Goal: Communication & Community: Answer question/provide support

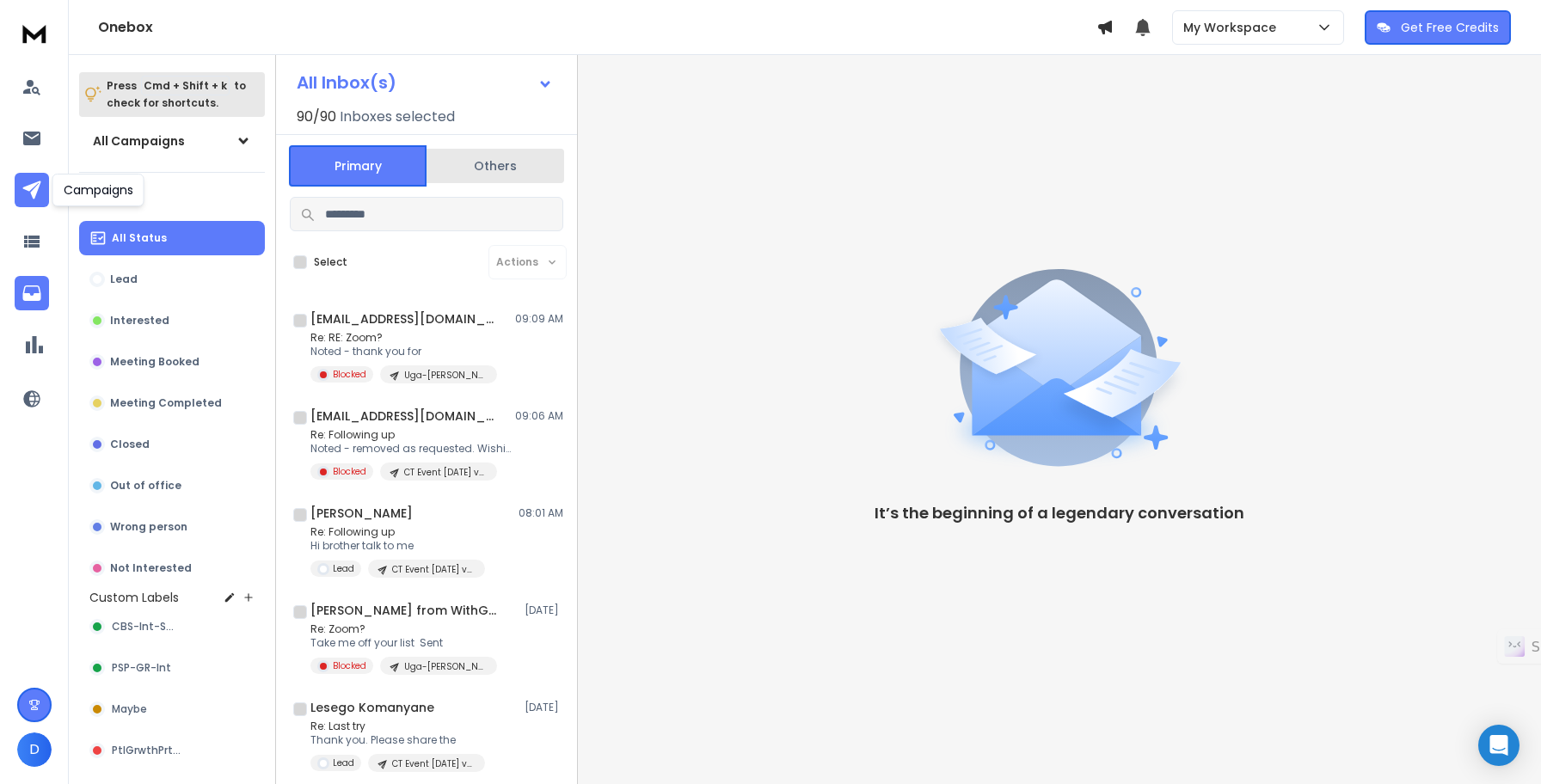
click at [37, 182] on icon at bounding box center [31, 189] width 18 height 18
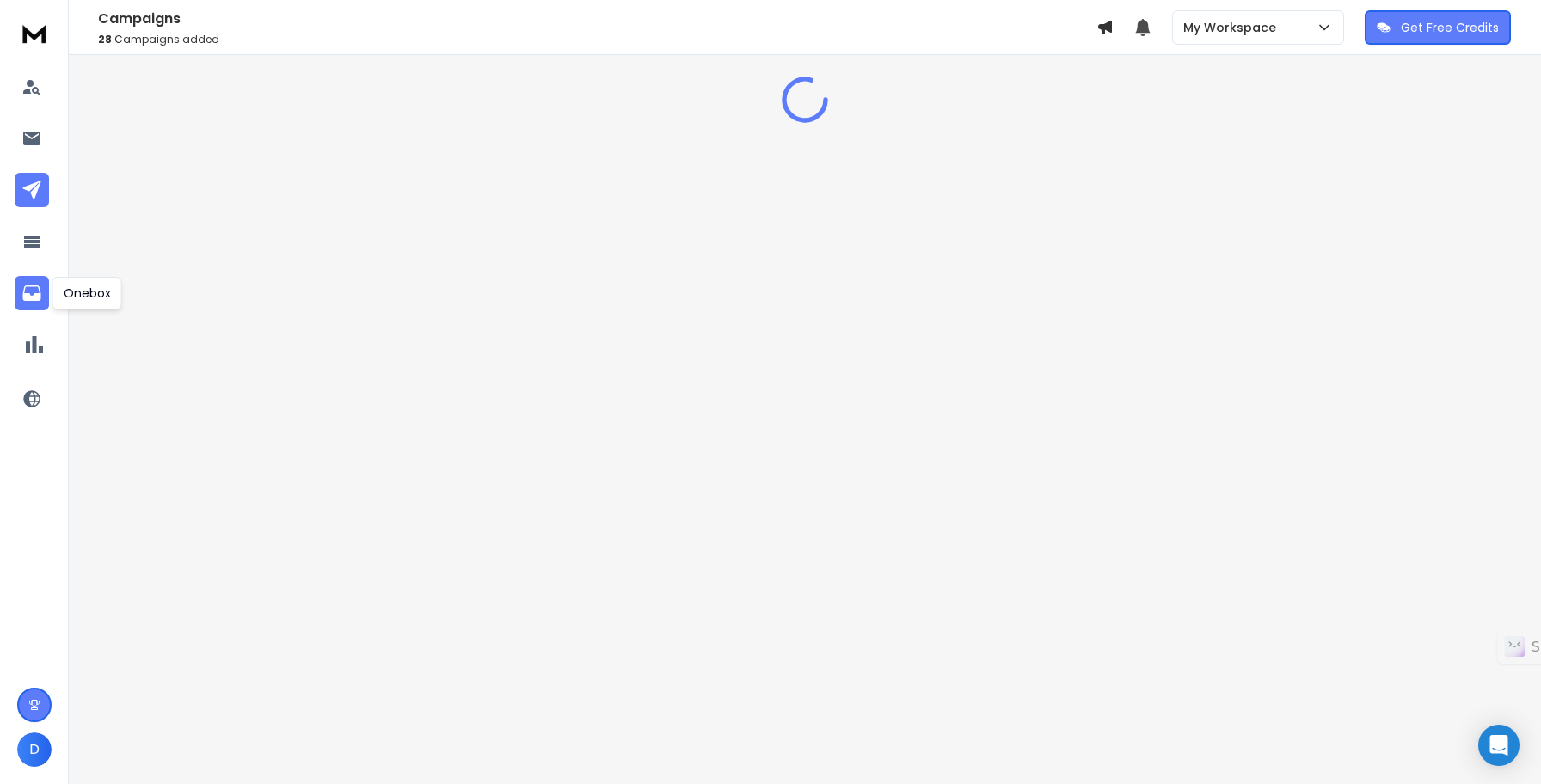
click at [34, 292] on icon at bounding box center [32, 293] width 21 height 21
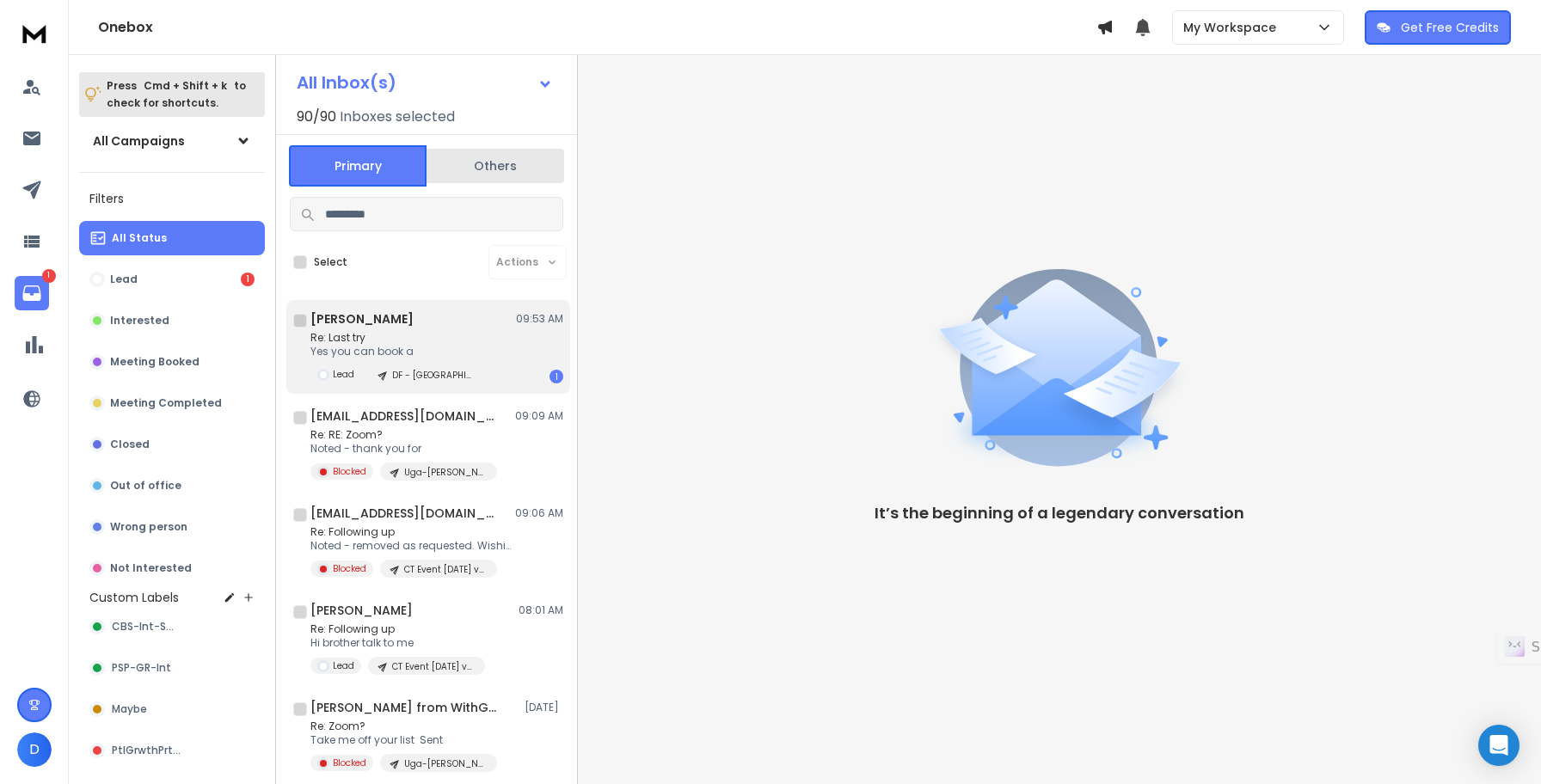
click at [401, 340] on p "Re: Last try" at bounding box center [397, 338] width 175 height 14
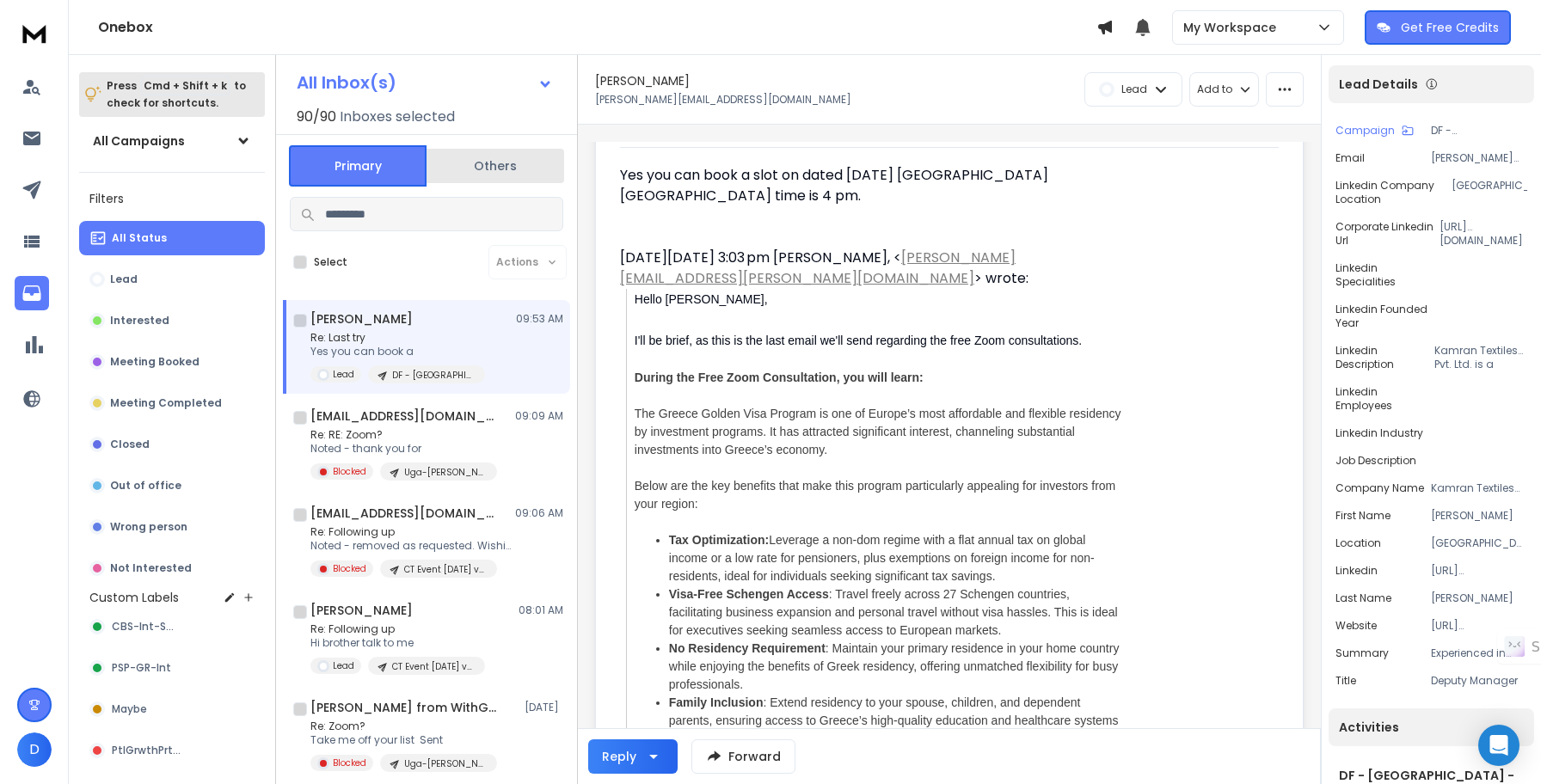
scroll to position [5, 0]
click at [1486, 564] on p "https://www.linkedin.com/in/mohsin-abbas-94593413a" at bounding box center [1478, 566] width 96 height 14
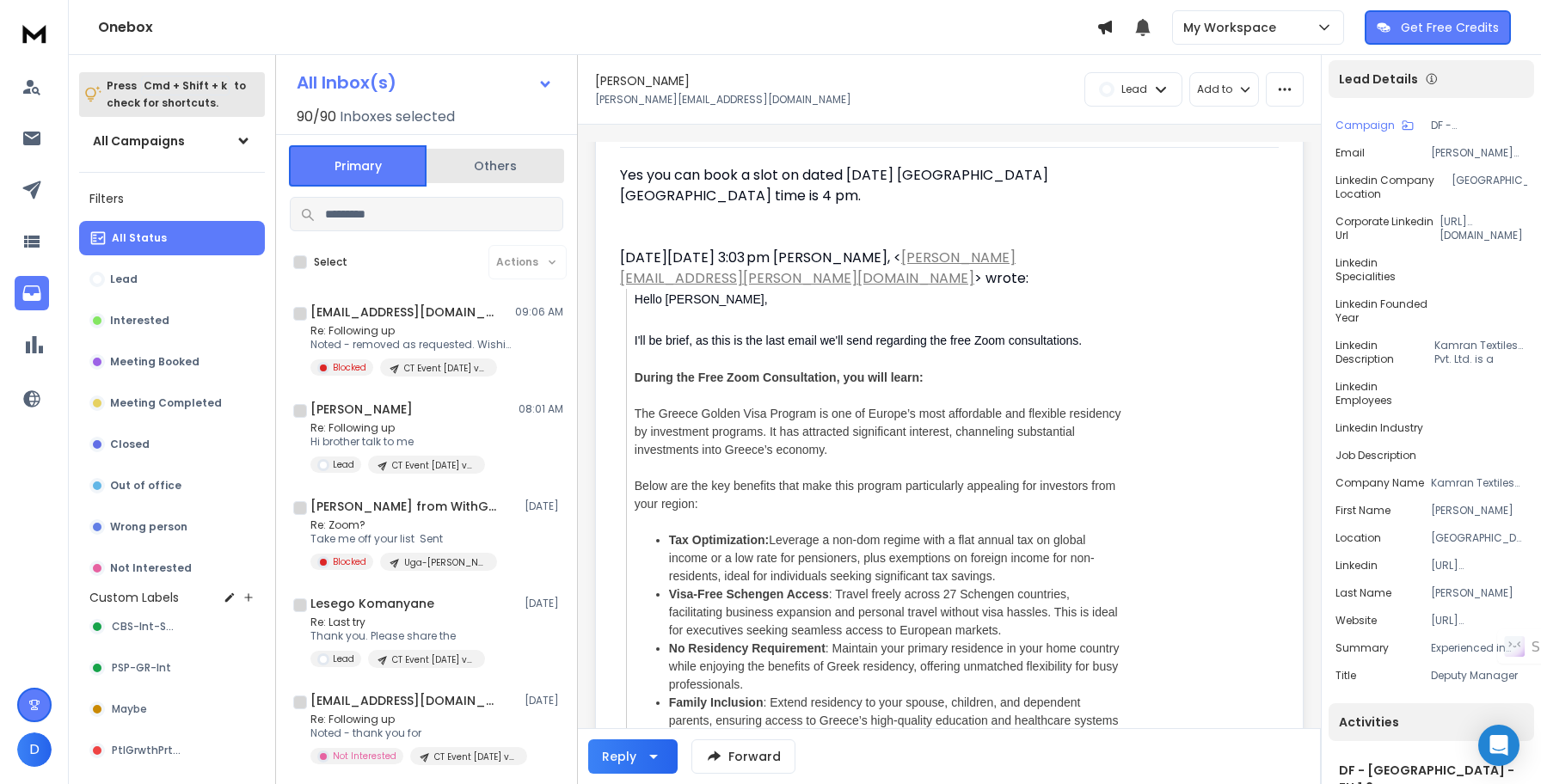
scroll to position [202, 0]
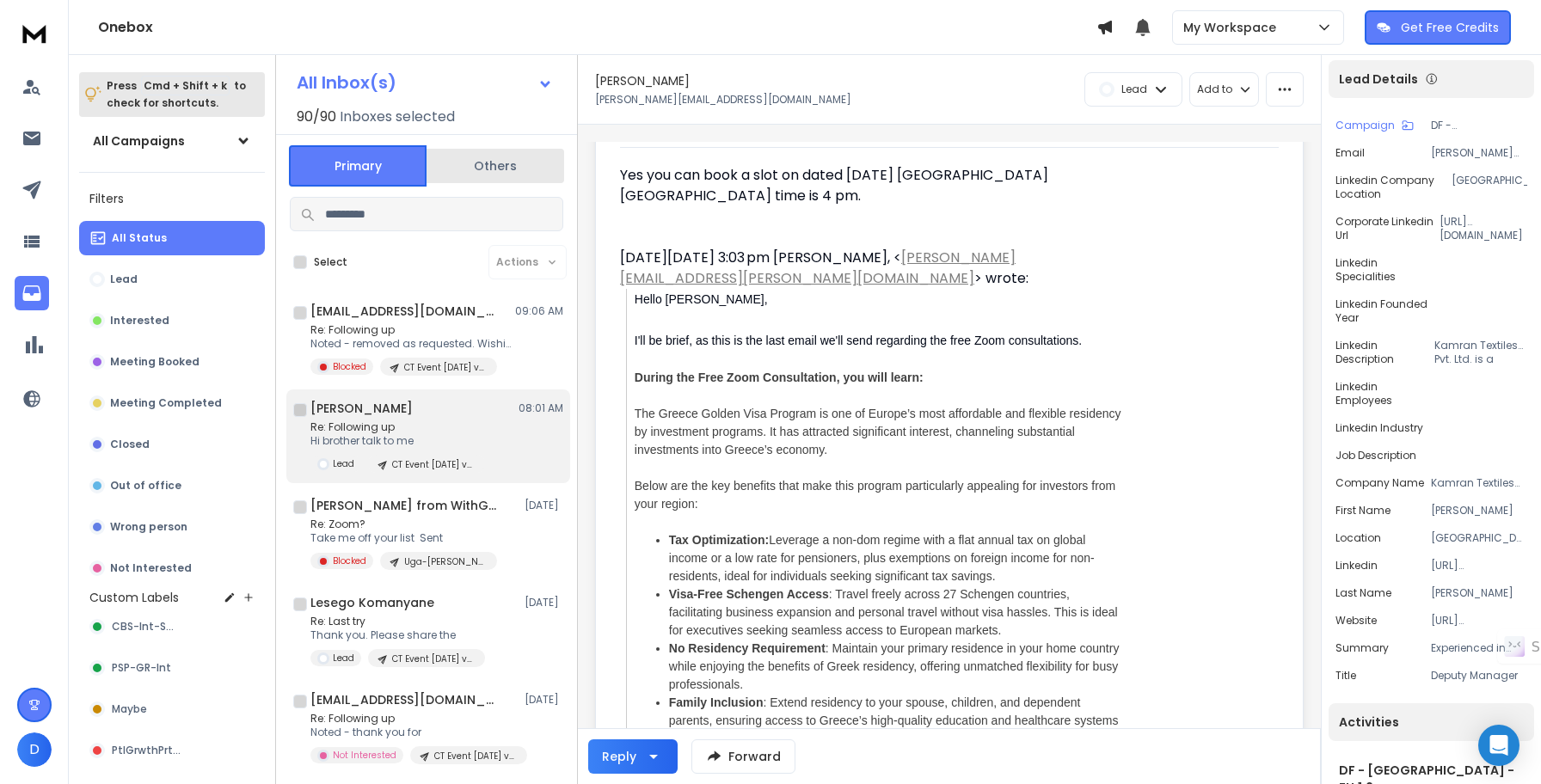
click at [482, 421] on p "Re: Following up" at bounding box center [397, 427] width 175 height 14
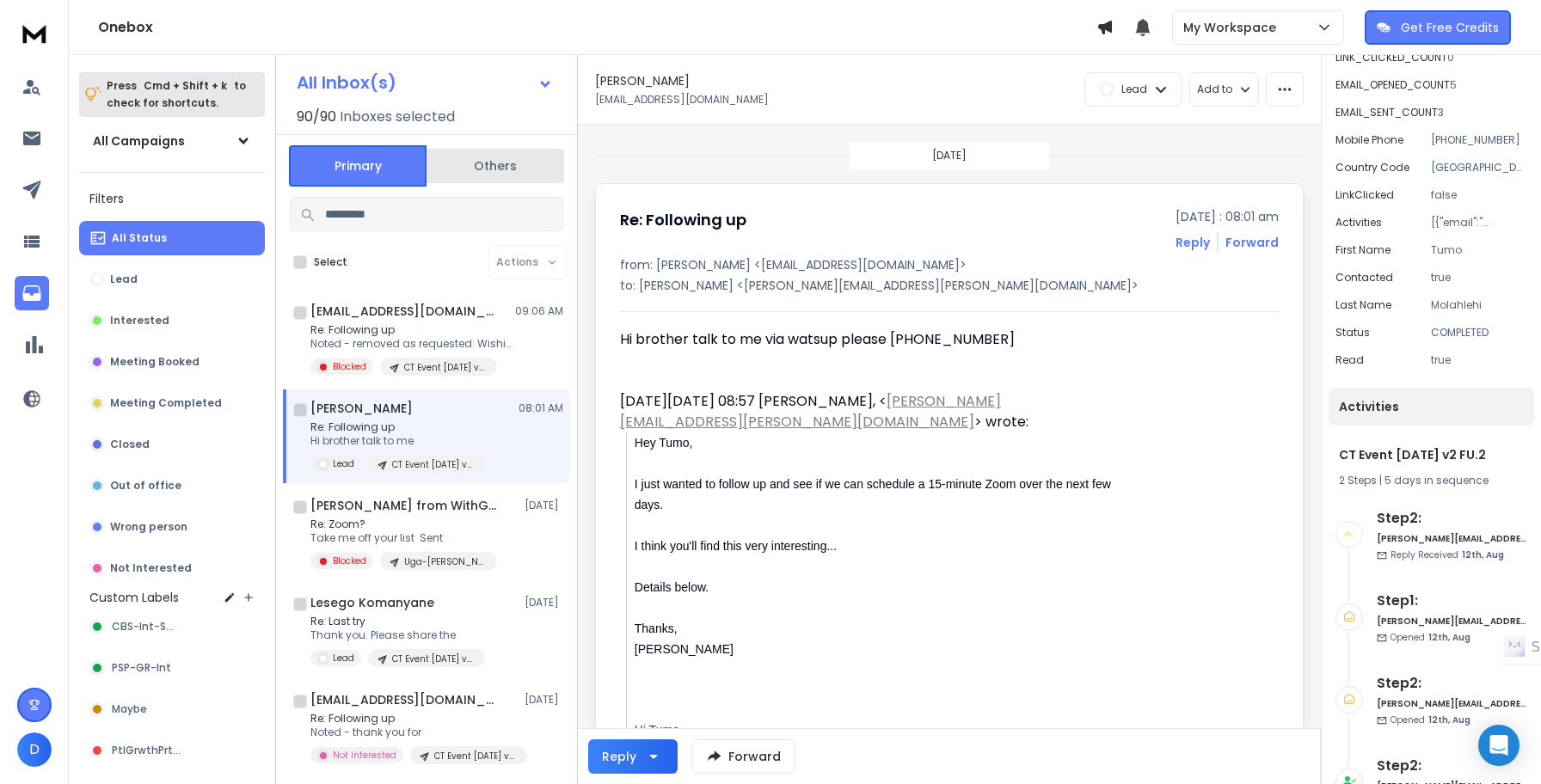
scroll to position [157, 0]
click at [651, 342] on p "Hi brother talk to me via watsup please [PHONE_NUMBER]" at bounding box center [871, 339] width 502 height 21
click at [651, 342] on p "Hi brother talk to me via watsup please +26657597058" at bounding box center [871, 339] width 502 height 21
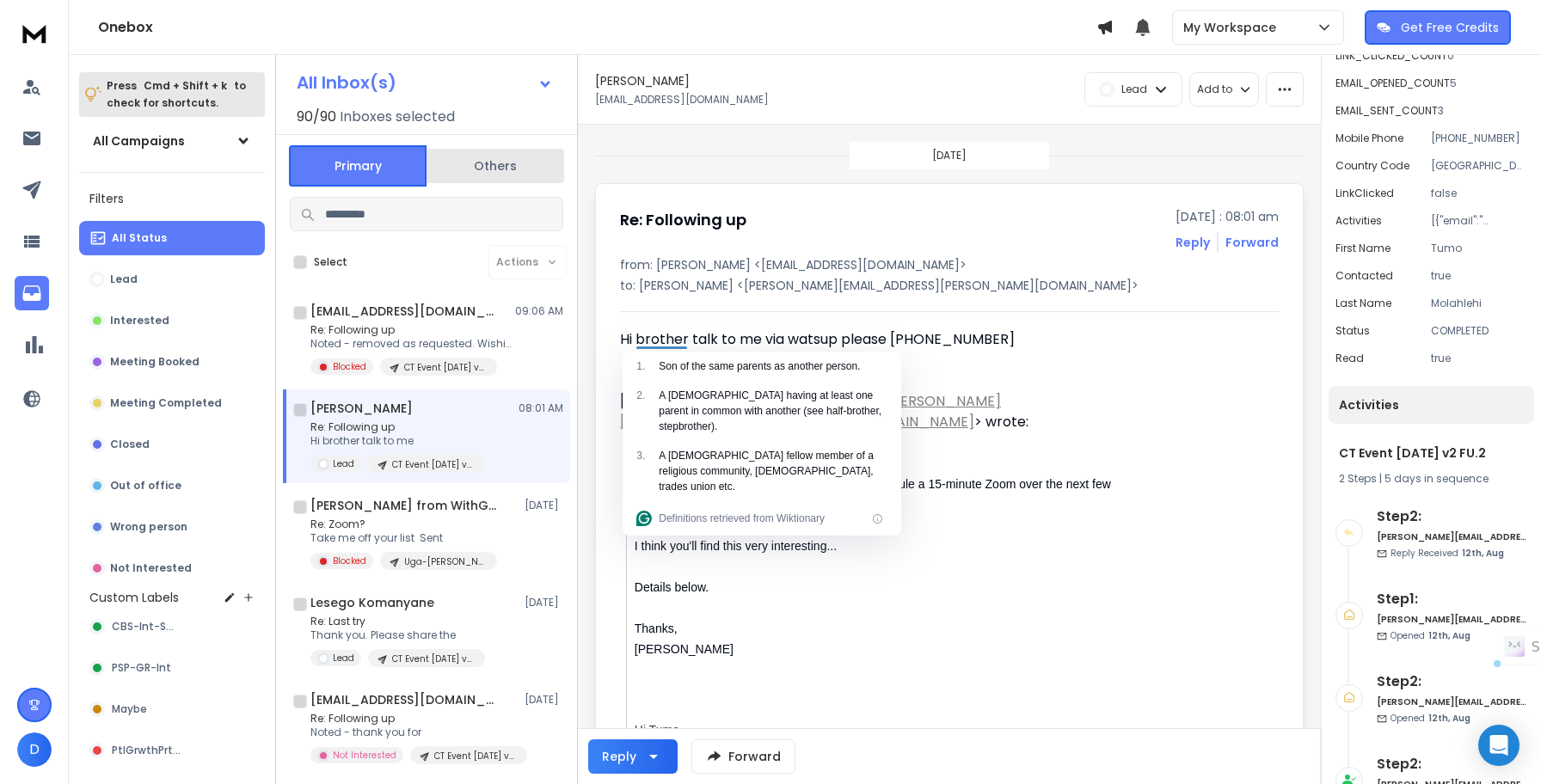
click at [858, 346] on p "Hi brother talk to me via watsup please +26657597058" at bounding box center [871, 339] width 502 height 21
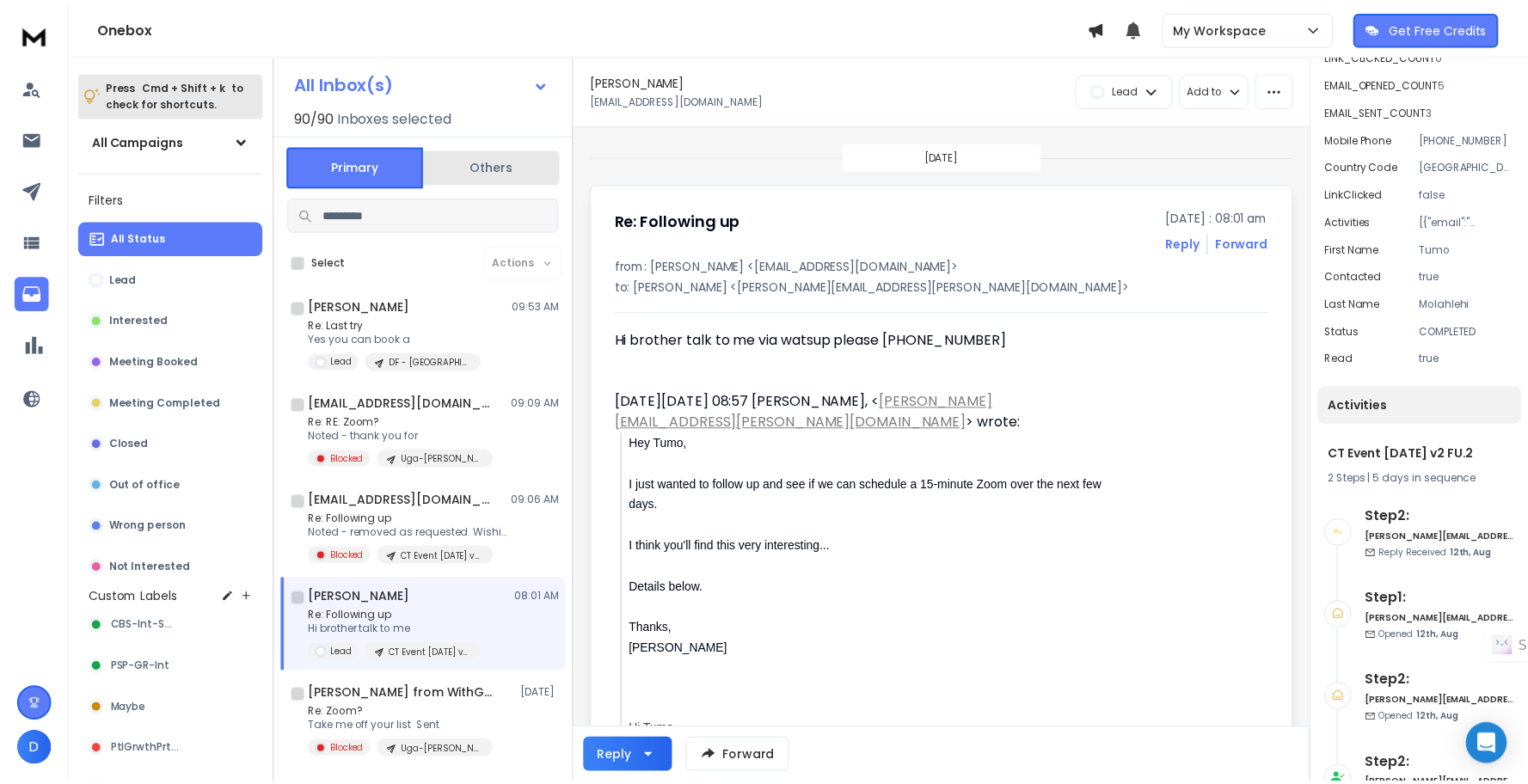
scroll to position [0, 0]
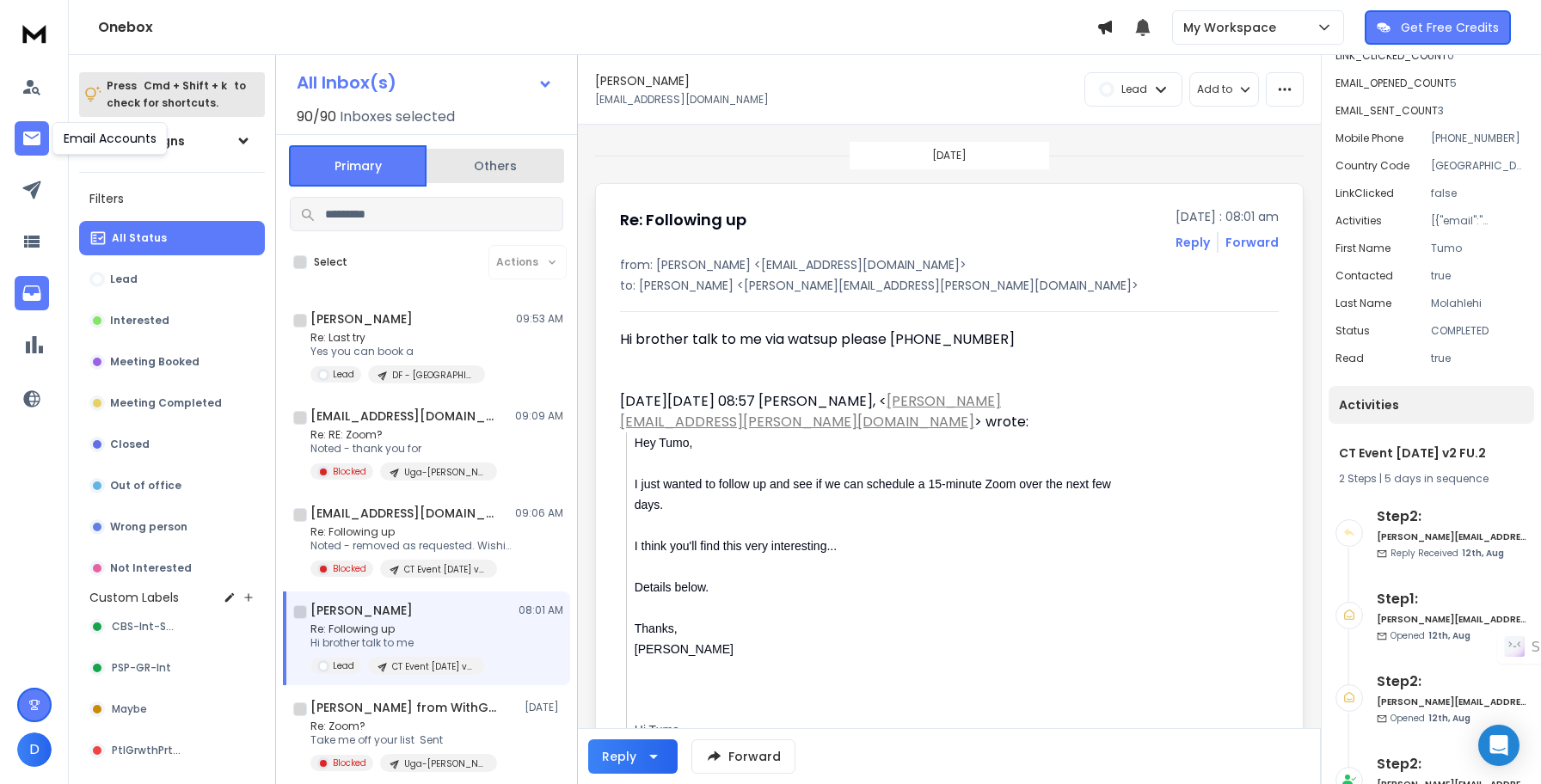
click at [32, 147] on icon at bounding box center [32, 139] width 21 height 21
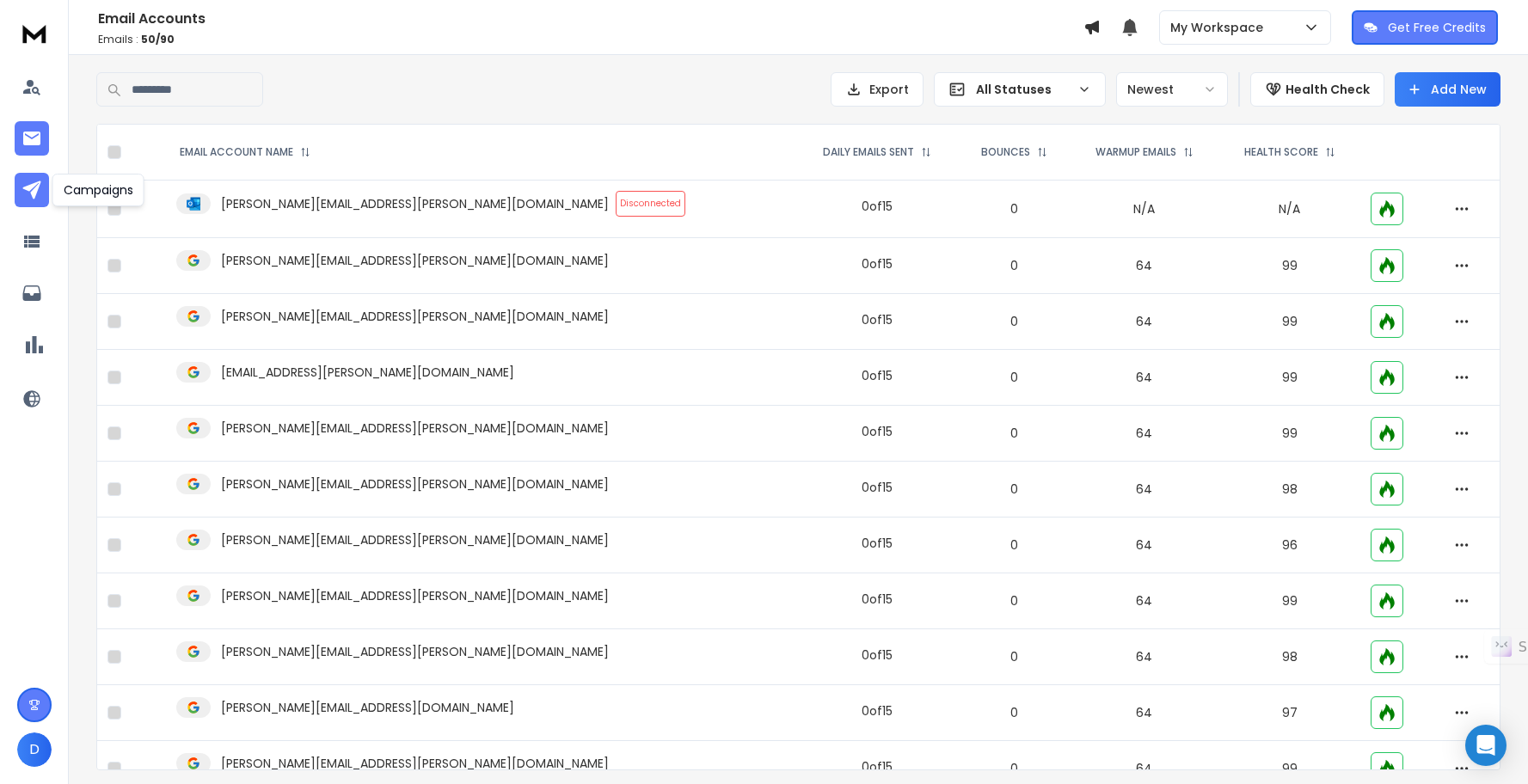
click at [34, 183] on icon at bounding box center [31, 189] width 18 height 18
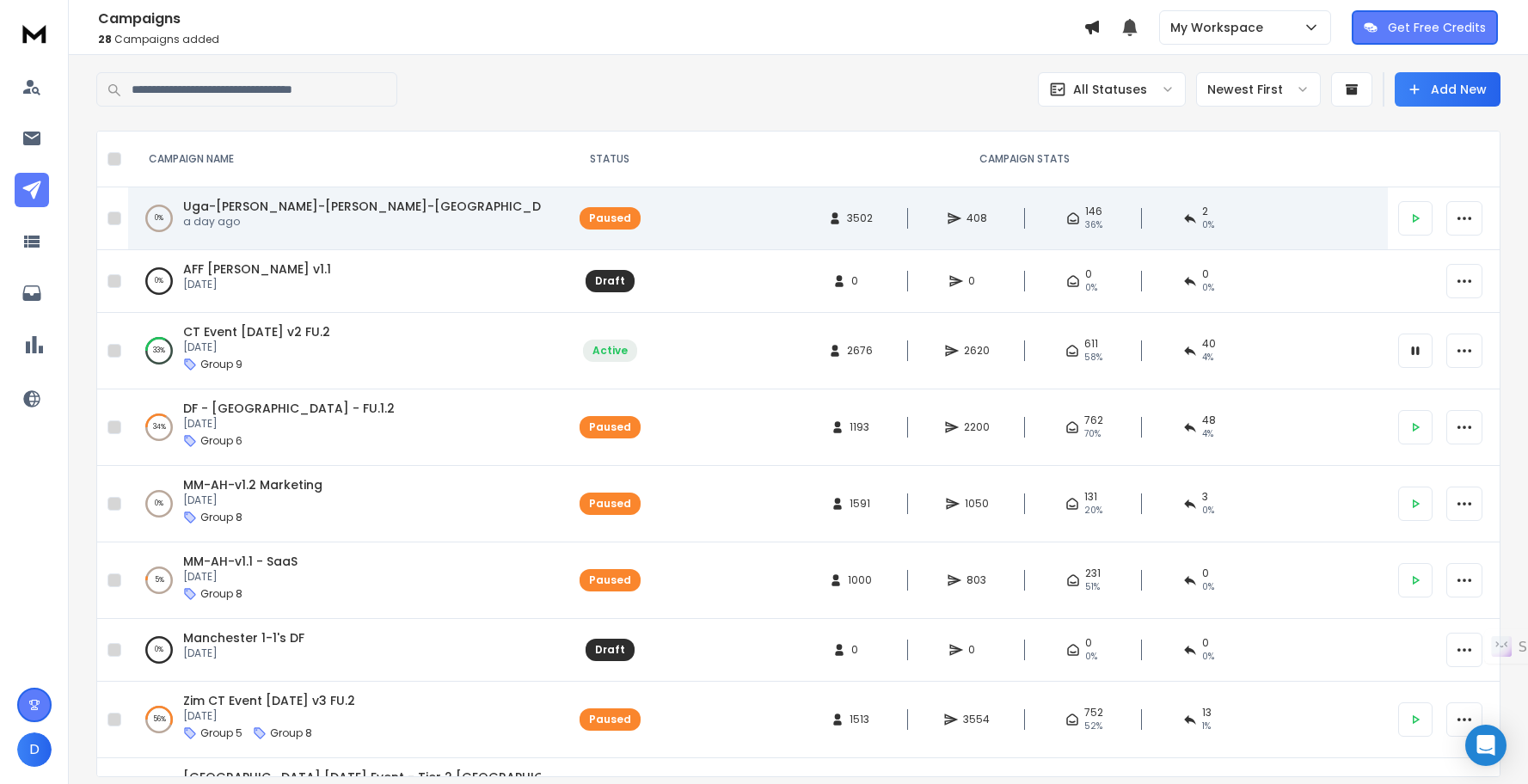
click at [289, 212] on span "Uga-[PERSON_NAME]-[PERSON_NAME]-[GEOGRAPHIC_DATA]" at bounding box center [377, 207] width 388 height 17
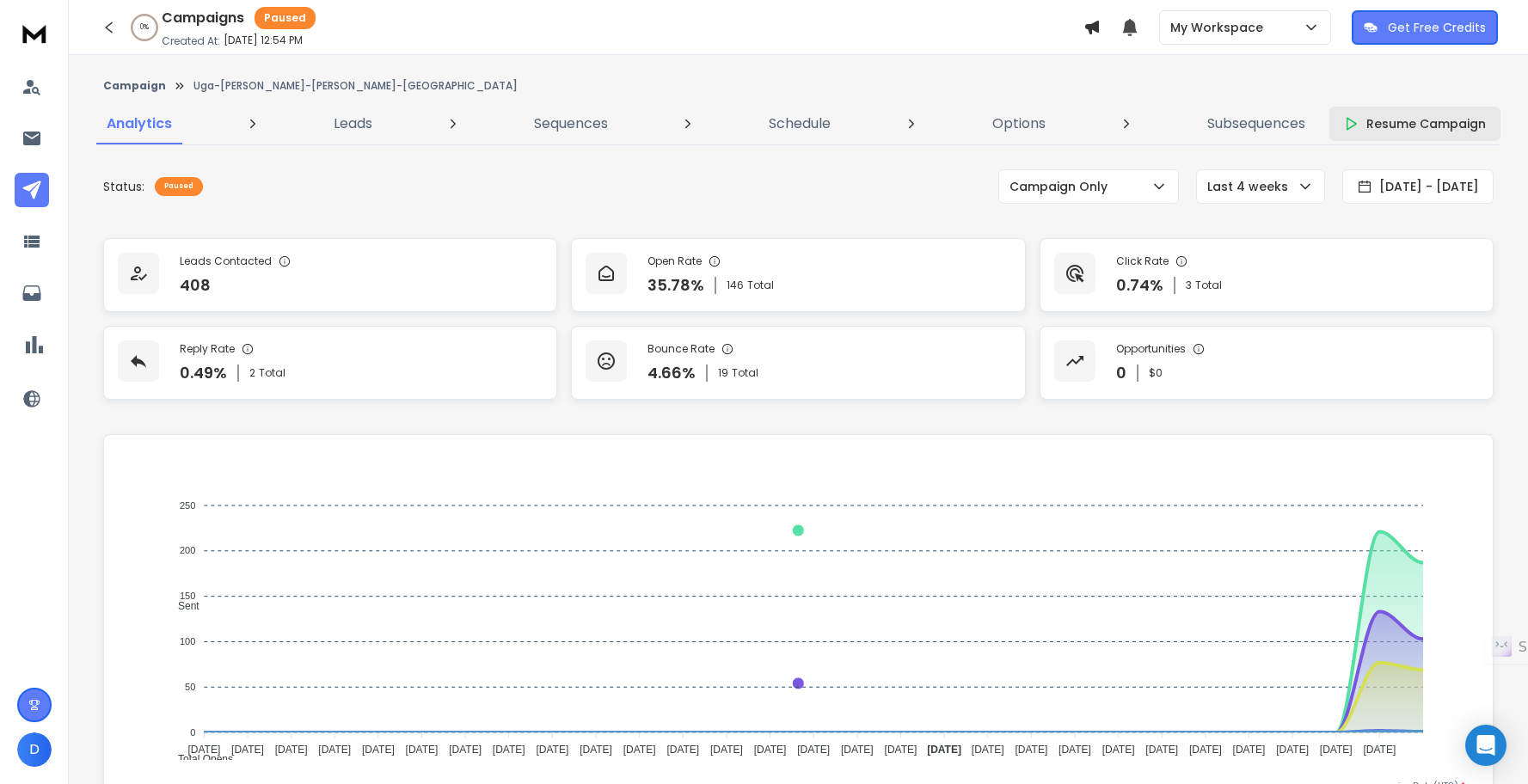
click at [1356, 121] on icon at bounding box center [1352, 124] width 16 height 16
click at [1011, 123] on p "Options" at bounding box center [1028, 124] width 53 height 21
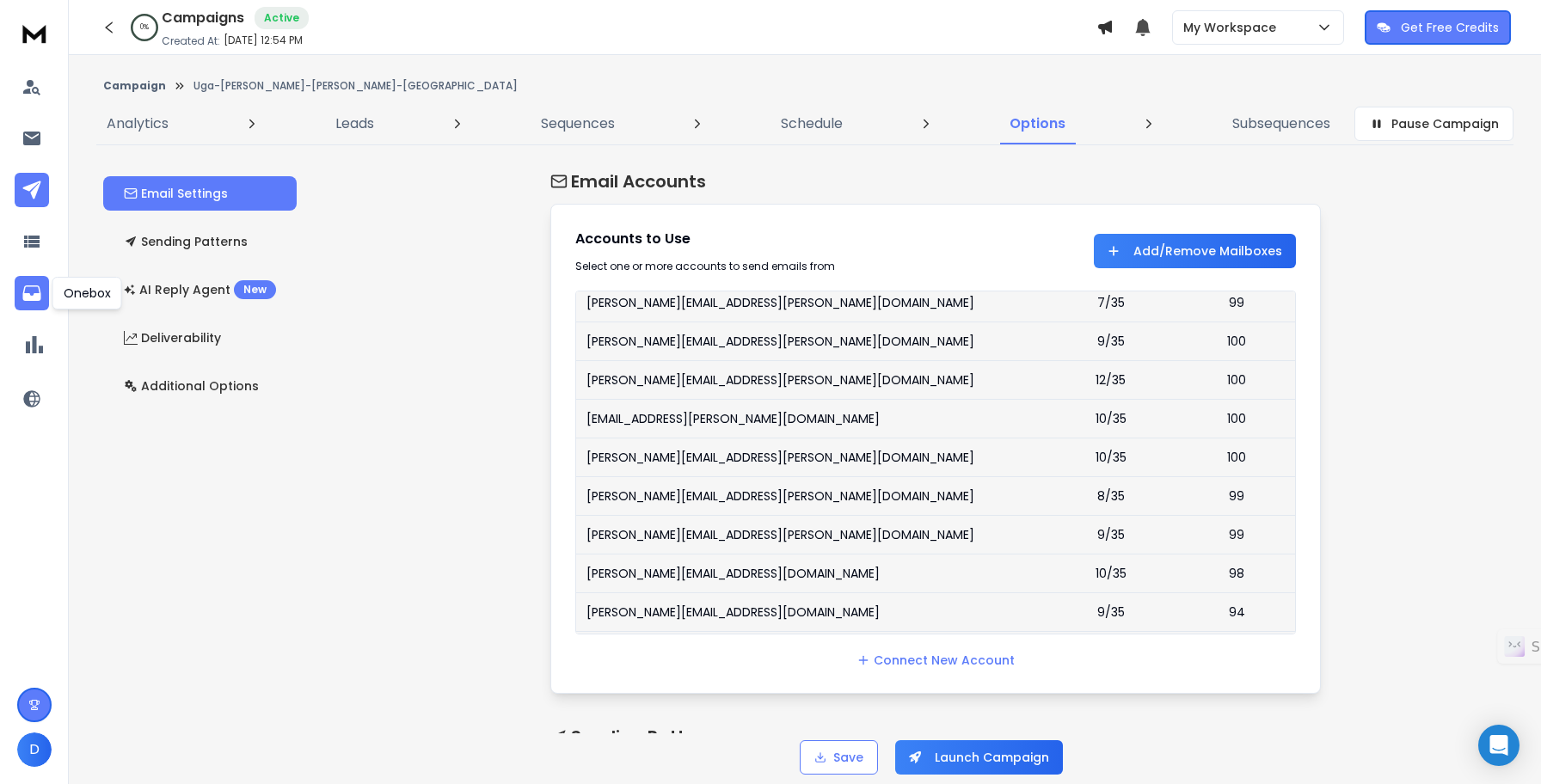
click at [32, 286] on icon at bounding box center [31, 293] width 18 height 16
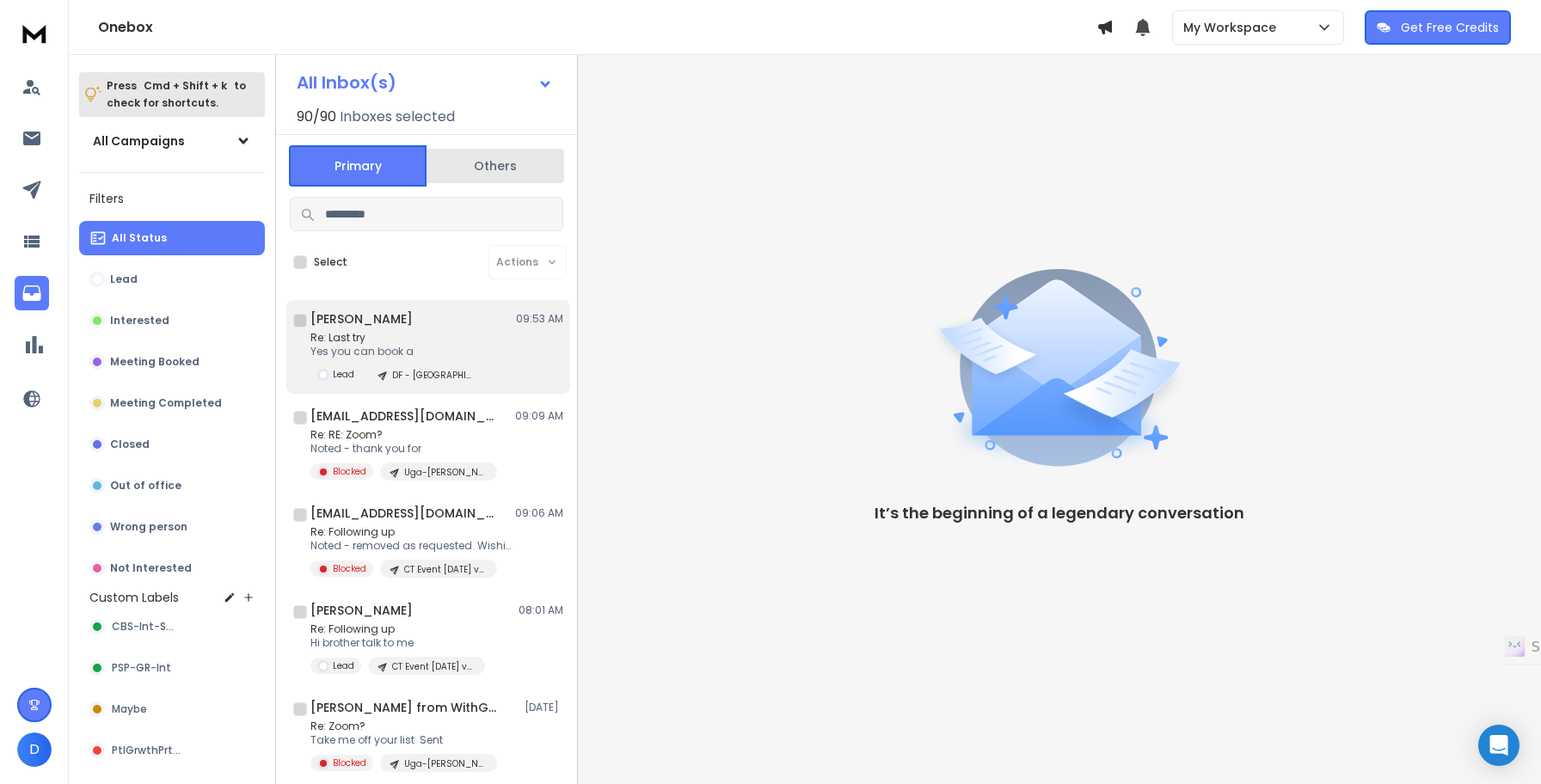
click at [452, 338] on p "Re: Last try" at bounding box center [397, 338] width 175 height 14
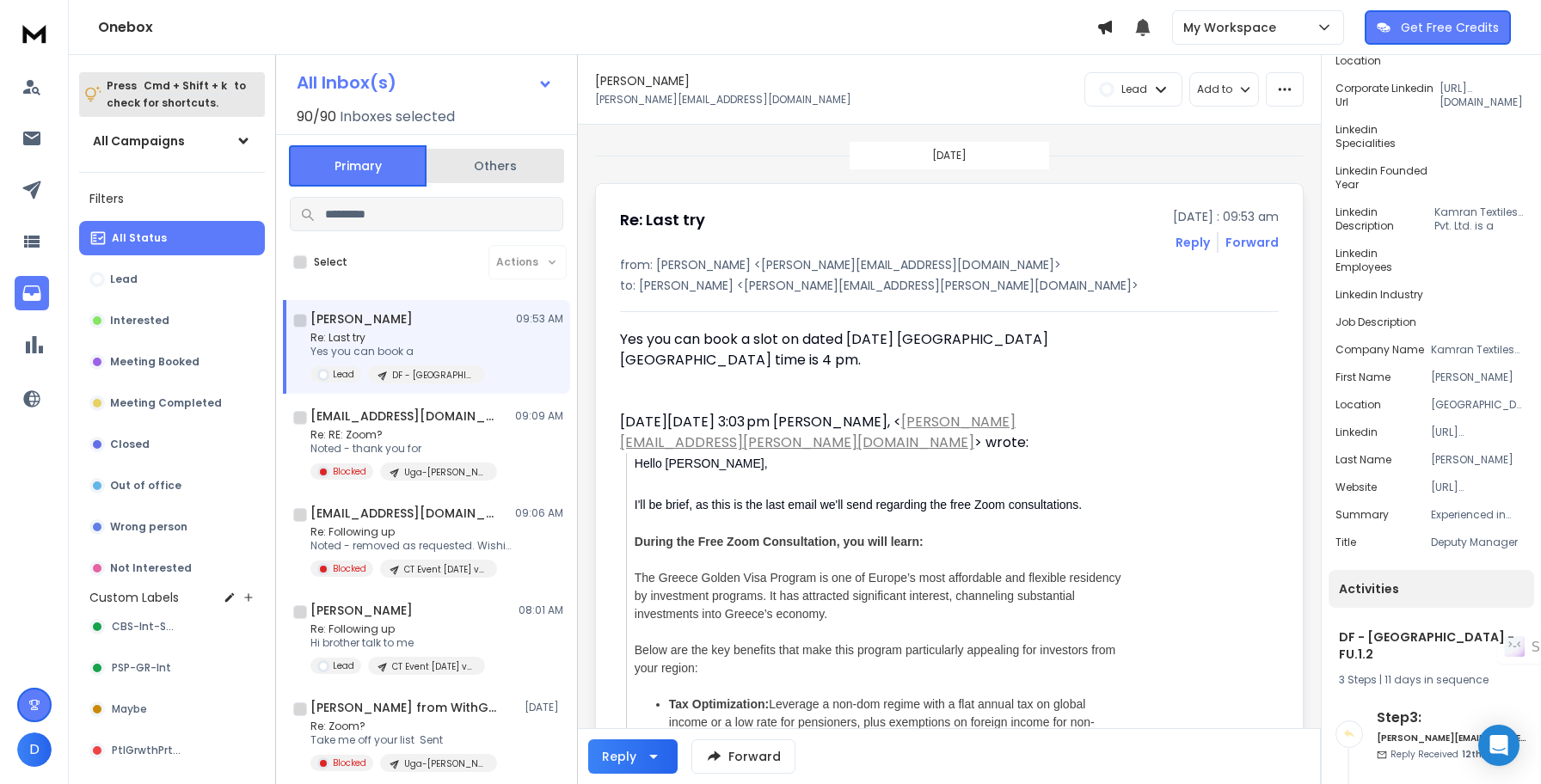
scroll to position [251, 0]
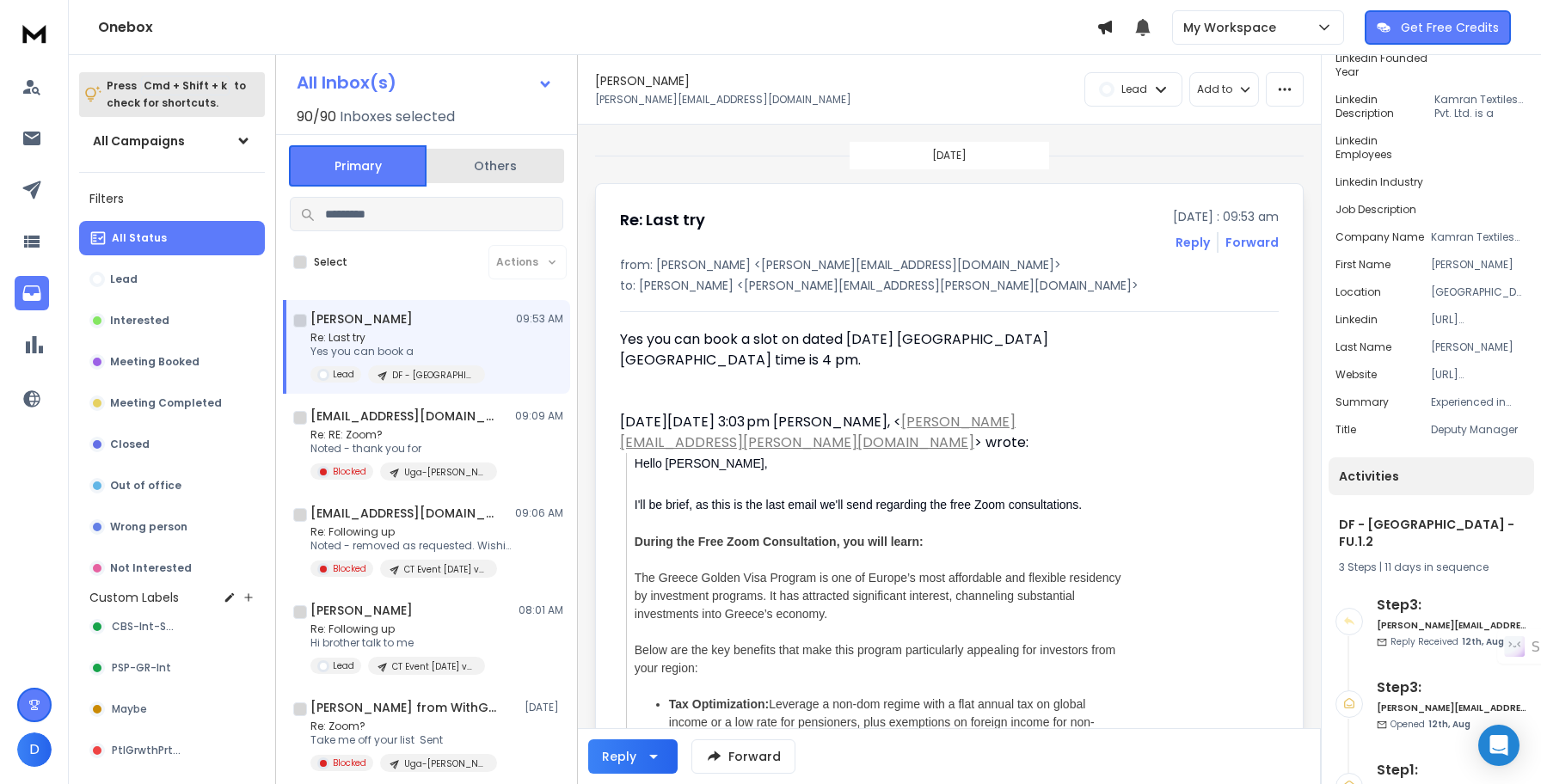
click at [1454, 261] on p "MOHSIN" at bounding box center [1478, 265] width 96 height 14
click at [1191, 244] on button "Reply" at bounding box center [1193, 242] width 35 height 17
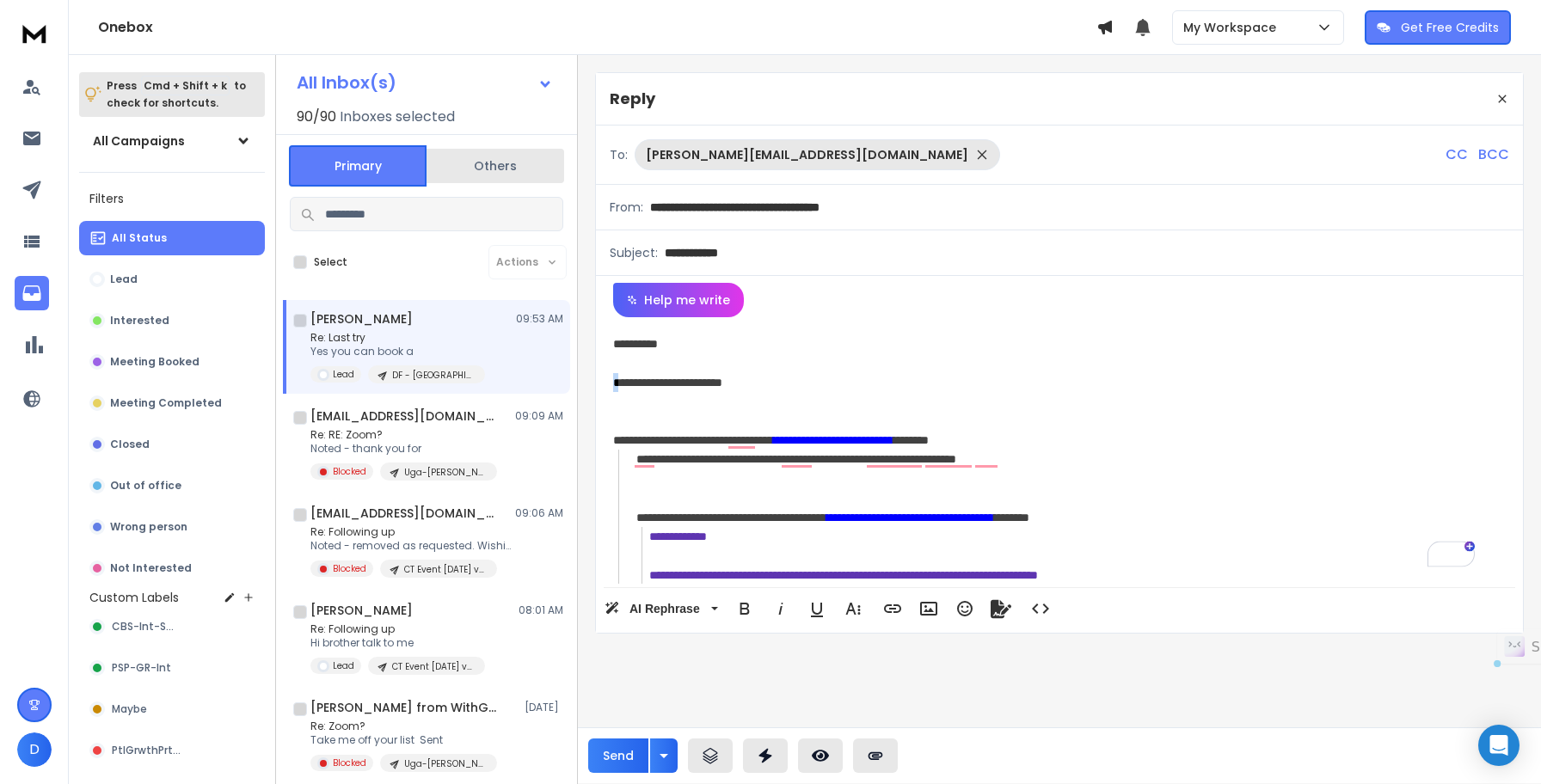
drag, startPoint x: 621, startPoint y: 385, endPoint x: 608, endPoint y: 385, distance: 13.0
click at [608, 385] on div "**********" at bounding box center [1059, 450] width 927 height 267
click at [722, 385] on div "**********" at bounding box center [1044, 383] width 862 height 19
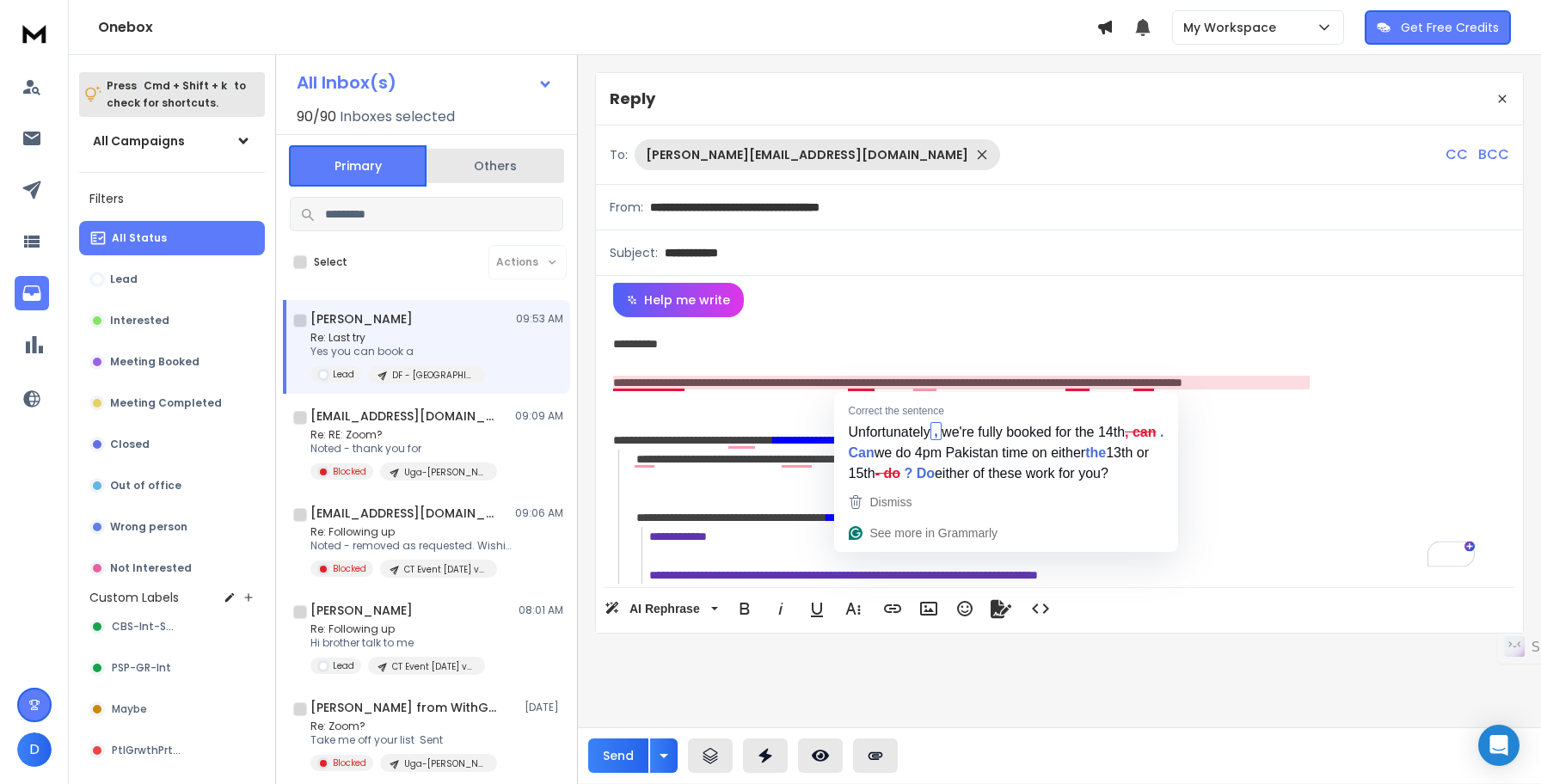
click at [862, 385] on div "**********" at bounding box center [1044, 383] width 862 height 19
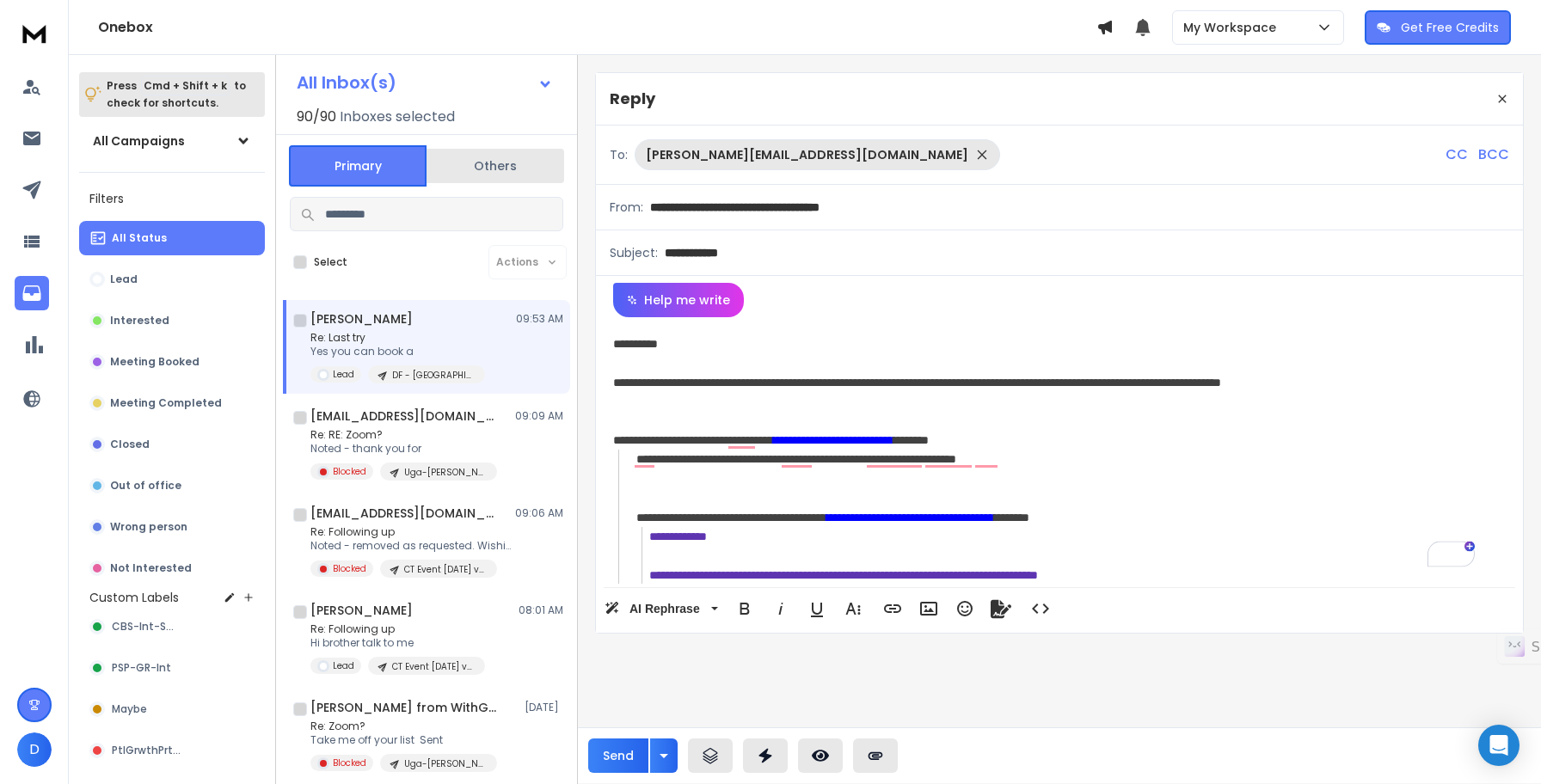
click at [1386, 385] on div "**********" at bounding box center [1044, 383] width 862 height 19
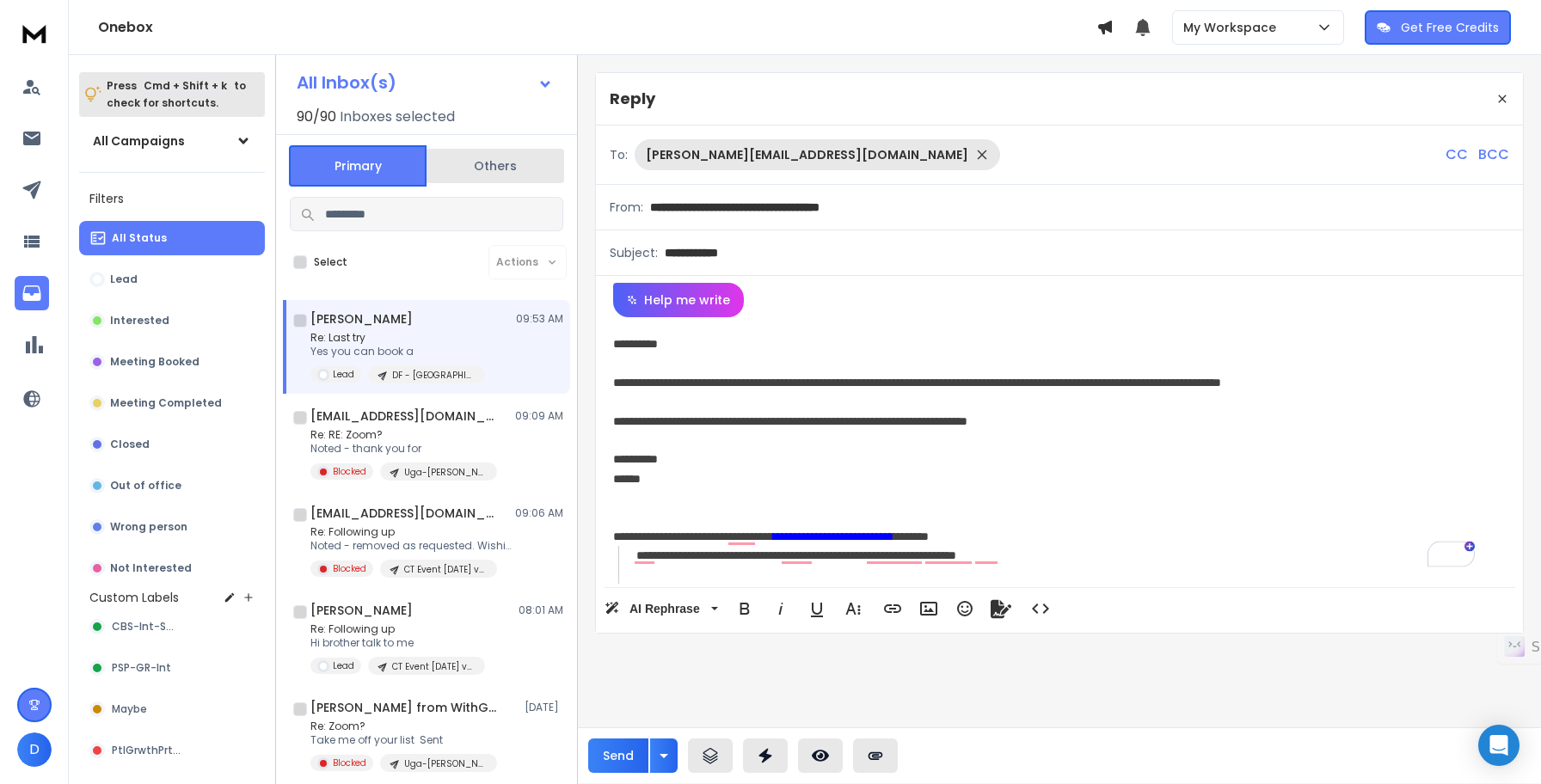
click at [616, 383] on div "**********" at bounding box center [1044, 383] width 862 height 19
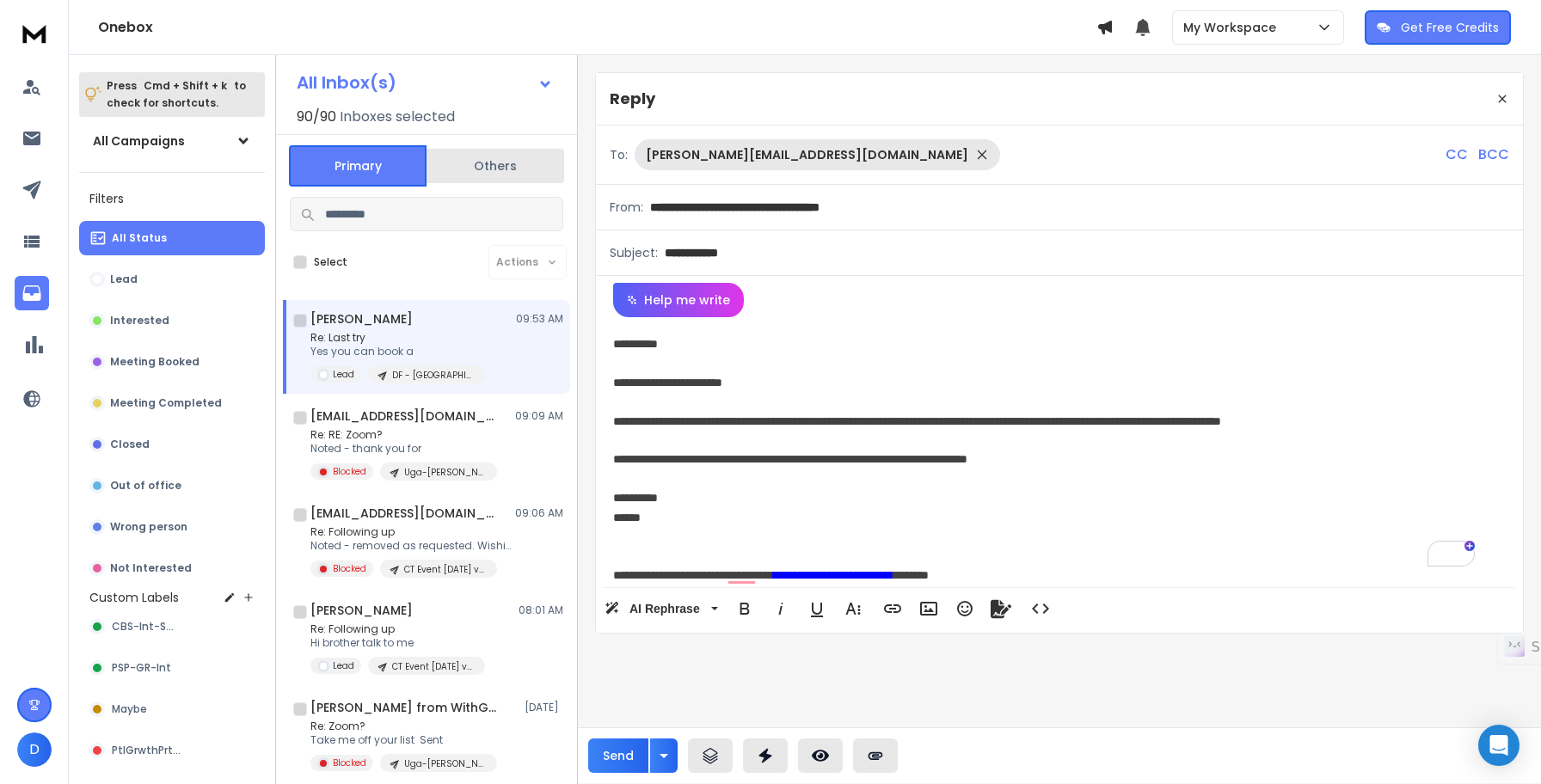
click at [737, 461] on div "**********" at bounding box center [1044, 459] width 862 height 19
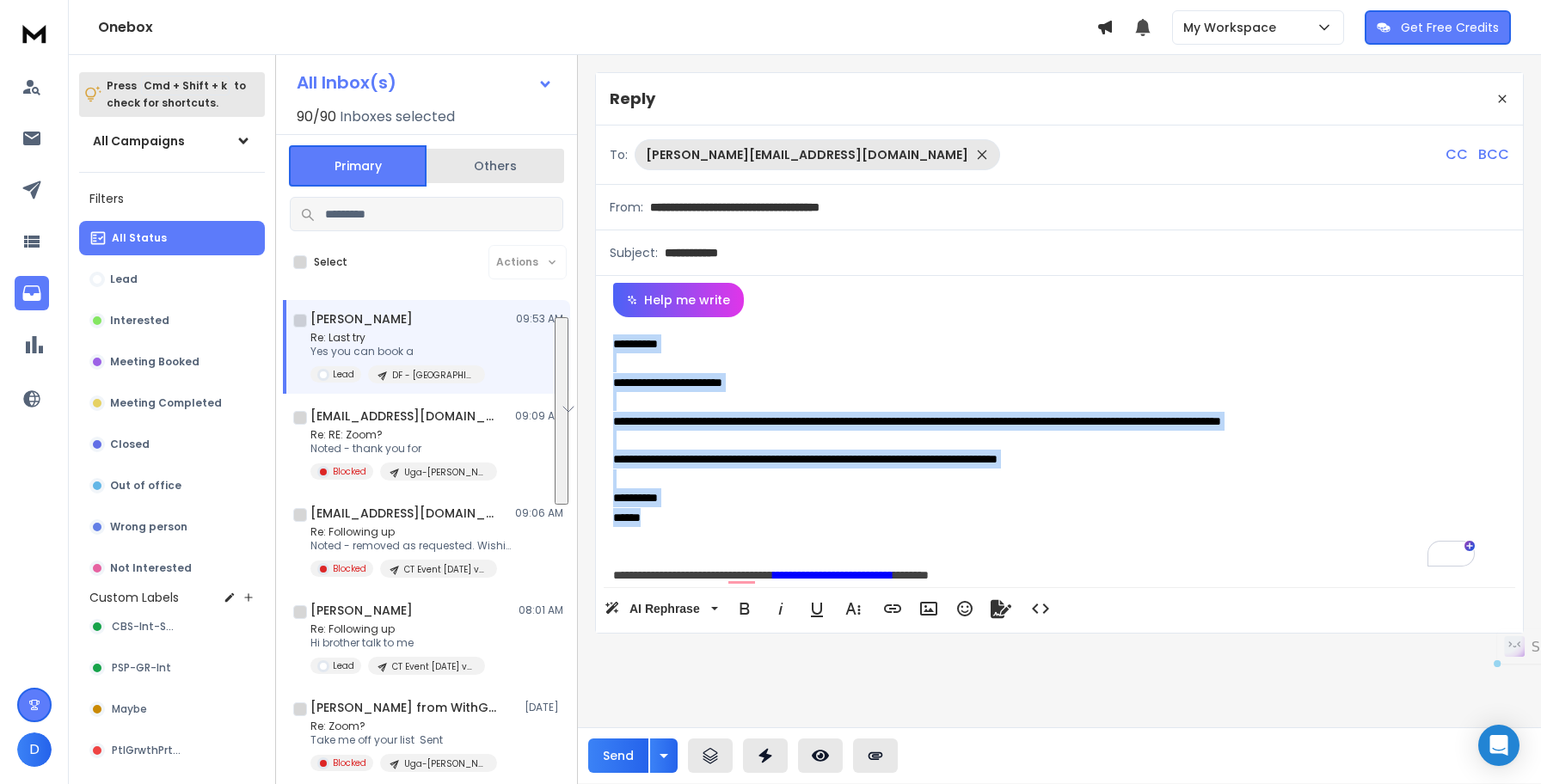
drag, startPoint x: 659, startPoint y: 521, endPoint x: 572, endPoint y: 286, distance: 250.6
click at [572, 286] on div "All Inbox(s) 90 / 90 Inboxes selected Primary Others Select Actions Mohsin abba…" at bounding box center [908, 446] width 1266 height 784
click at [855, 615] on icon "button" at bounding box center [853, 609] width 21 height 21
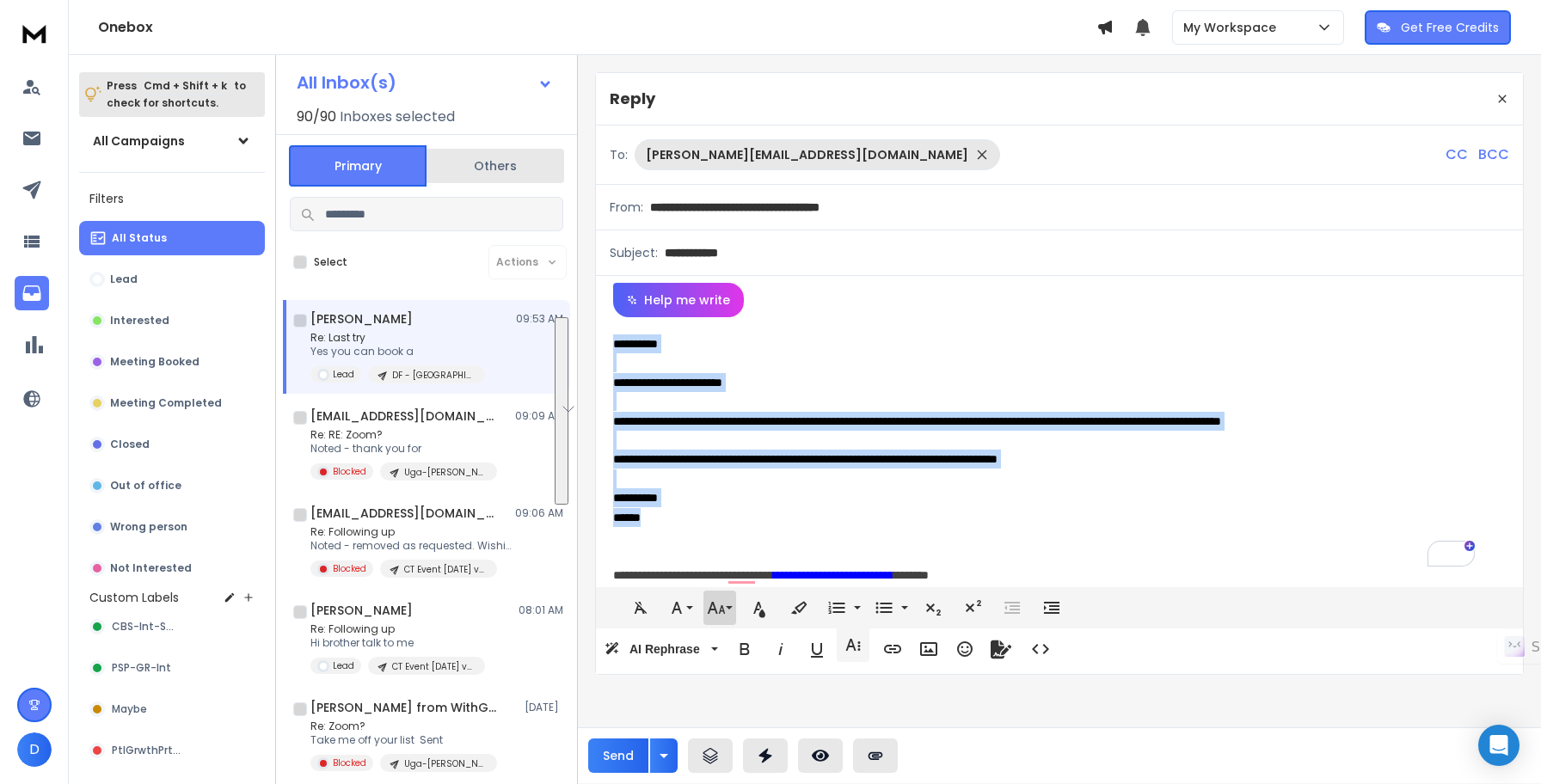
click at [724, 610] on icon "button" at bounding box center [717, 608] width 18 height 12
click at [733, 399] on link "14" at bounding box center [734, 405] width 62 height 26
click at [678, 613] on icon "button" at bounding box center [677, 608] width 21 height 21
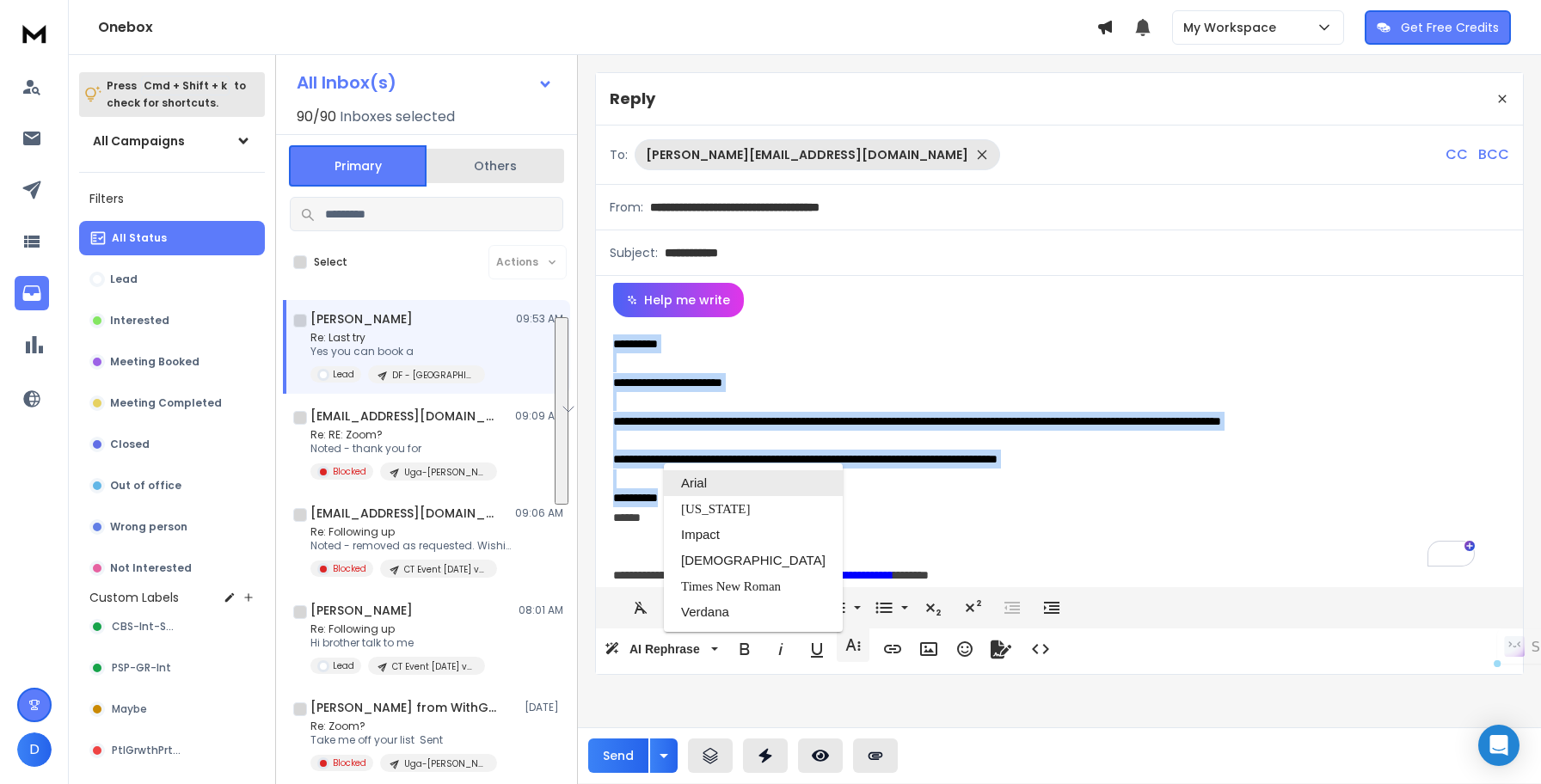
click at [692, 485] on link "Arial" at bounding box center [753, 484] width 179 height 26
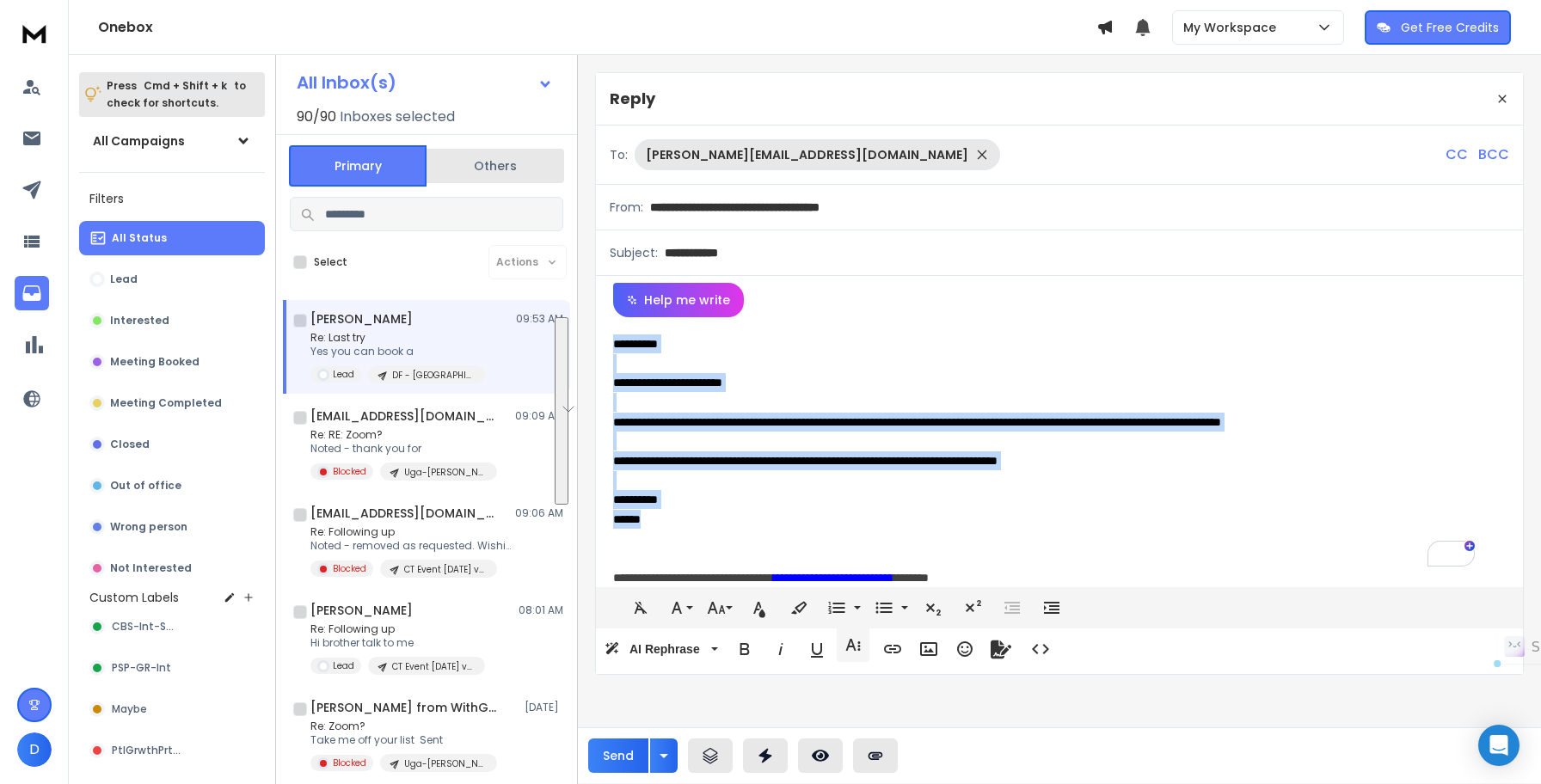
click at [625, 754] on button "Send" at bounding box center [618, 755] width 60 height 35
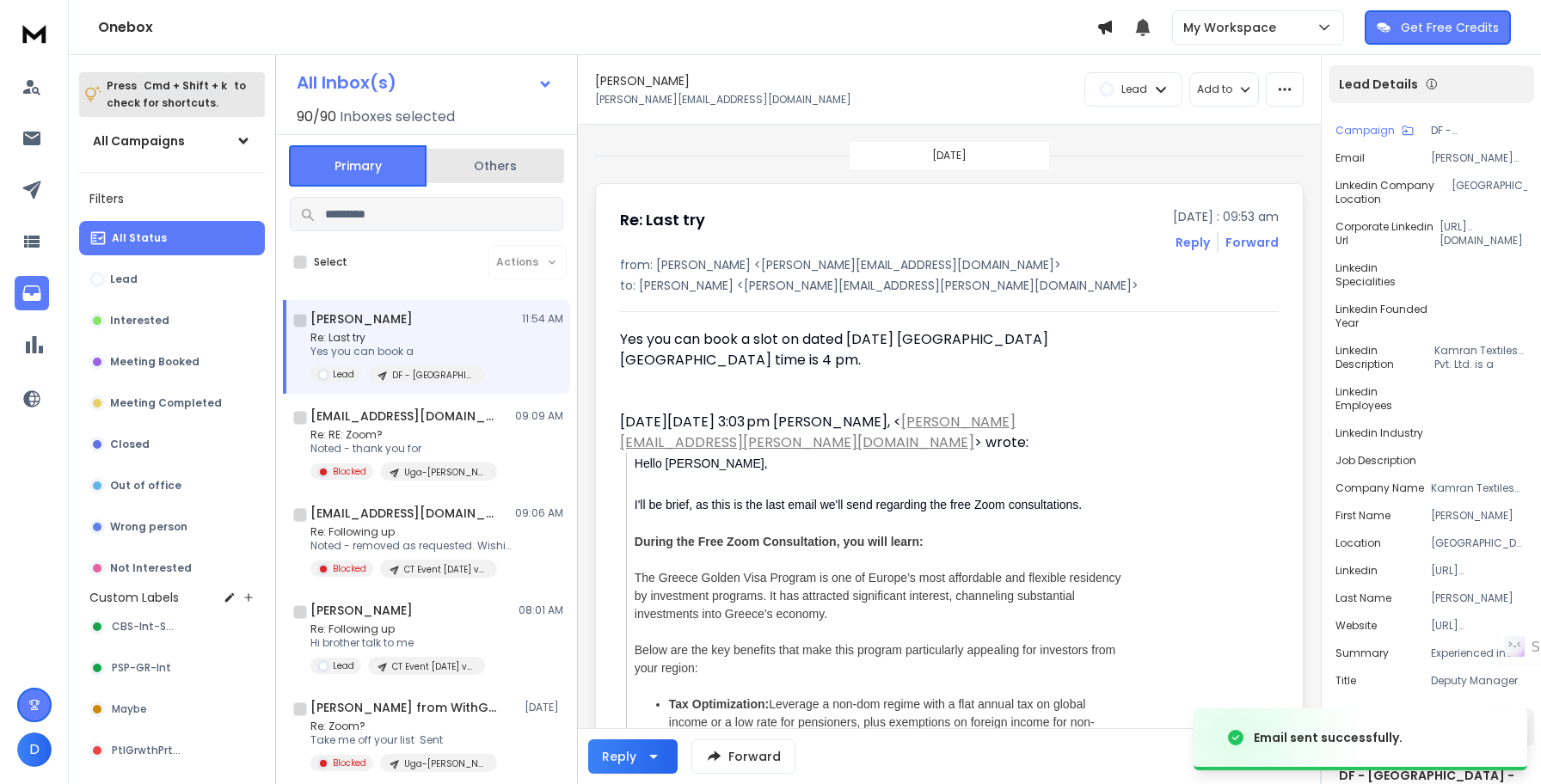
click at [1136, 89] on p "Lead" at bounding box center [1134, 89] width 26 height 14
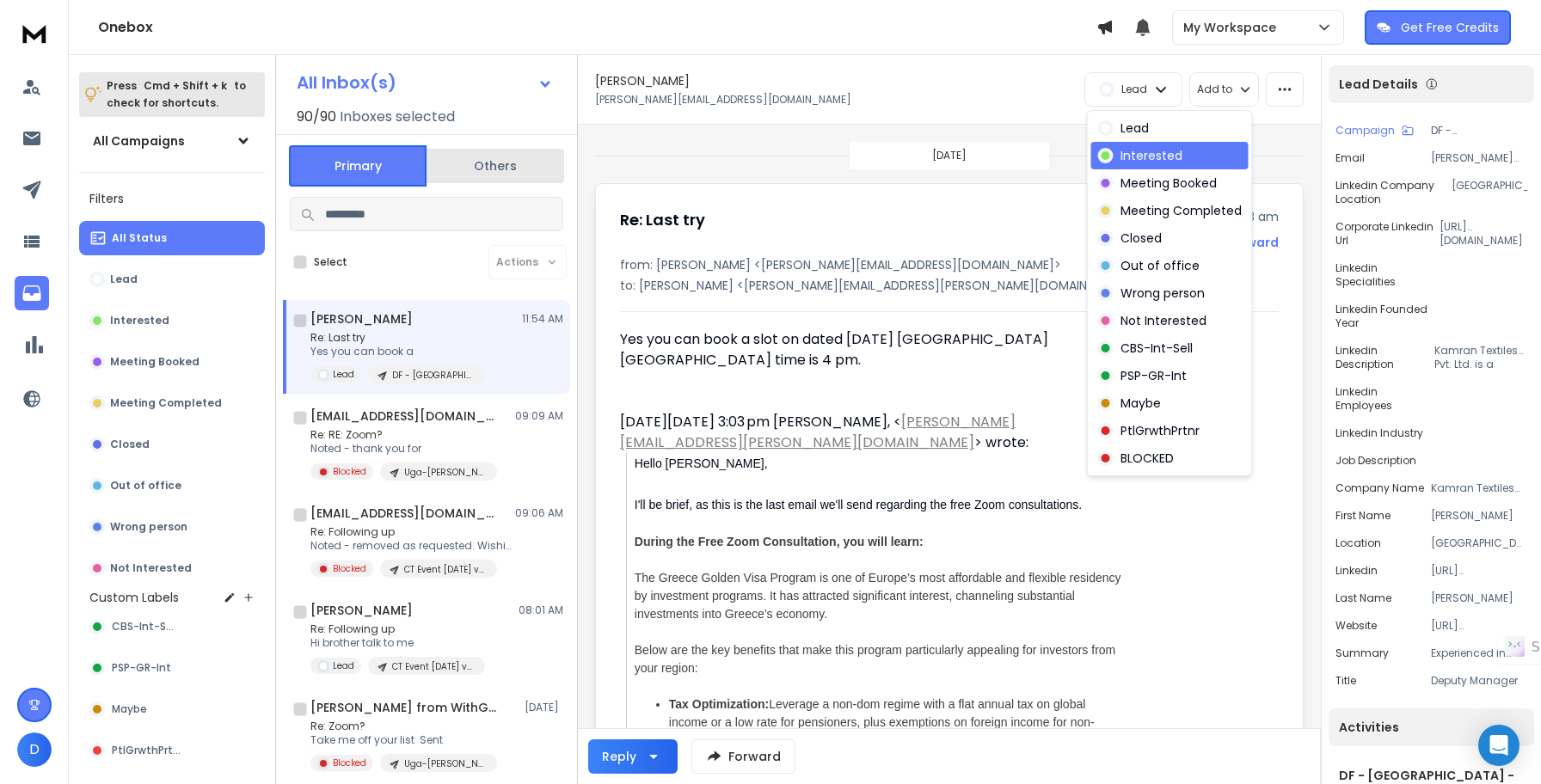
click at [1140, 161] on p "Interested" at bounding box center [1151, 155] width 62 height 17
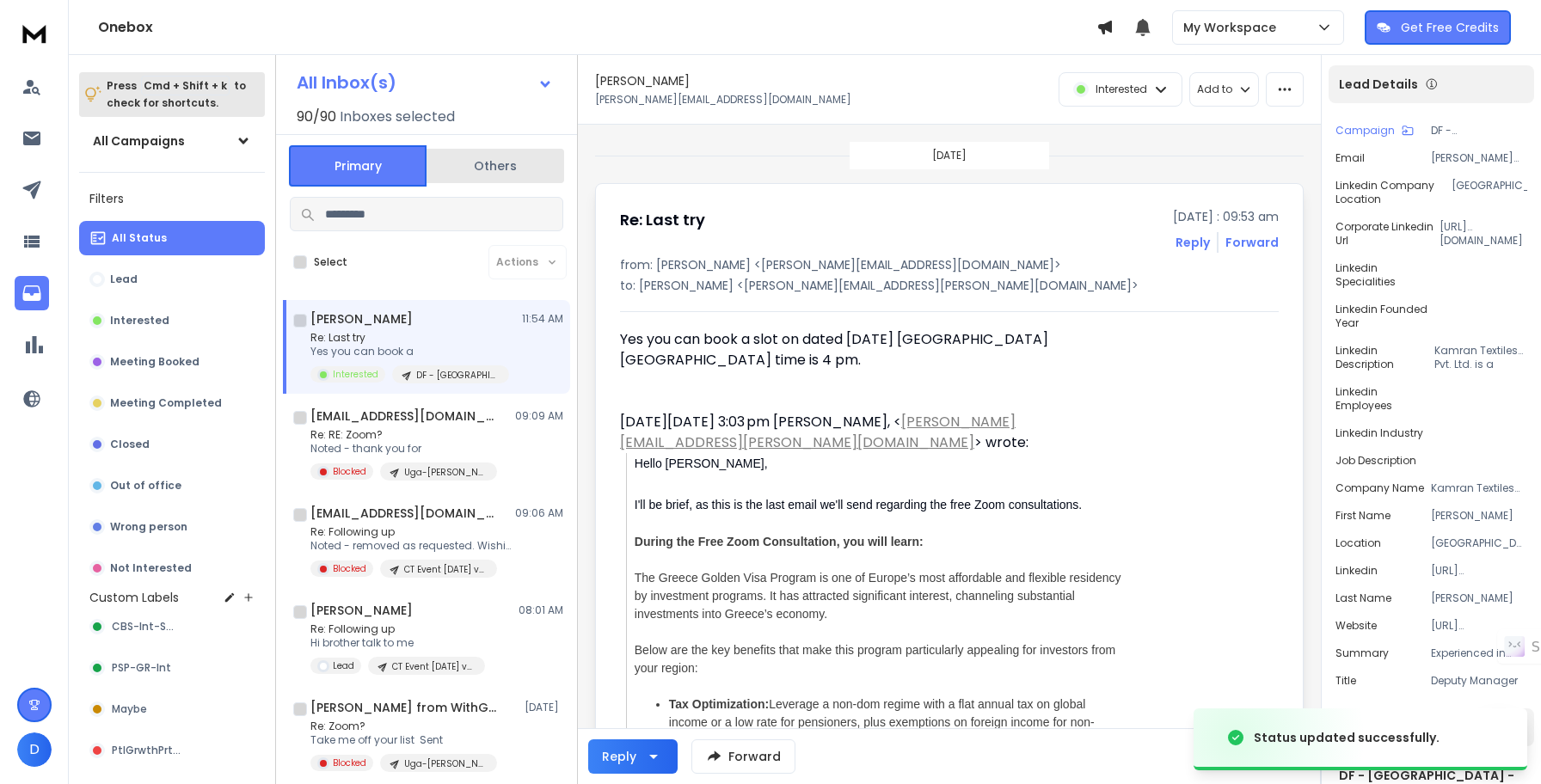
scroll to position [102, 0]
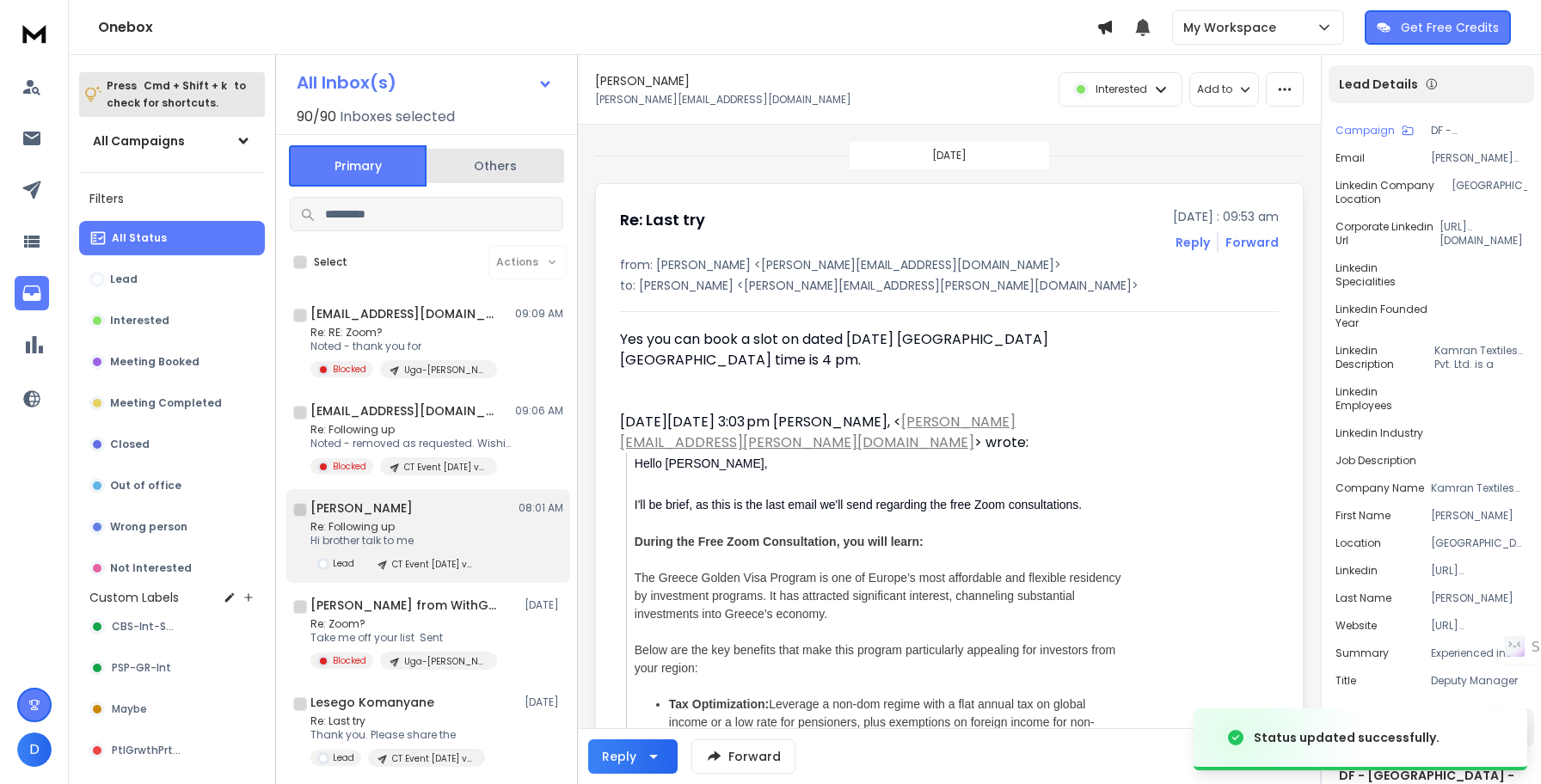
click at [466, 537] on p "Hi brother talk to me" at bounding box center [397, 541] width 175 height 14
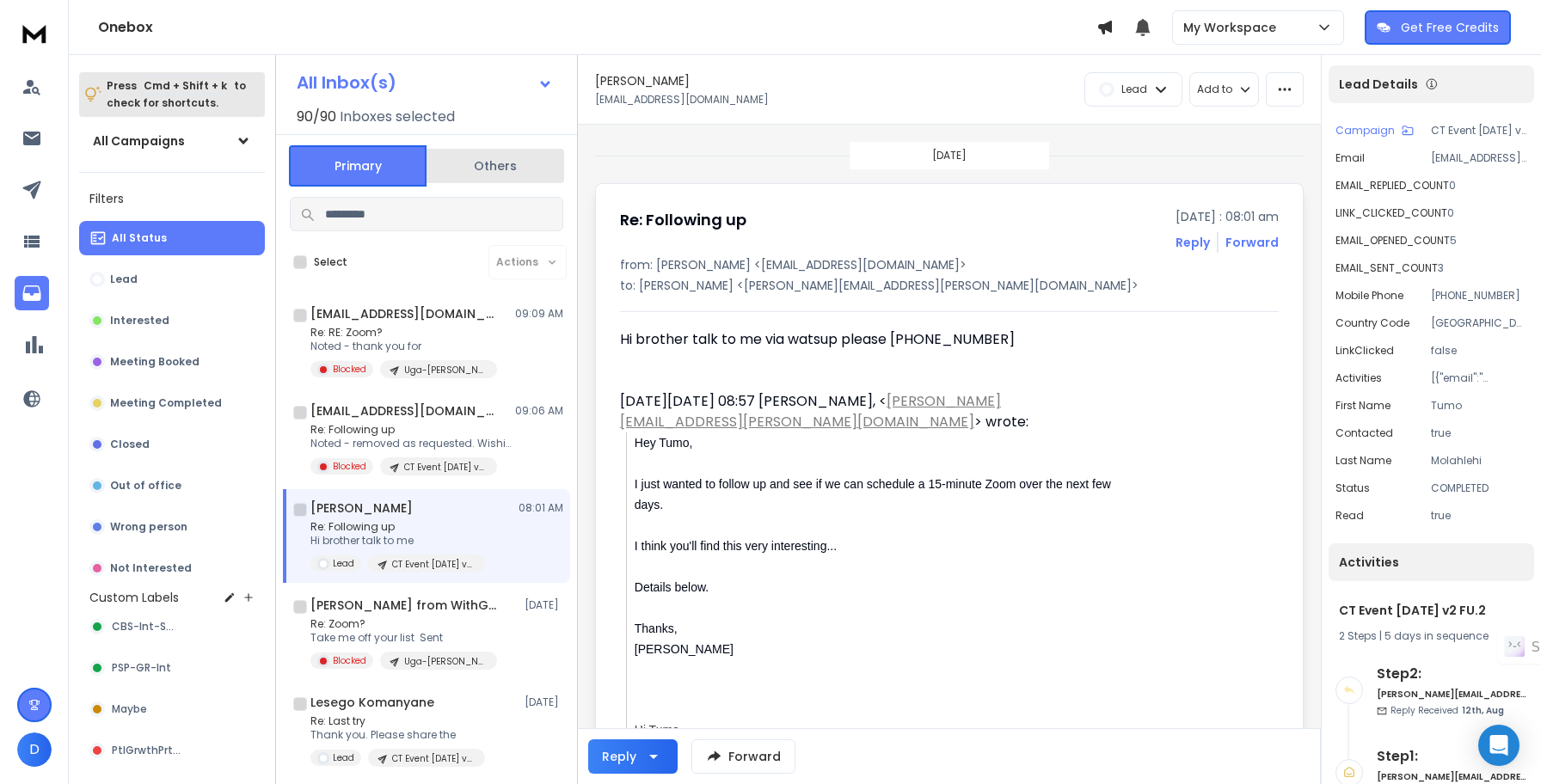
click at [1197, 240] on button "Reply" at bounding box center [1193, 242] width 35 height 17
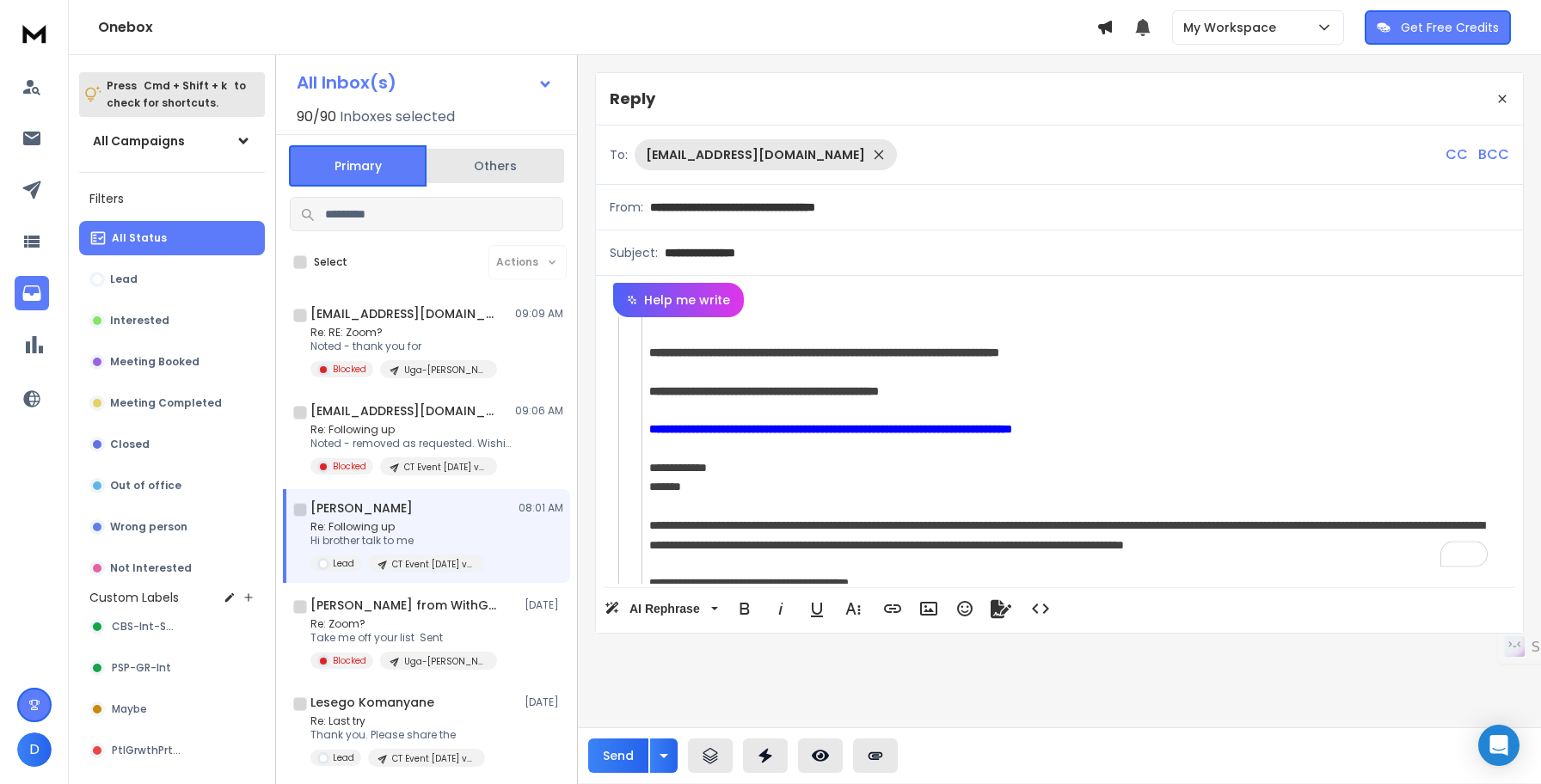
scroll to position [1358, 0]
click at [1159, 438] on div "**********" at bounding box center [1075, 429] width 851 height 19
copy strong "**********"
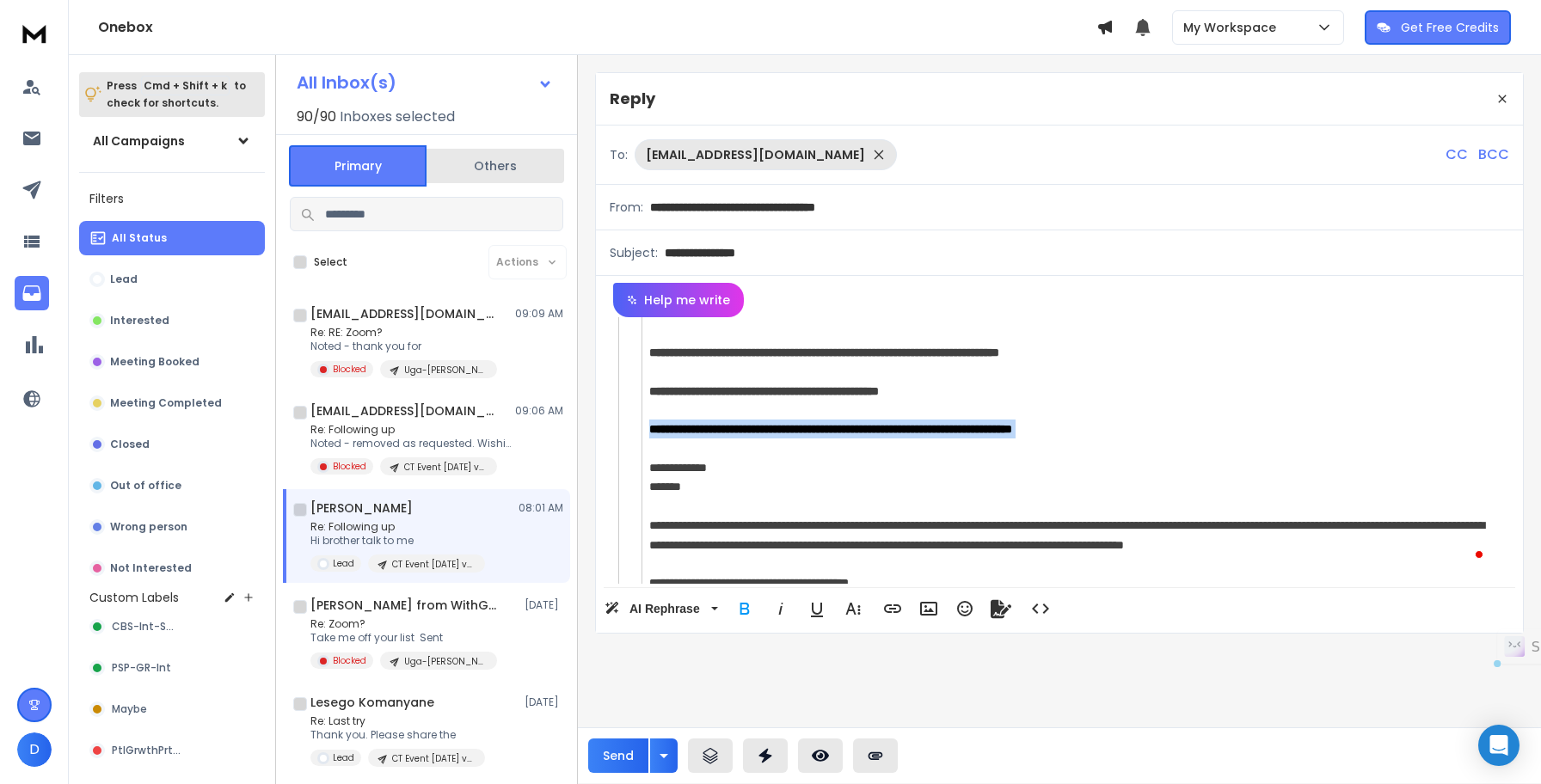
scroll to position [0, 0]
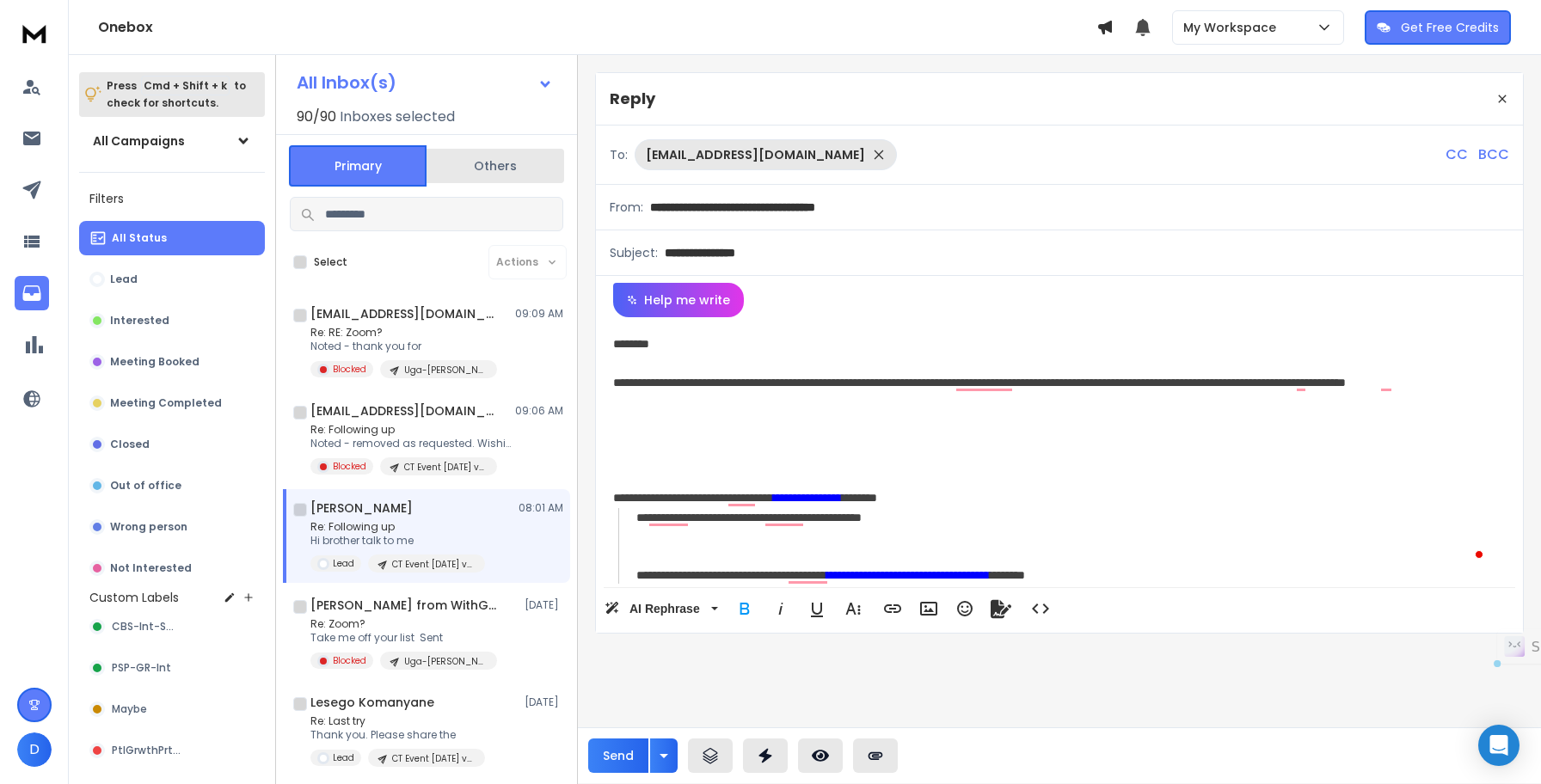
click at [846, 441] on div "To enrich screen reader interactions, please activate Accessibility in Grammarl…" at bounding box center [1057, 440] width 888 height 19
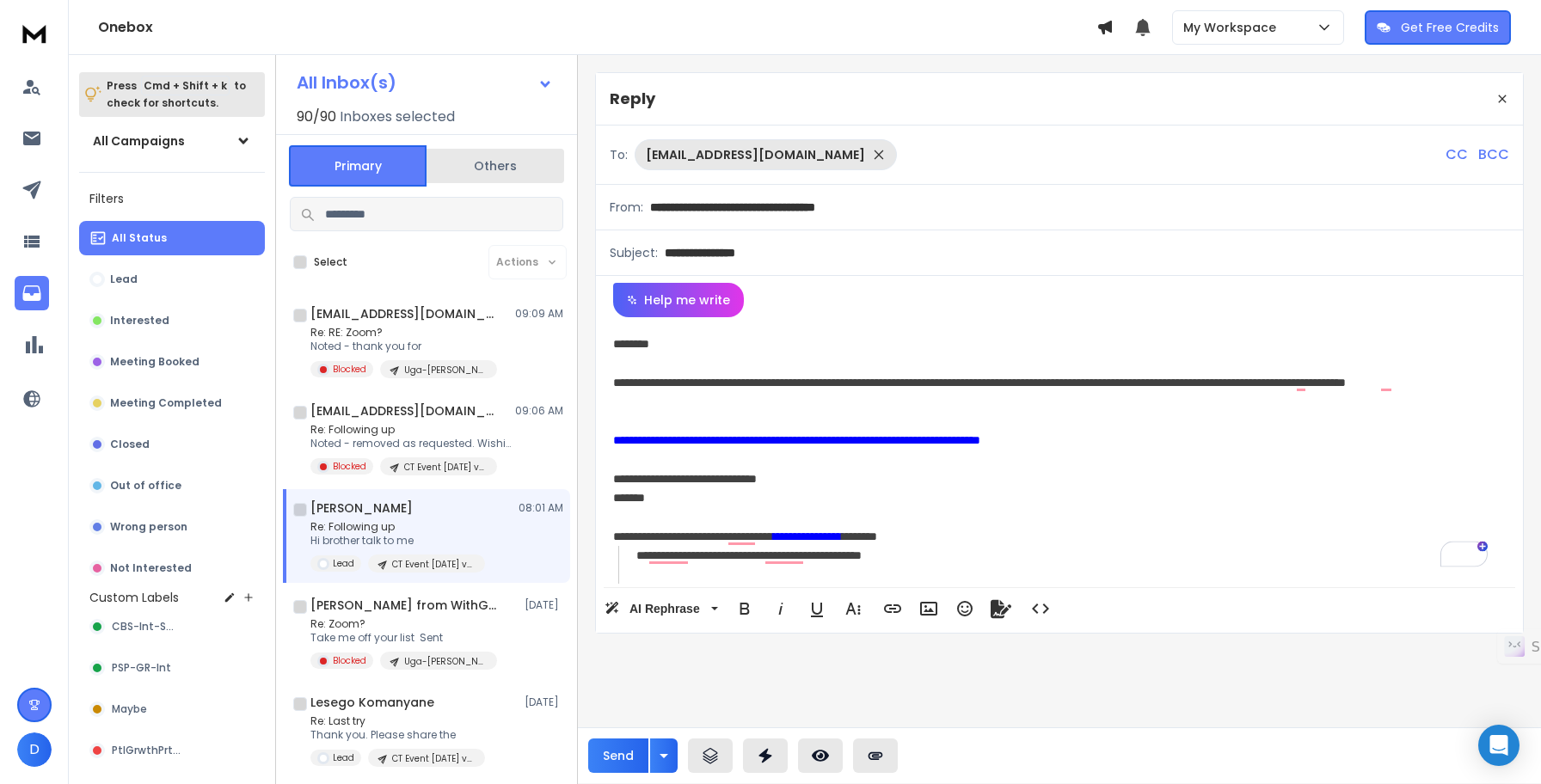
click at [1450, 152] on p "CC" at bounding box center [1457, 155] width 23 height 21
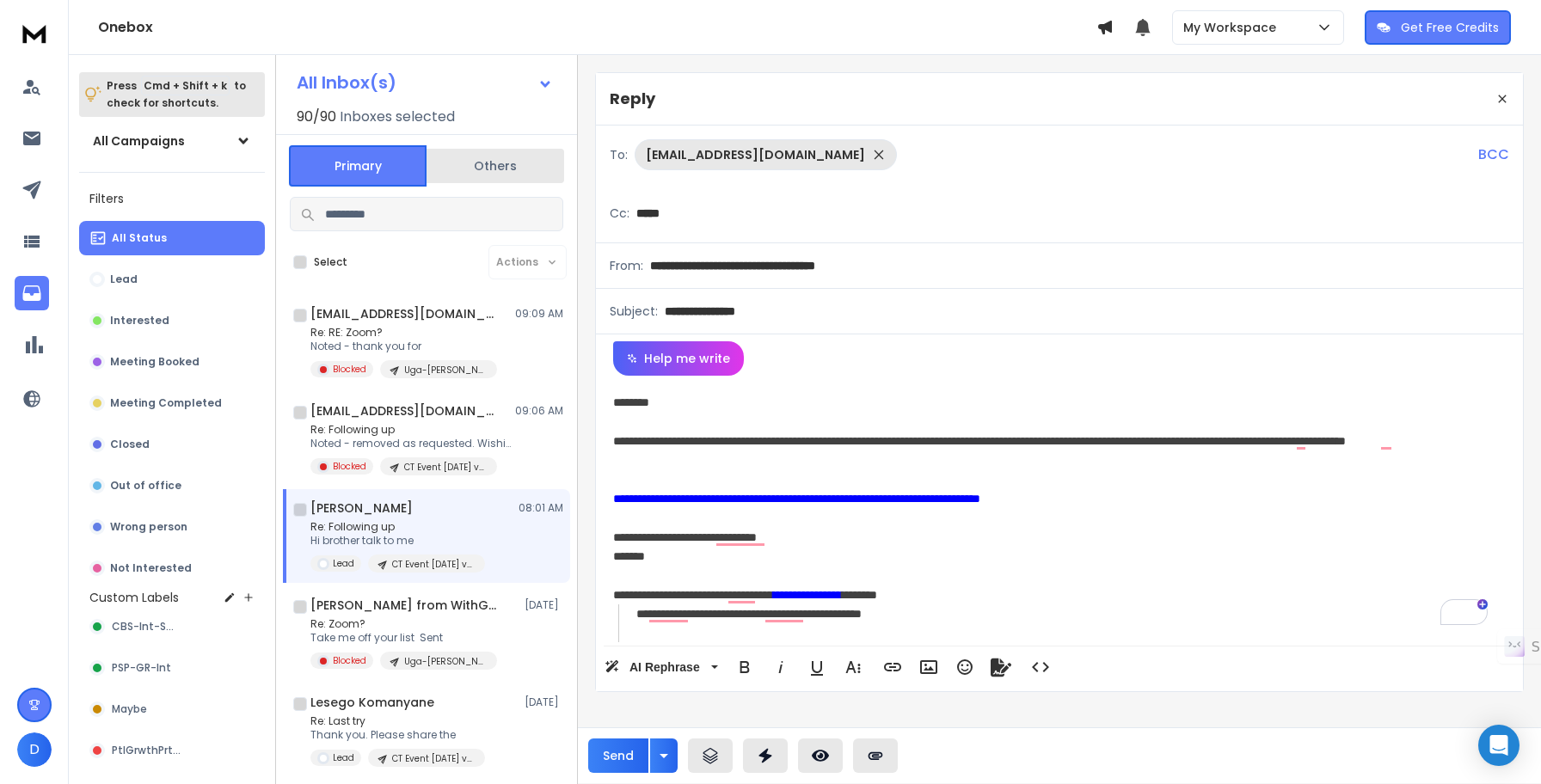
type input "**********"
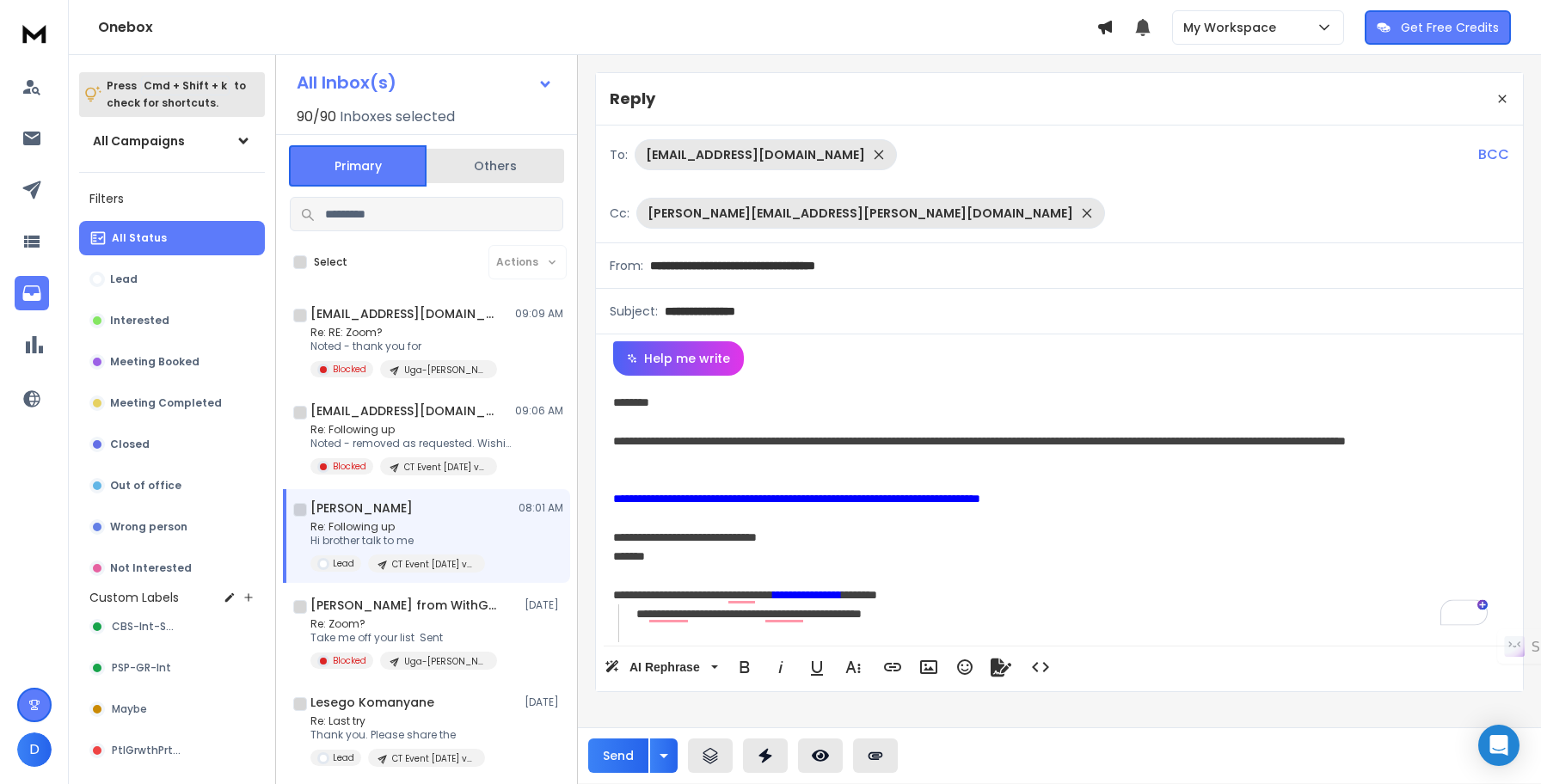
click at [623, 753] on button "Send" at bounding box center [618, 755] width 60 height 35
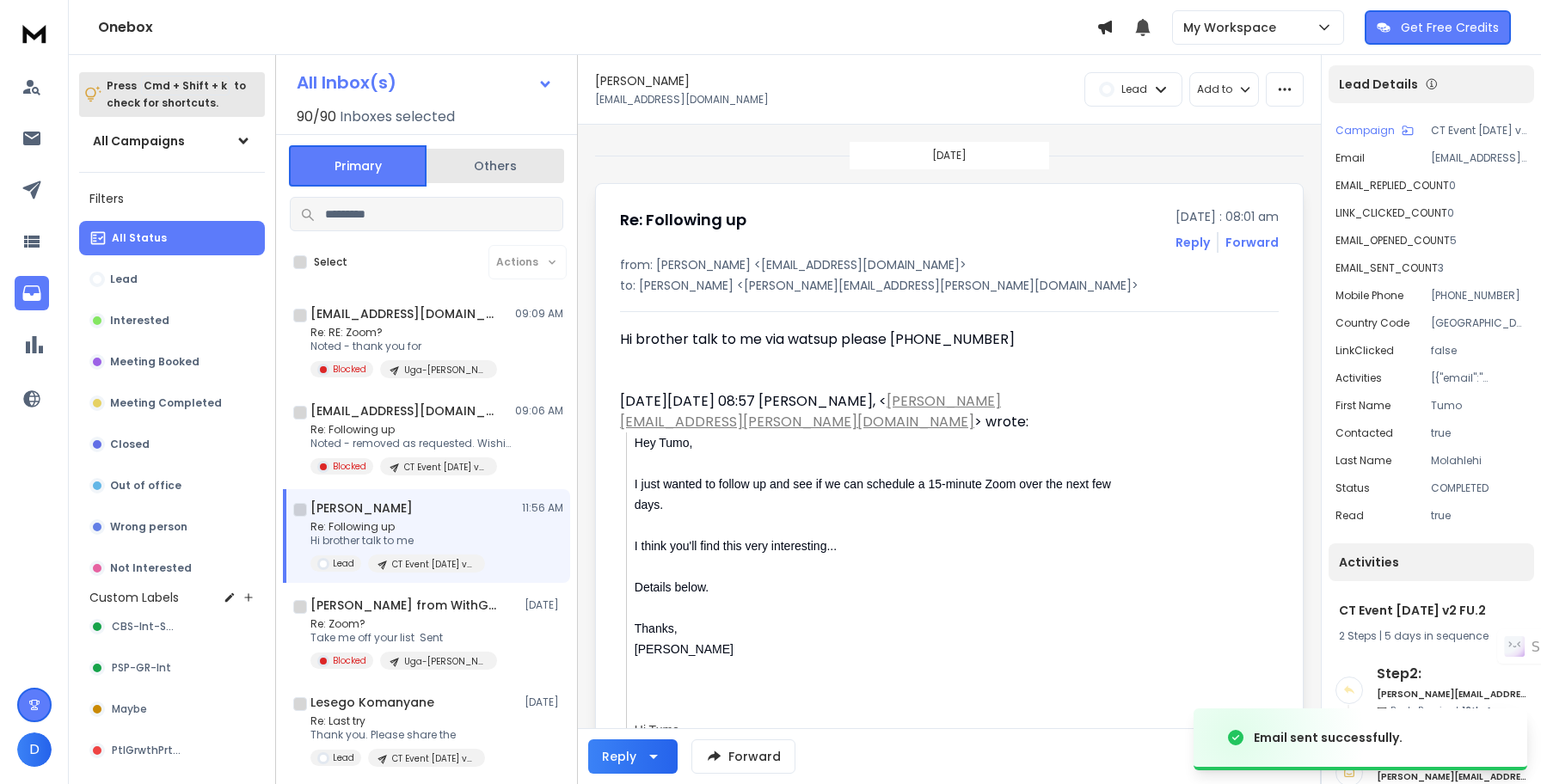
click at [1133, 96] on p "Lead" at bounding box center [1134, 89] width 26 height 14
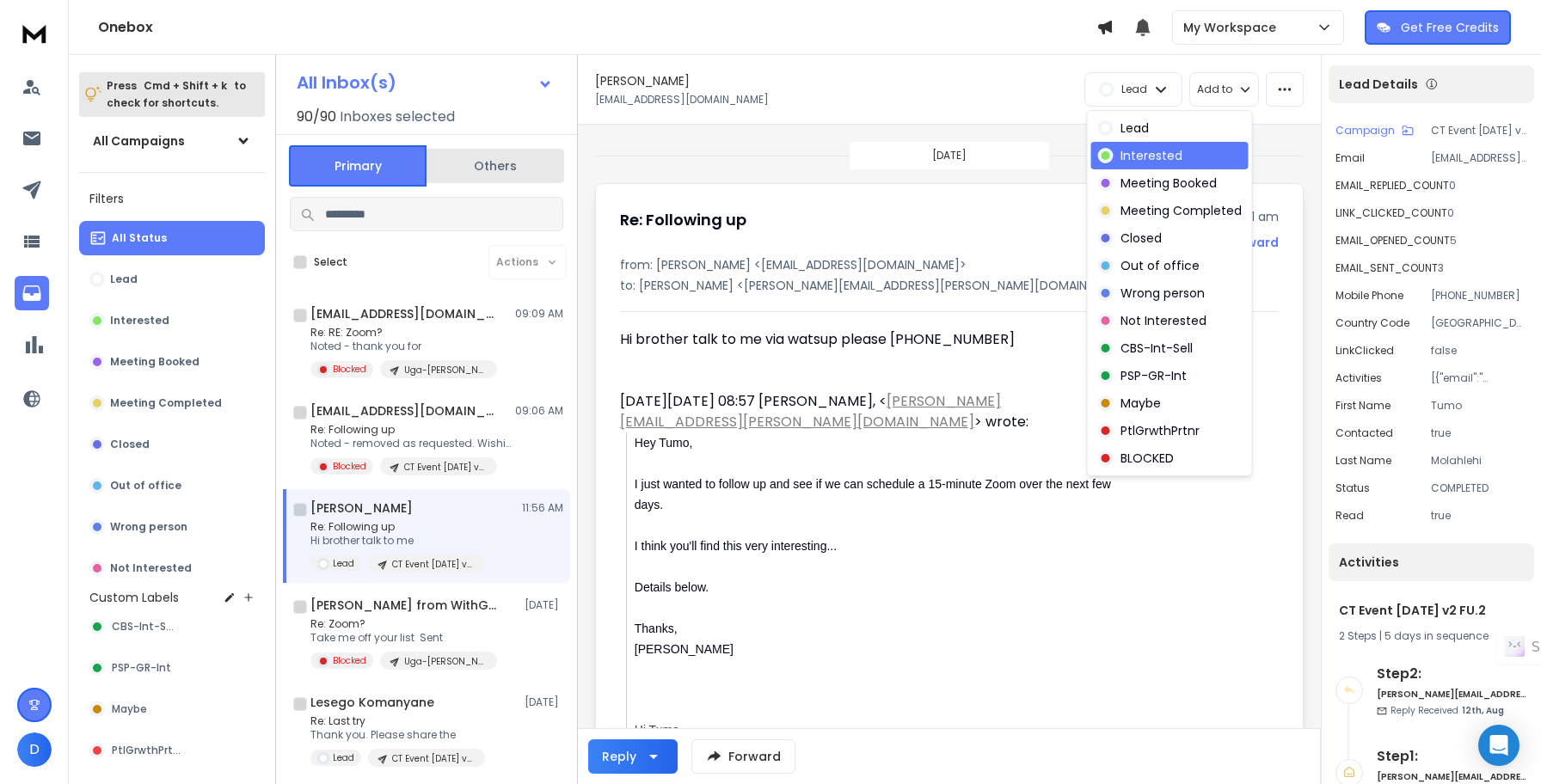
click at [1137, 153] on p "Interested" at bounding box center [1151, 155] width 62 height 17
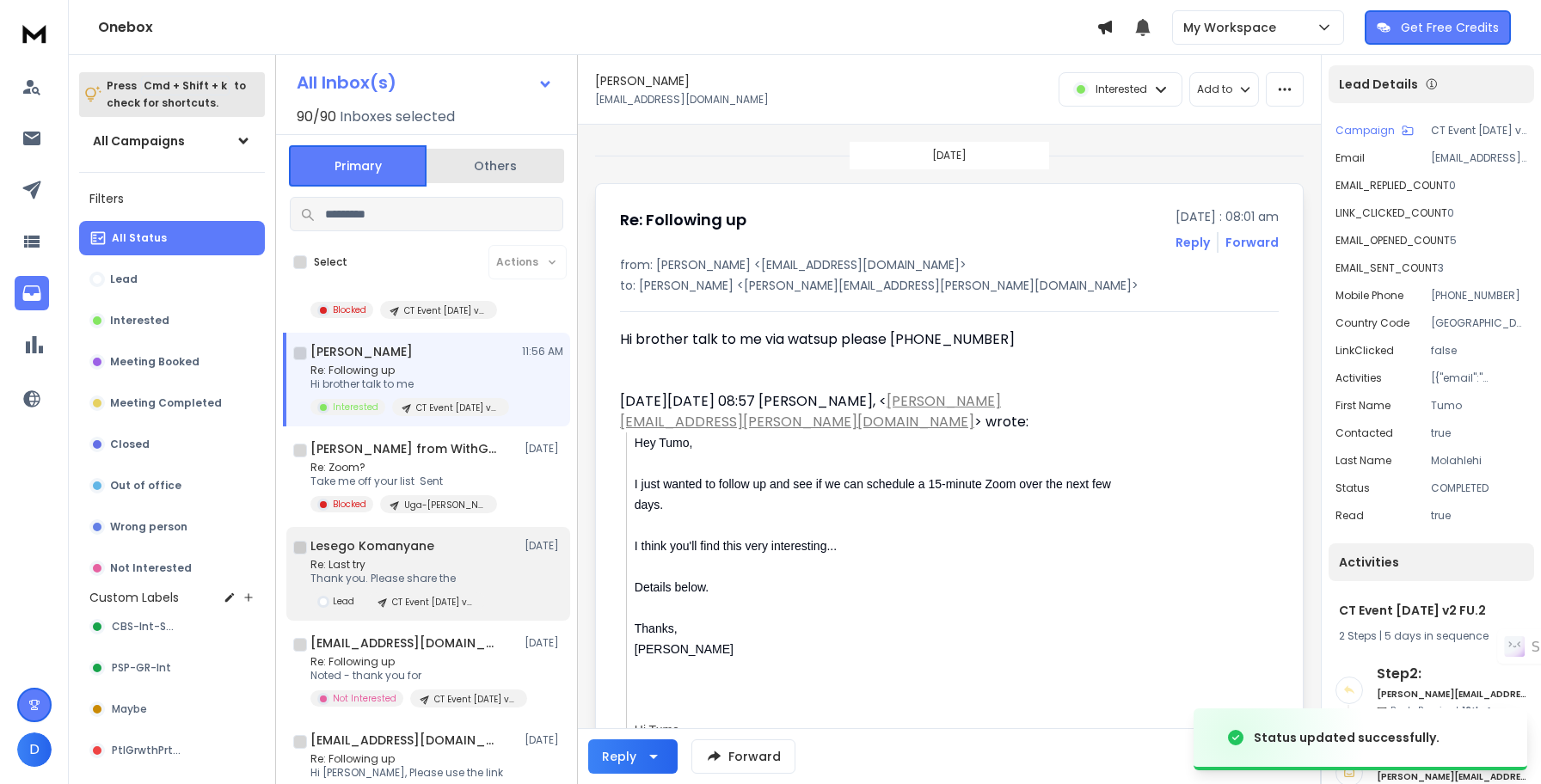
click at [446, 572] on p "Thank you. Please share the" at bounding box center [397, 578] width 175 height 14
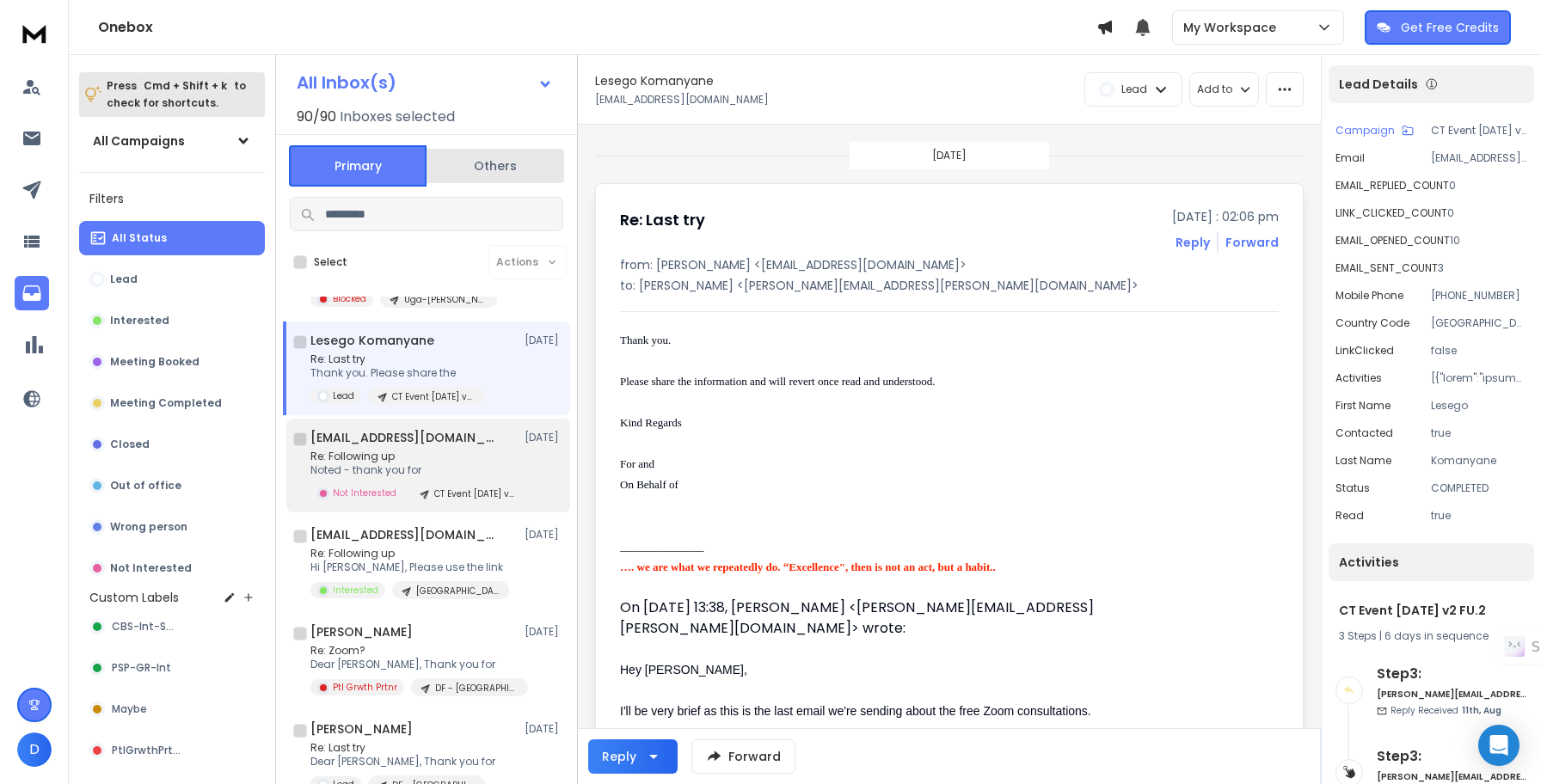
scroll to position [468, 0]
click at [453, 547] on p "Re: Following up" at bounding box center [409, 550] width 199 height 14
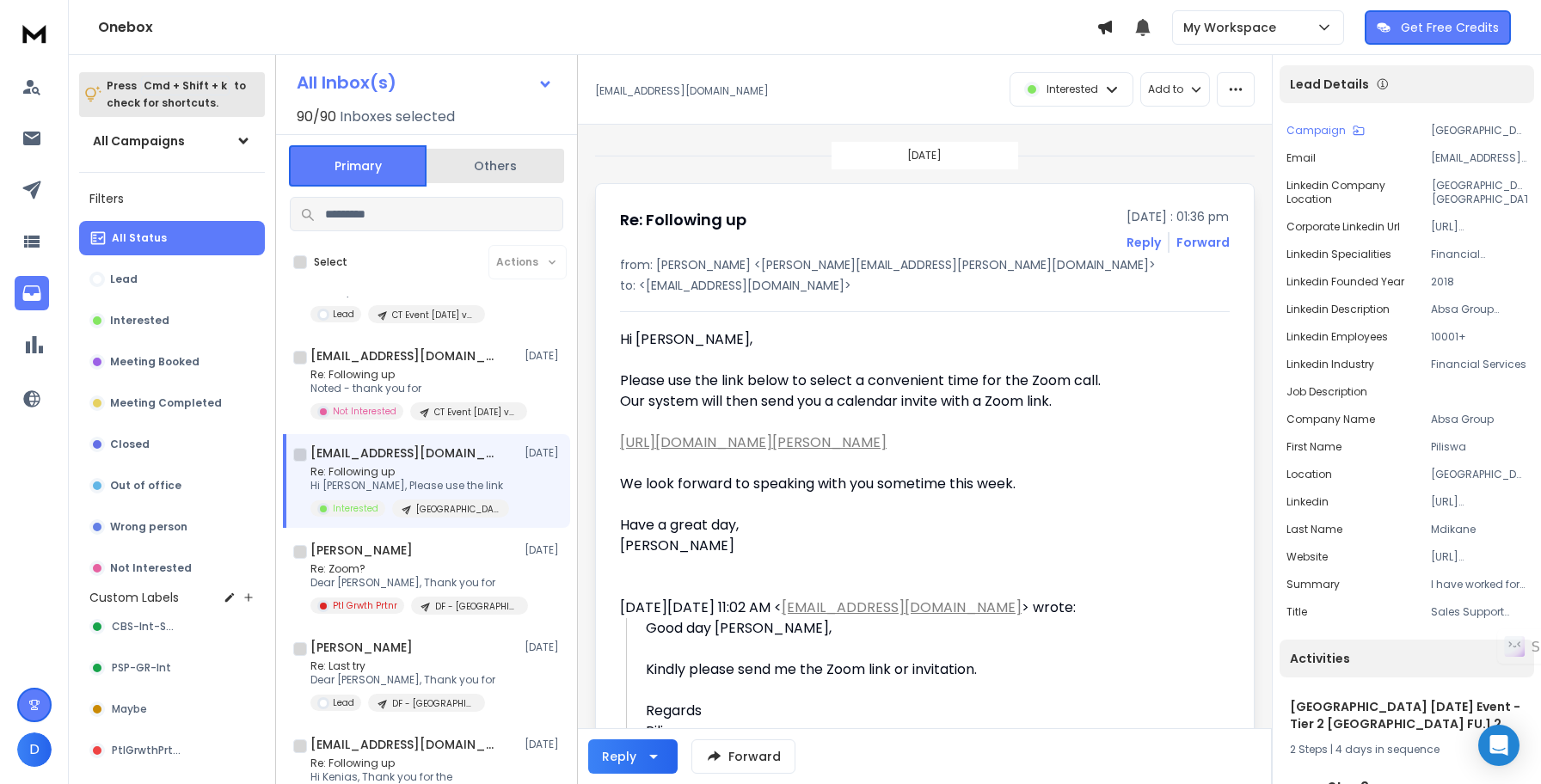
scroll to position [629, 0]
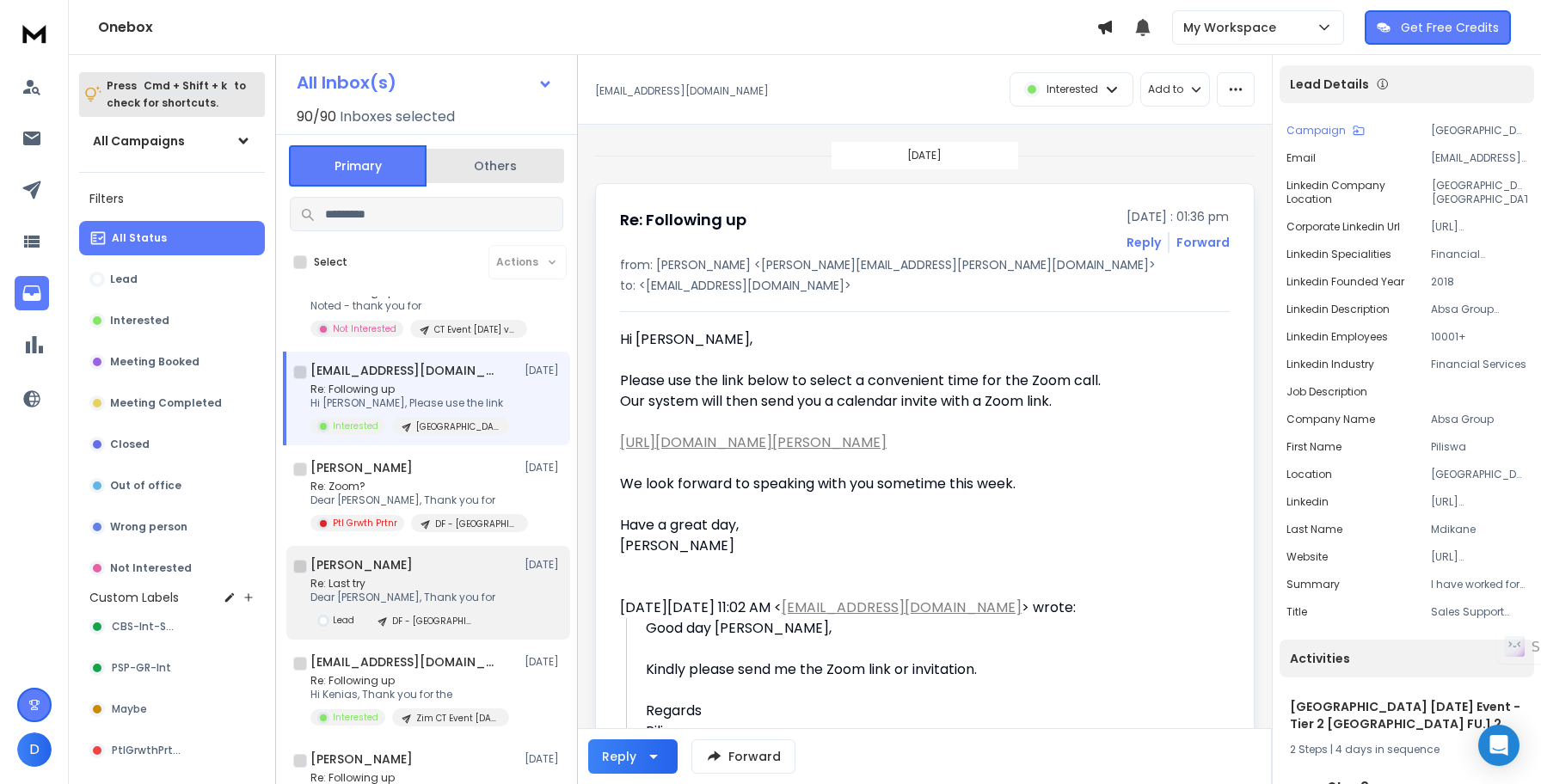
click at [458, 578] on p "Re: Last try" at bounding box center [402, 583] width 185 height 14
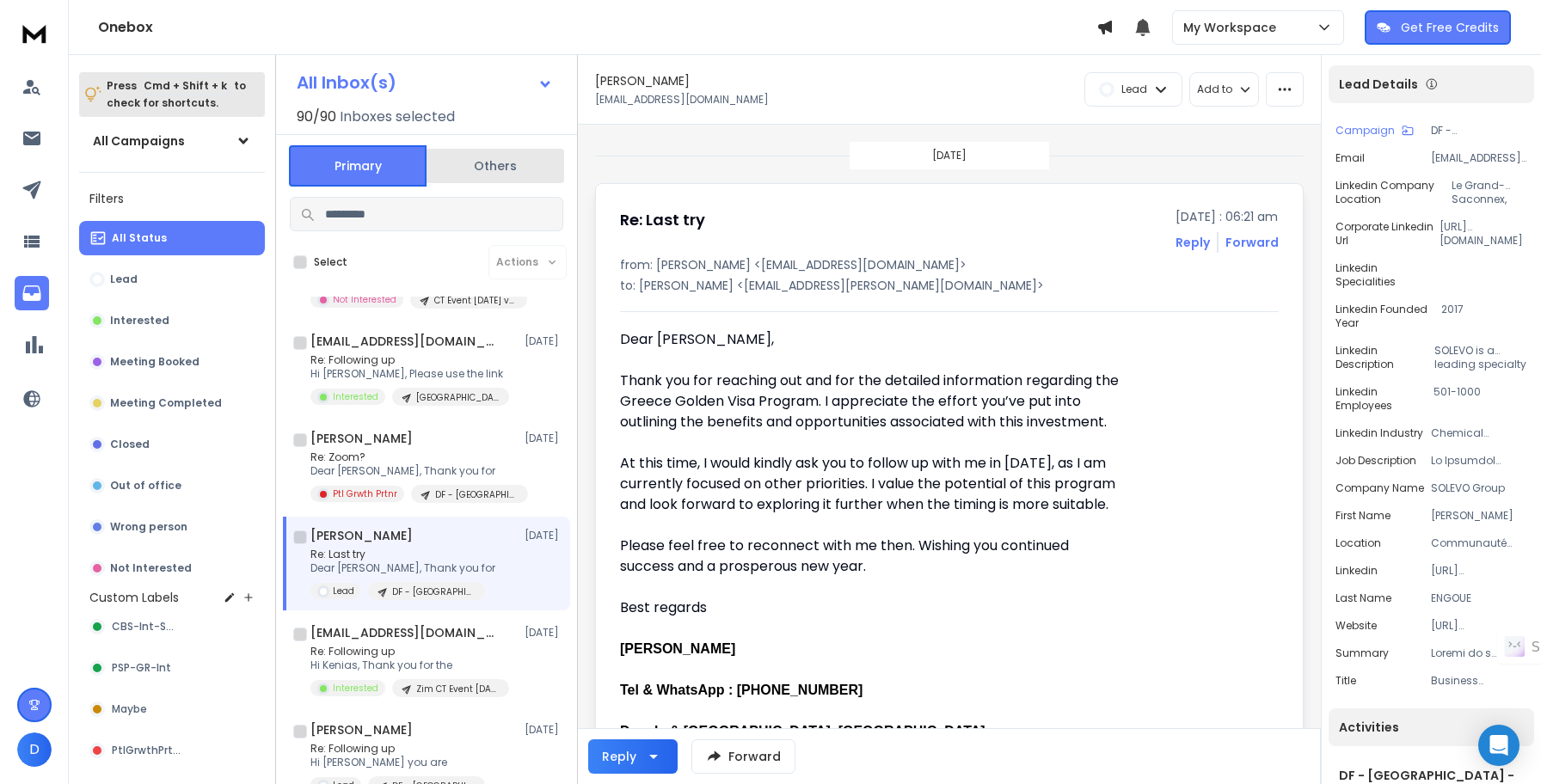
scroll to position [880, 0]
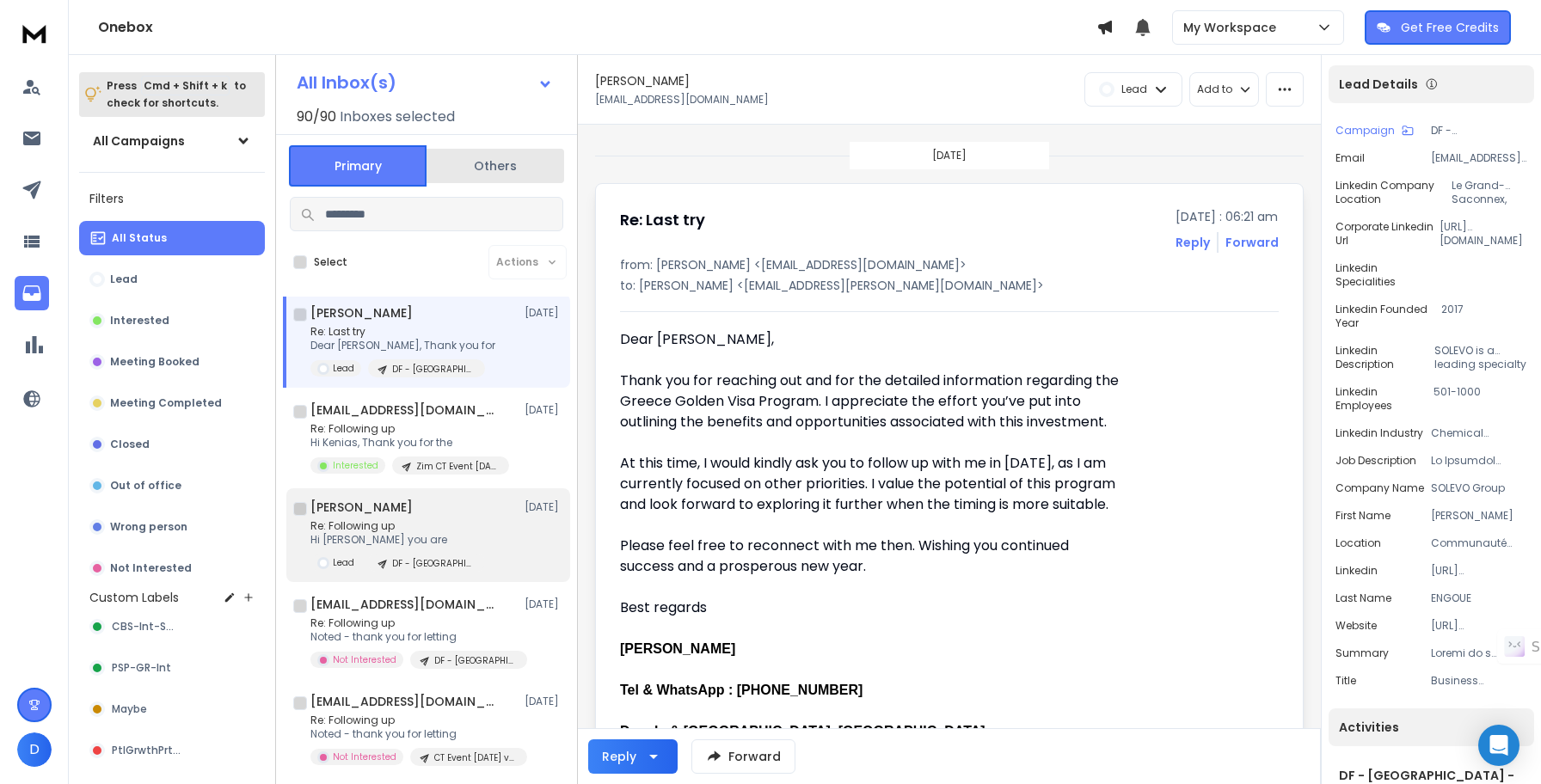
click at [433, 538] on p "Hi [PERSON_NAME] you are" at bounding box center [397, 540] width 175 height 14
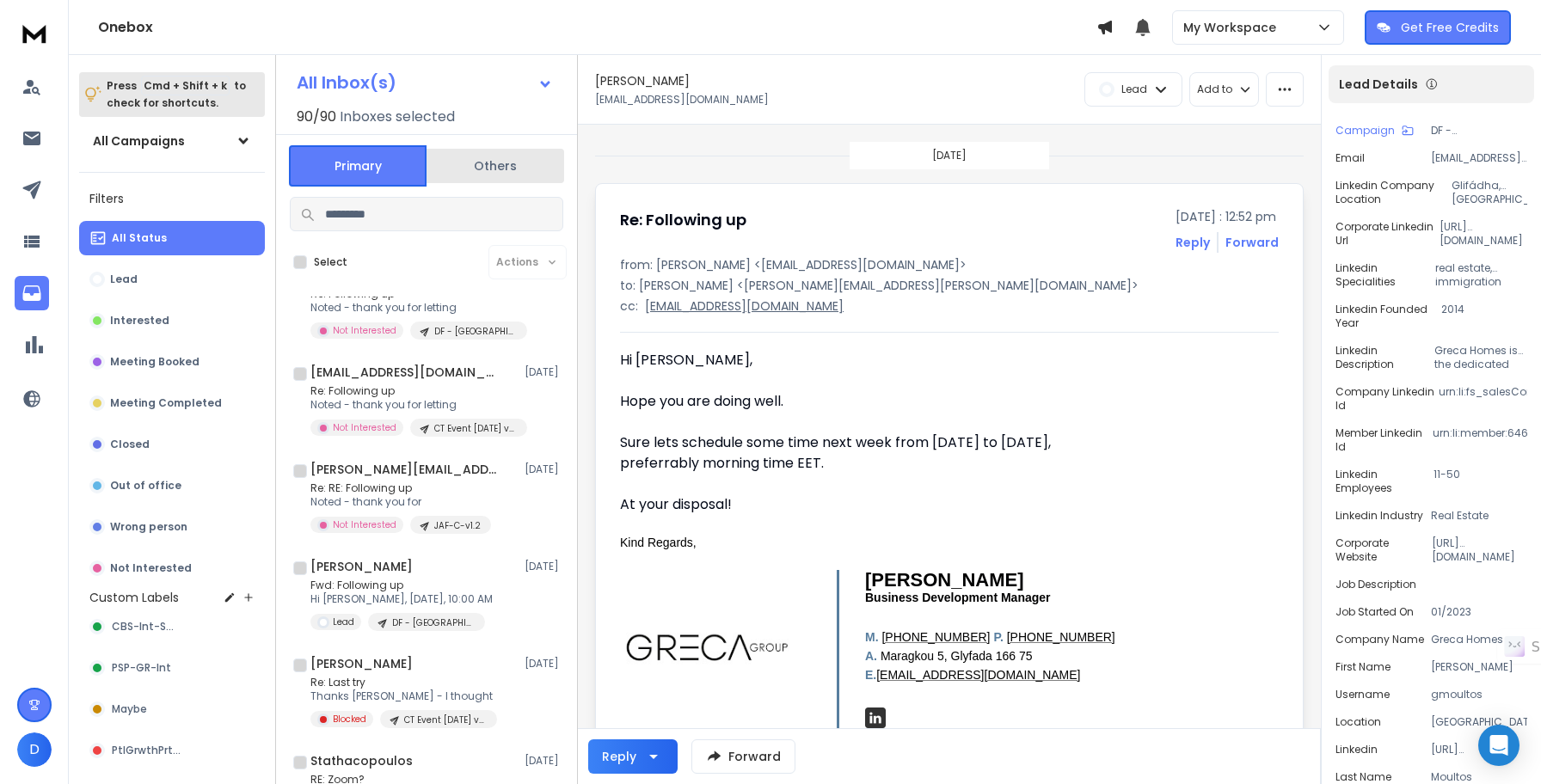
scroll to position [1209, 0]
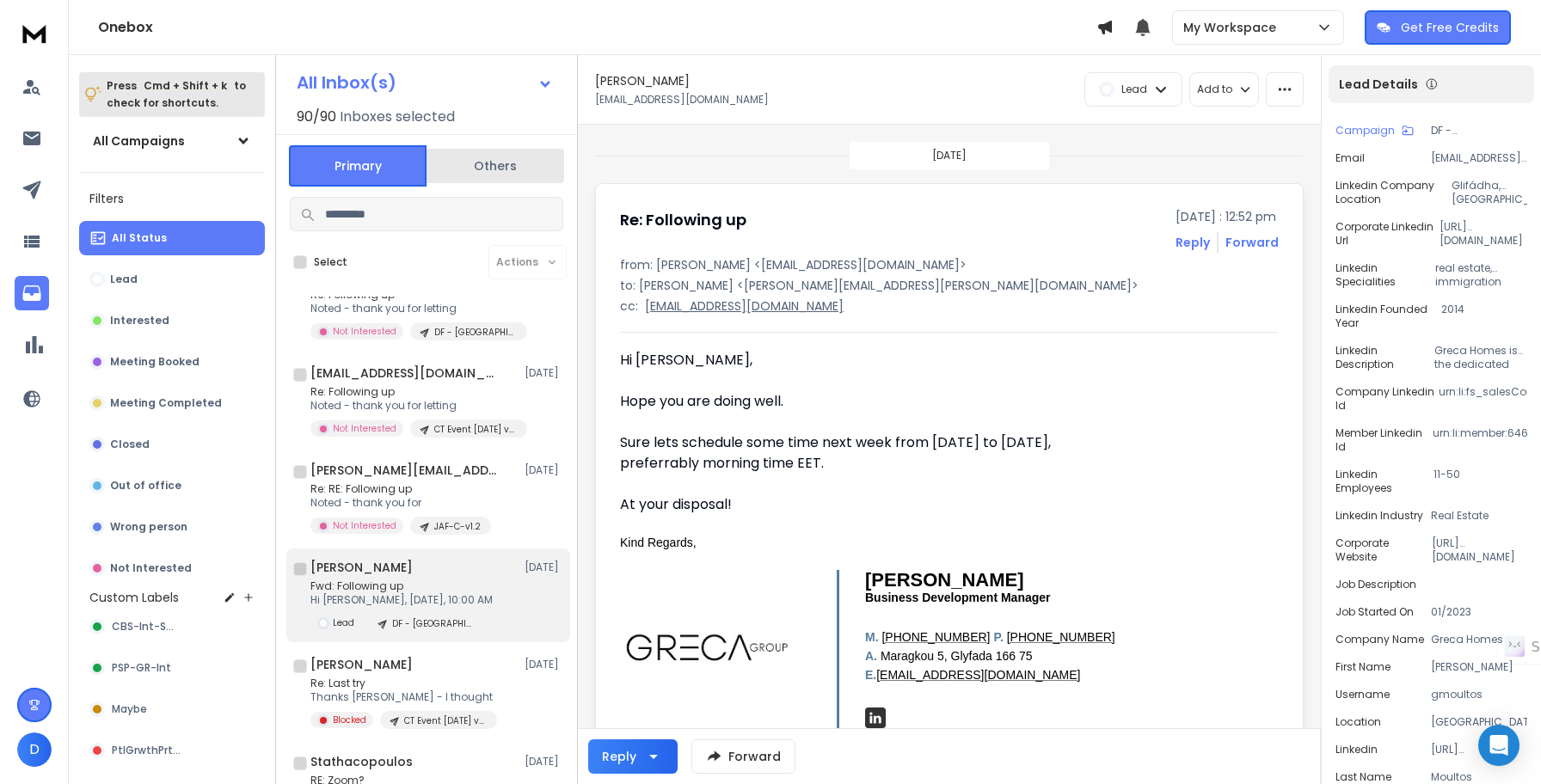
click at [429, 584] on p "Fwd: Following up" at bounding box center [401, 586] width 182 height 14
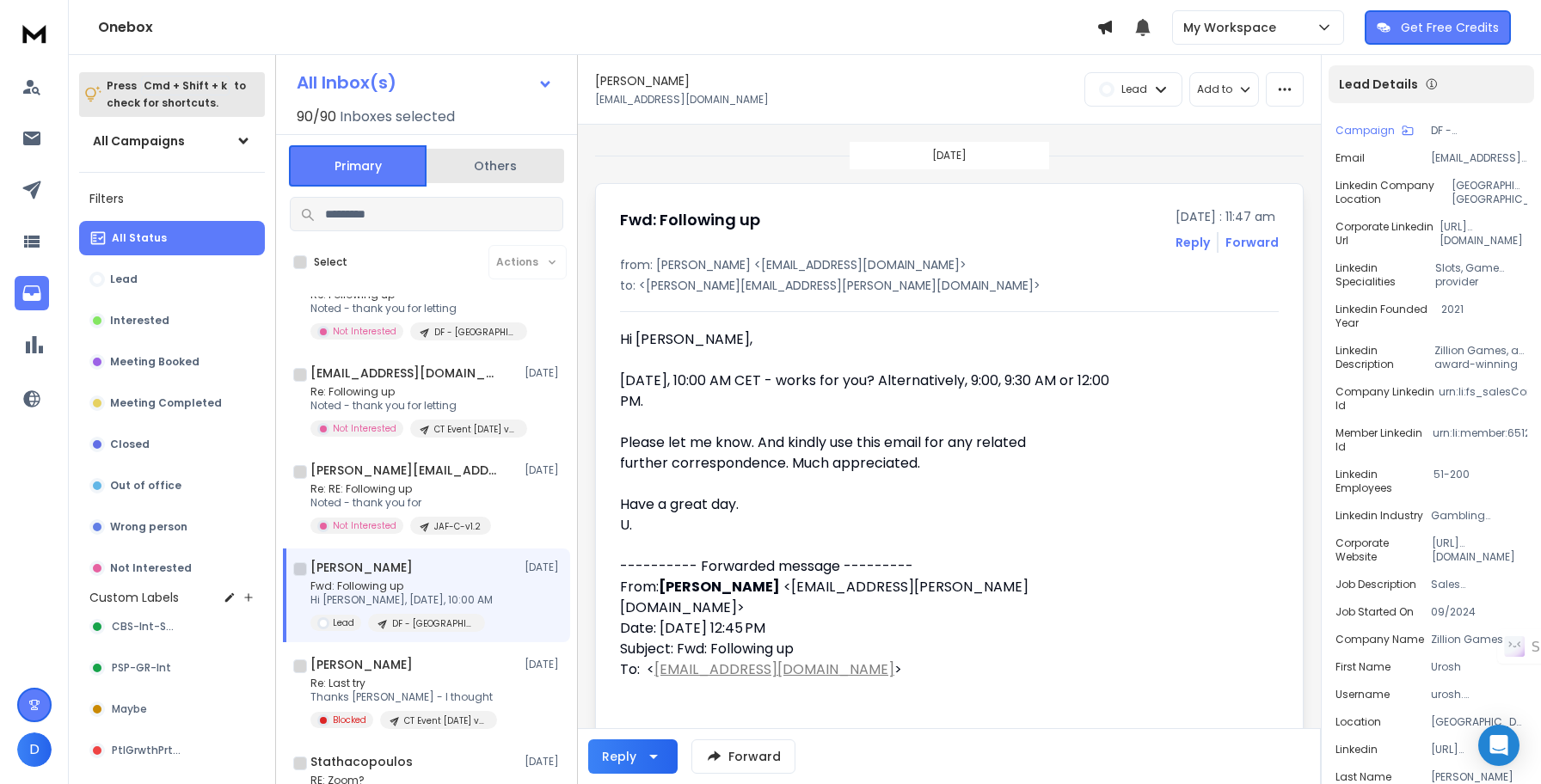
click at [1189, 243] on button "Reply" at bounding box center [1193, 242] width 35 height 17
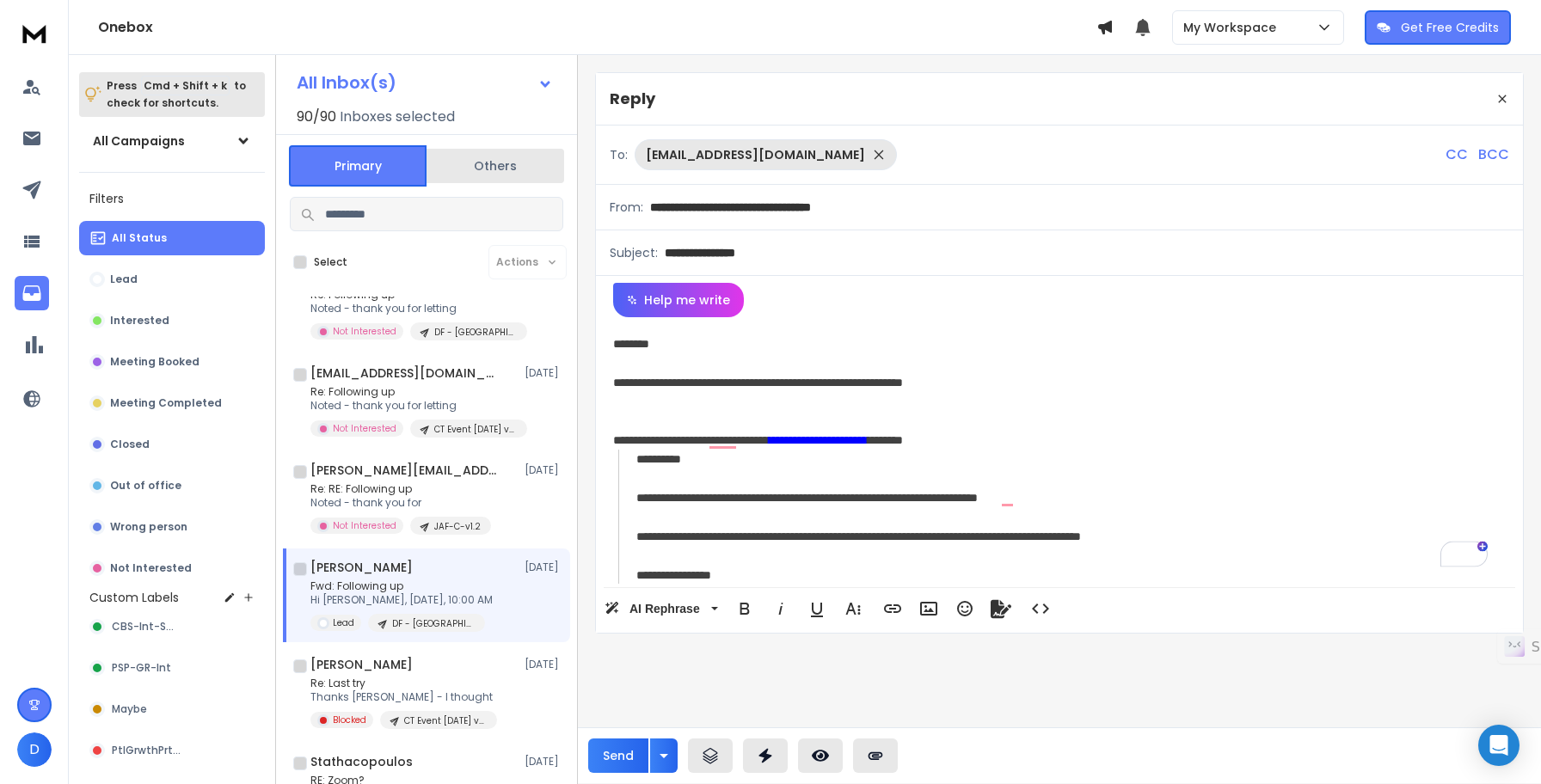
click at [1018, 385] on div "**********" at bounding box center [1050, 383] width 875 height 19
click at [883, 383] on div "**********" at bounding box center [1050, 383] width 875 height 19
click at [910, 384] on div "**********" at bounding box center [1050, 383] width 875 height 19
click at [1214, 384] on div "**********" at bounding box center [1050, 383] width 875 height 19
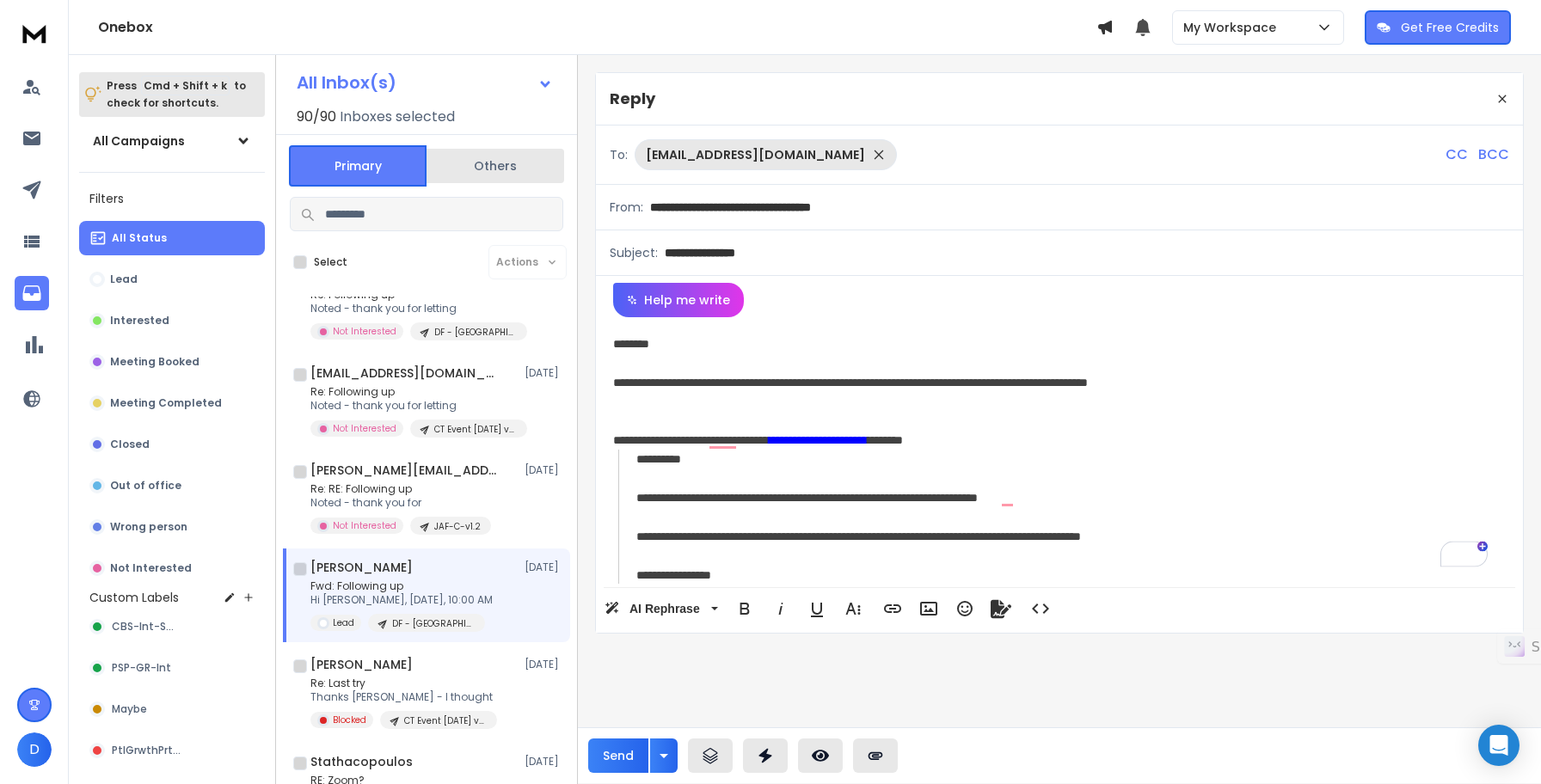
click at [1128, 385] on div "**********" at bounding box center [1050, 383] width 875 height 19
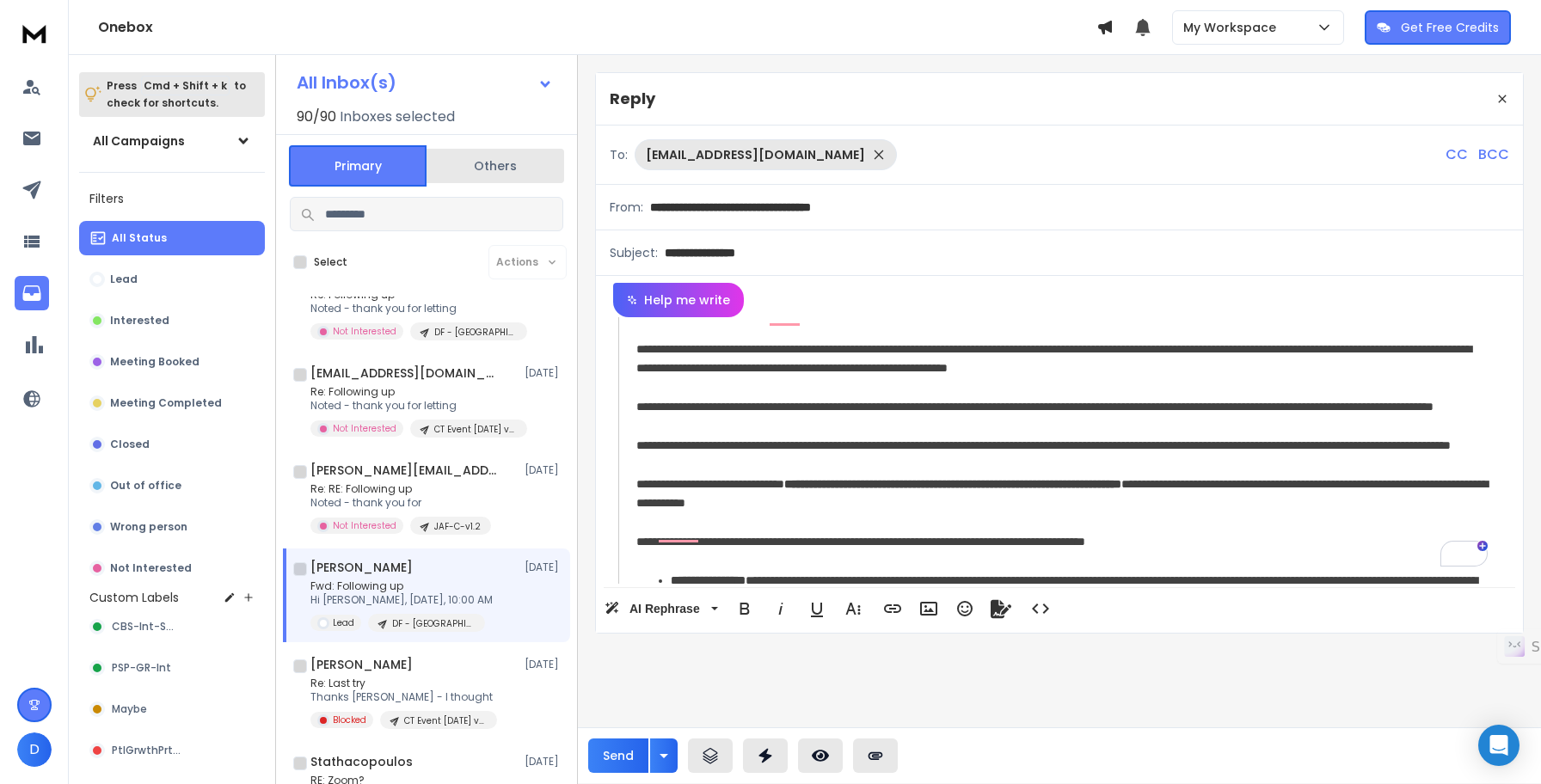
scroll to position [1353, 0]
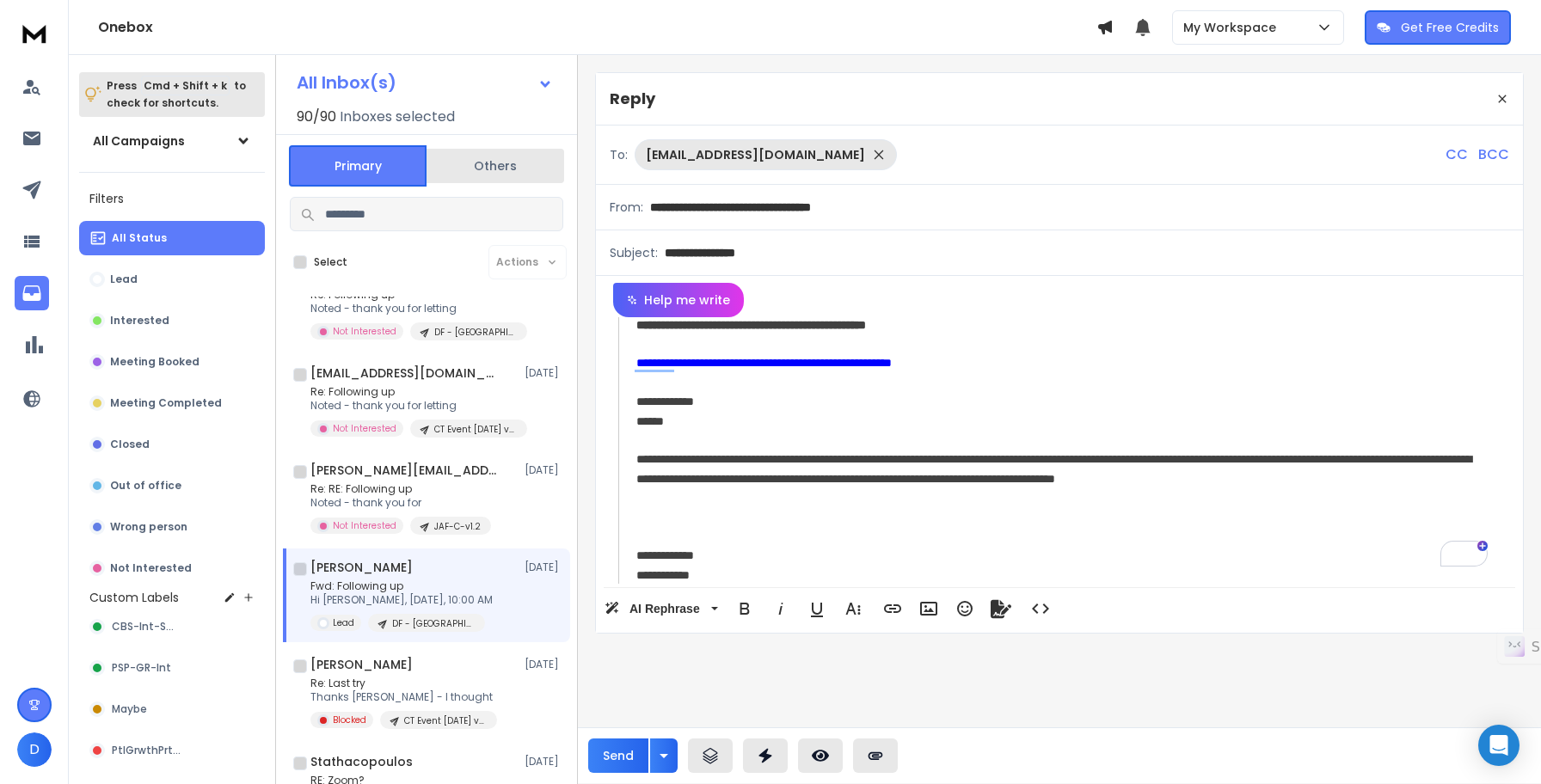
click at [968, 372] on div "**********" at bounding box center [1063, 363] width 853 height 19
copy span "**********"
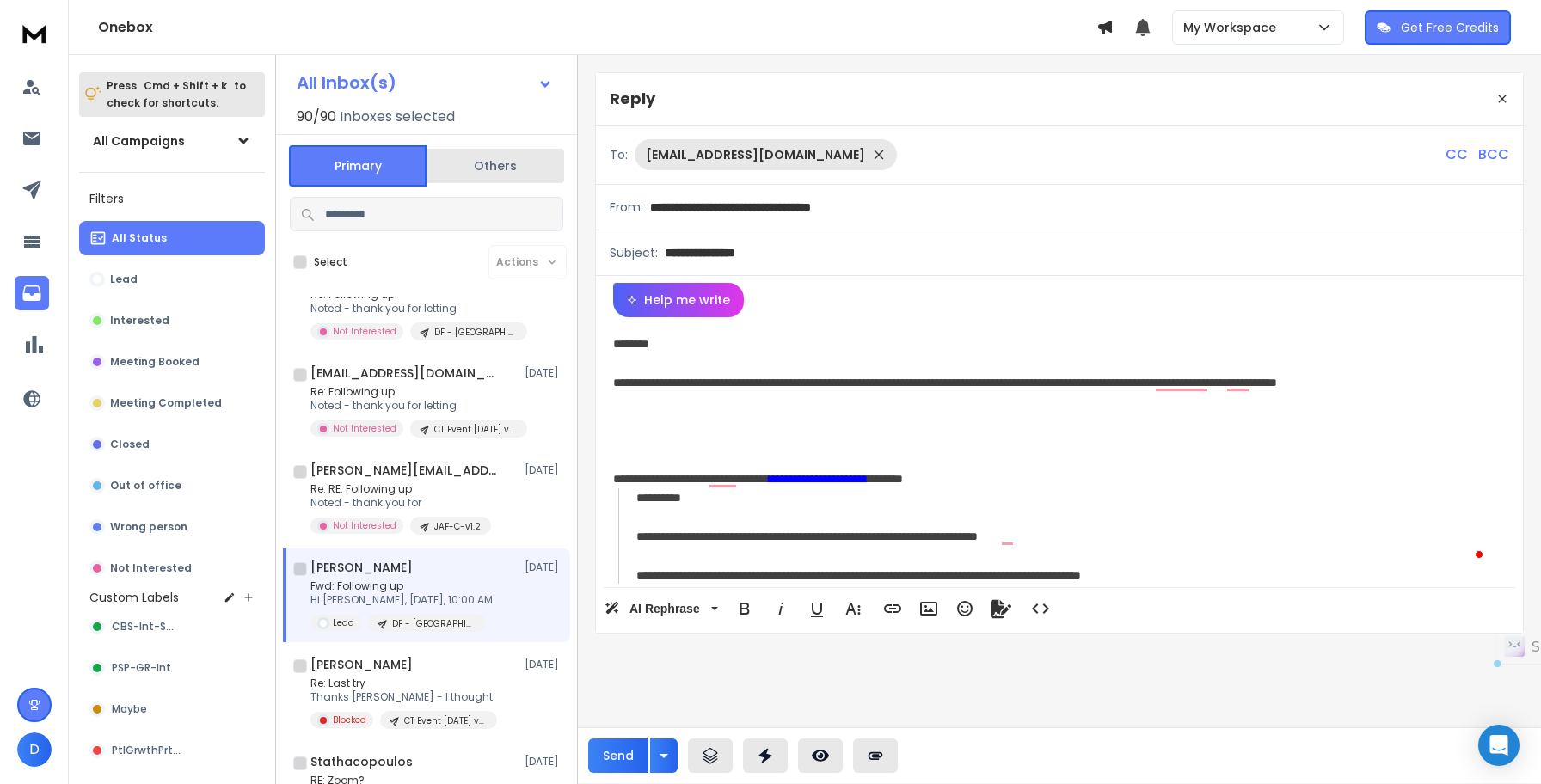
click at [920, 413] on div "To enrich screen reader interactions, please activate Accessibility in Grammarl…" at bounding box center [1057, 421] width 888 height 19
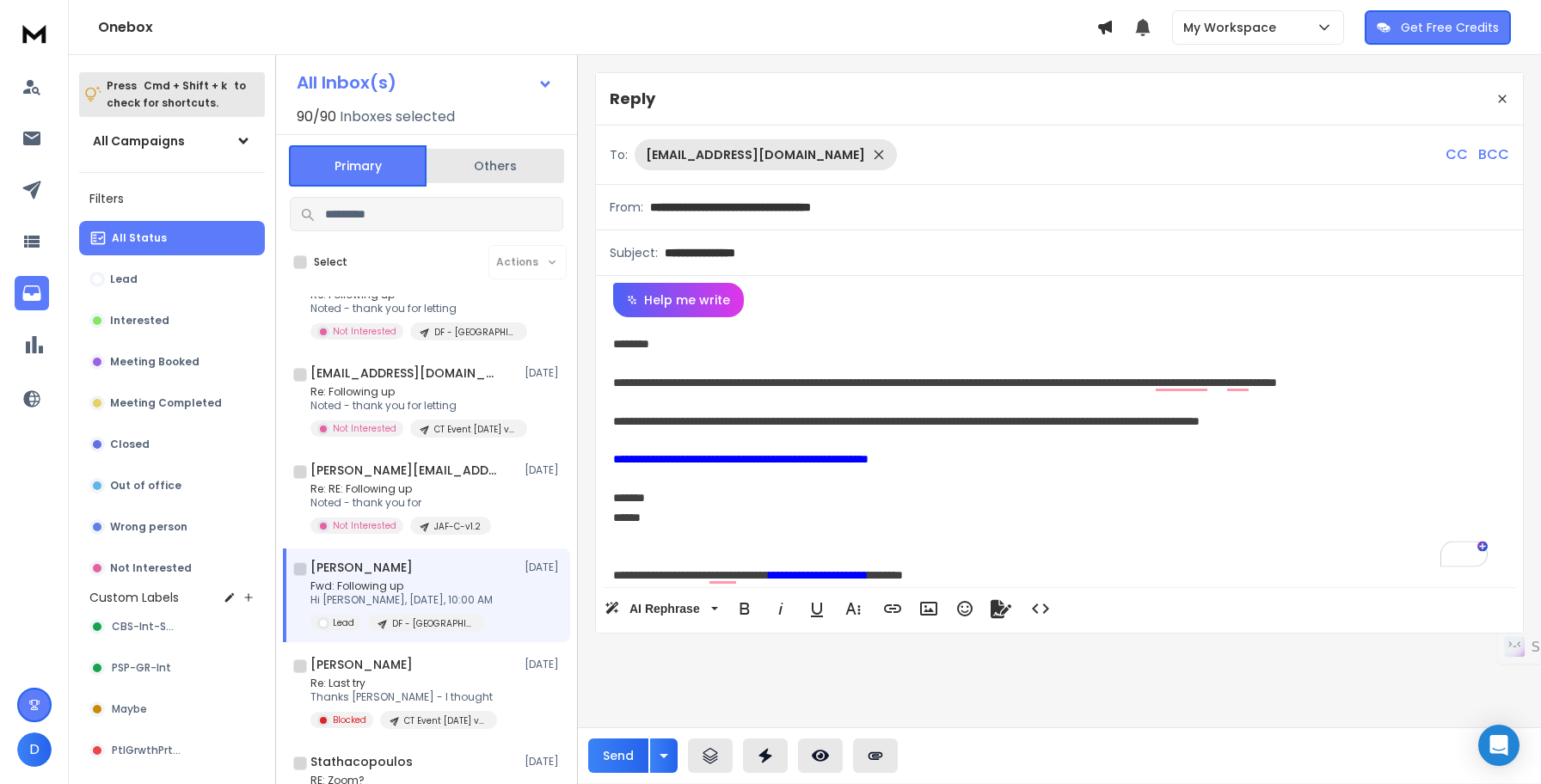
click at [828, 472] on div "To enrich screen reader interactions, please activate Accessibility in Grammarl…" at bounding box center [1057, 479] width 888 height 19
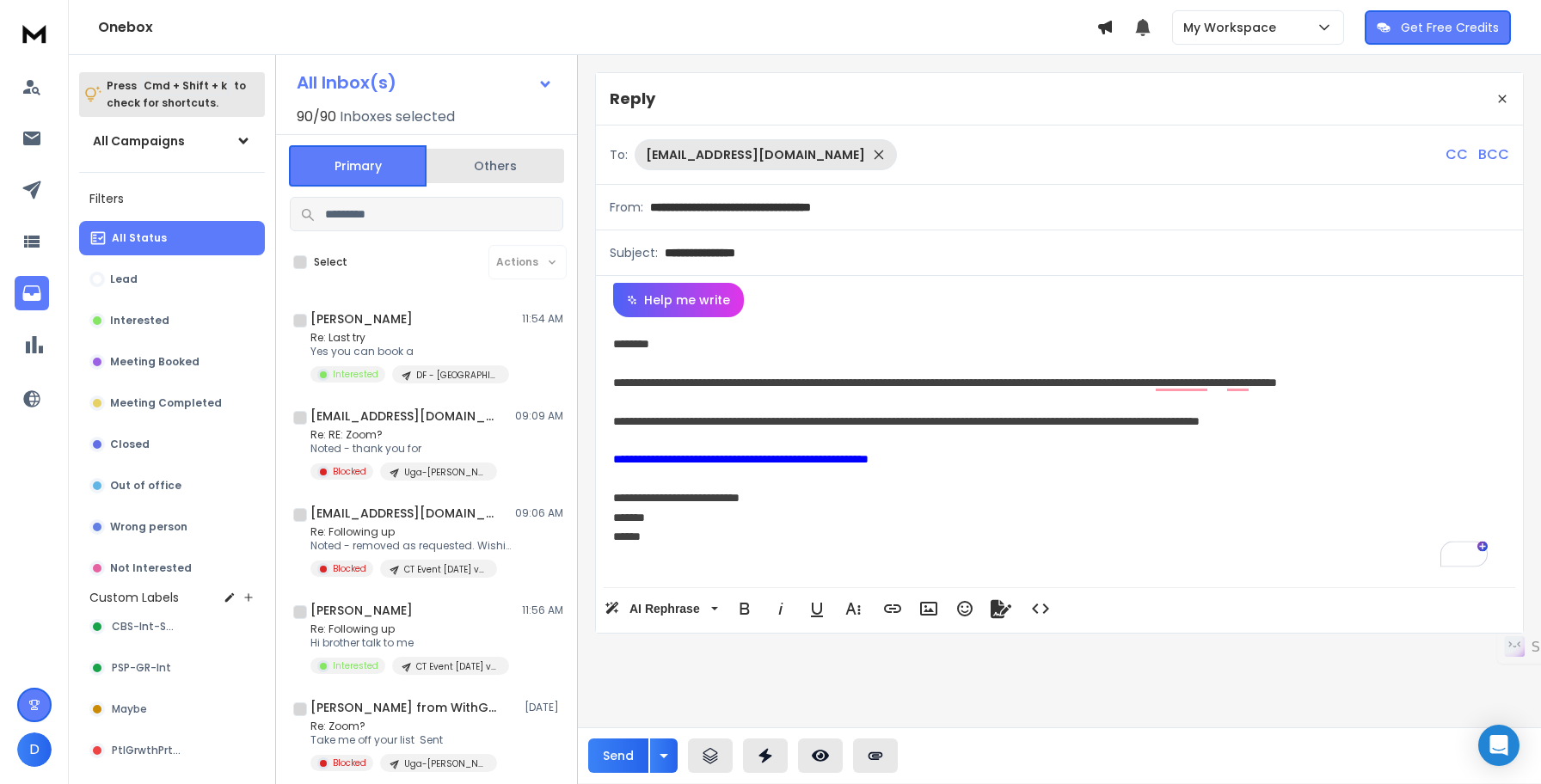
scroll to position [1209, 0]
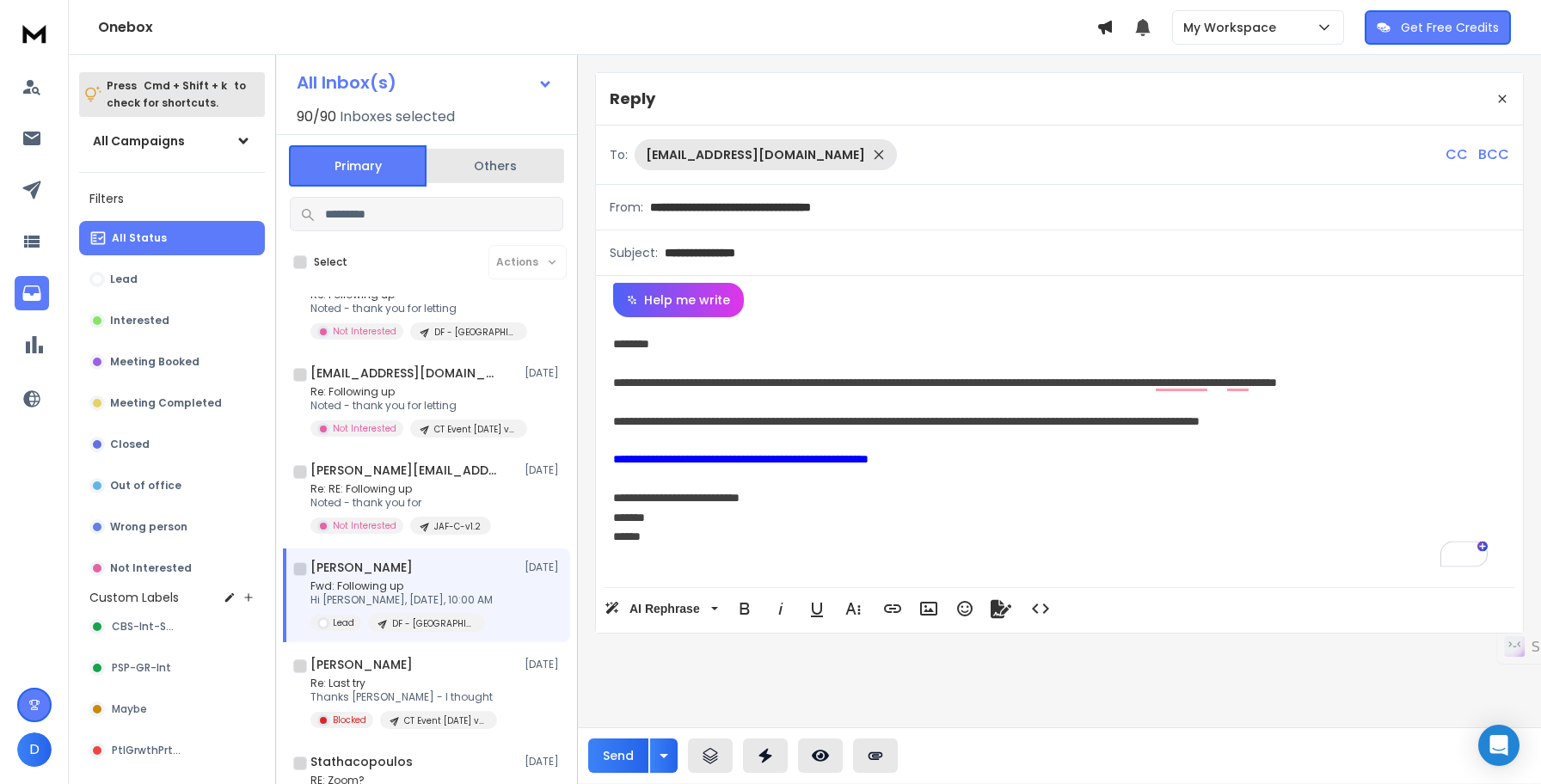
click at [772, 497] on div "**********" at bounding box center [1050, 497] width 875 height 19
click at [618, 755] on button "Send" at bounding box center [618, 755] width 60 height 35
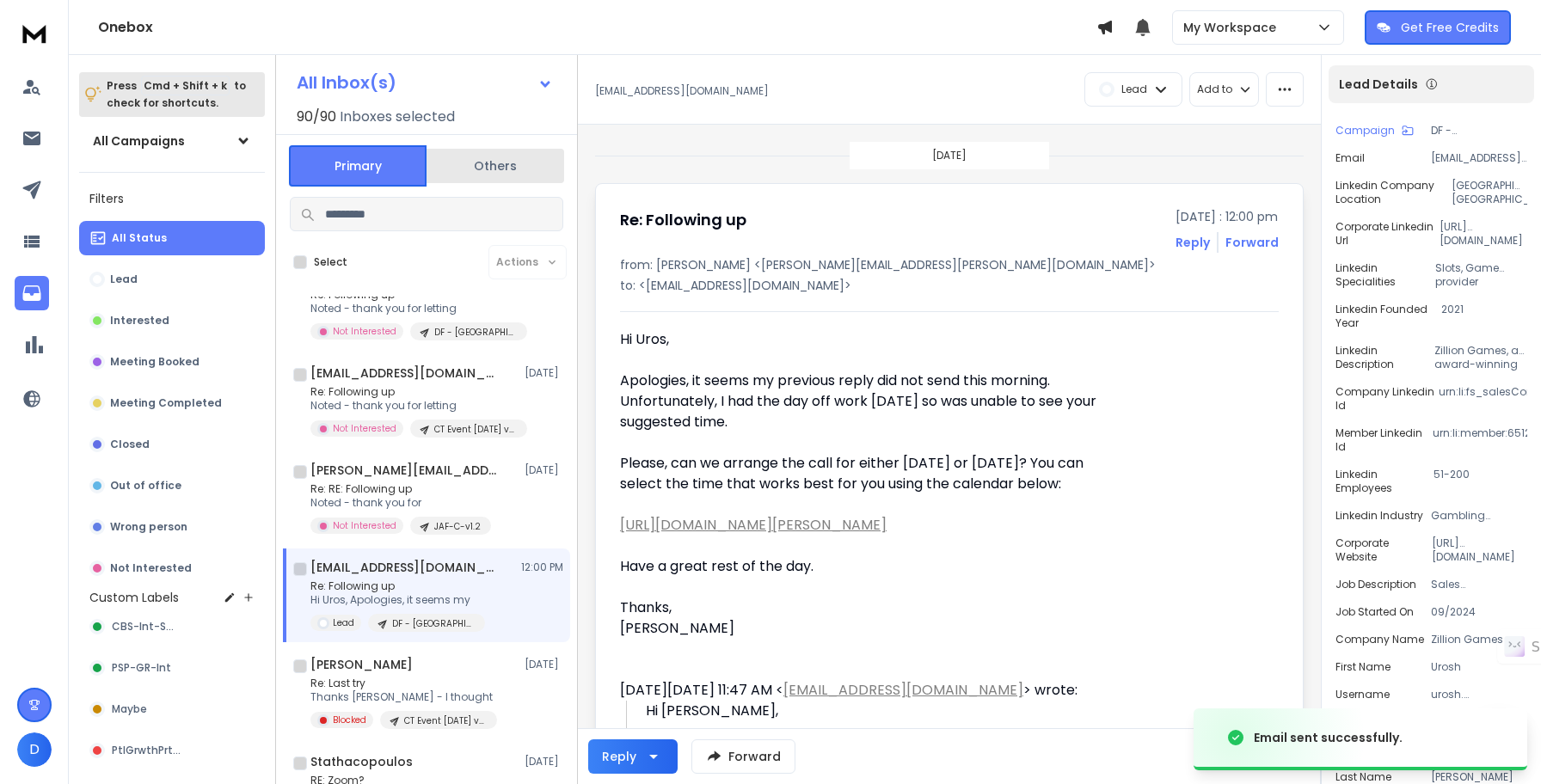
click at [1130, 90] on p "Lead" at bounding box center [1134, 89] width 26 height 14
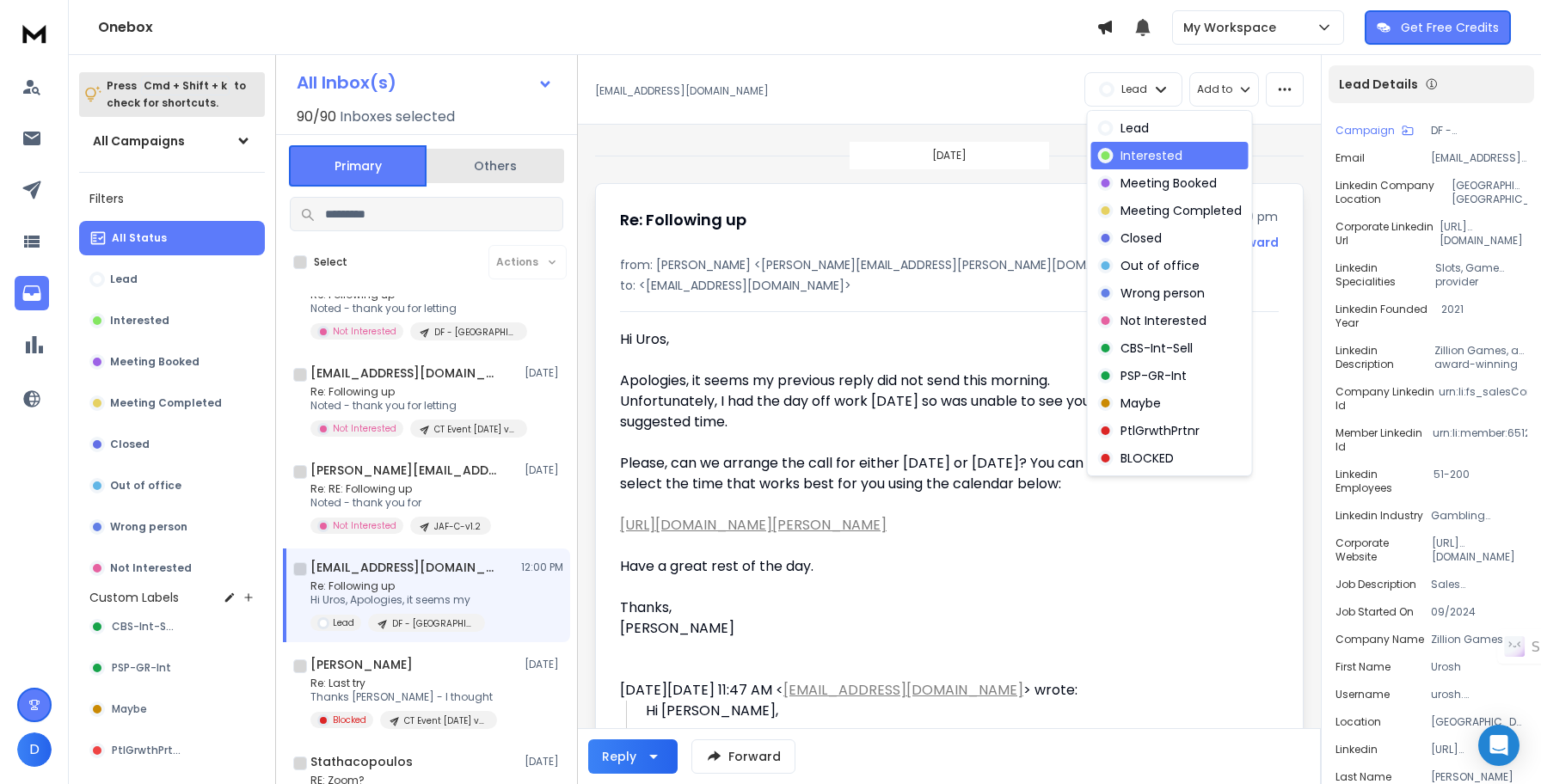
click at [1134, 163] on p "Interested" at bounding box center [1151, 155] width 62 height 17
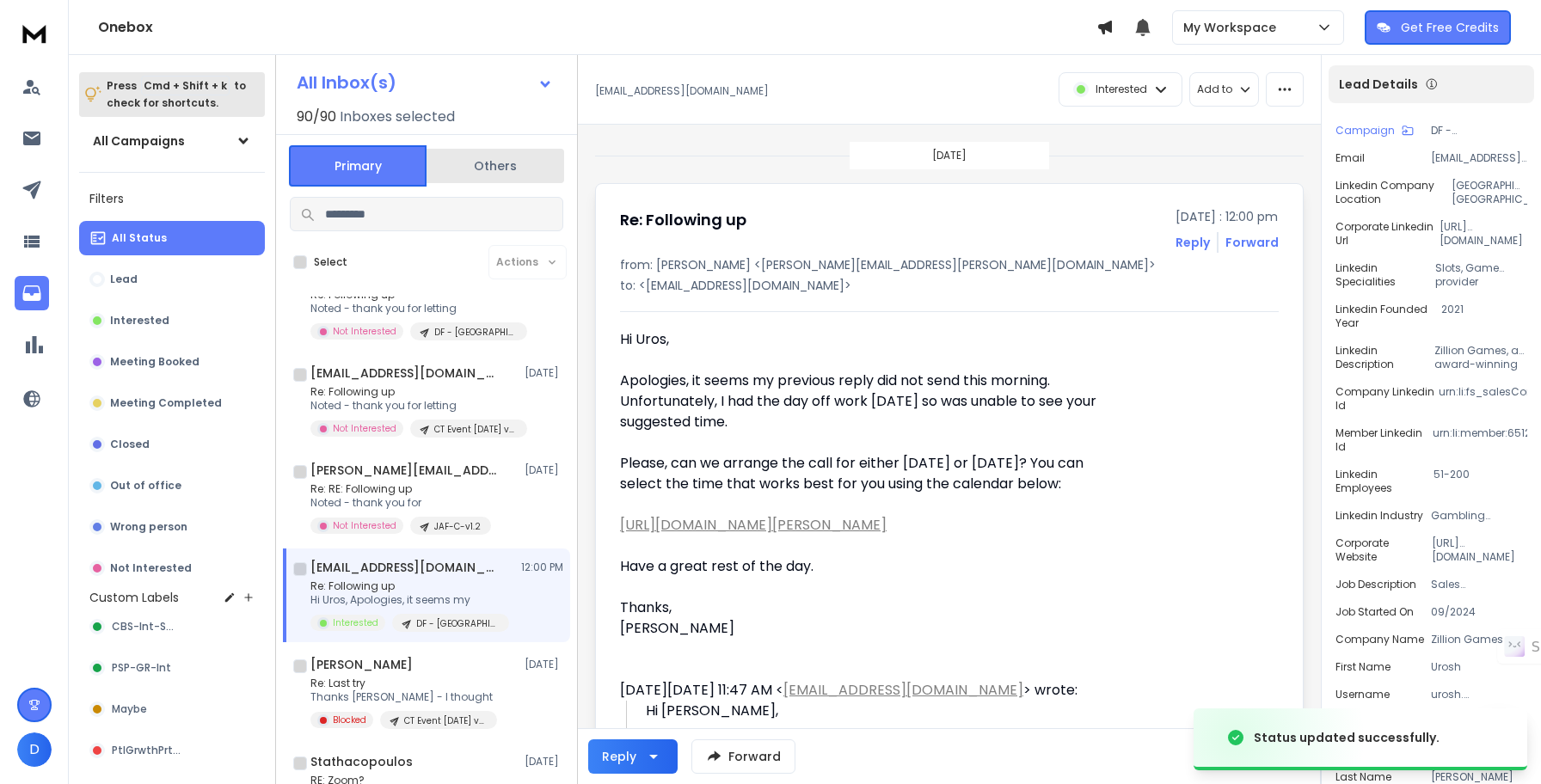
scroll to position [1315, 0]
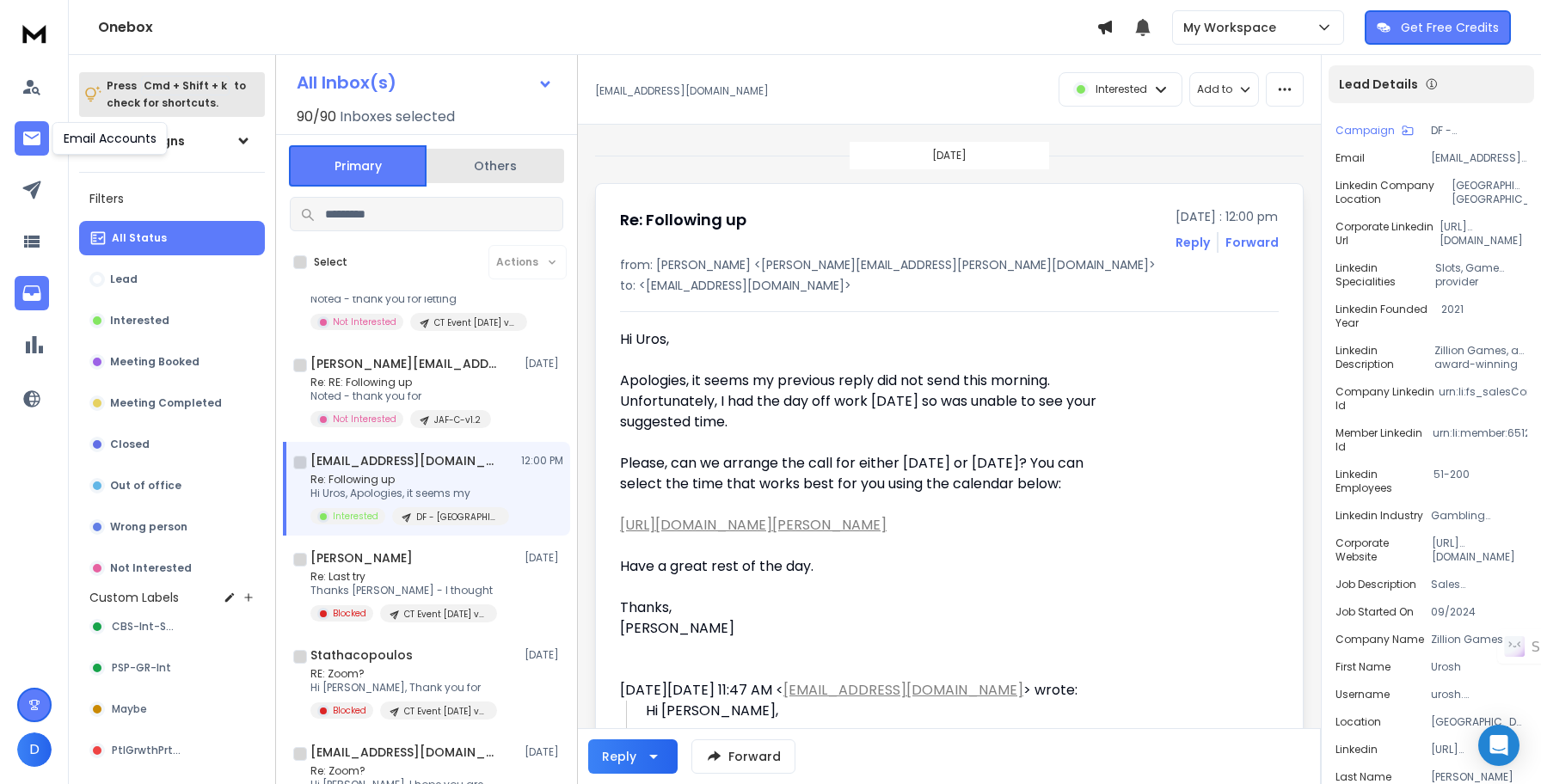
click at [32, 128] on link at bounding box center [32, 139] width 35 height 35
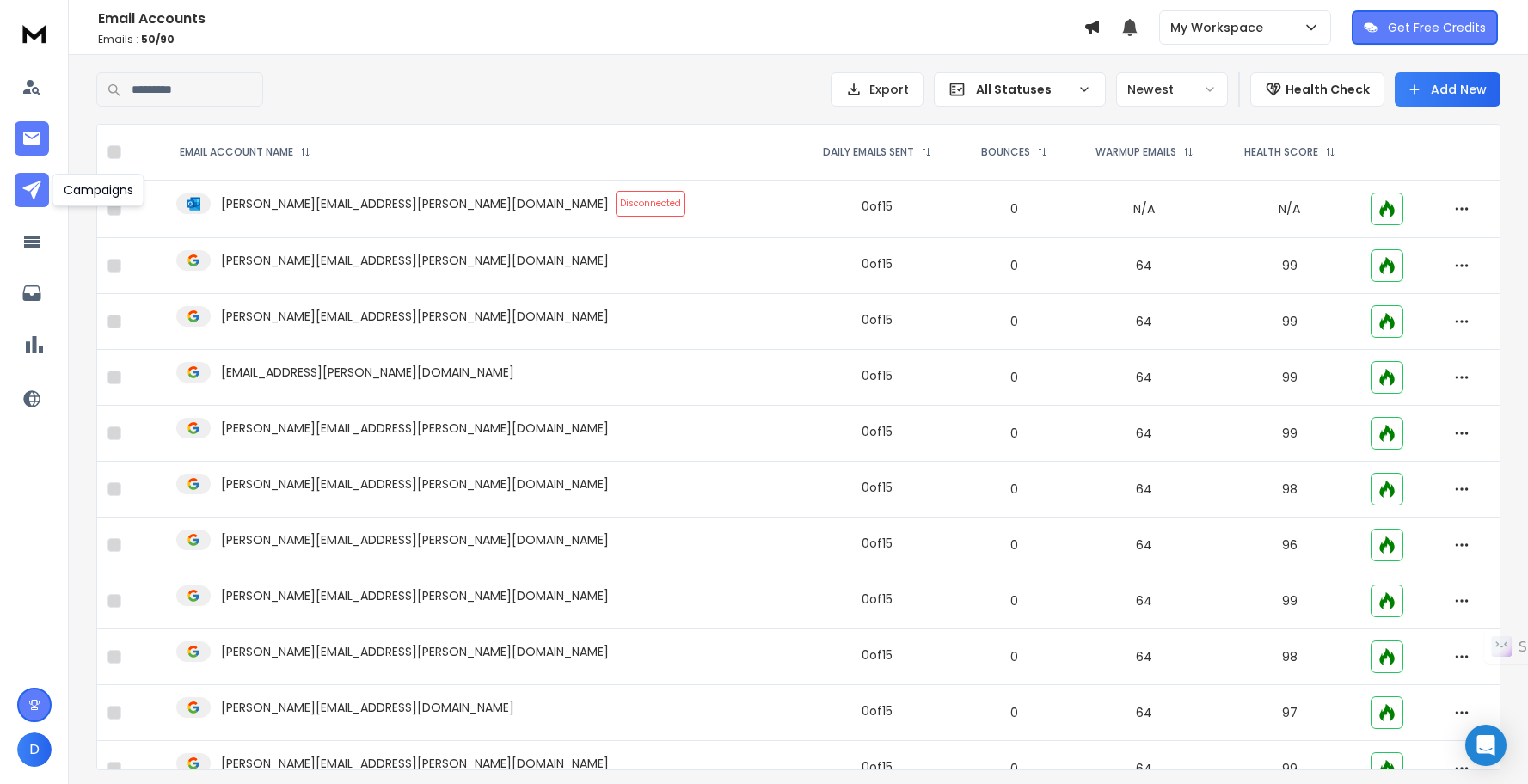
click at [33, 192] on icon at bounding box center [31, 189] width 18 height 18
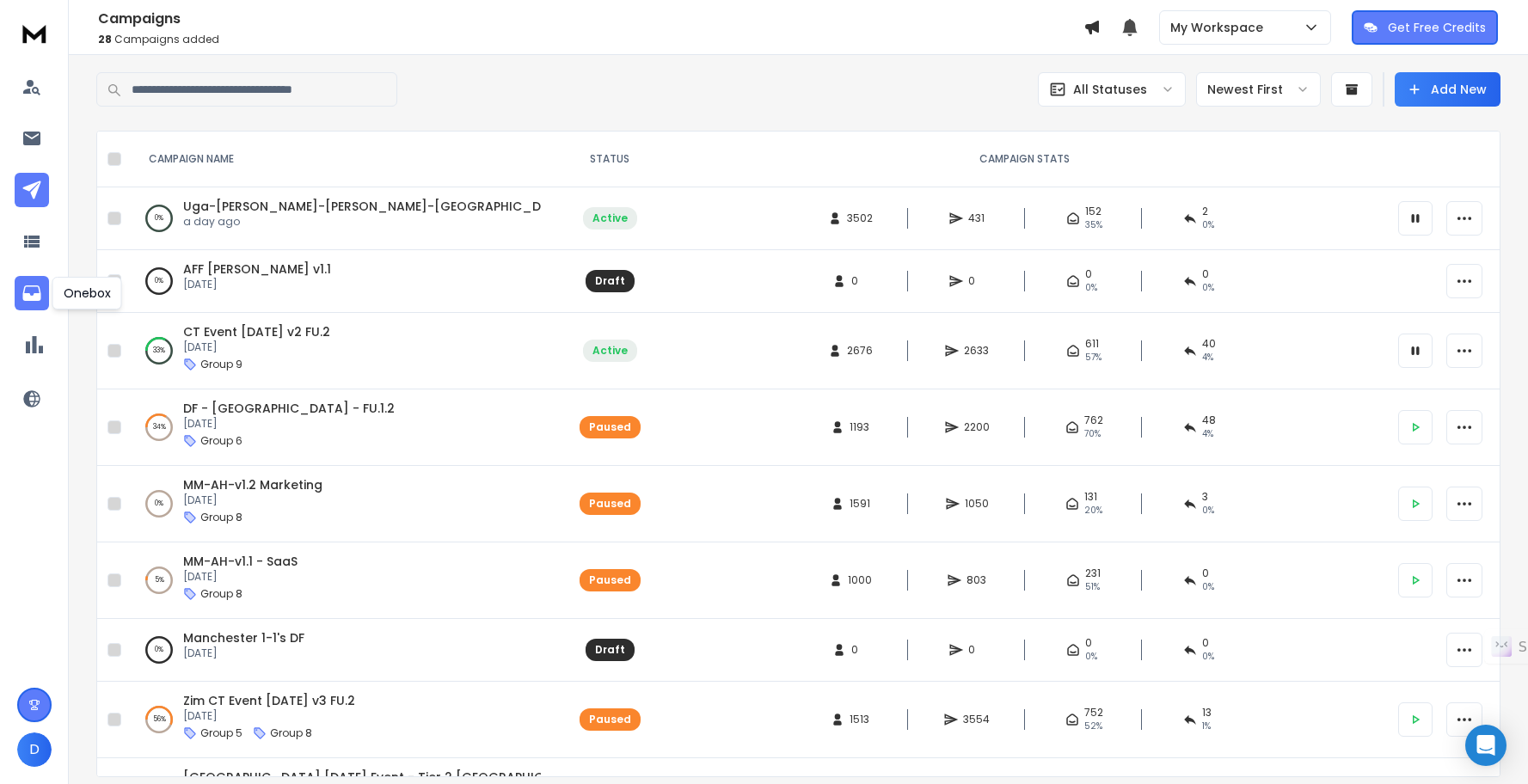
click at [19, 293] on link at bounding box center [32, 293] width 35 height 35
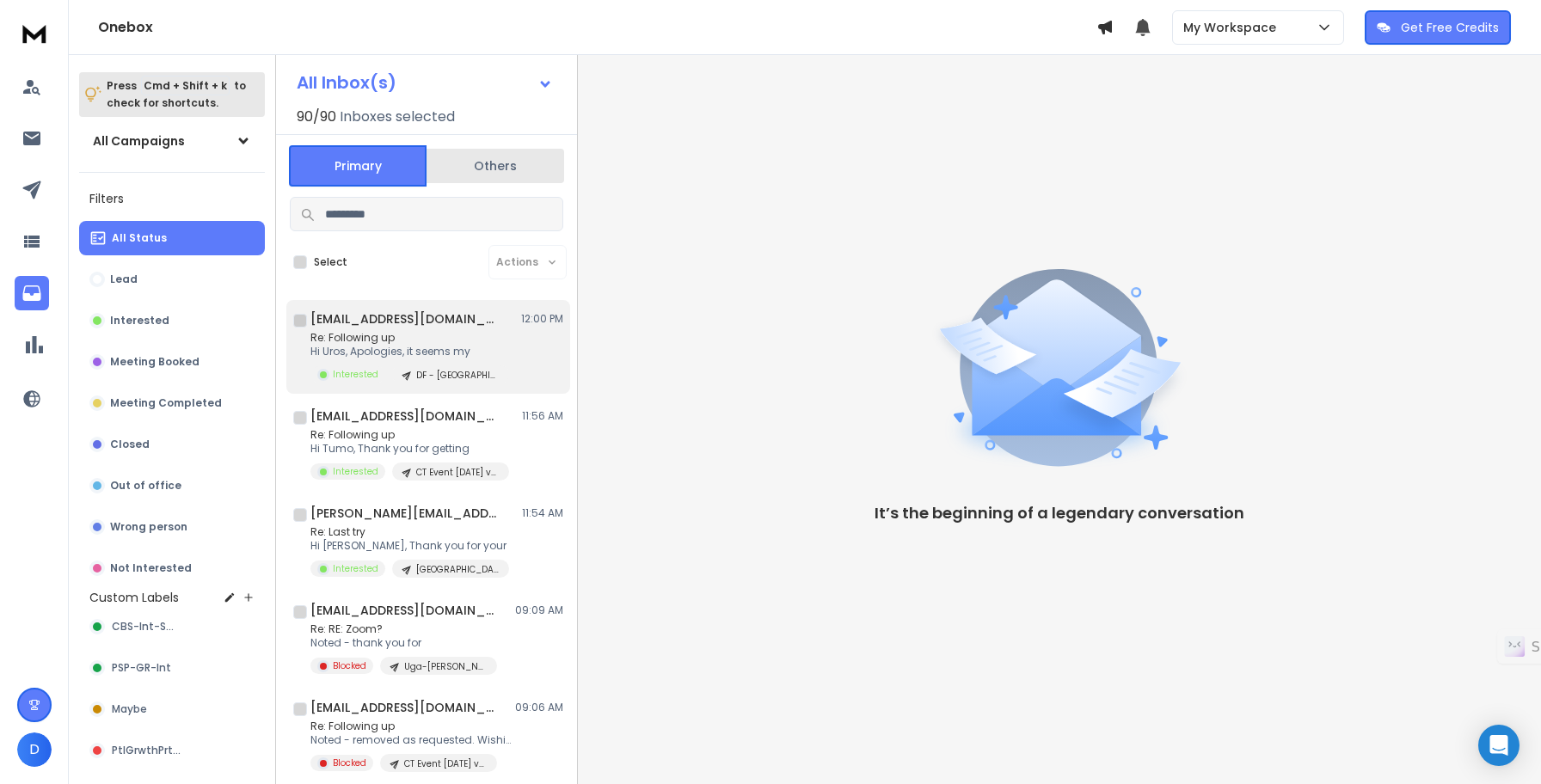
click at [417, 359] on div "Re: Following up Hi Uros, Apologies, it seems my Interested DF - Greece - FU.1.2" at bounding box center [409, 357] width 199 height 52
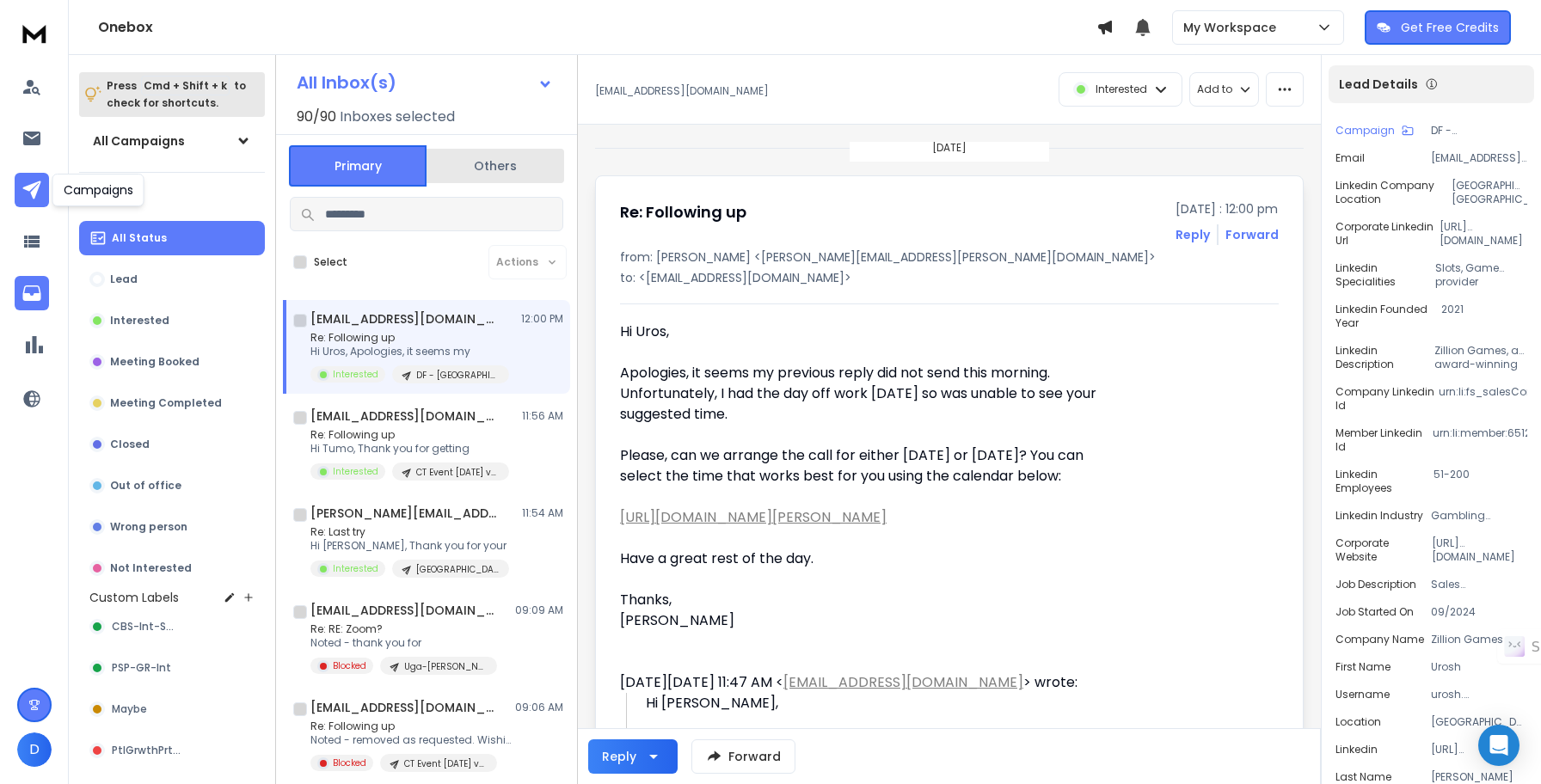
click at [29, 183] on icon at bounding box center [32, 190] width 21 height 21
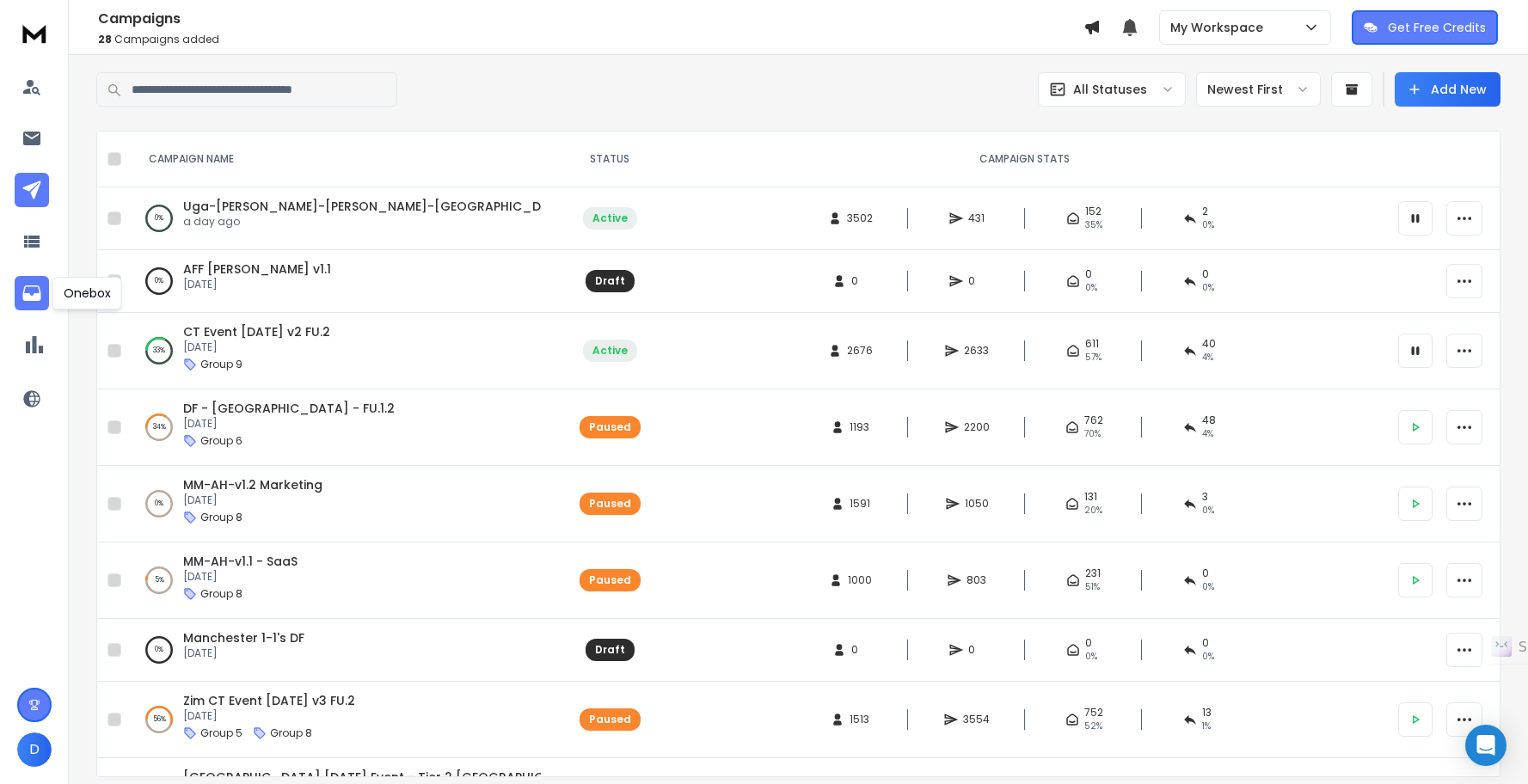
click at [33, 300] on icon at bounding box center [31, 293] width 18 height 16
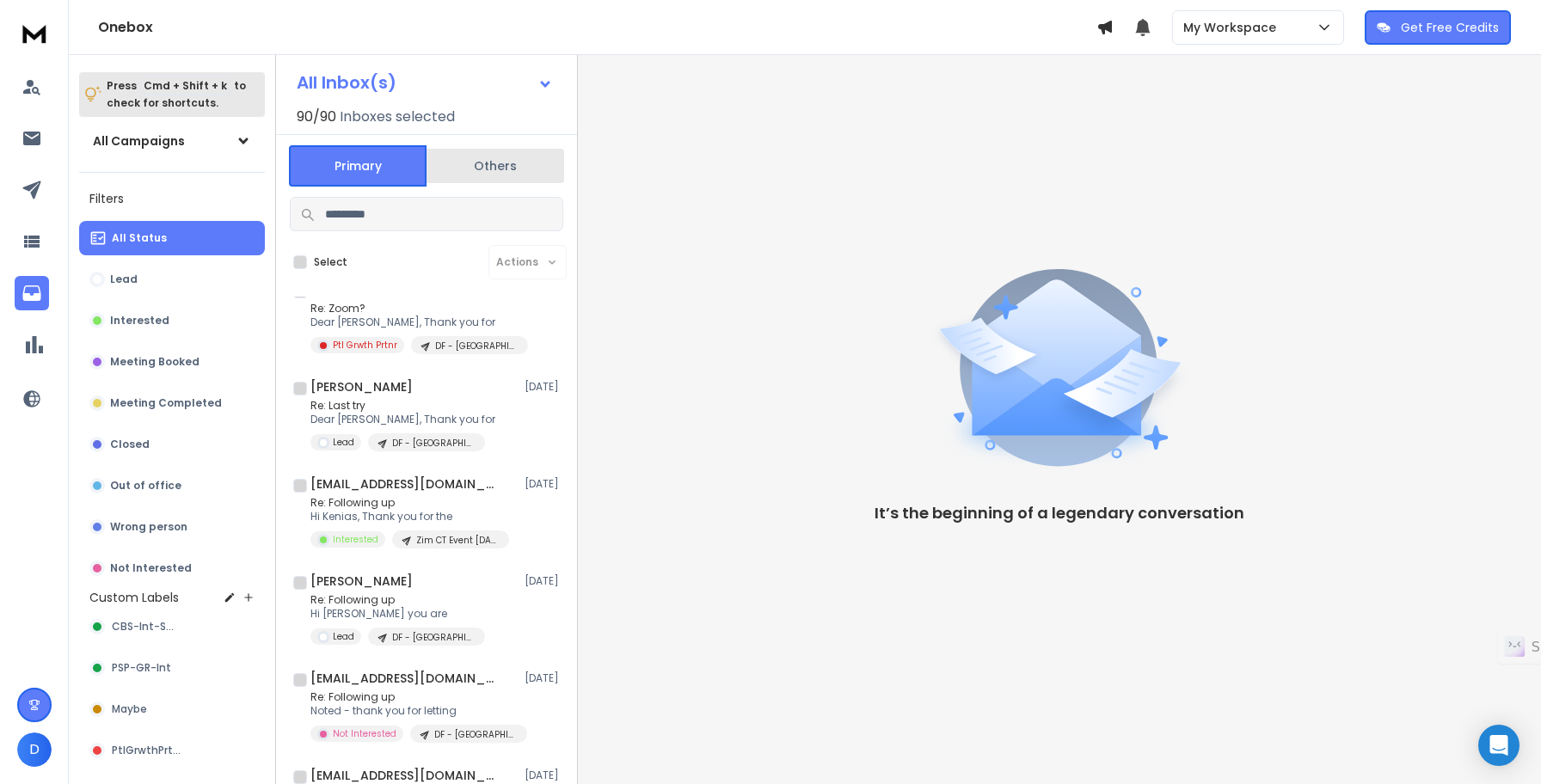
scroll to position [920, 0]
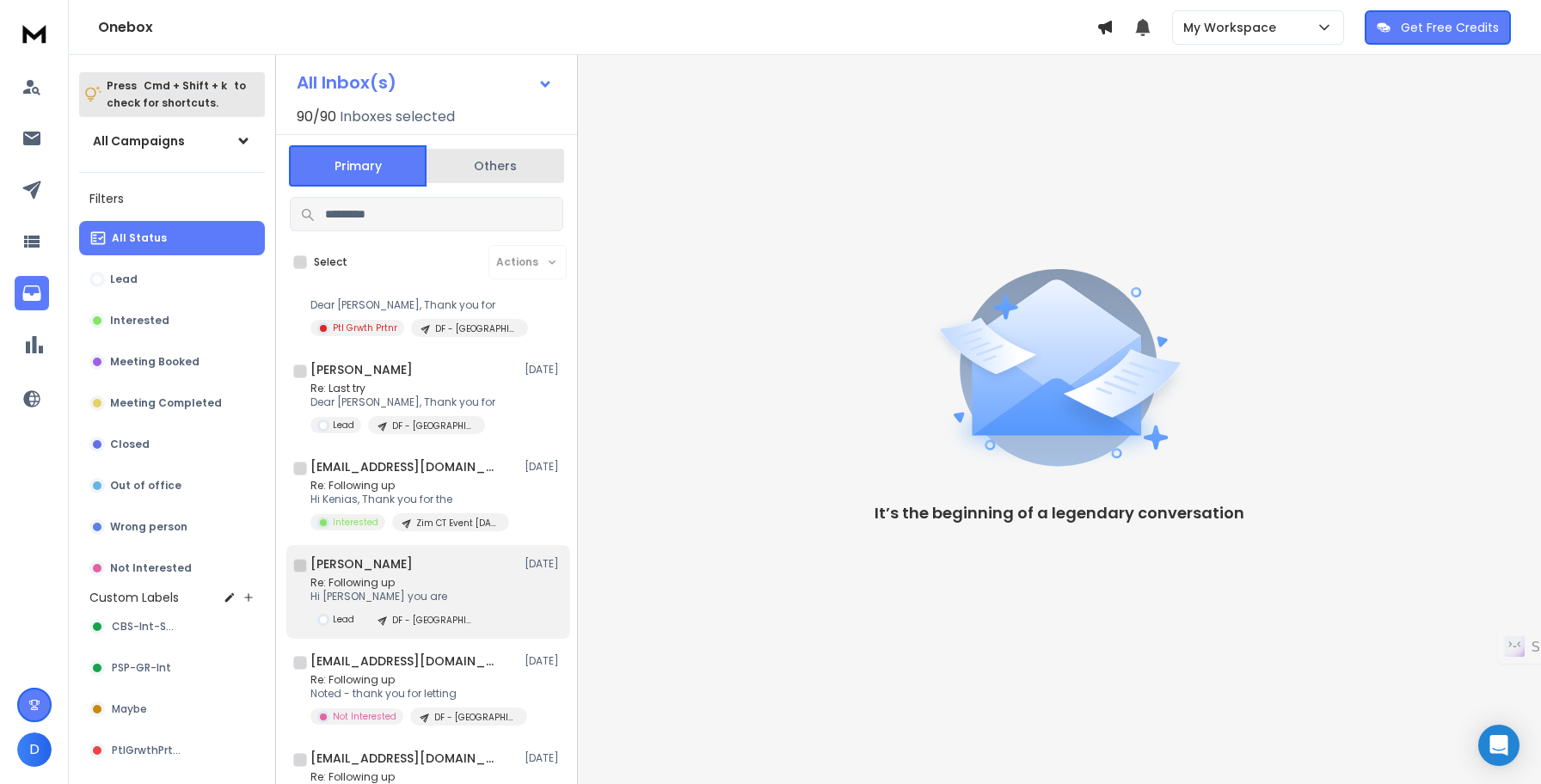
click at [388, 583] on p "Re: Following up" at bounding box center [397, 583] width 175 height 14
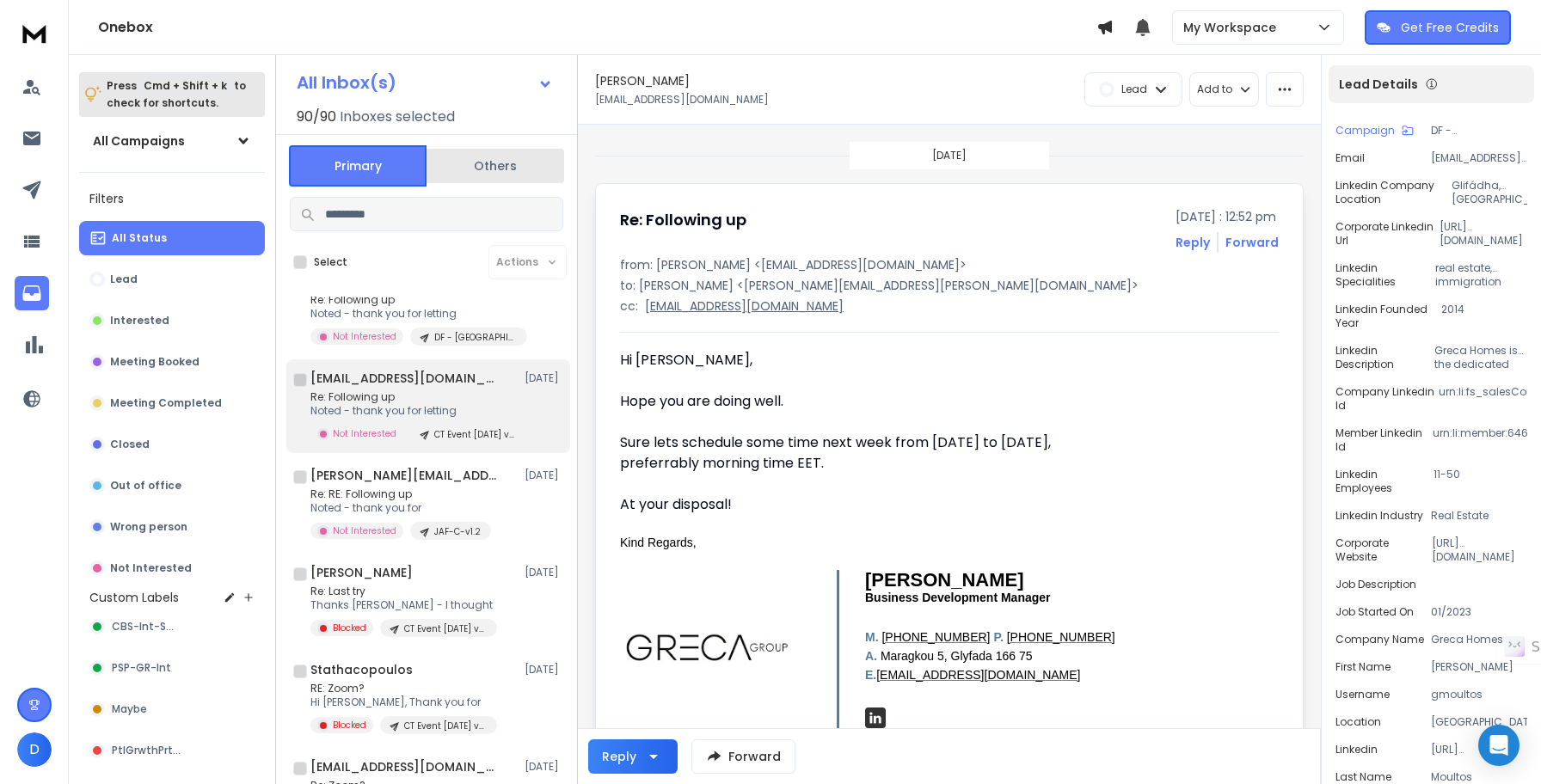
scroll to position [1300, 0]
click at [402, 586] on p "Re: Last try" at bounding box center [403, 592] width 187 height 14
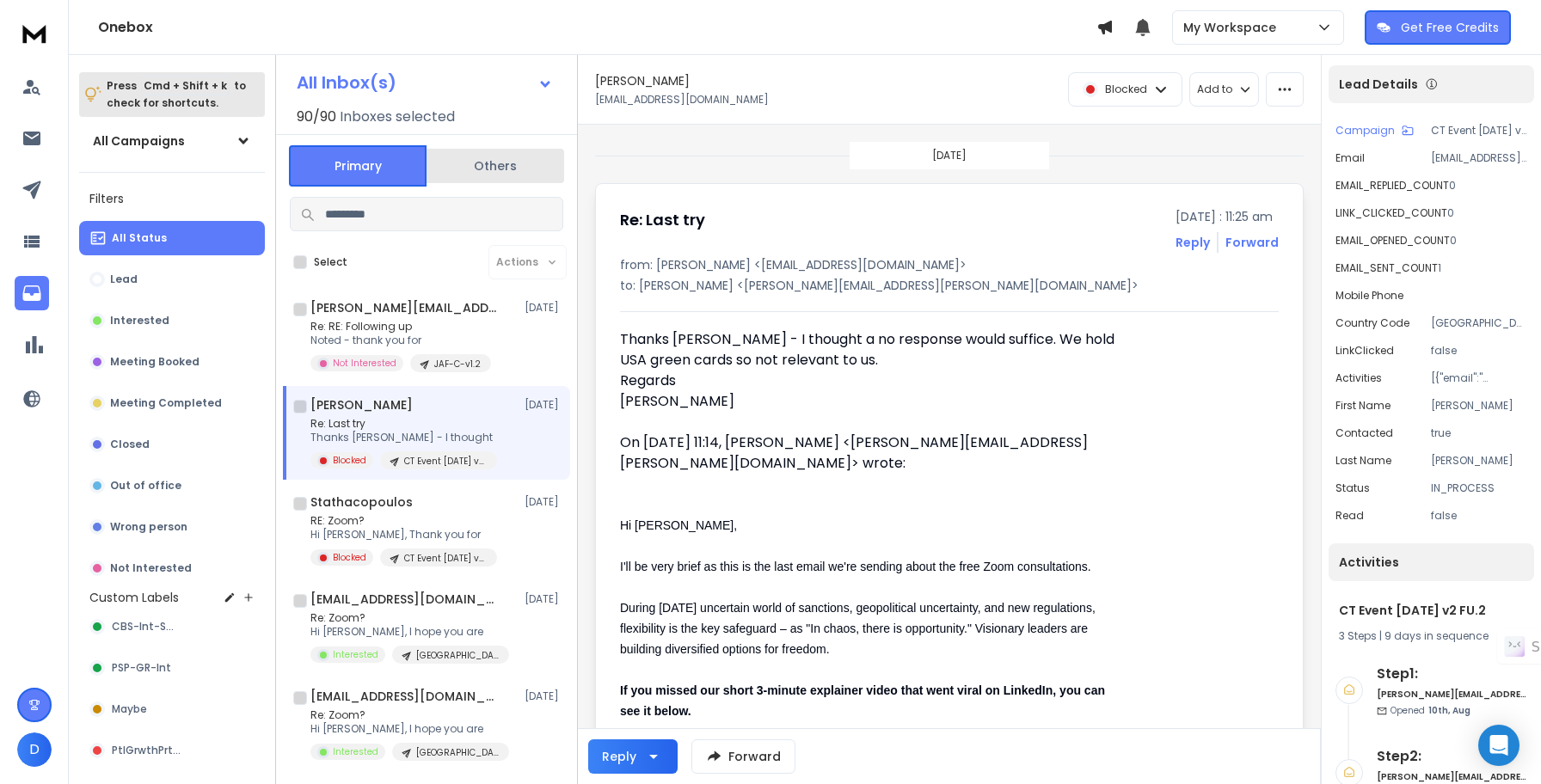
scroll to position [1499, 0]
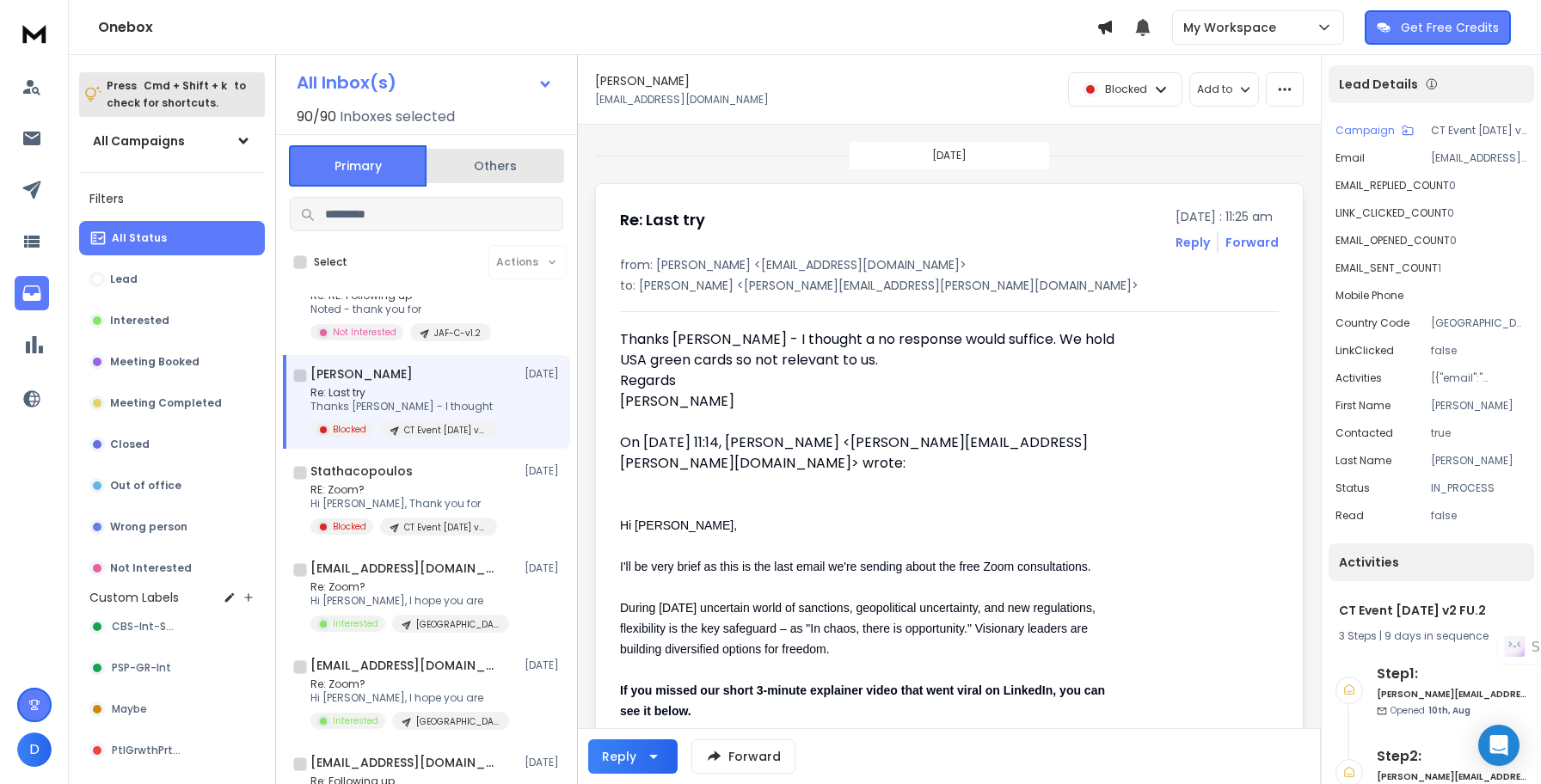
click at [402, 586] on p "Re: Zoom?" at bounding box center [409, 587] width 199 height 14
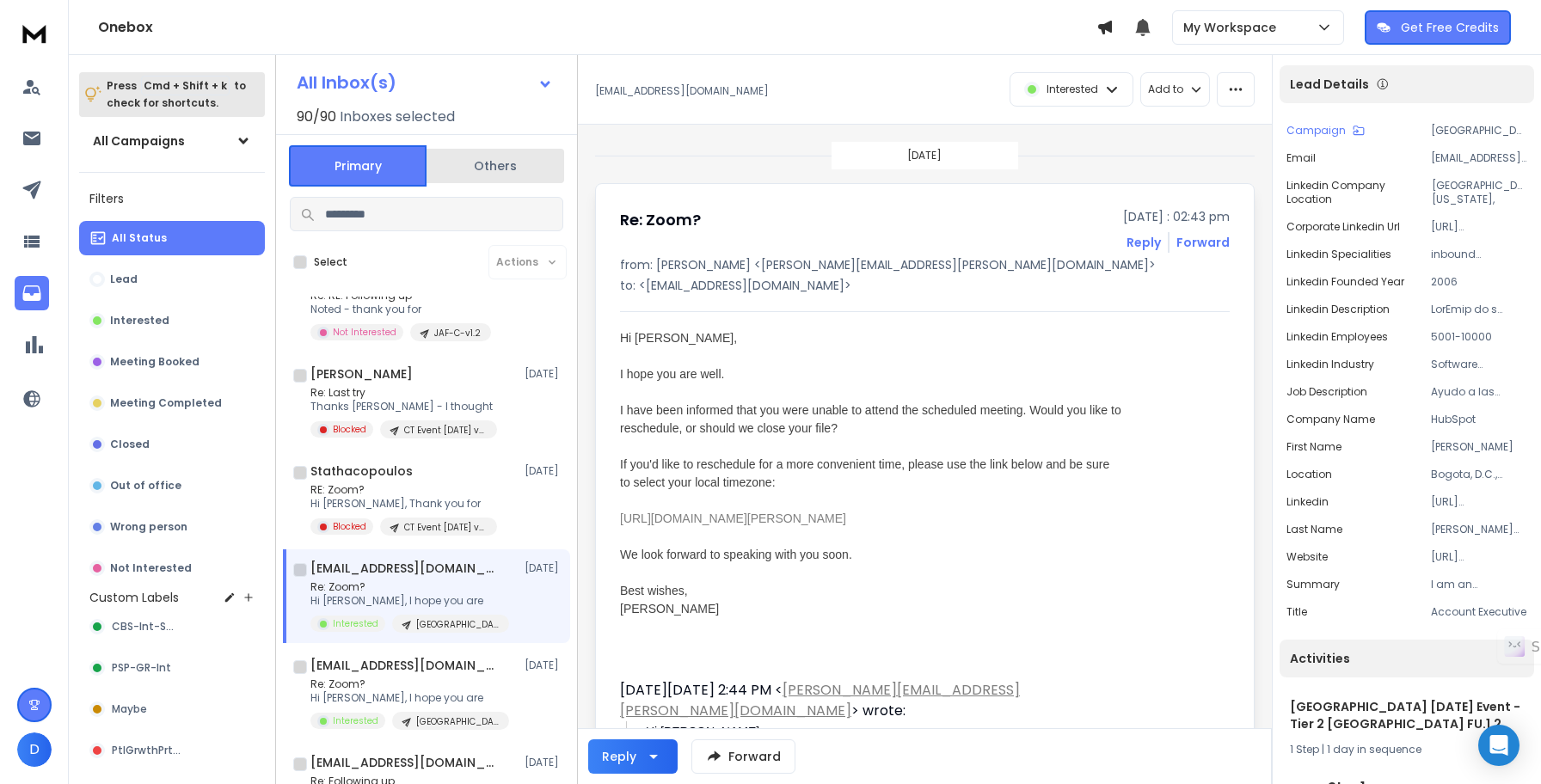
scroll to position [1593, 0]
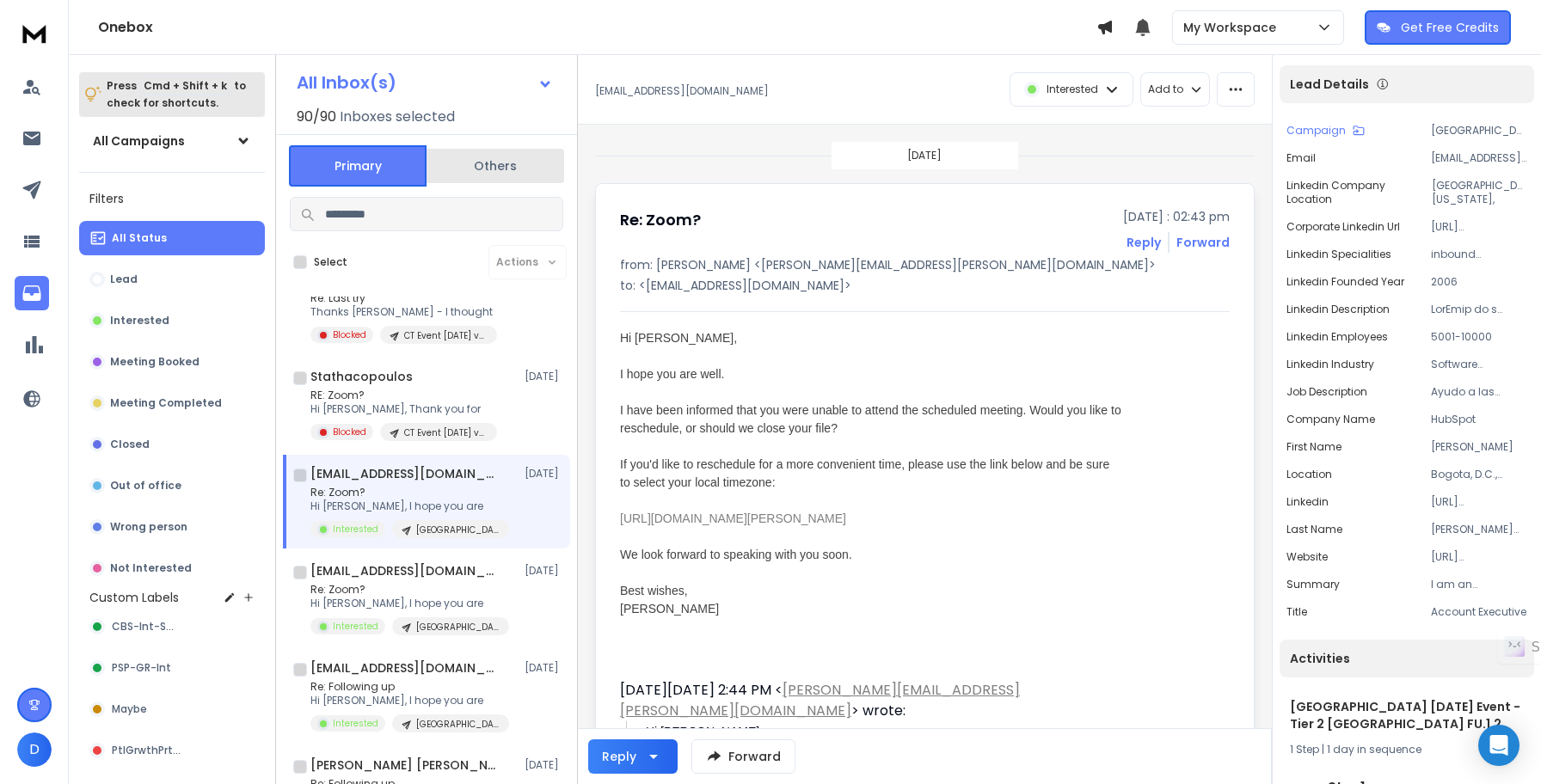
click at [402, 586] on p "Re: Zoom?" at bounding box center [409, 590] width 199 height 14
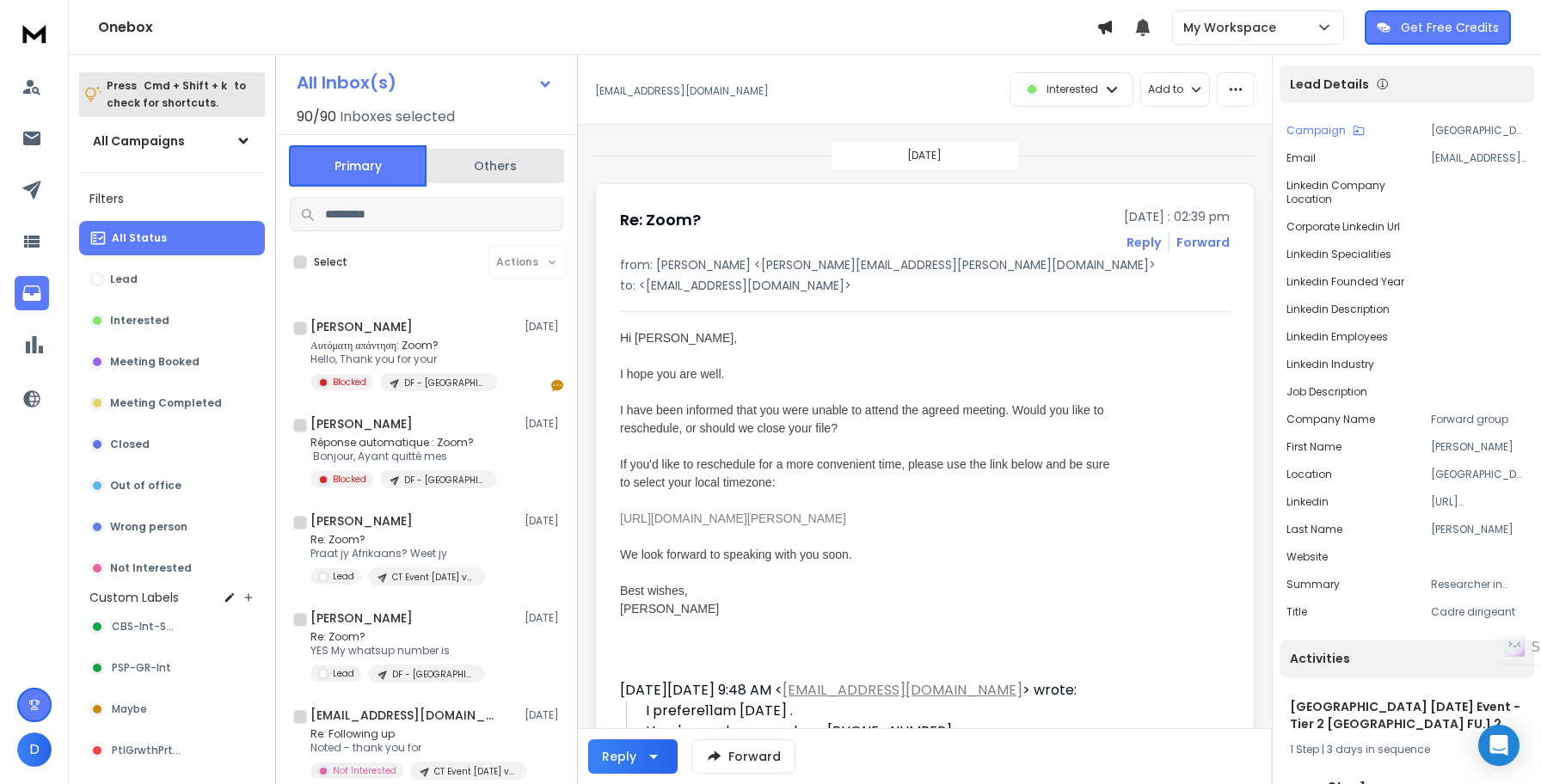
scroll to position [2243, 0]
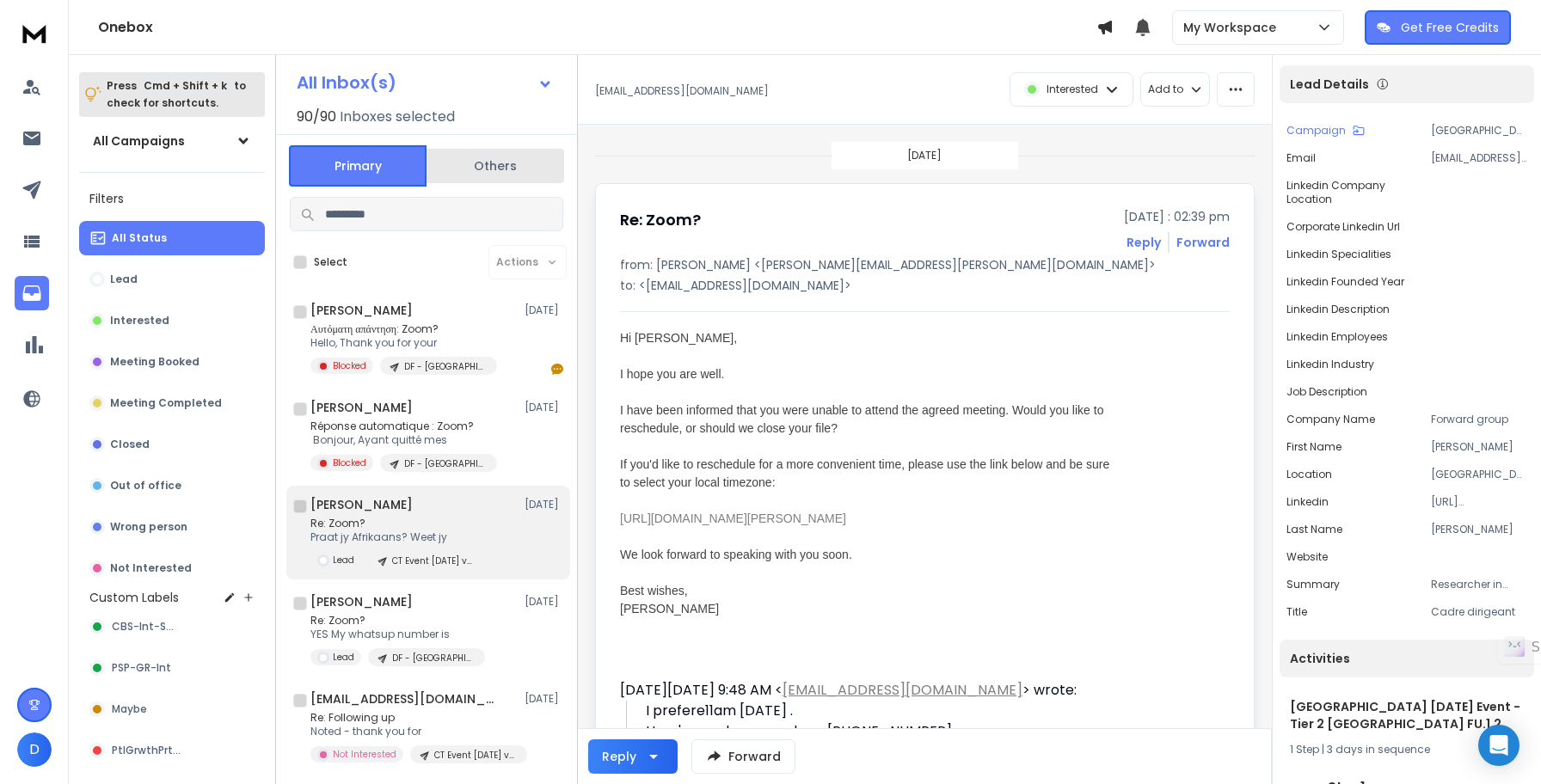
click at [432, 542] on p "Praat jy Afrikaans? Weet jy" at bounding box center [397, 537] width 175 height 14
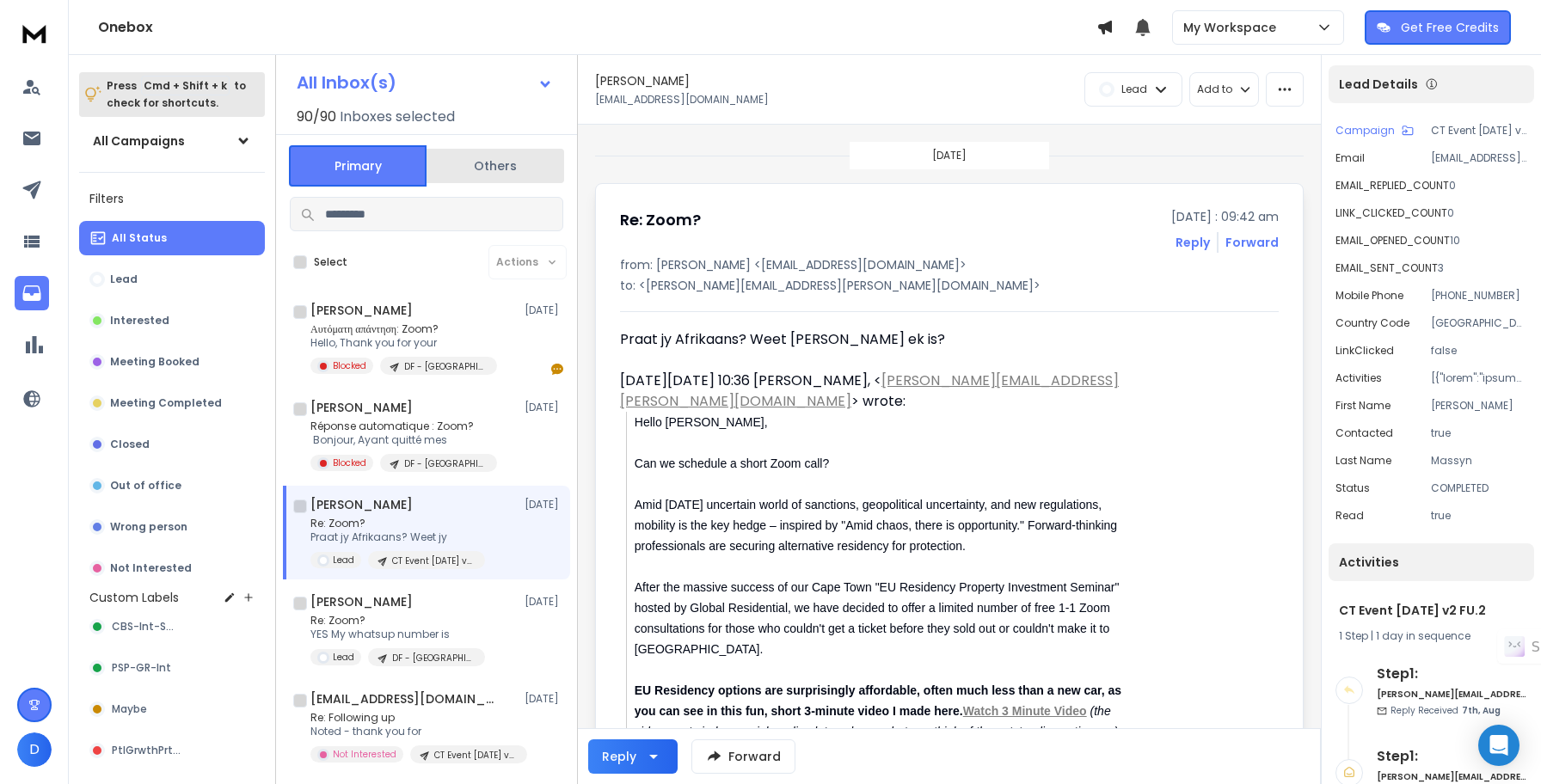
scroll to position [2333, 0]
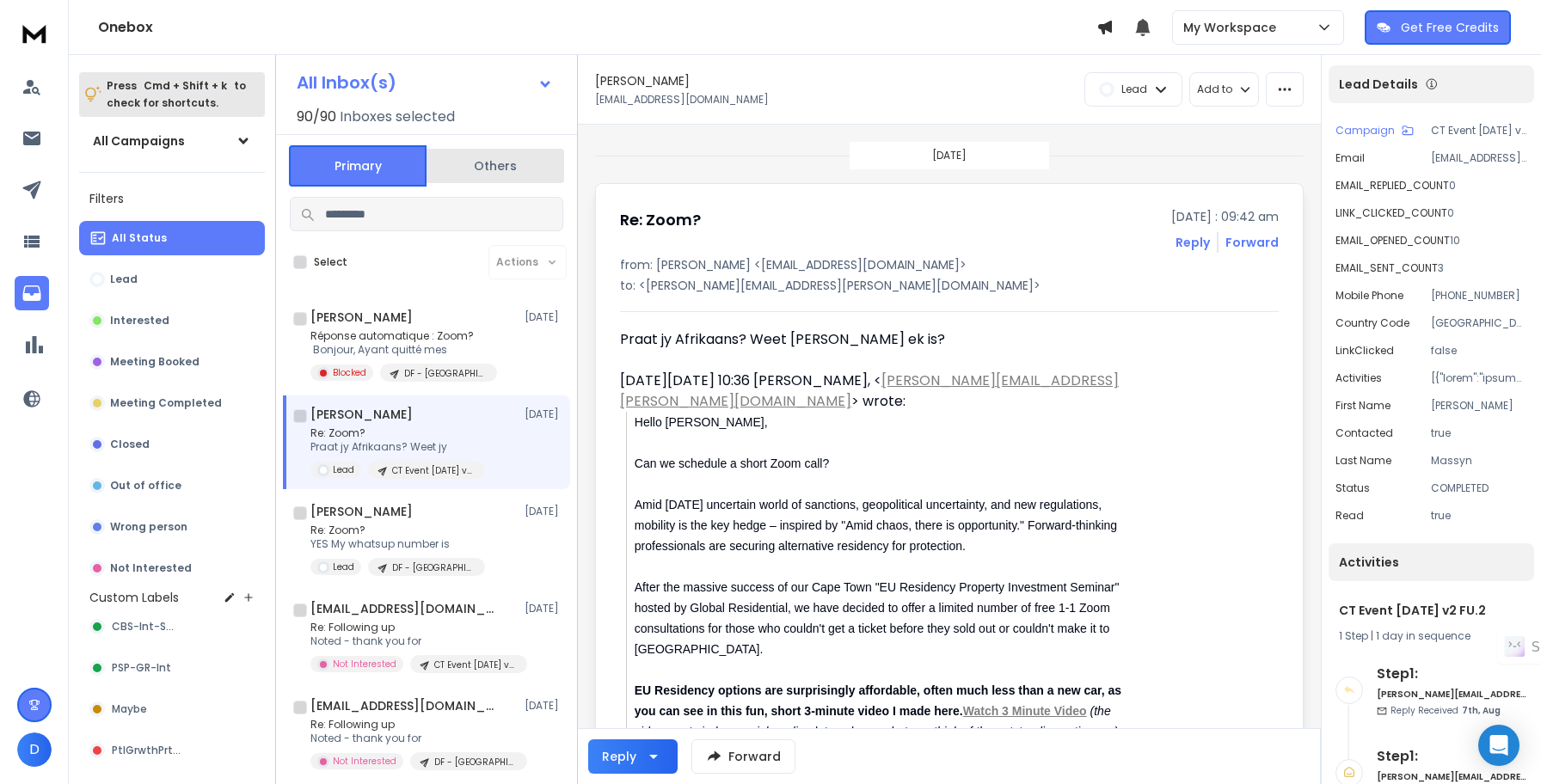
click at [432, 542] on p "YES My whatsup number is" at bounding box center [397, 544] width 175 height 14
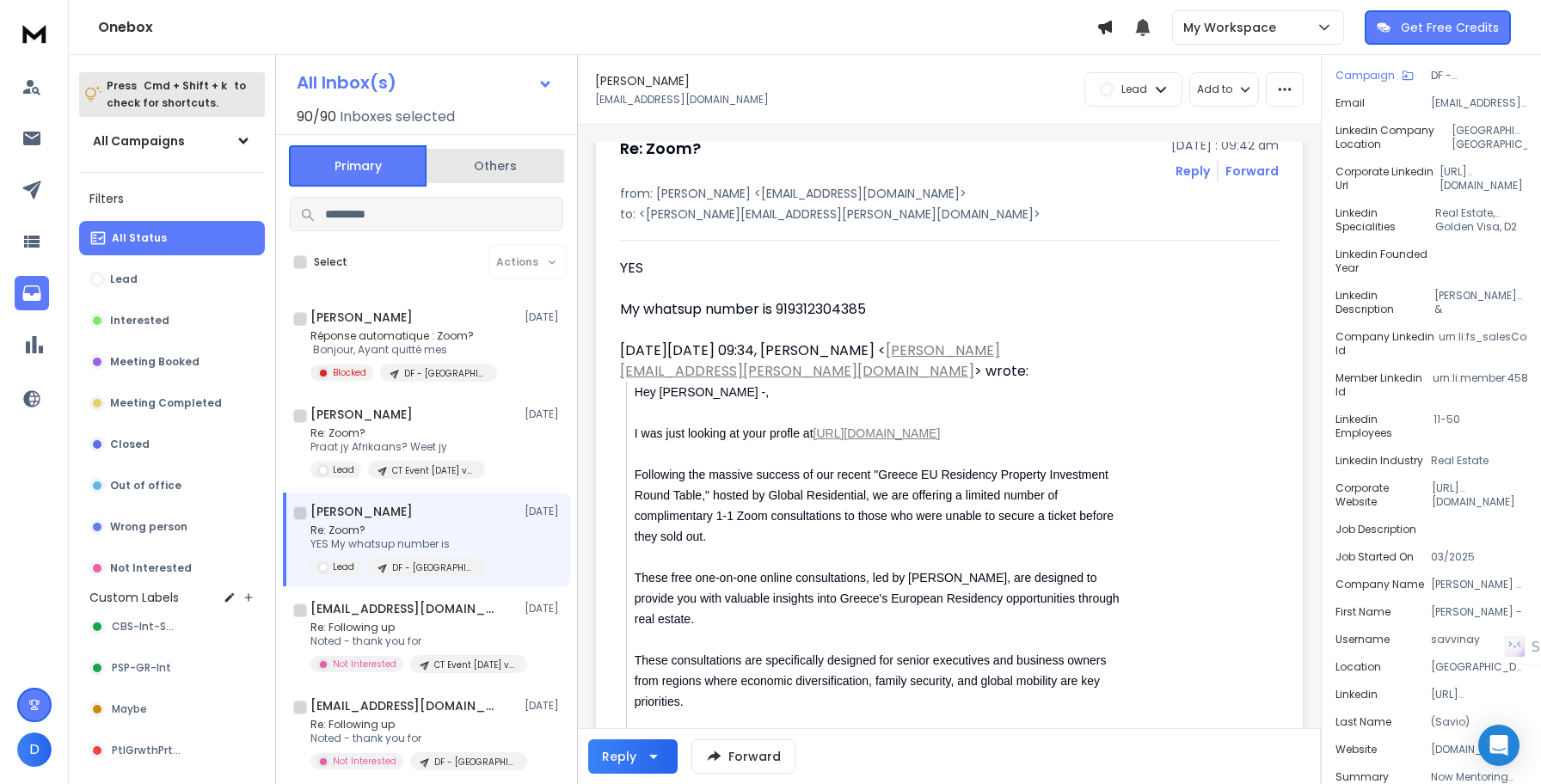
scroll to position [64, 0]
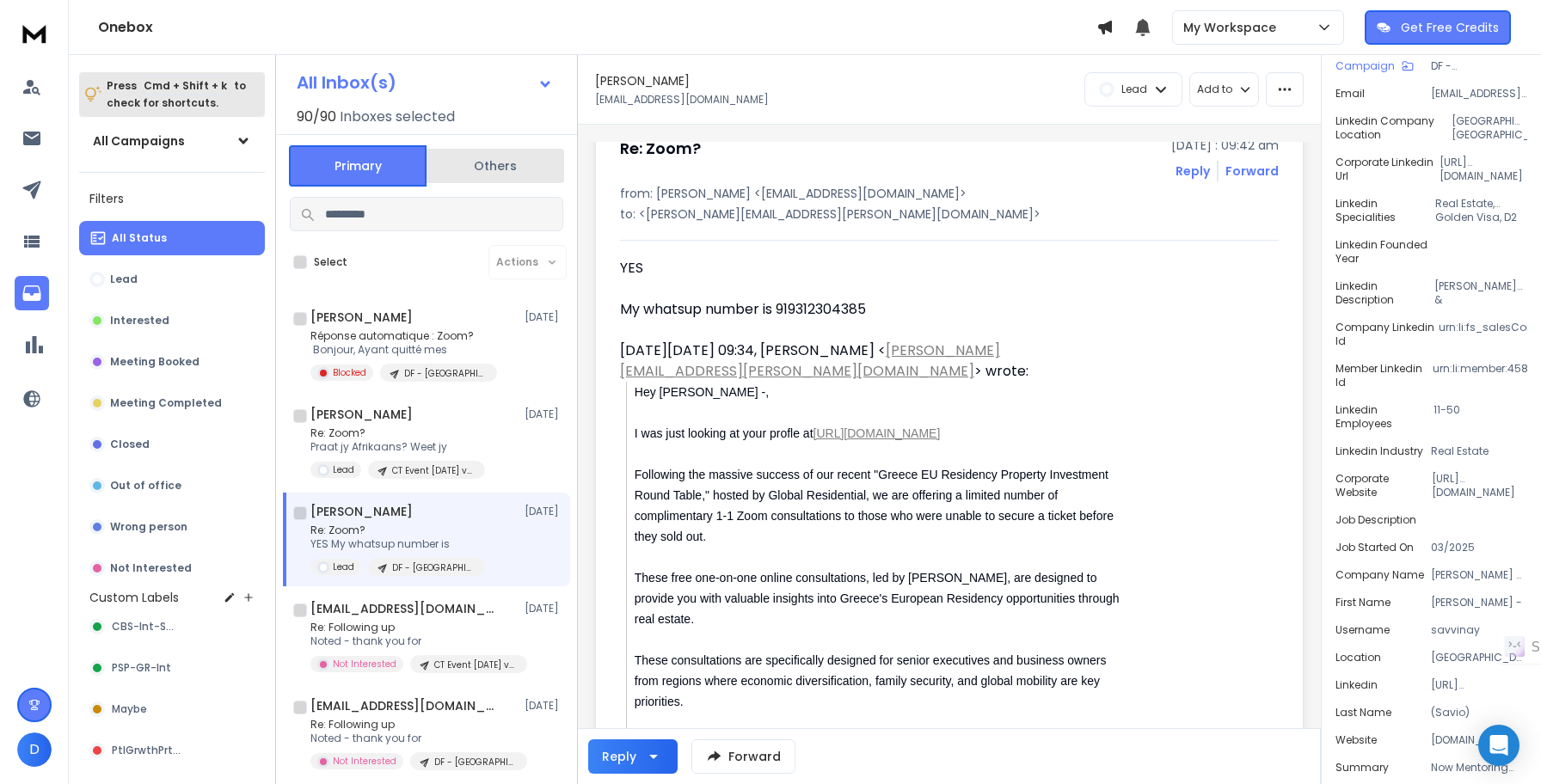
click at [1480, 475] on p "http://smithandadams.com" at bounding box center [1479, 486] width 96 height 28
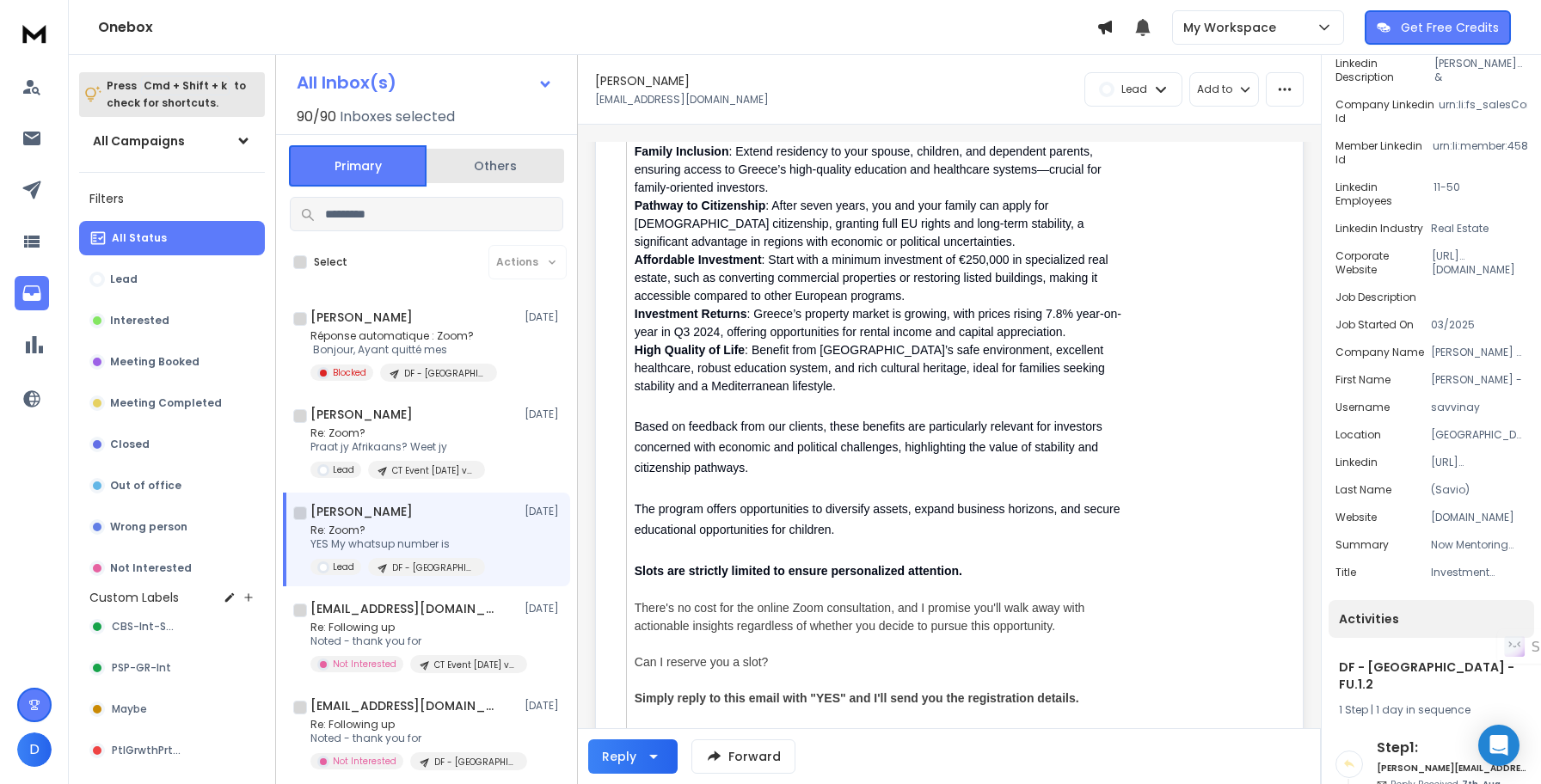
scroll to position [288, 0]
click at [1481, 461] on p "https://www.linkedin.com/in/savvinay-gupta-74941913" at bounding box center [1478, 462] width 96 height 14
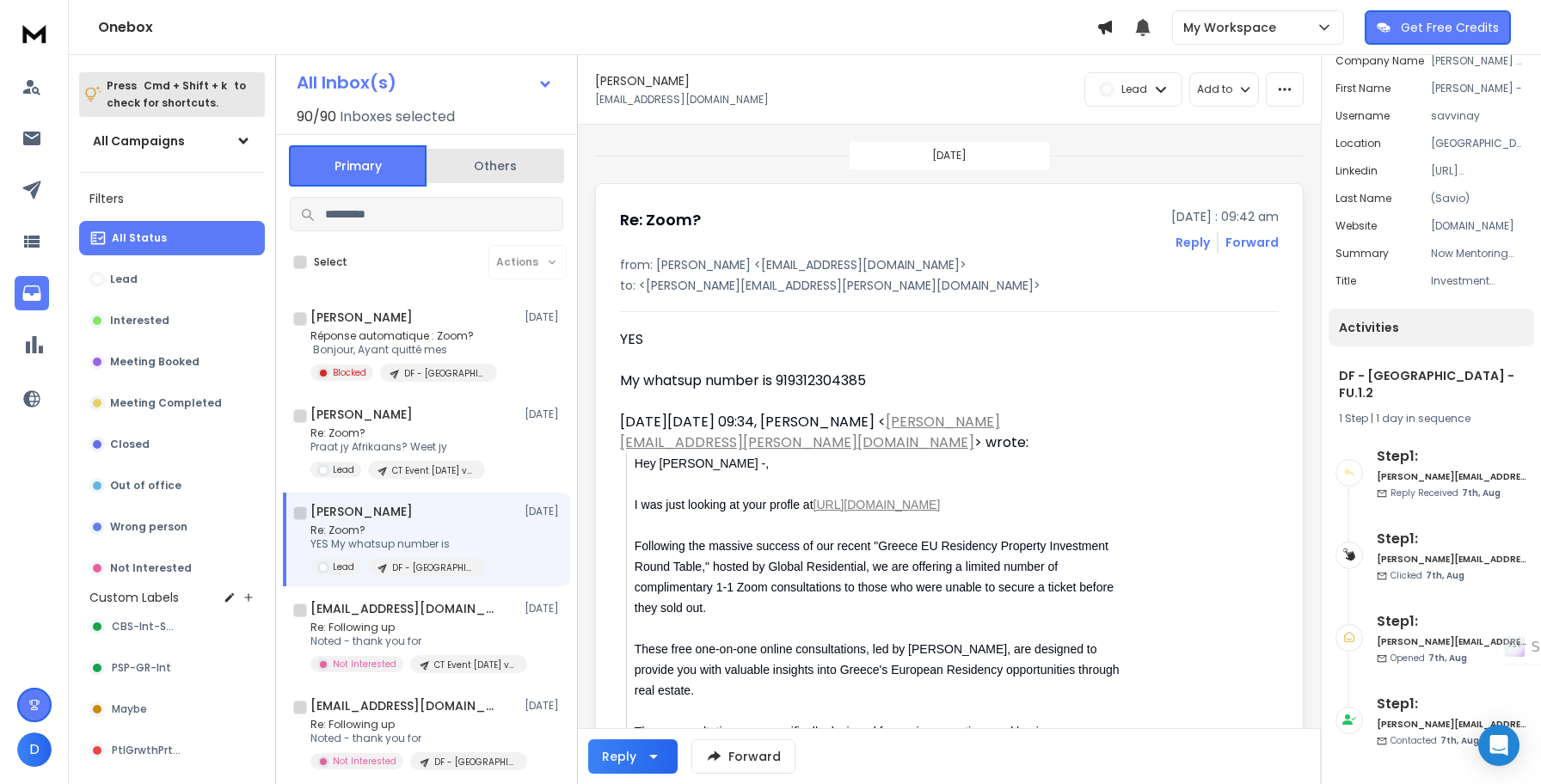
scroll to position [0, 0]
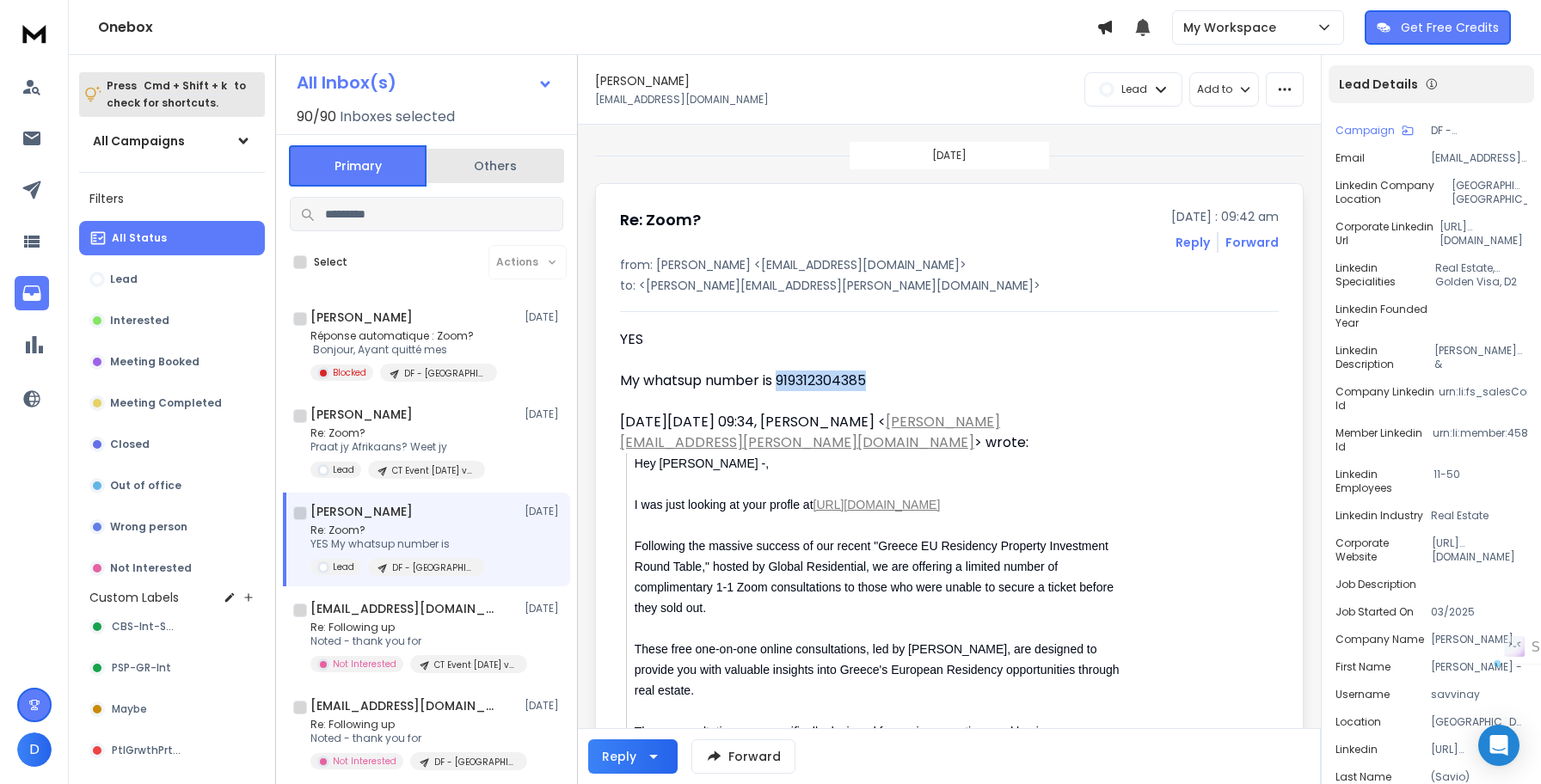
drag, startPoint x: 780, startPoint y: 381, endPoint x: 995, endPoint y: 383, distance: 215.0
click at [995, 383] on div "My whatsup number is 919312304385" at bounding box center [871, 381] width 502 height 21
click at [679, 263] on p "from: Savvinay Gupta <savvinay@smithandadams.com>" at bounding box center [949, 265] width 658 height 17
copy p "Savvinay"
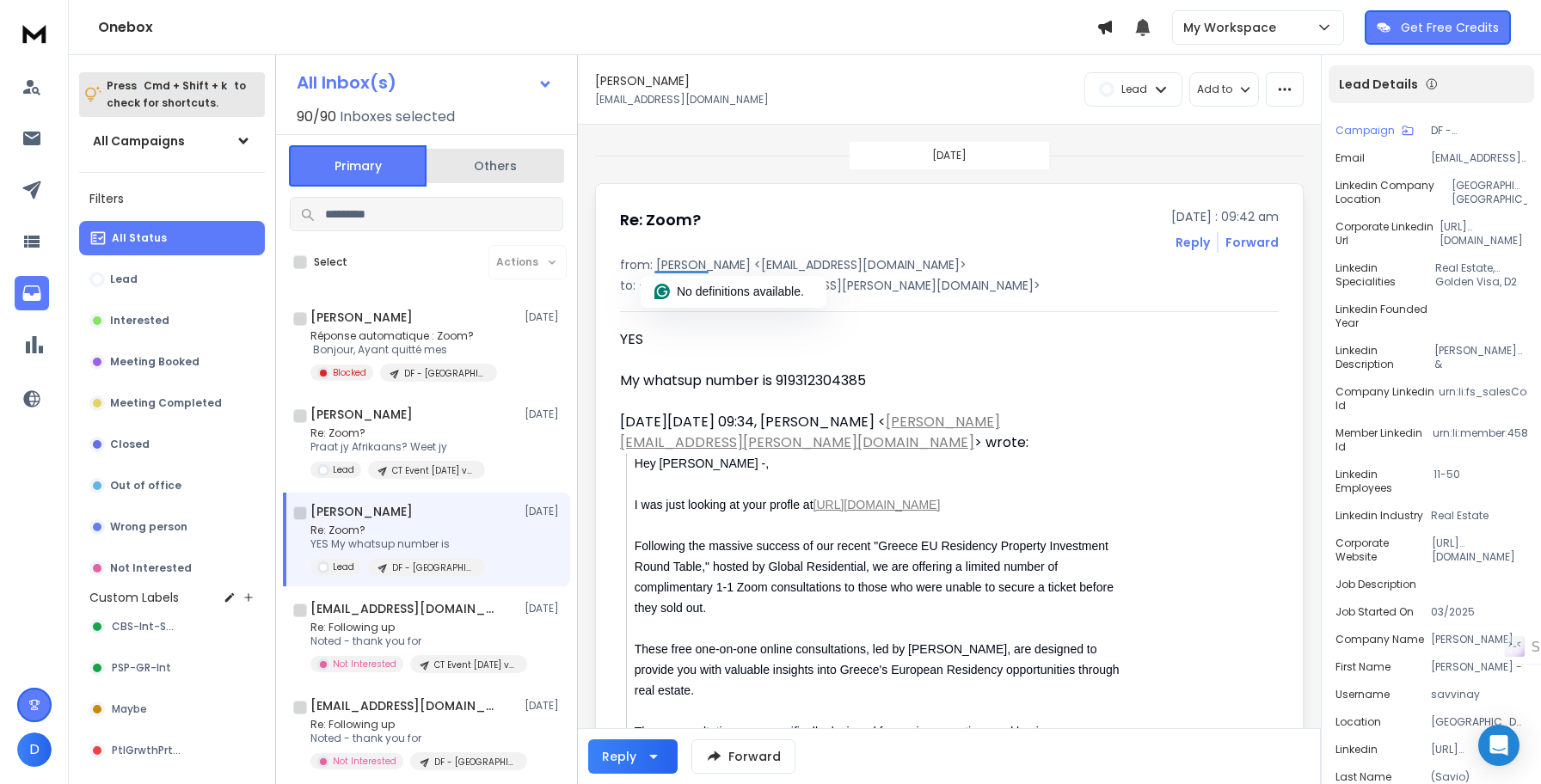
click at [737, 271] on p "from: Savvinay Gupta <savvinay@smithandadams.com>" at bounding box center [949, 265] width 658 height 17
click at [737, 270] on p "from: Savvinay Gupta <savvinay@smithandadams.com>" at bounding box center [949, 265] width 658 height 17
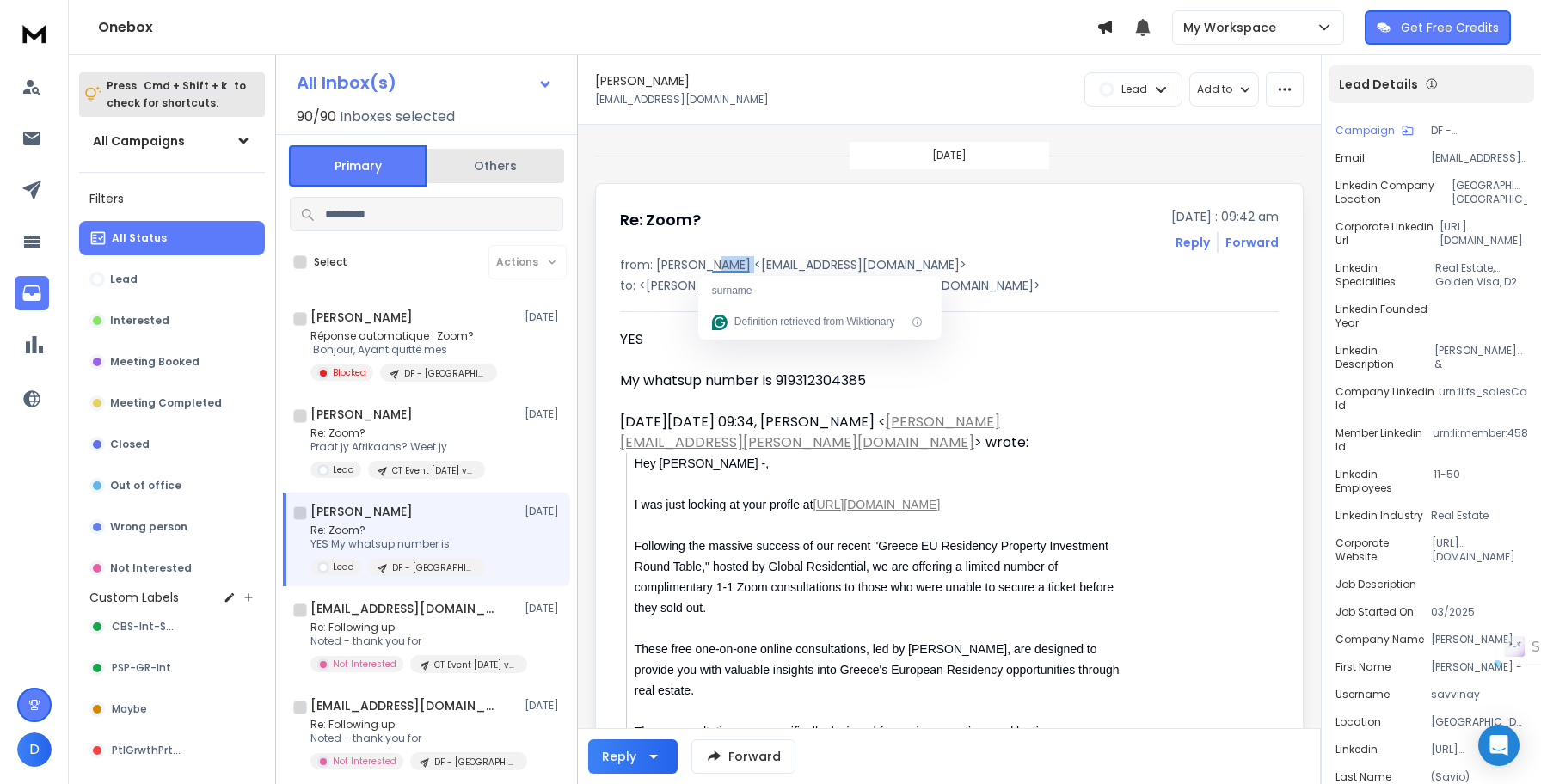
copy p "Gupta"
click at [1460, 636] on p "Smith & Adams" at bounding box center [1478, 640] width 96 height 14
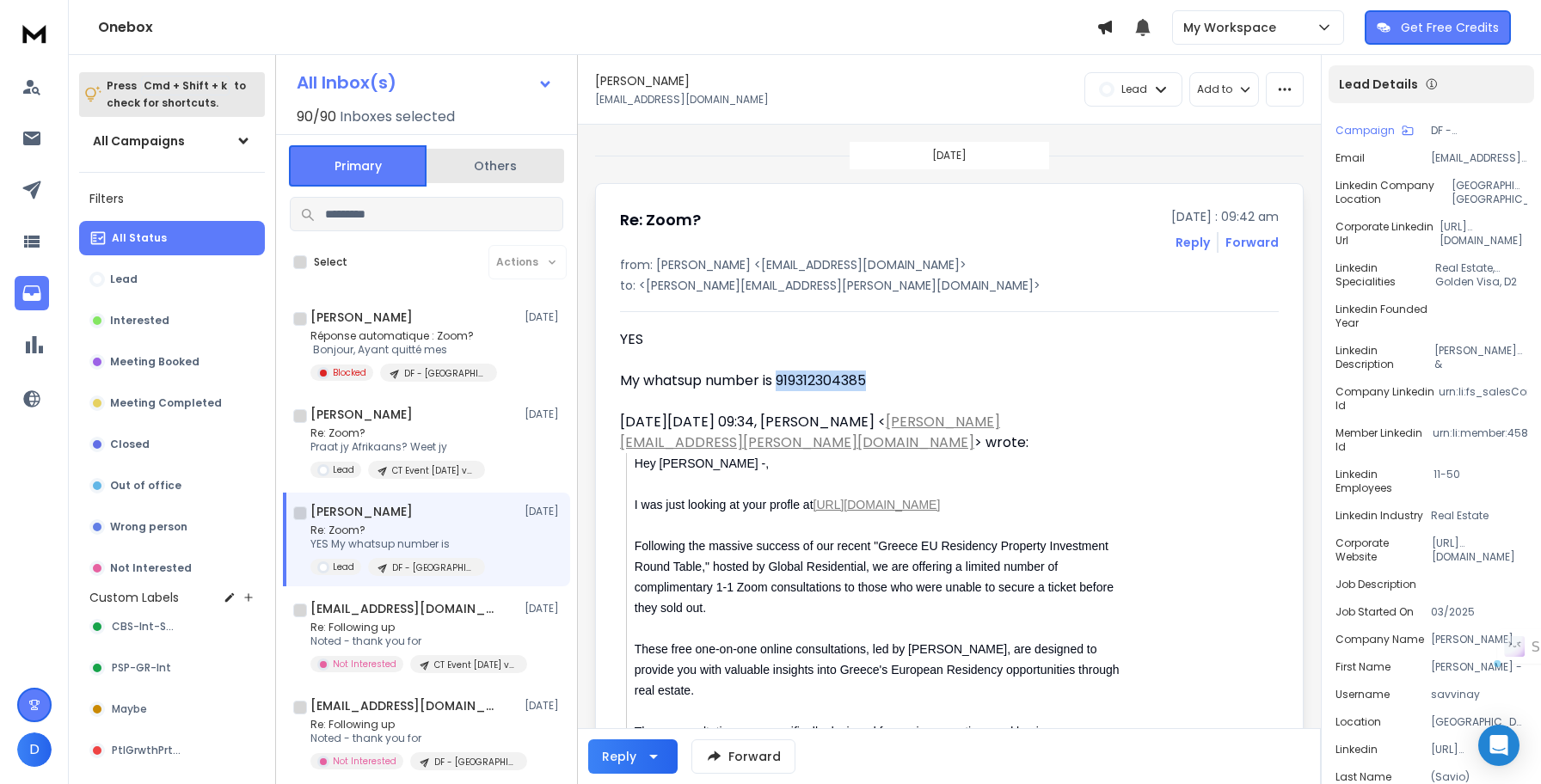
drag, startPoint x: 780, startPoint y: 383, endPoint x: 887, endPoint y: 378, distance: 107.1
click at [887, 378] on div "My whatsup number is 919312304385" at bounding box center [871, 381] width 502 height 21
copy div "919312304385"
drag, startPoint x: 759, startPoint y: 267, endPoint x: 952, endPoint y: 268, distance: 193.0
click at [952, 268] on p "from: Savvinay Gupta <savvinay@smithandadams.com>" at bounding box center [949, 265] width 658 height 17
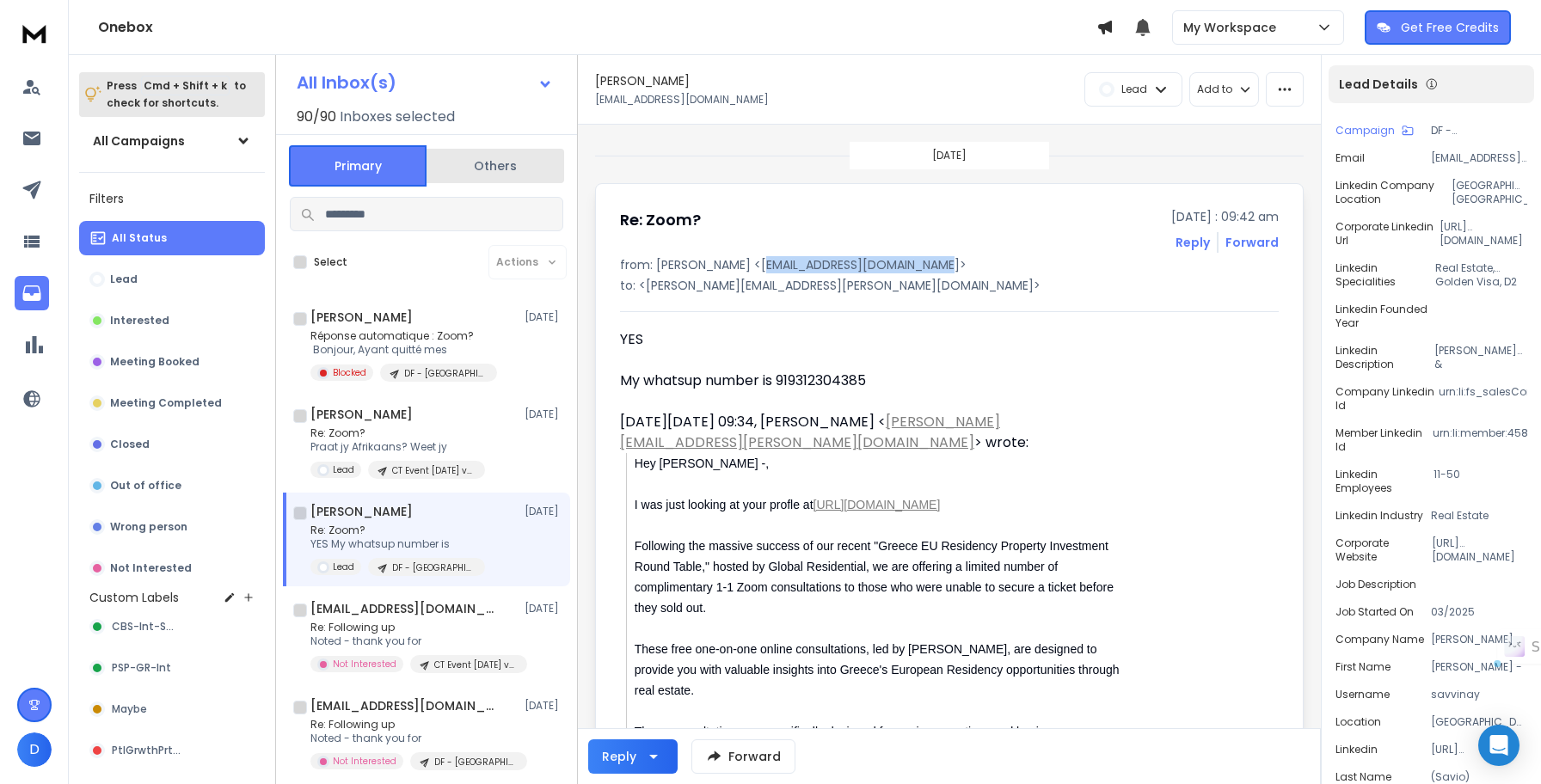
copy p "savvinay@smithandadams.com"
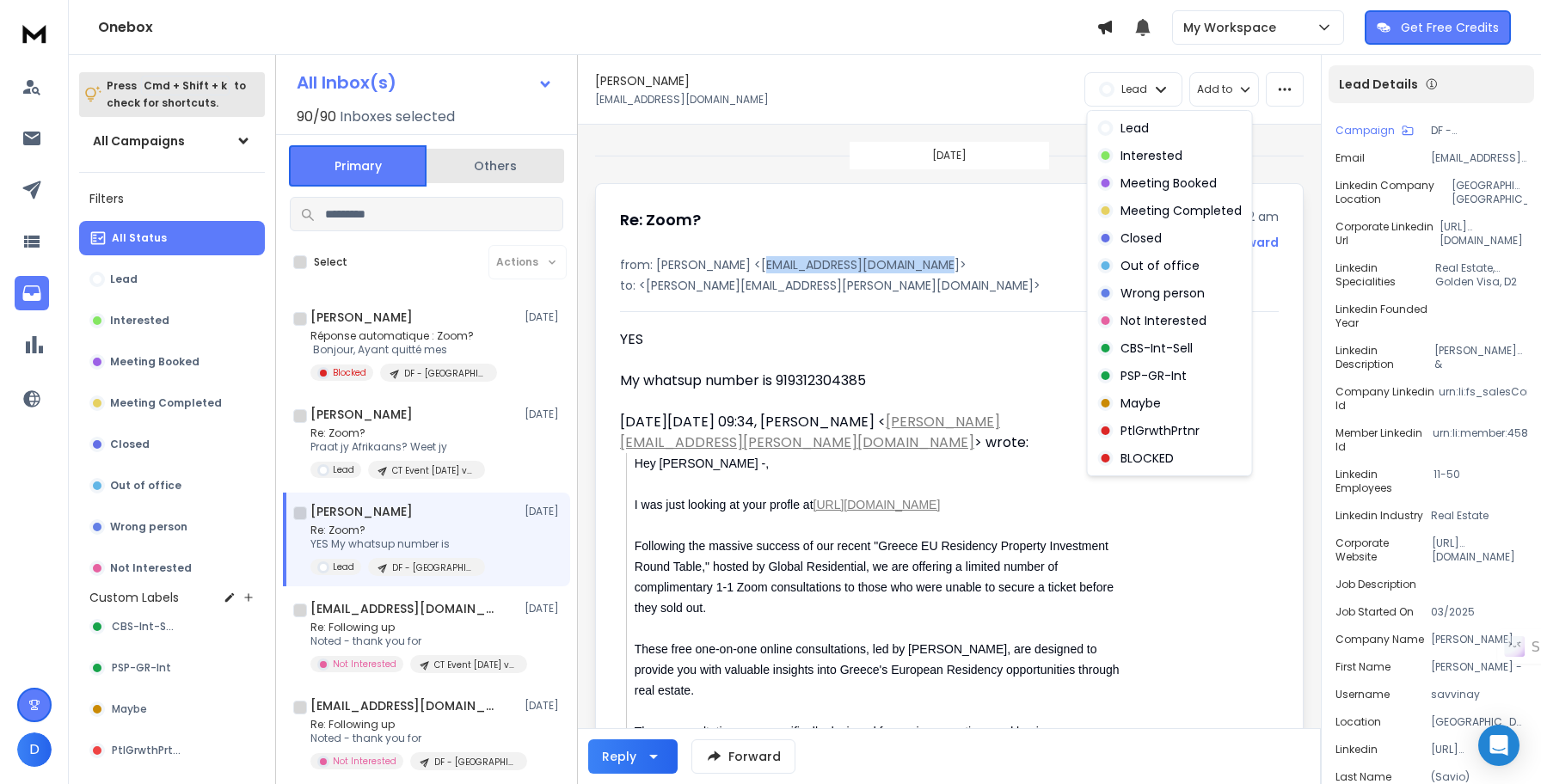
click at [1156, 86] on icon at bounding box center [1161, 89] width 14 height 14
click at [1160, 432] on p "PtlGrwthPrtnr" at bounding box center [1160, 431] width 79 height 17
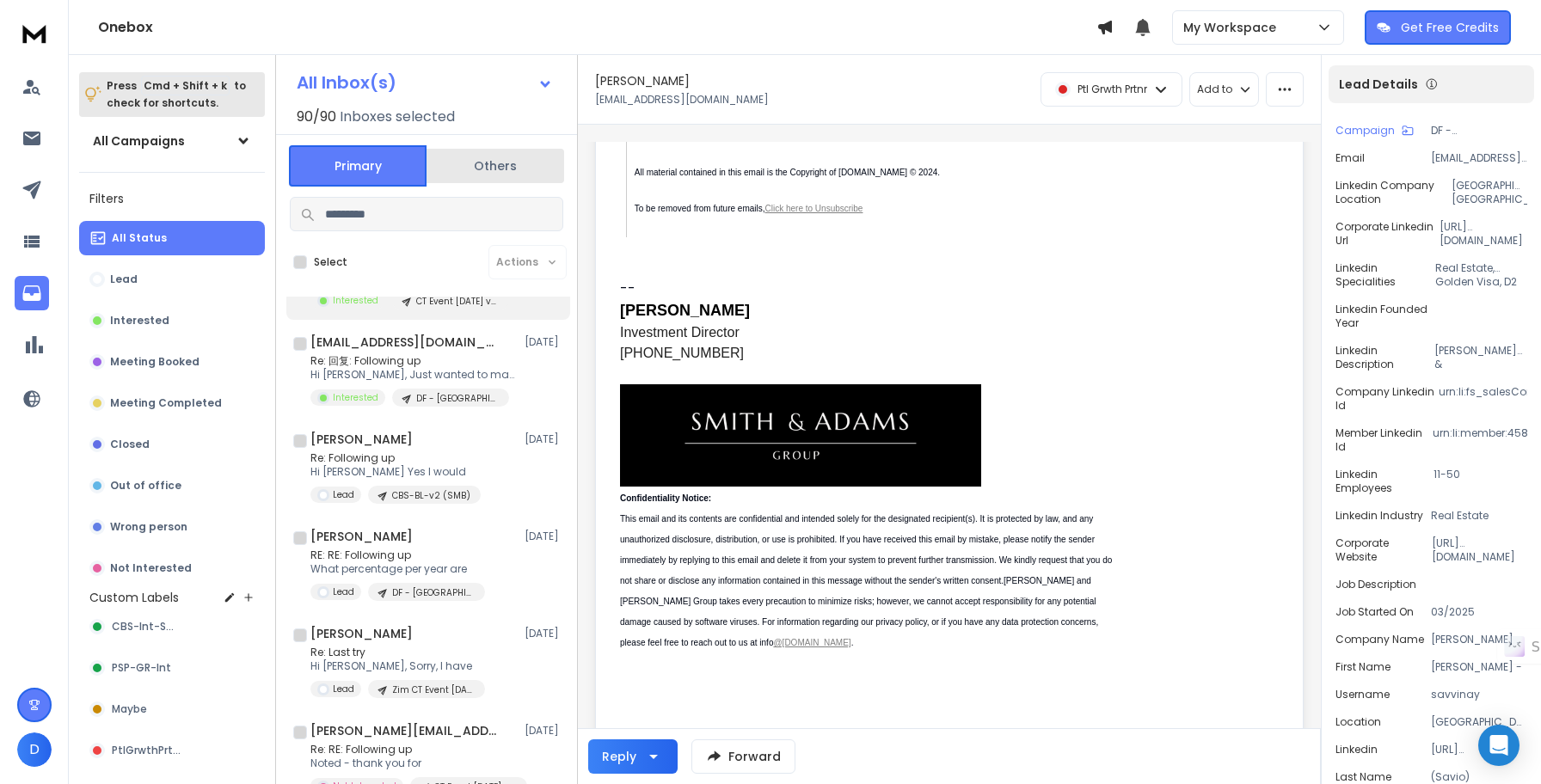
scroll to position [2989, 0]
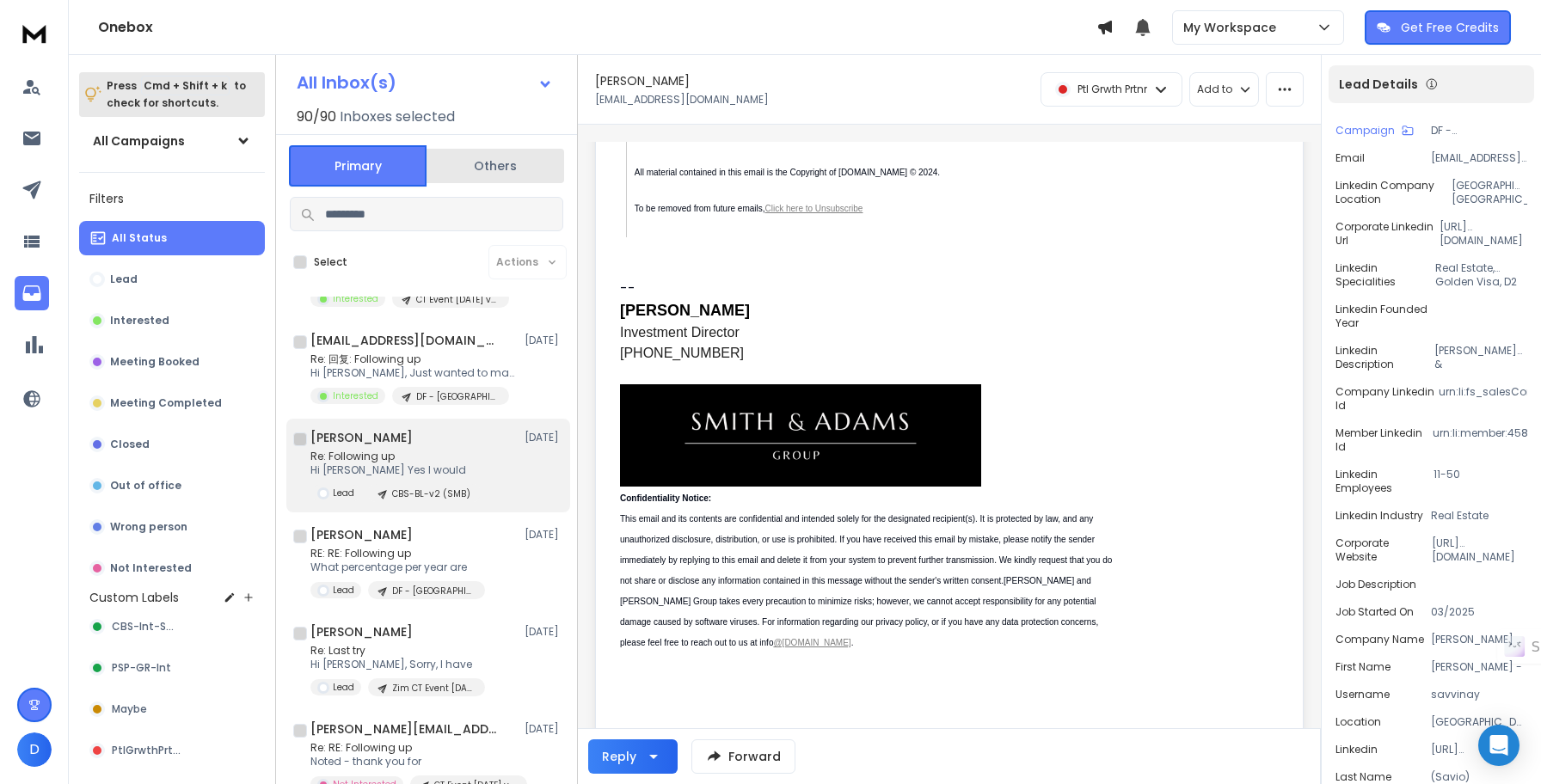
click at [453, 462] on p "Re: Following up" at bounding box center [395, 457] width 170 height 14
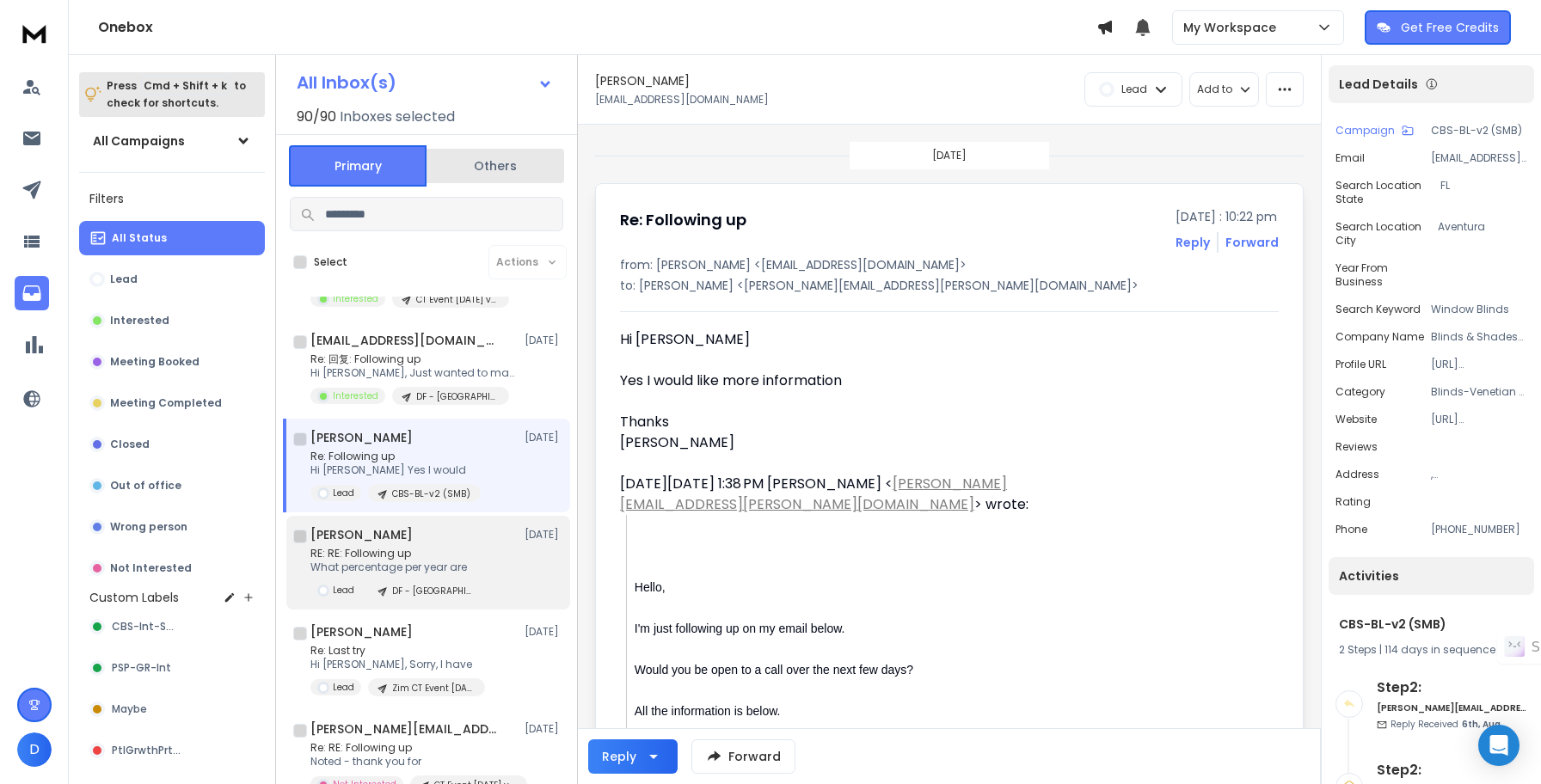
click at [429, 560] on p "What percentage per year are" at bounding box center [397, 567] width 175 height 14
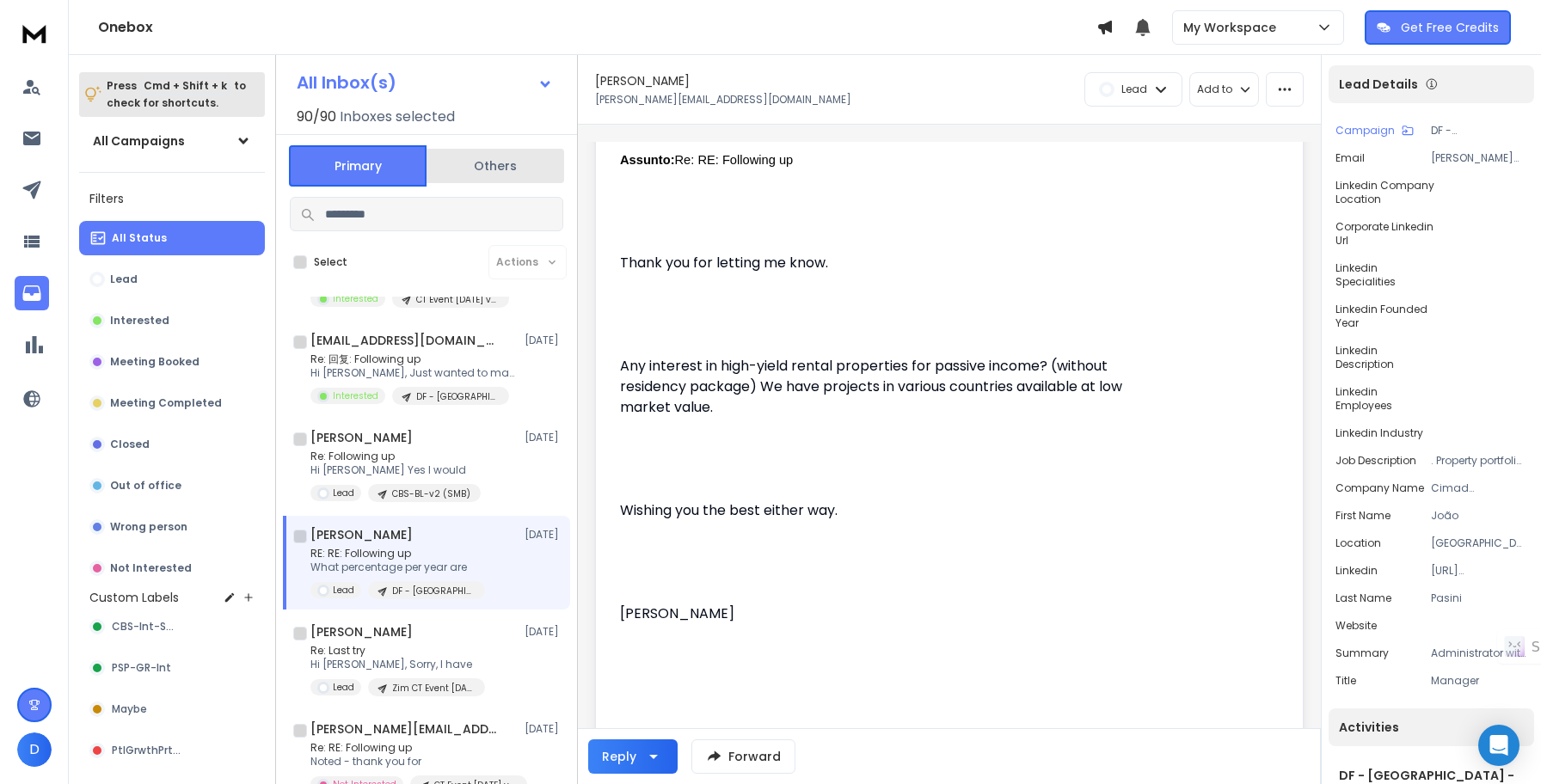
scroll to position [0, 0]
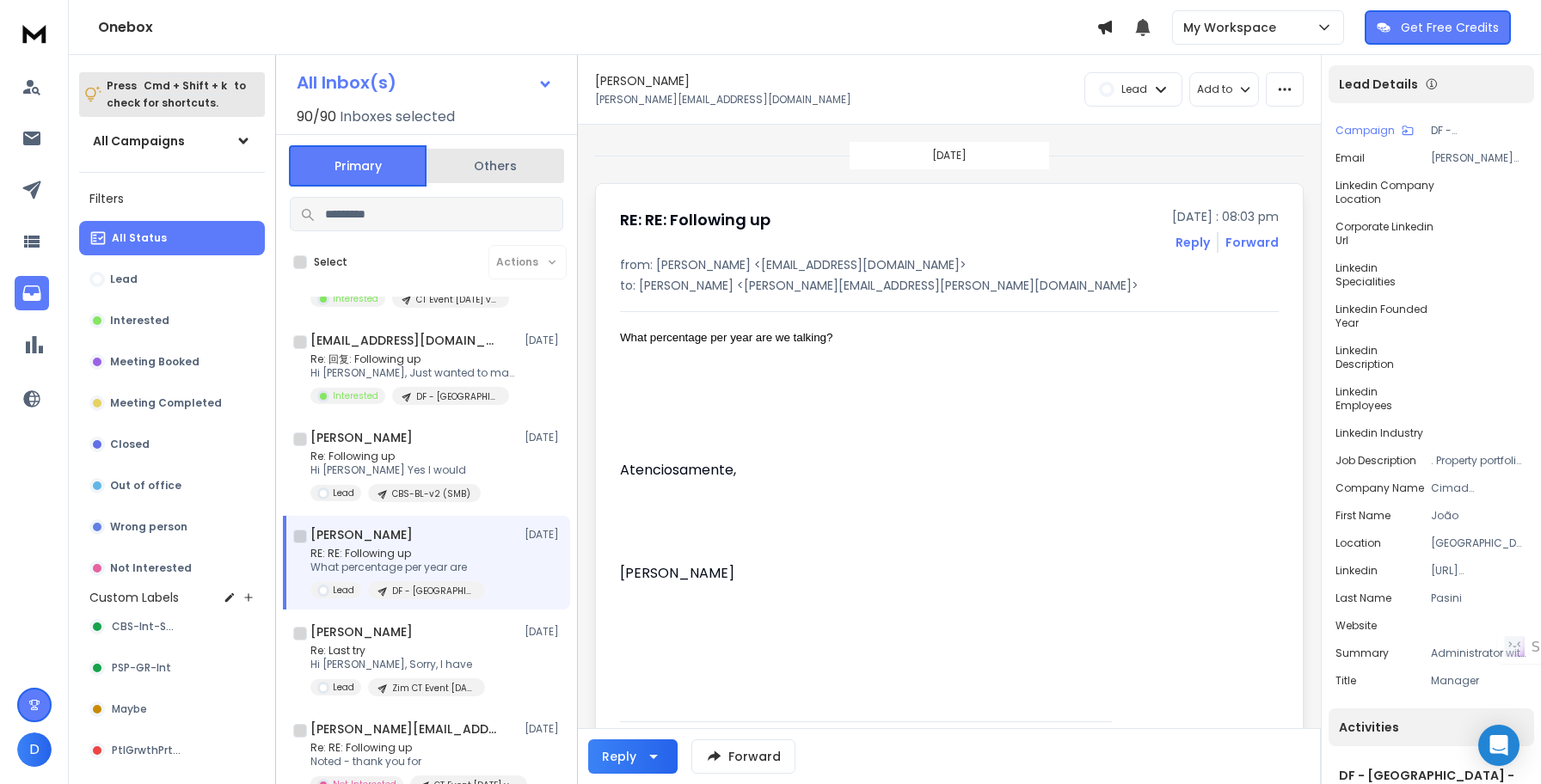
click at [1196, 240] on button "Reply" at bounding box center [1193, 242] width 35 height 17
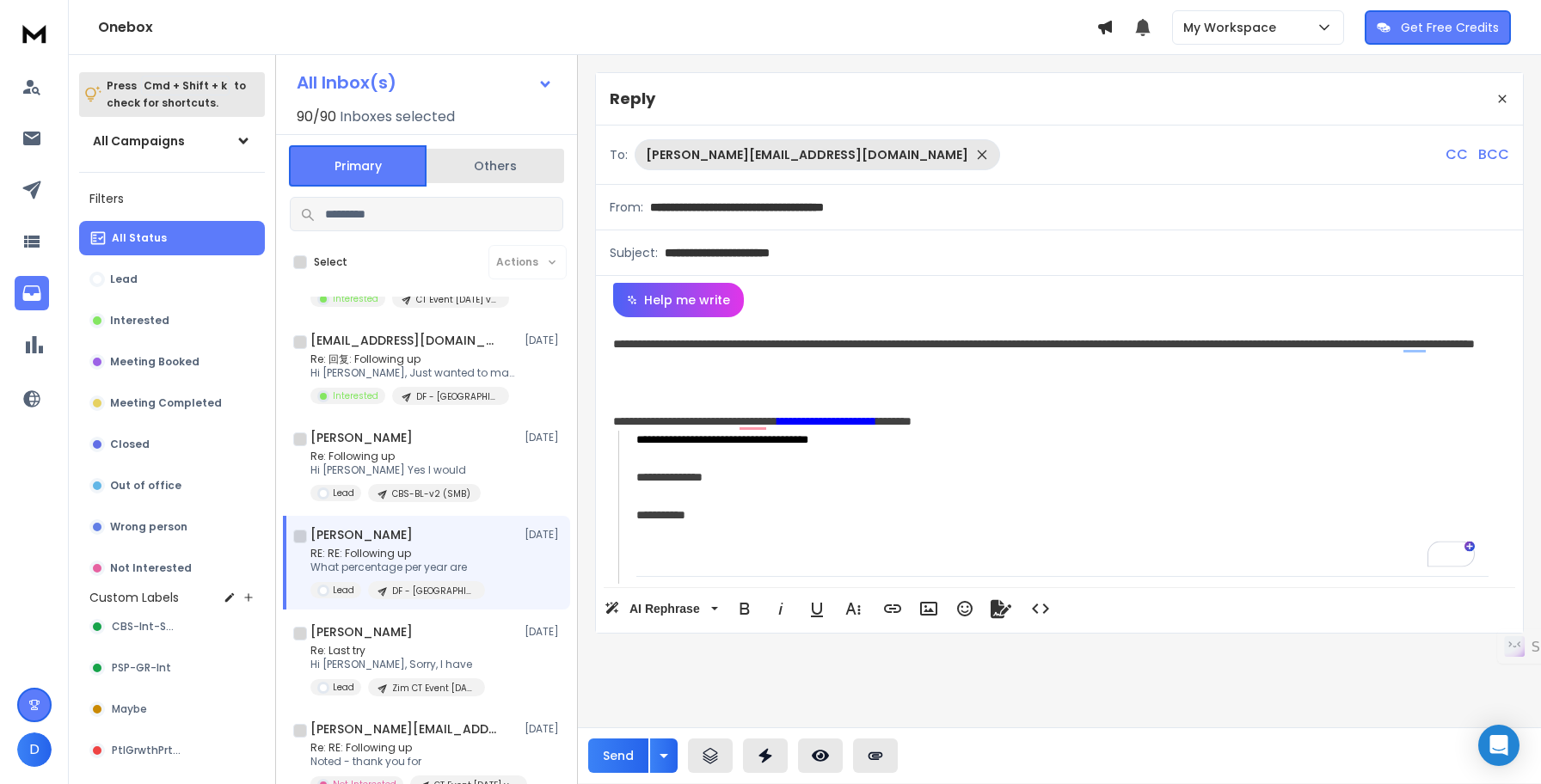
click at [912, 366] on div "**********" at bounding box center [1044, 353] width 862 height 39
drag, startPoint x: 766, startPoint y: 365, endPoint x: 831, endPoint y: 365, distance: 65.0
click at [831, 365] on div "**********" at bounding box center [1044, 353] width 862 height 39
click at [1435, 346] on div "**********" at bounding box center [1044, 353] width 862 height 39
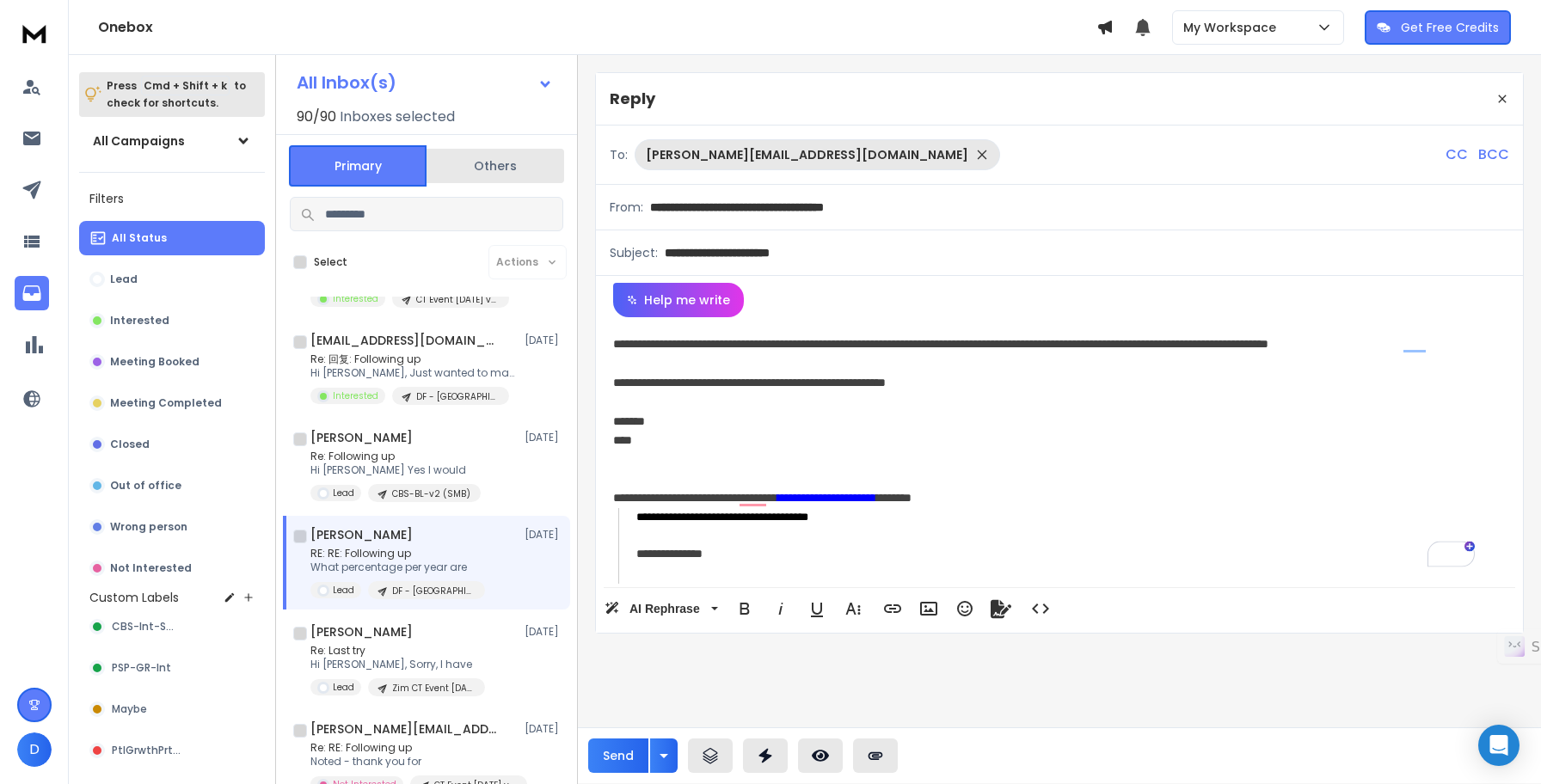
click at [1295, 344] on div "**********" at bounding box center [1044, 344] width 862 height 19
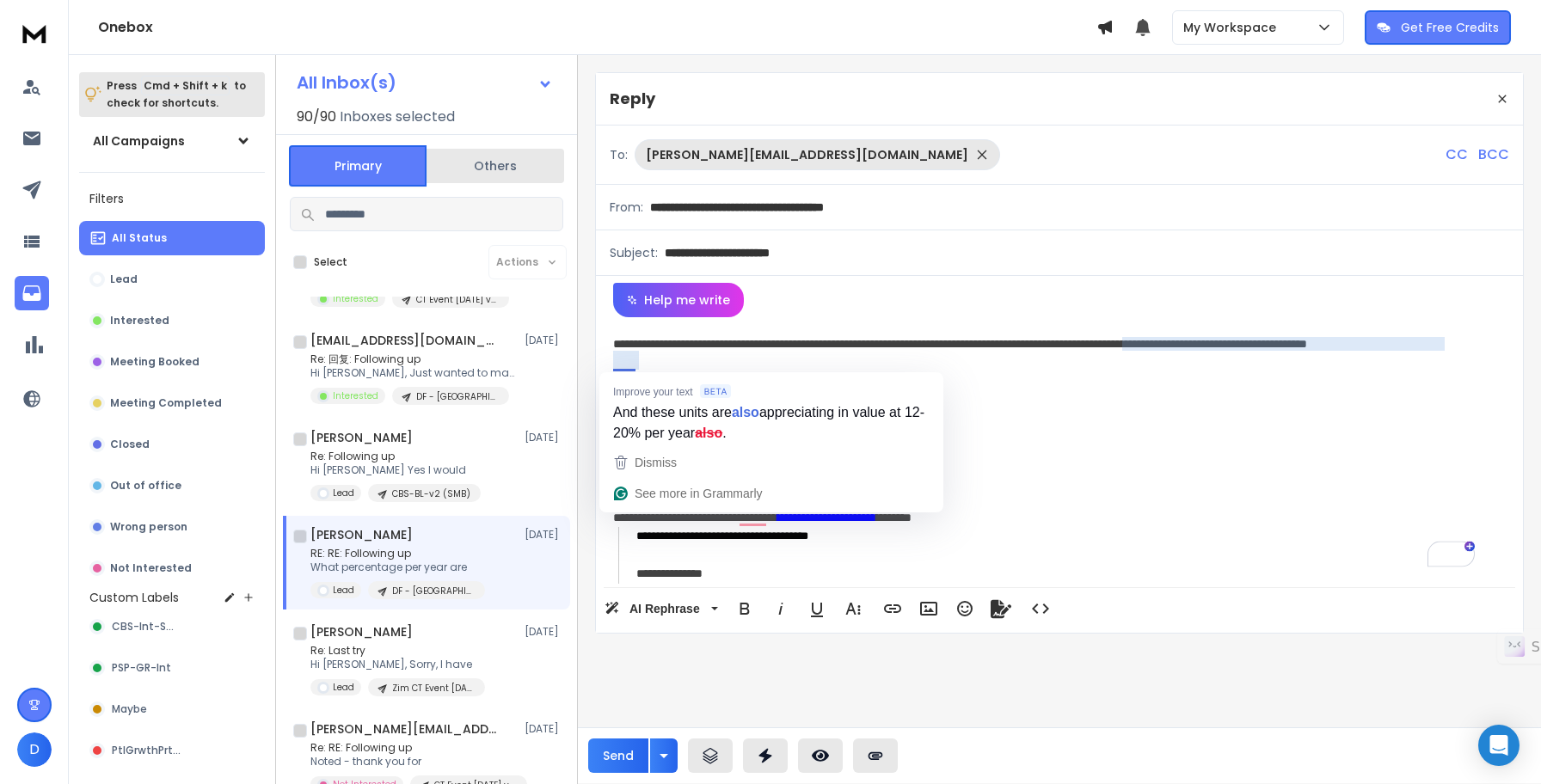
click at [632, 366] on div "**********" at bounding box center [1044, 353] width 862 height 39
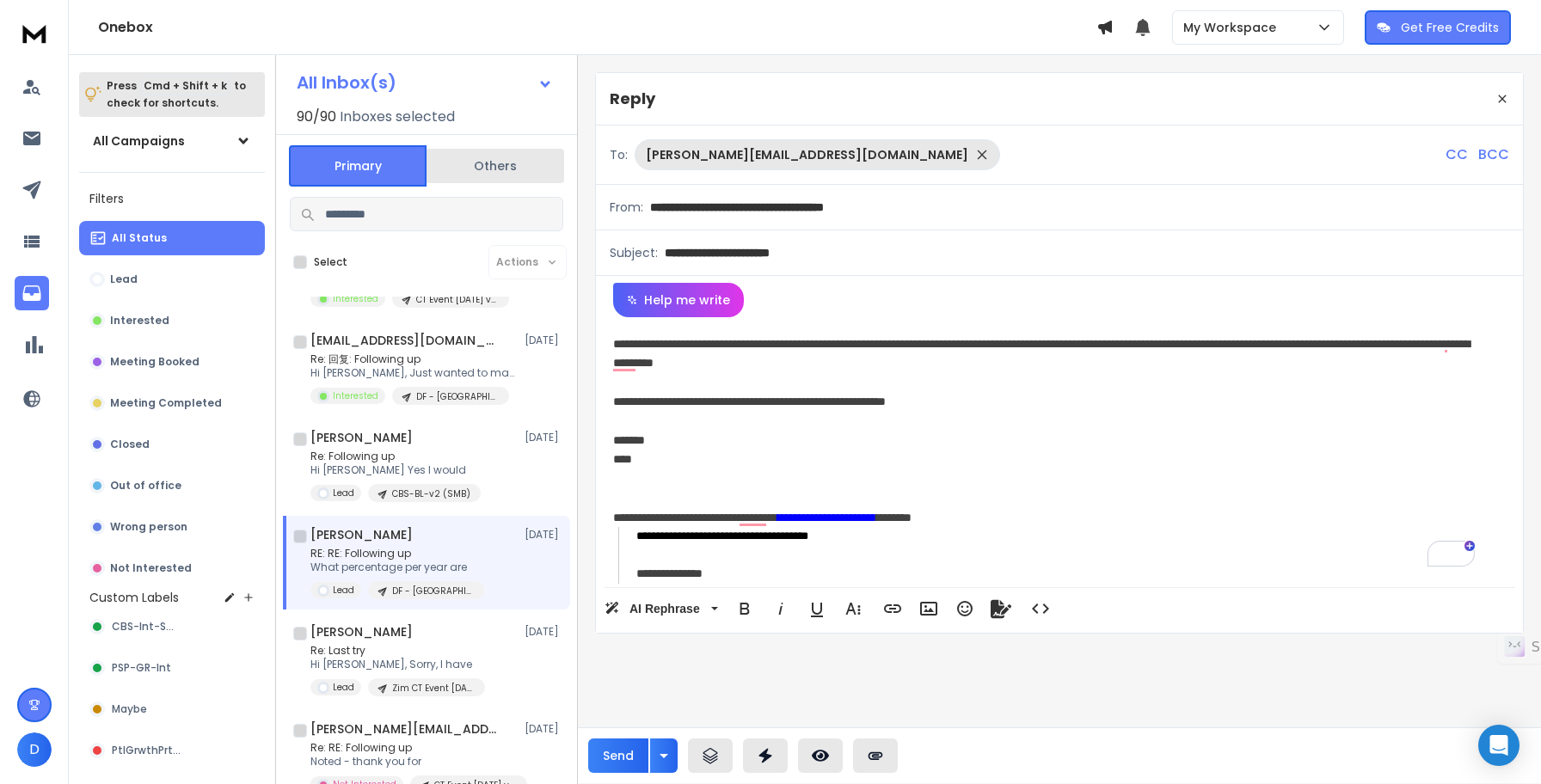
click at [630, 758] on button "Send" at bounding box center [618, 755] width 60 height 35
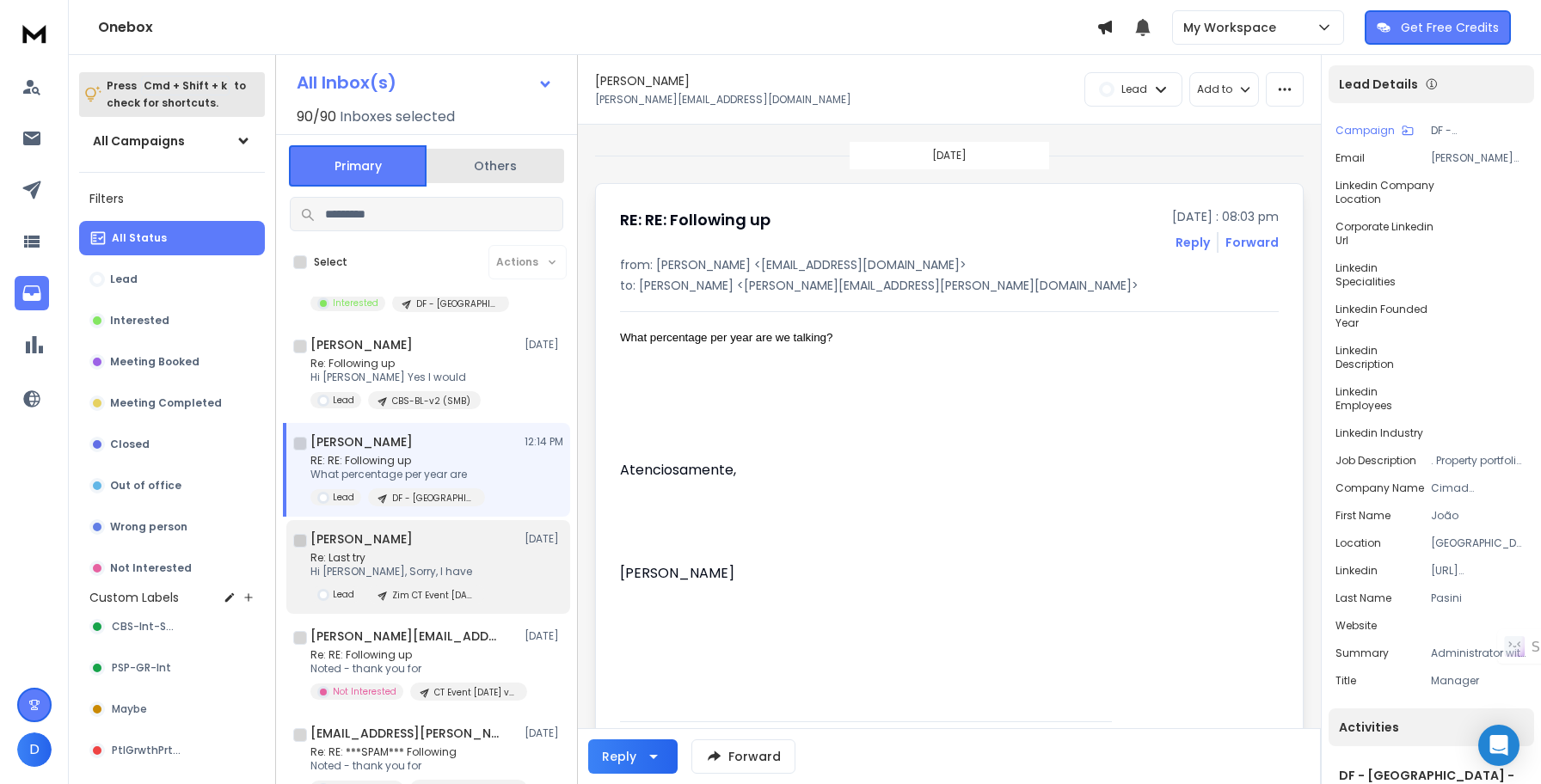
scroll to position [3083, 0]
click at [415, 545] on div "Feroza Shariff 06 Aug" at bounding box center [436, 538] width 253 height 17
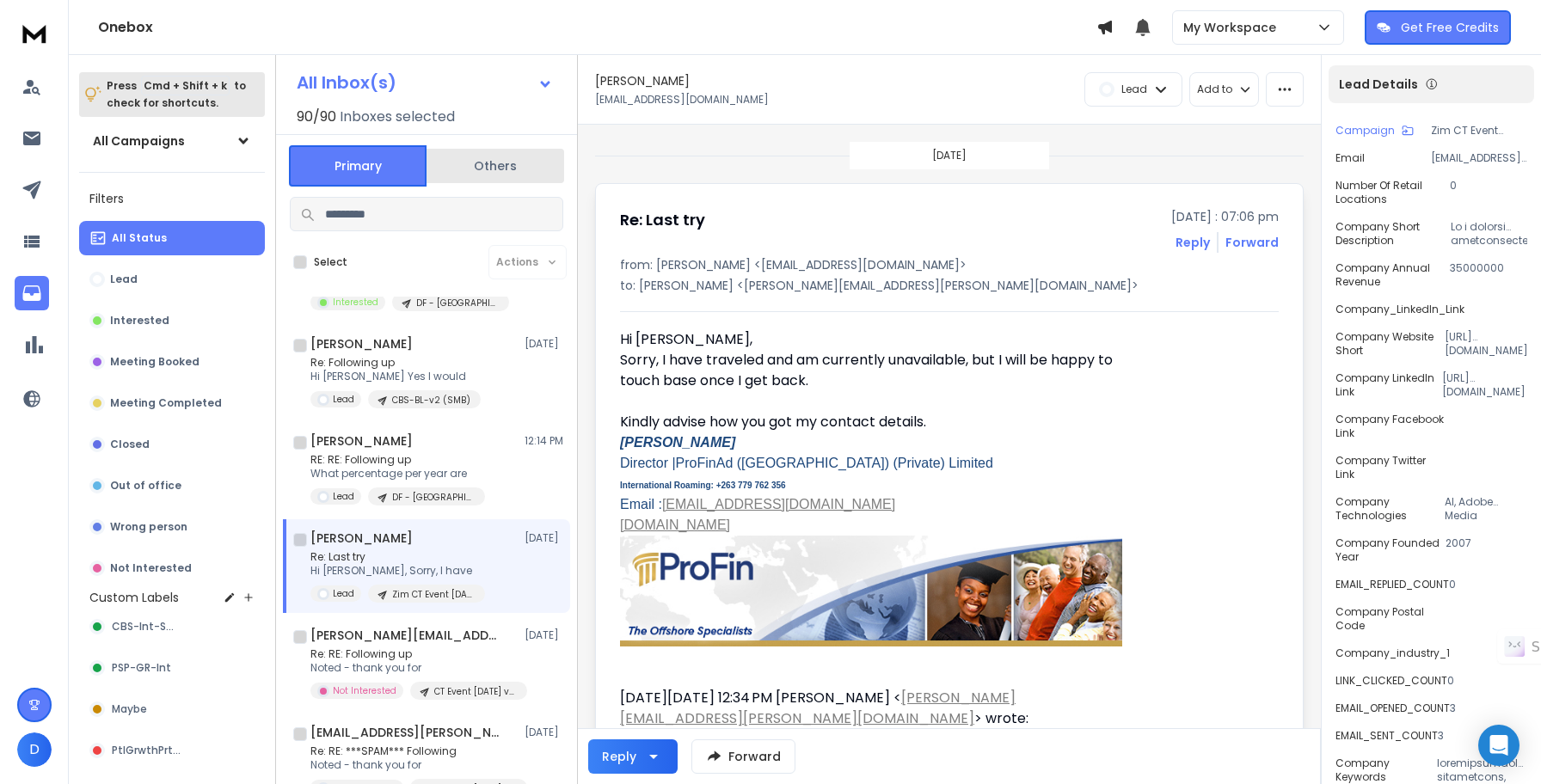
click at [763, 465] on span "ProFinAd (Zimbabwe) (Private) Limited" at bounding box center [834, 463] width 317 height 15
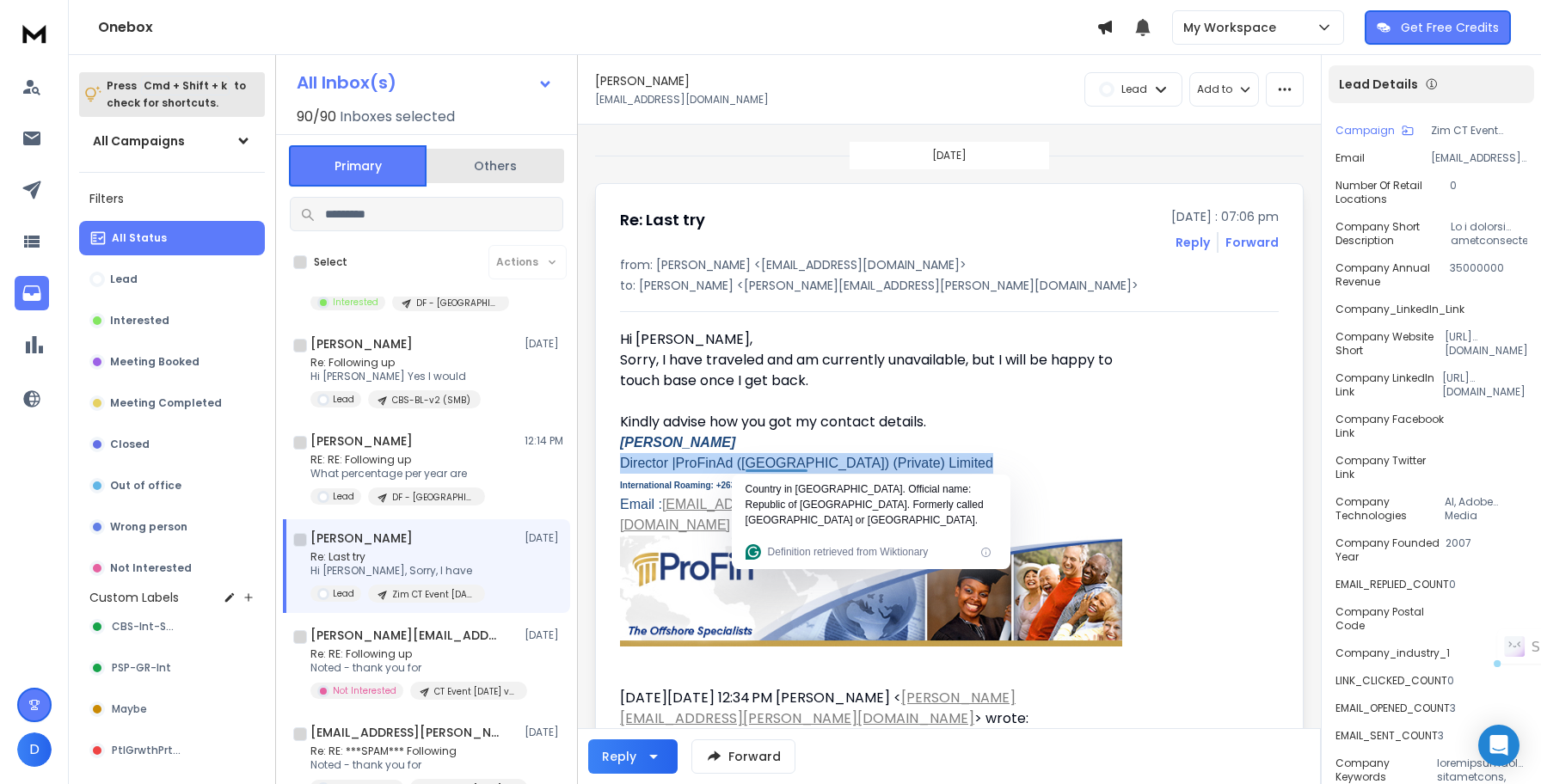
click at [763, 465] on span "ProFinAd (Zimbabwe) (Private) Limited" at bounding box center [834, 463] width 317 height 15
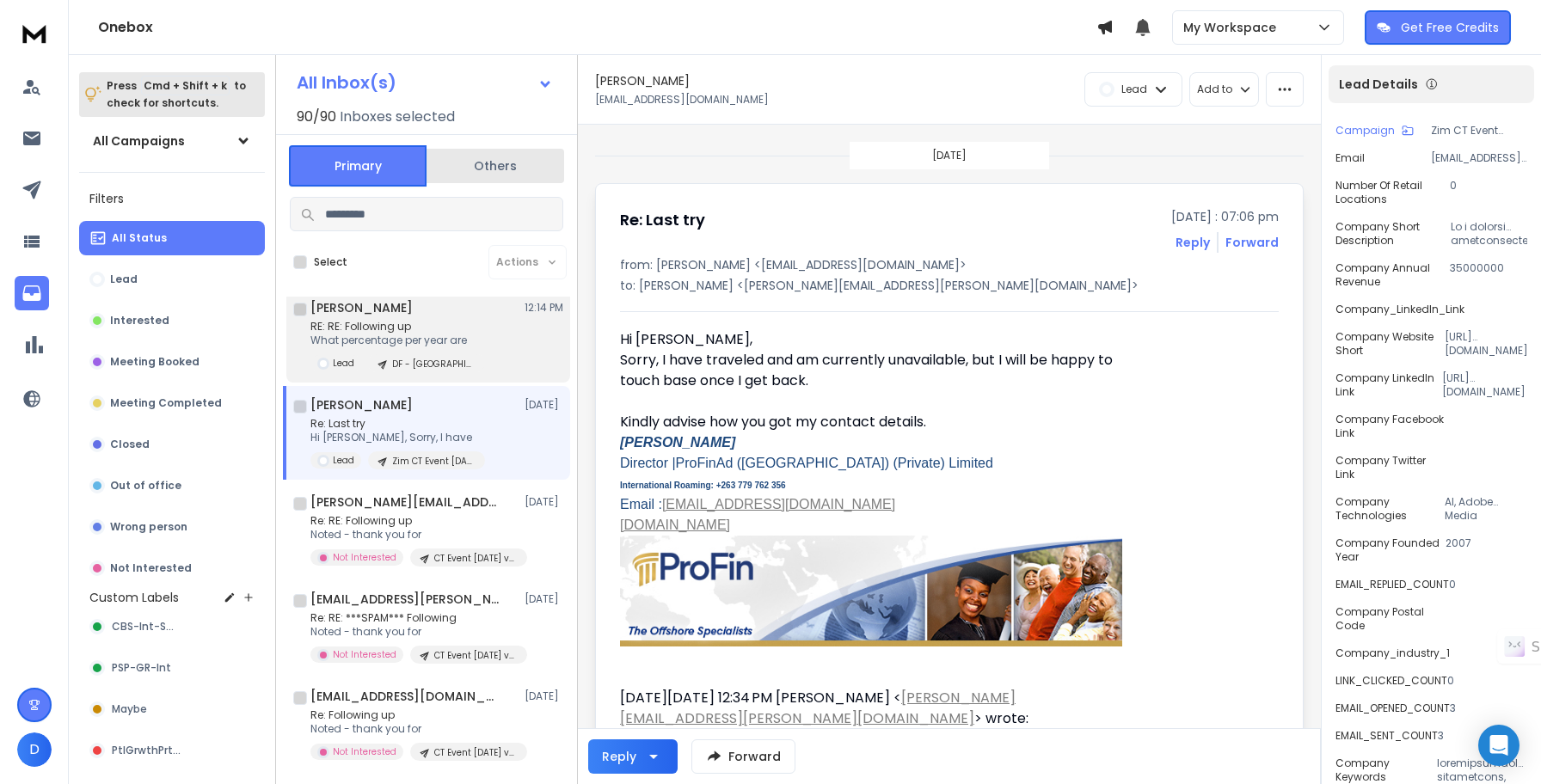
scroll to position [3332, 0]
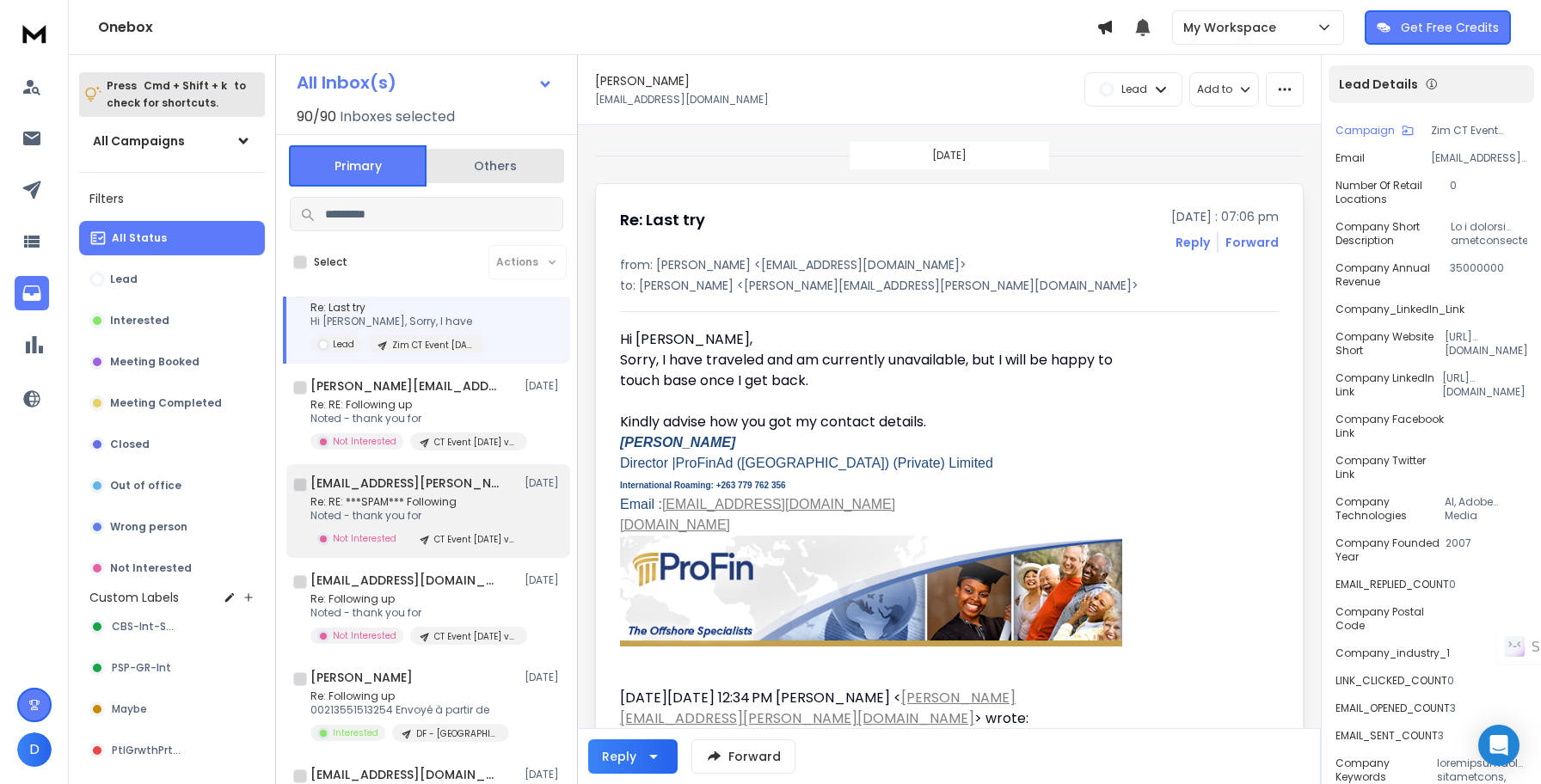
click at [484, 505] on p "Re: RE: ***SPAM*** Following" at bounding box center [413, 502] width 207 height 14
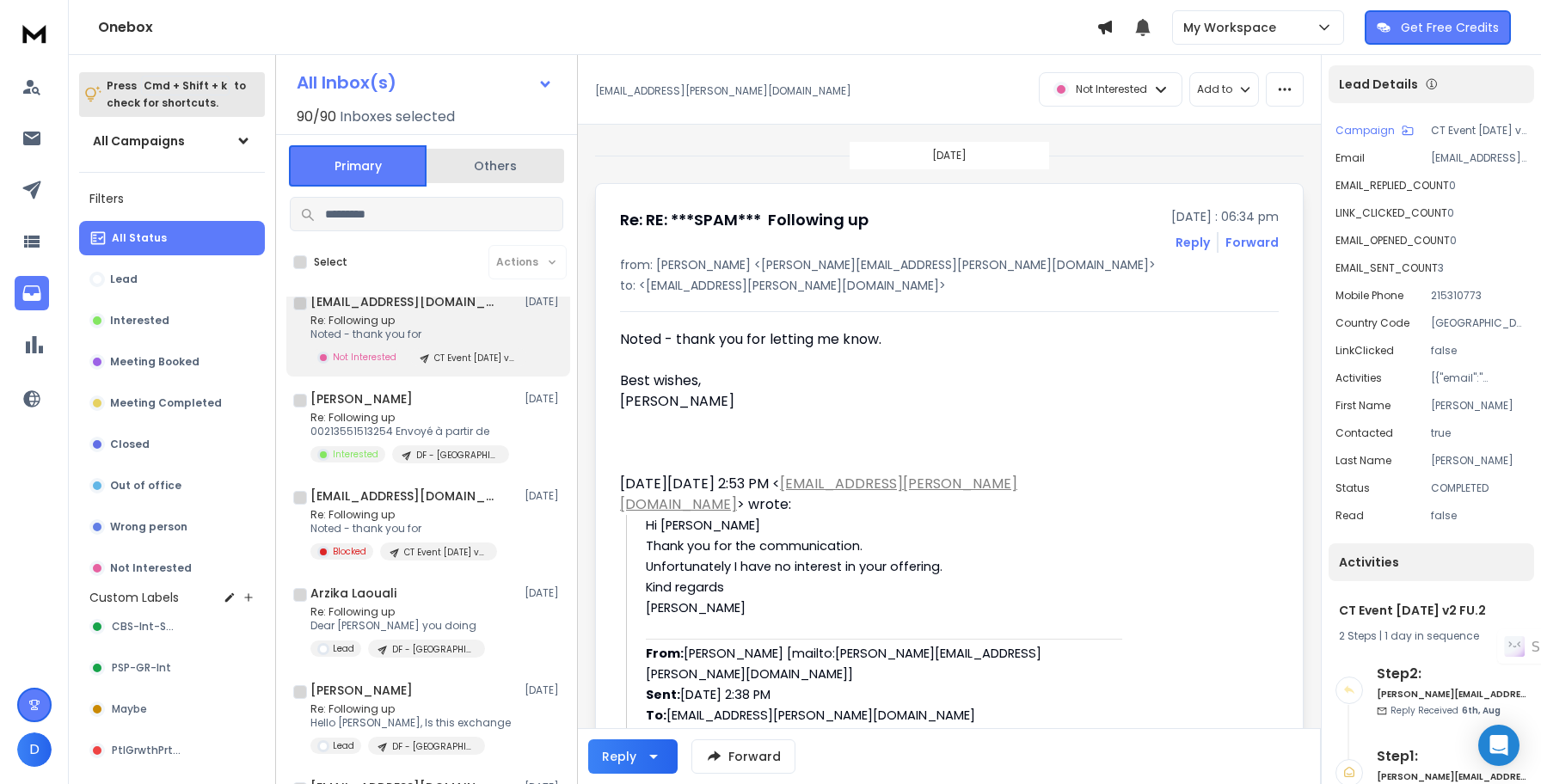
scroll to position [3725, 0]
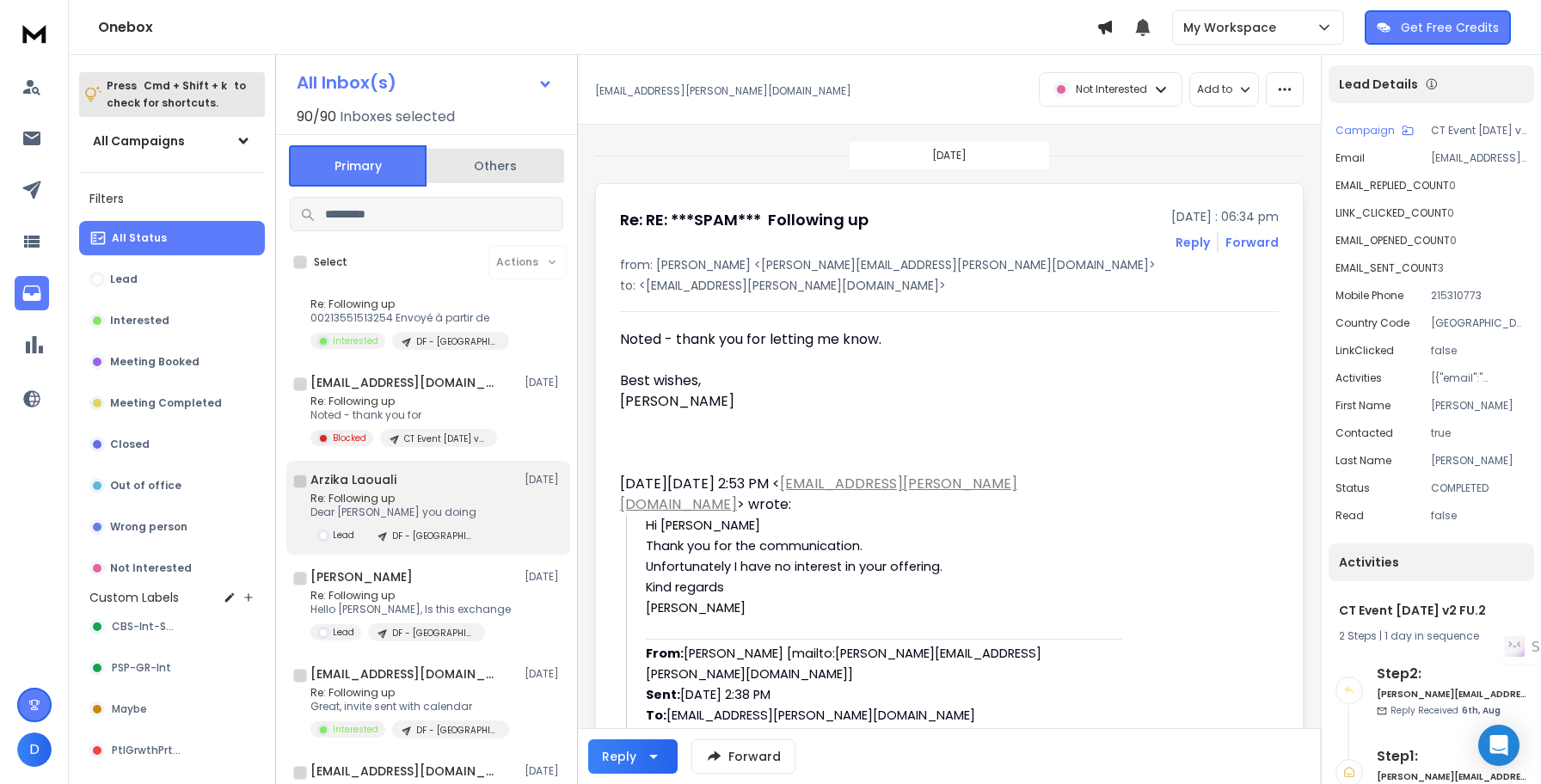
click at [369, 520] on div "Re: Following up Dear Amelia Hope you doing Lead DF - Greece - FU.1.2" at bounding box center [397, 517] width 175 height 52
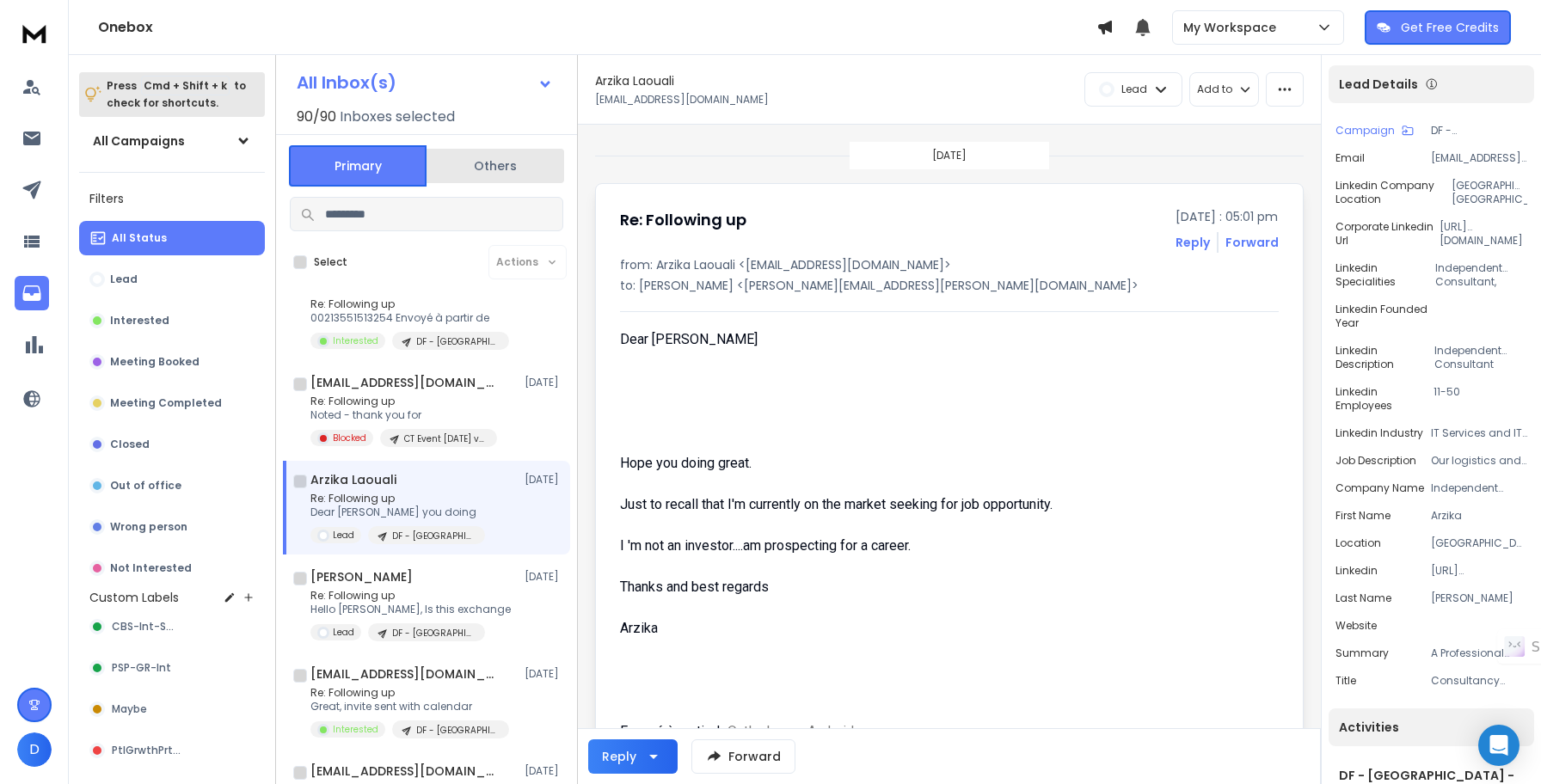
scroll to position [49, 0]
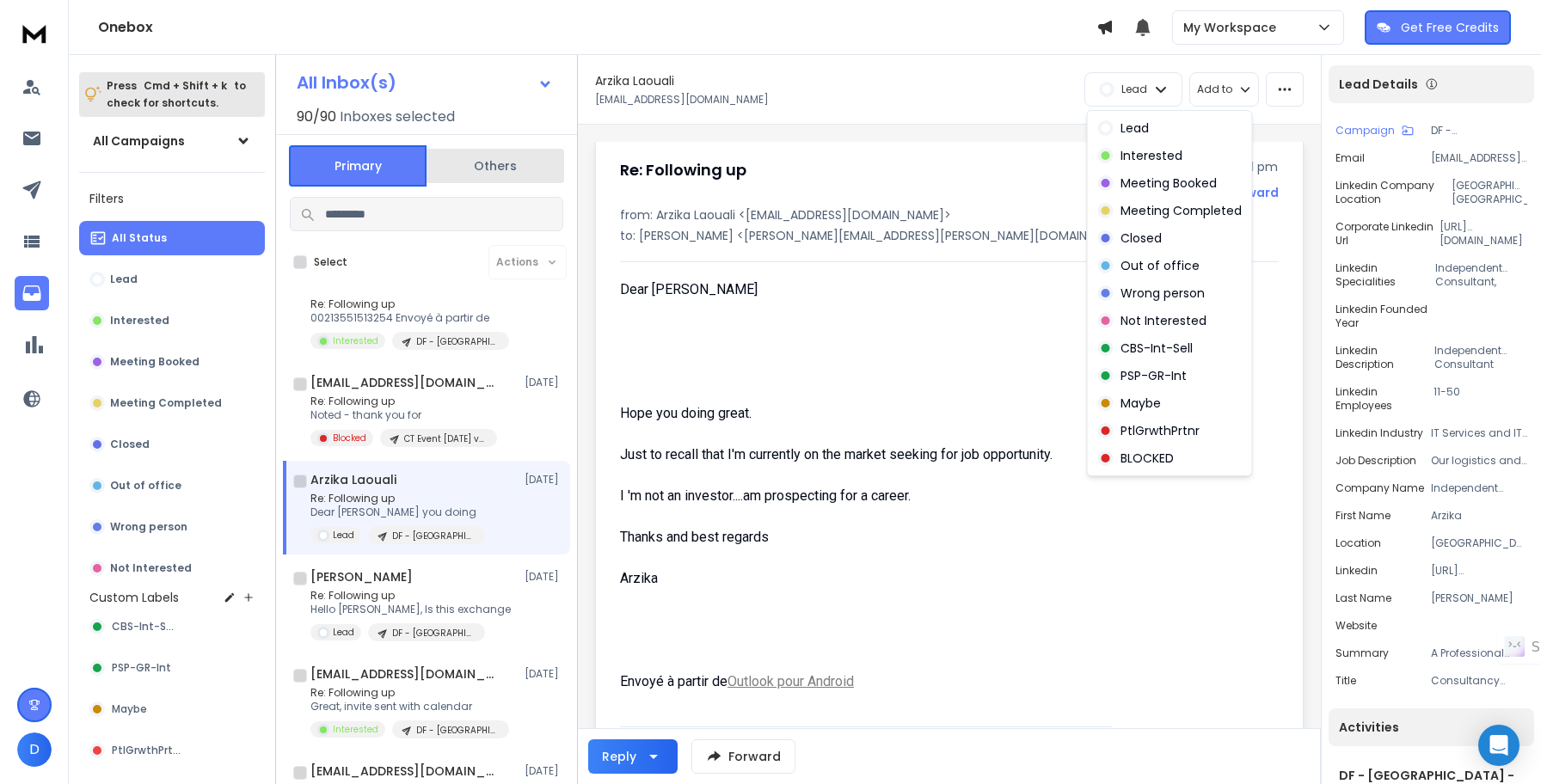
click at [1161, 89] on icon at bounding box center [1161, 89] width 10 height 6
click at [1154, 323] on p "Not Interested" at bounding box center [1163, 320] width 86 height 17
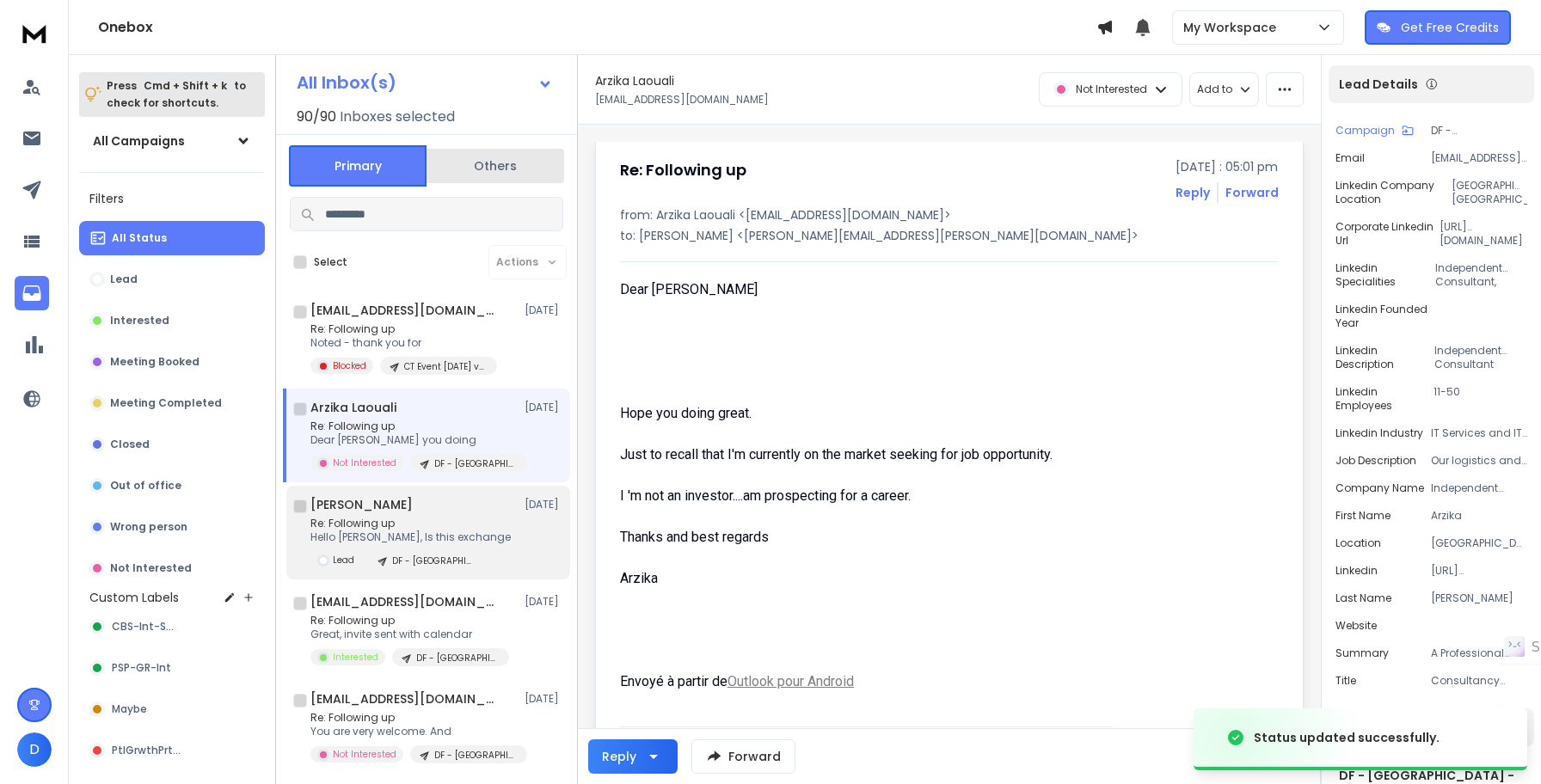
scroll to position [3798, 0]
click at [373, 528] on p "Re: Following up" at bounding box center [410, 522] width 201 height 14
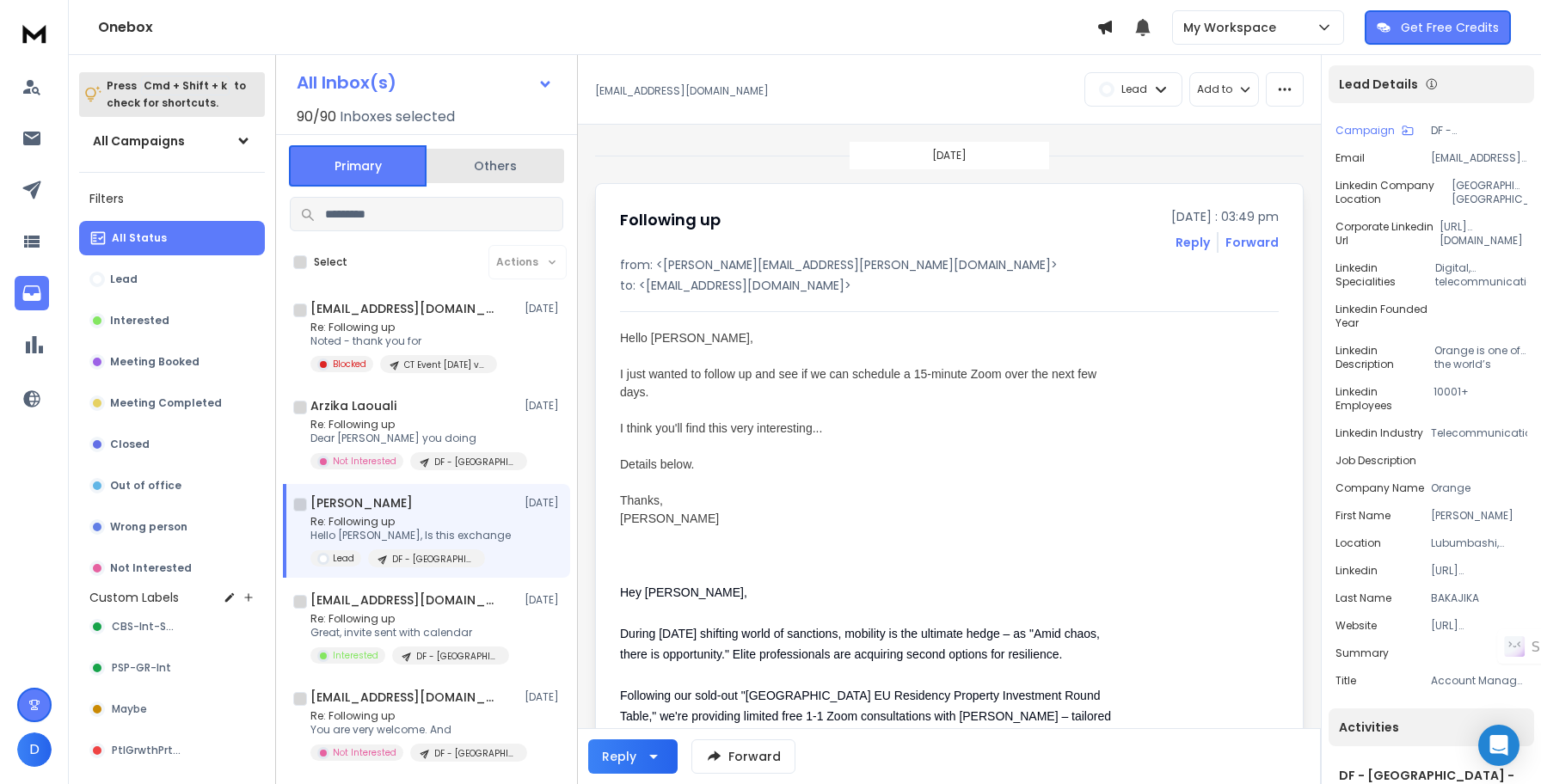
click at [331, 537] on p "Hello [PERSON_NAME], Is this exchange" at bounding box center [410, 536] width 201 height 14
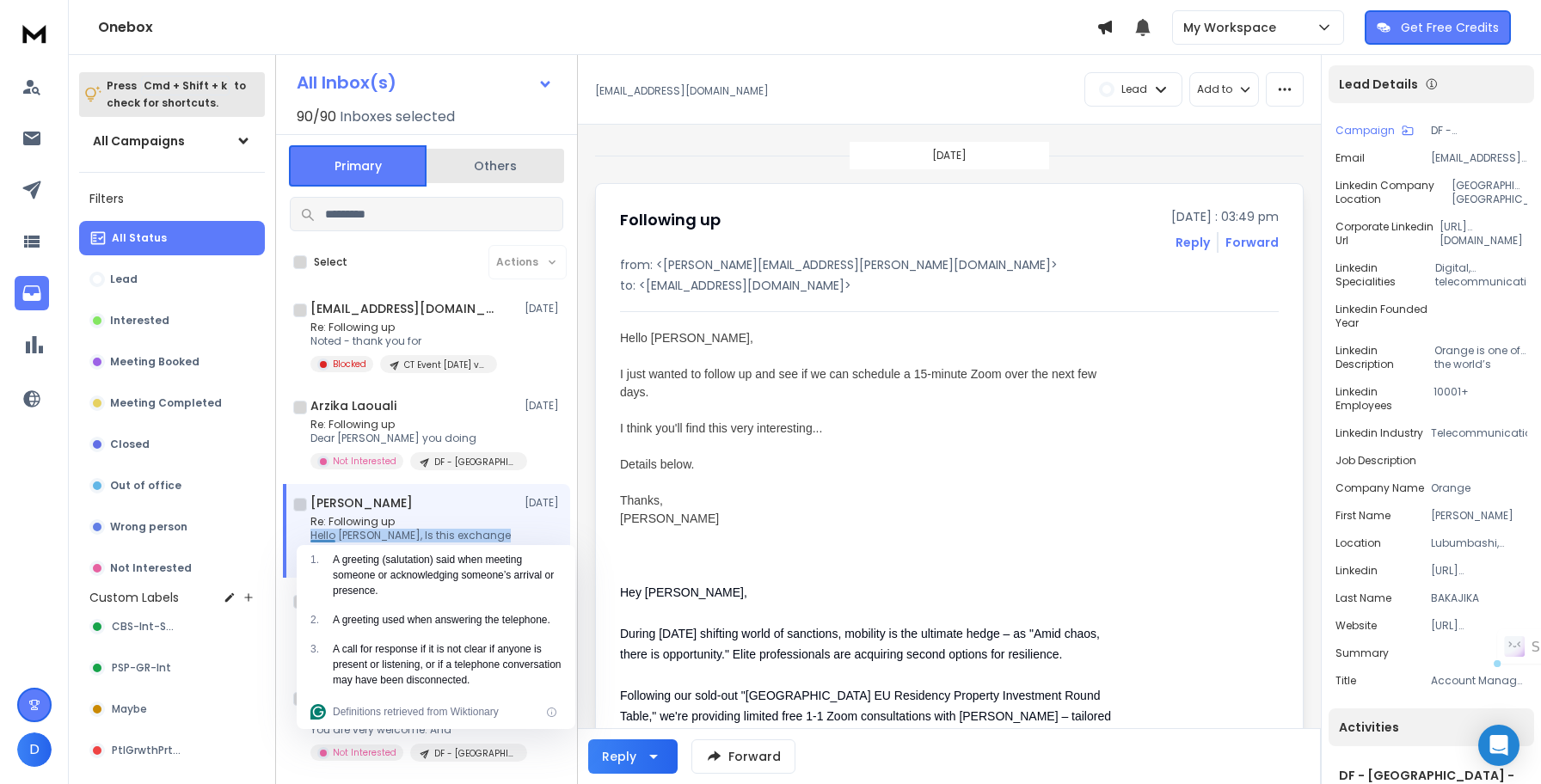
click at [401, 530] on p "Hello [PERSON_NAME], Is this exchange" at bounding box center [410, 536] width 201 height 14
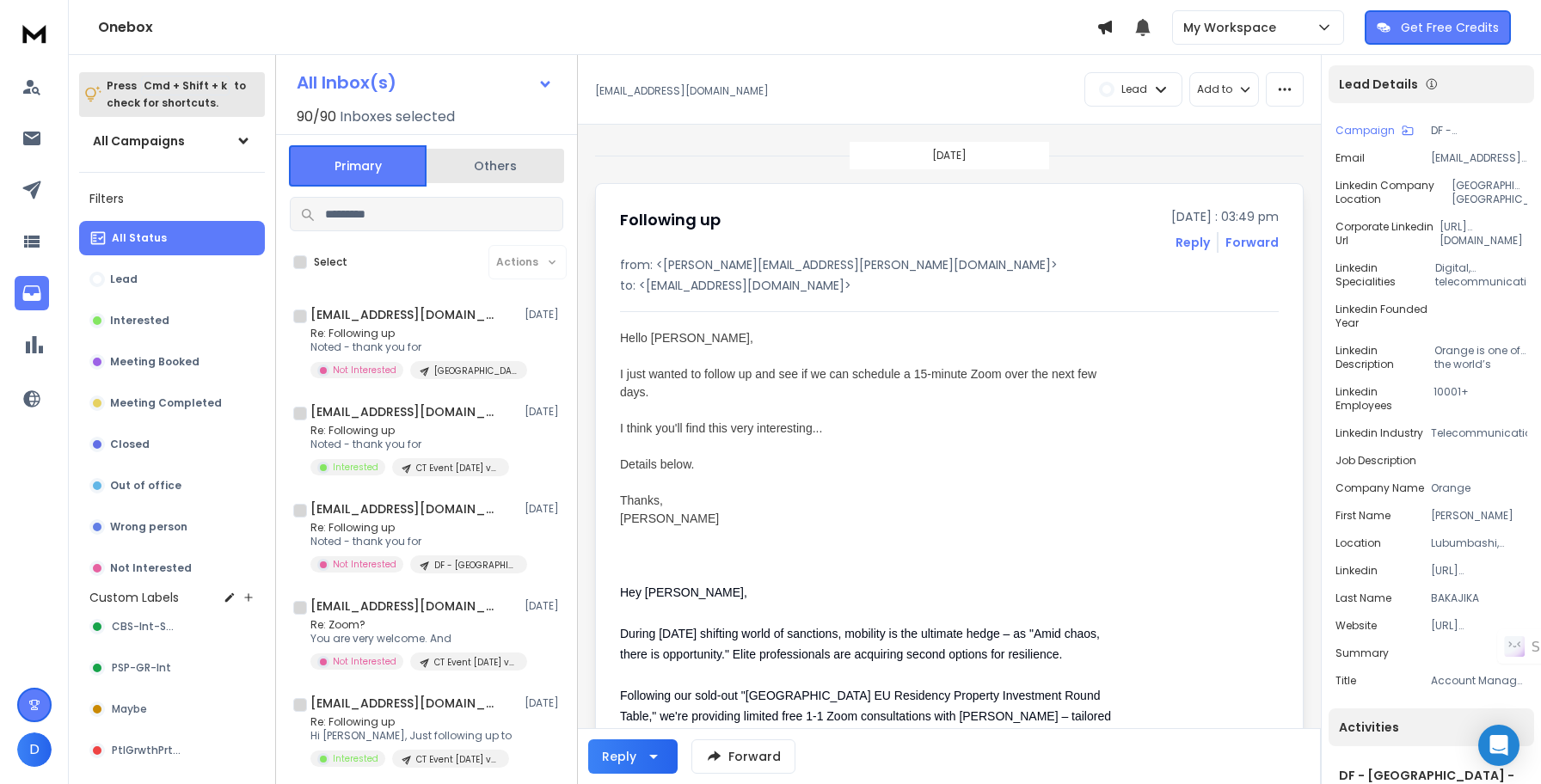
scroll to position [4407, 0]
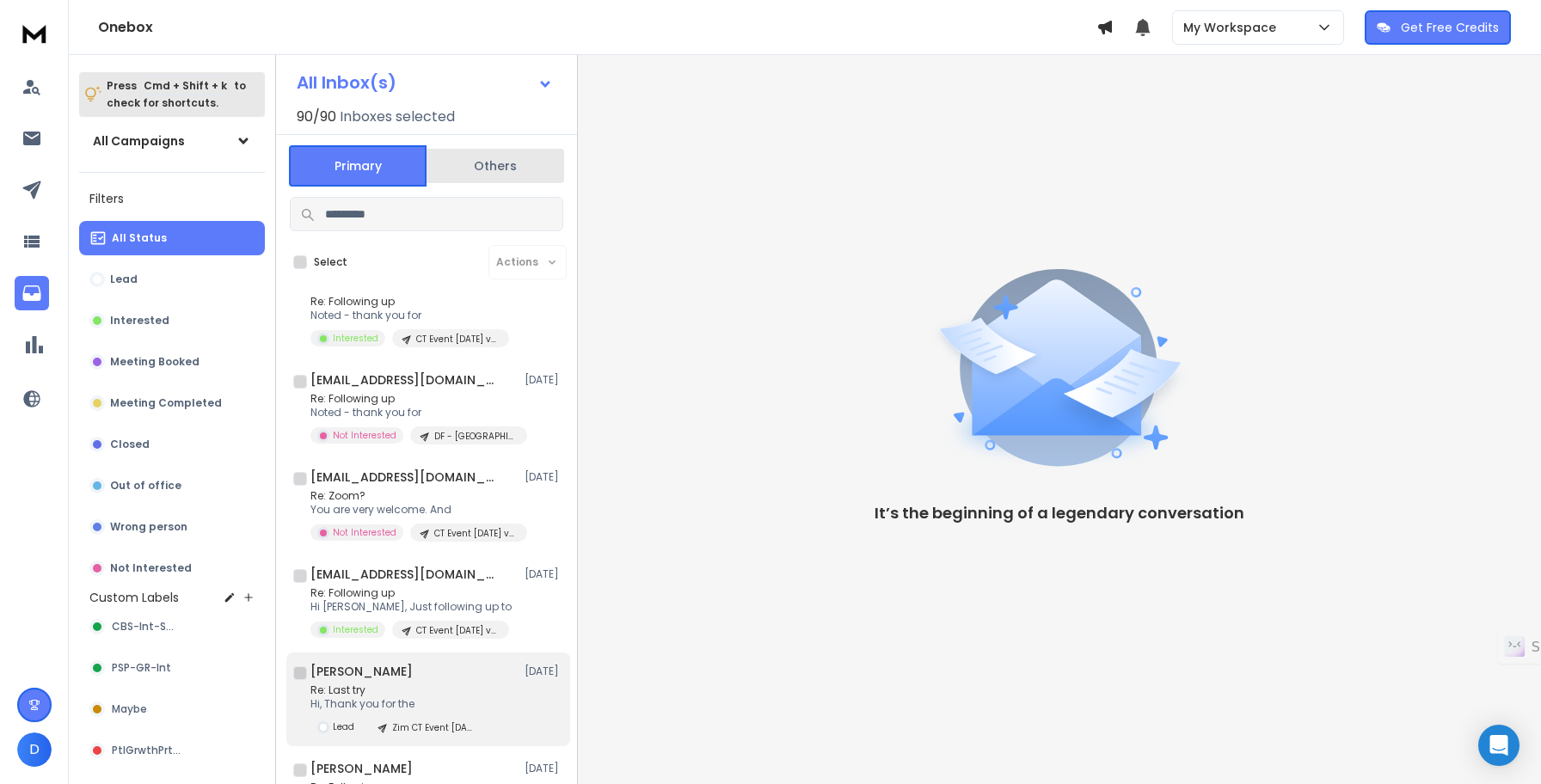
click at [394, 690] on p "Re: Last try" at bounding box center [397, 690] width 175 height 14
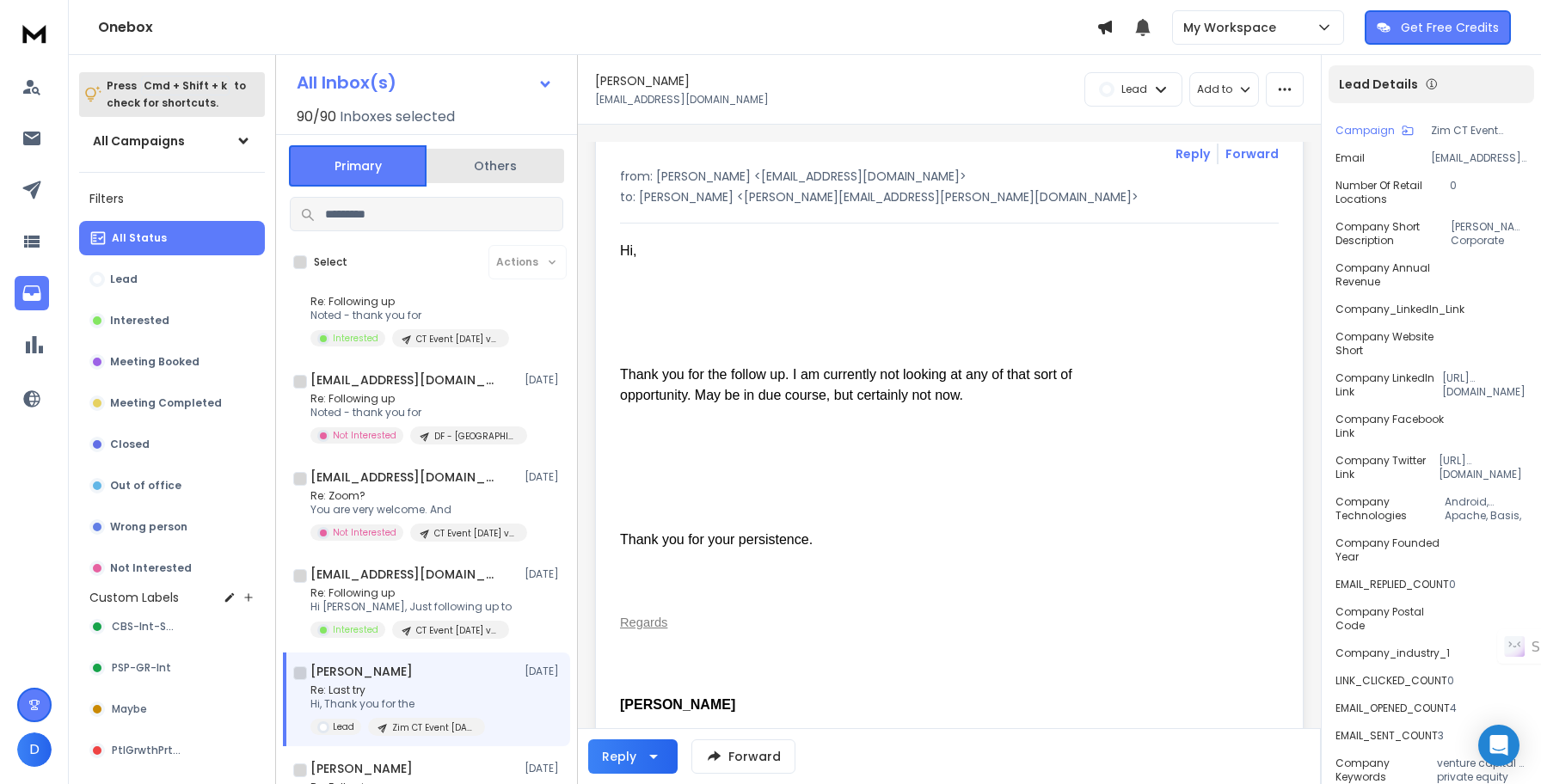
scroll to position [90, 0]
click at [1191, 148] on button "Reply" at bounding box center [1193, 152] width 35 height 17
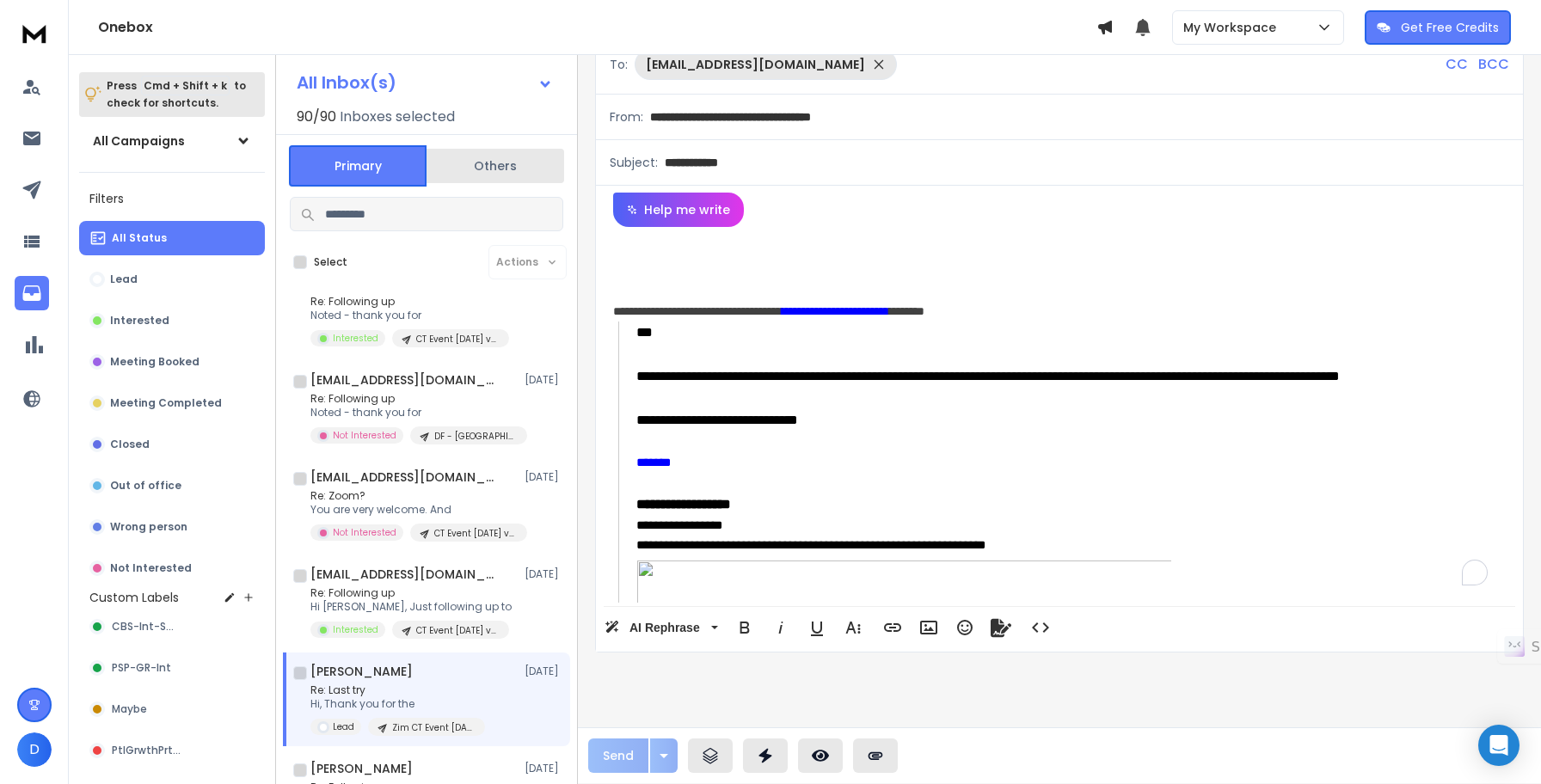
scroll to position [0, 0]
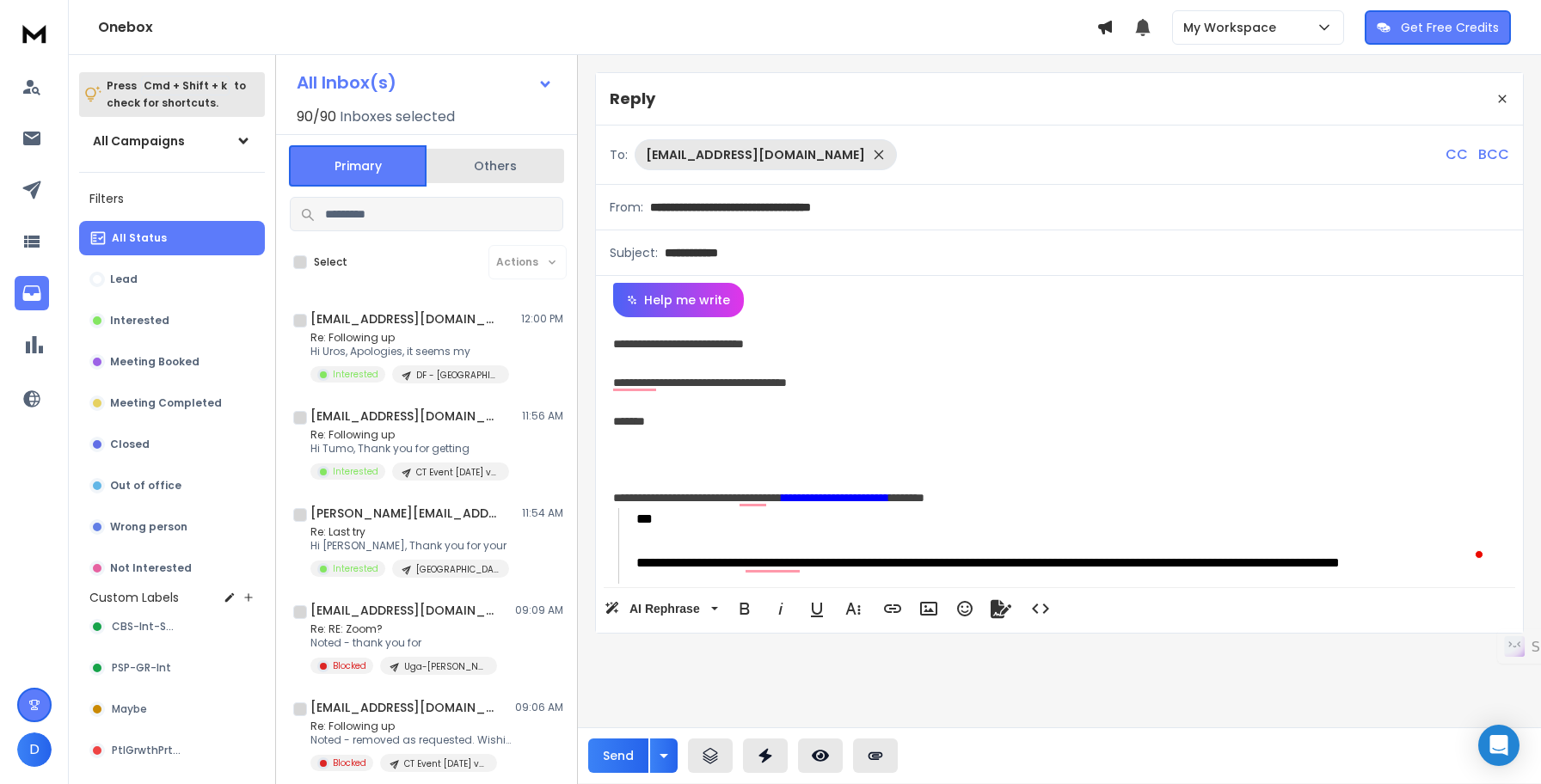
scroll to position [4407, 0]
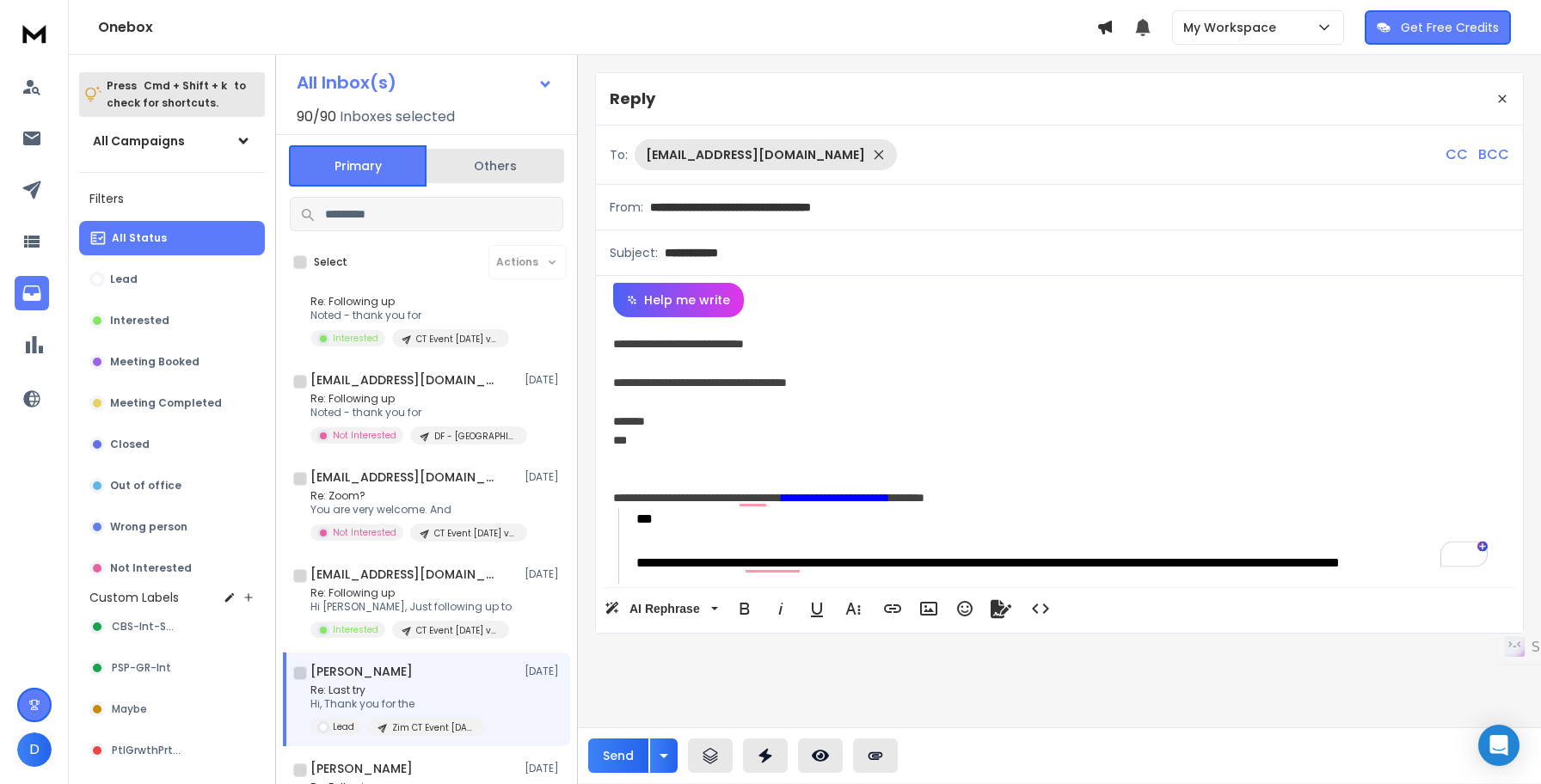
click at [621, 750] on button "Send" at bounding box center [618, 755] width 60 height 35
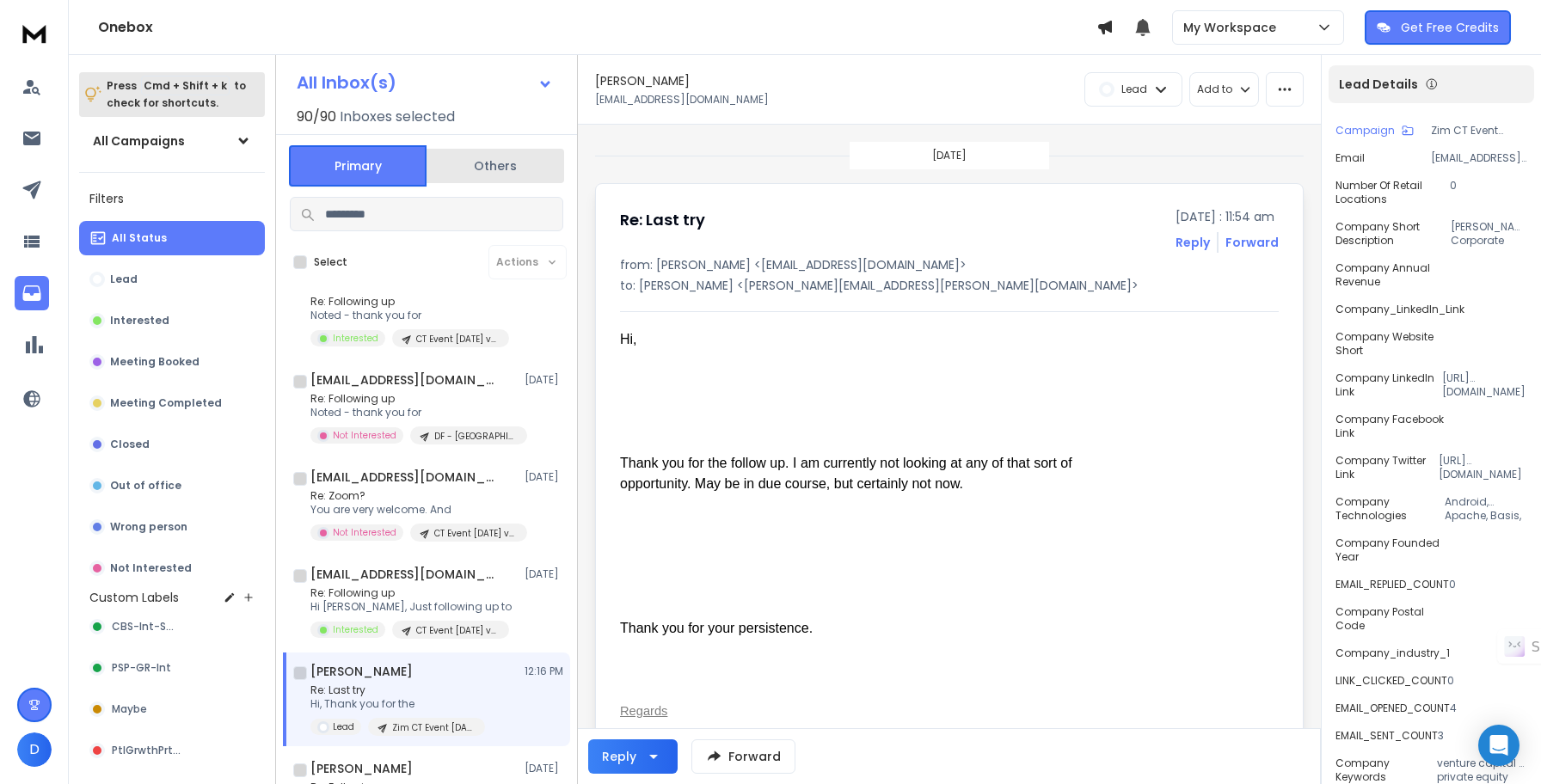
click at [1162, 82] on div "Lead" at bounding box center [1133, 89] width 96 height 33
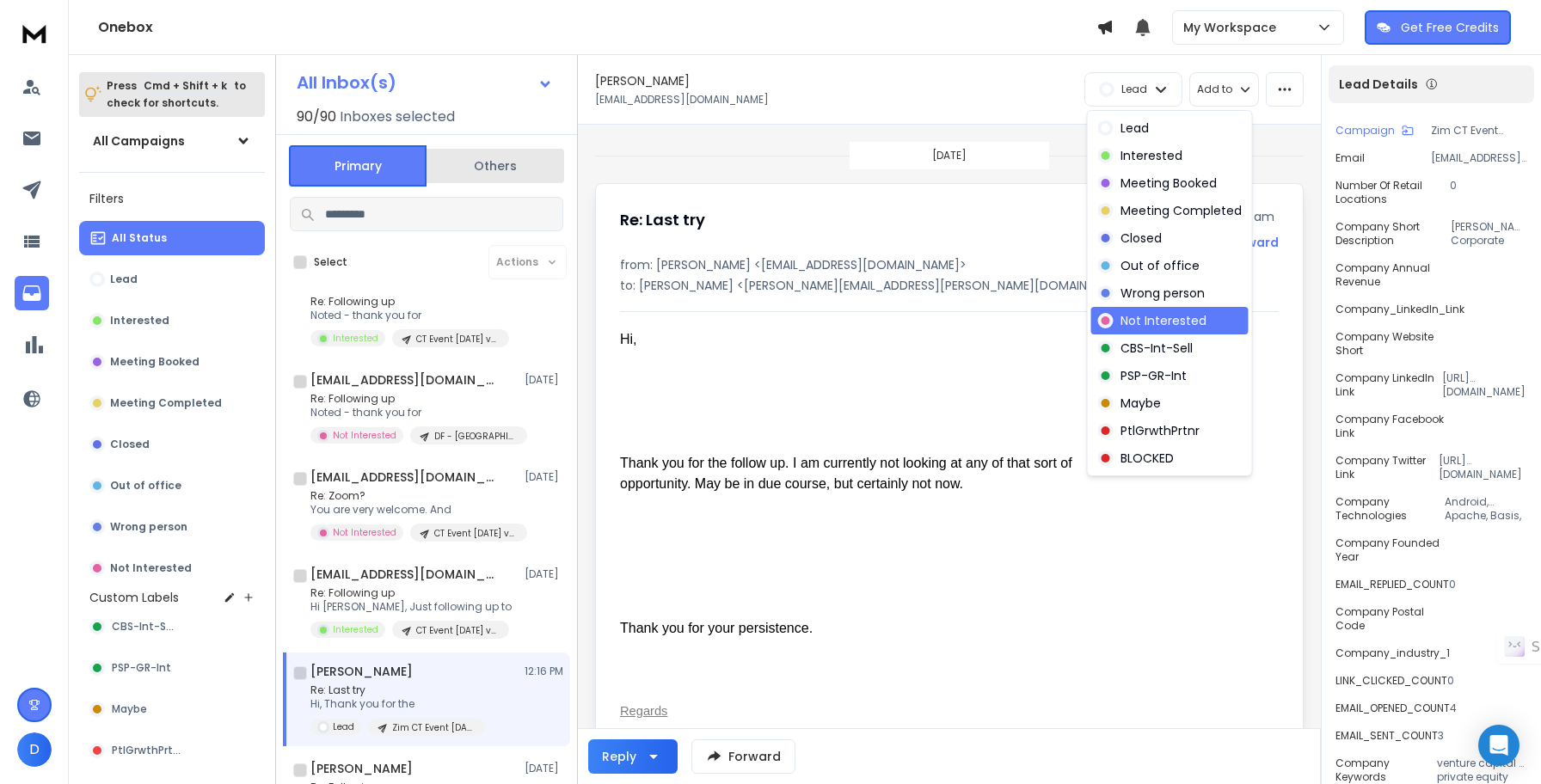
click at [1143, 317] on p "Not Interested" at bounding box center [1163, 320] width 86 height 17
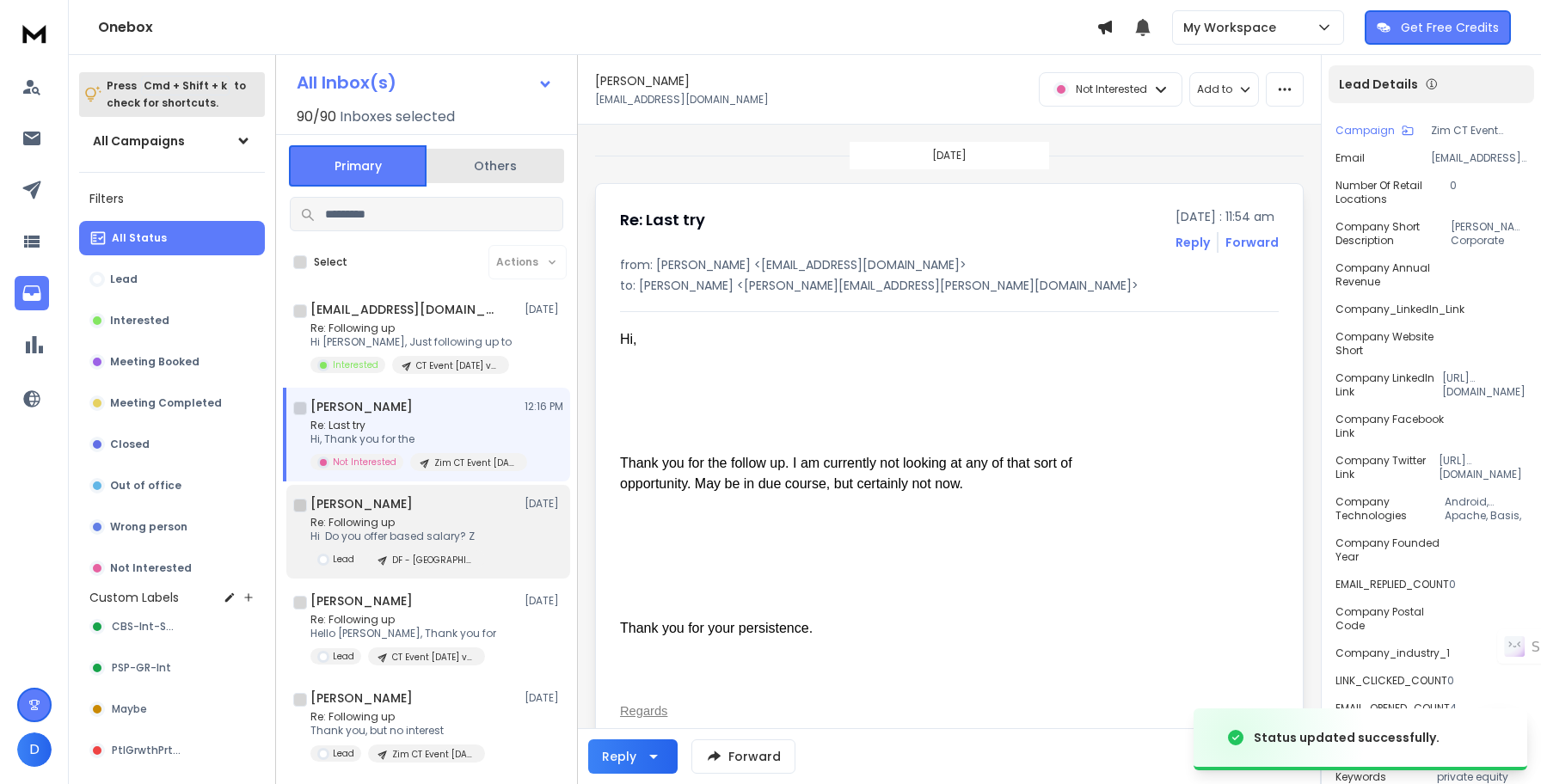
scroll to position [4674, 0]
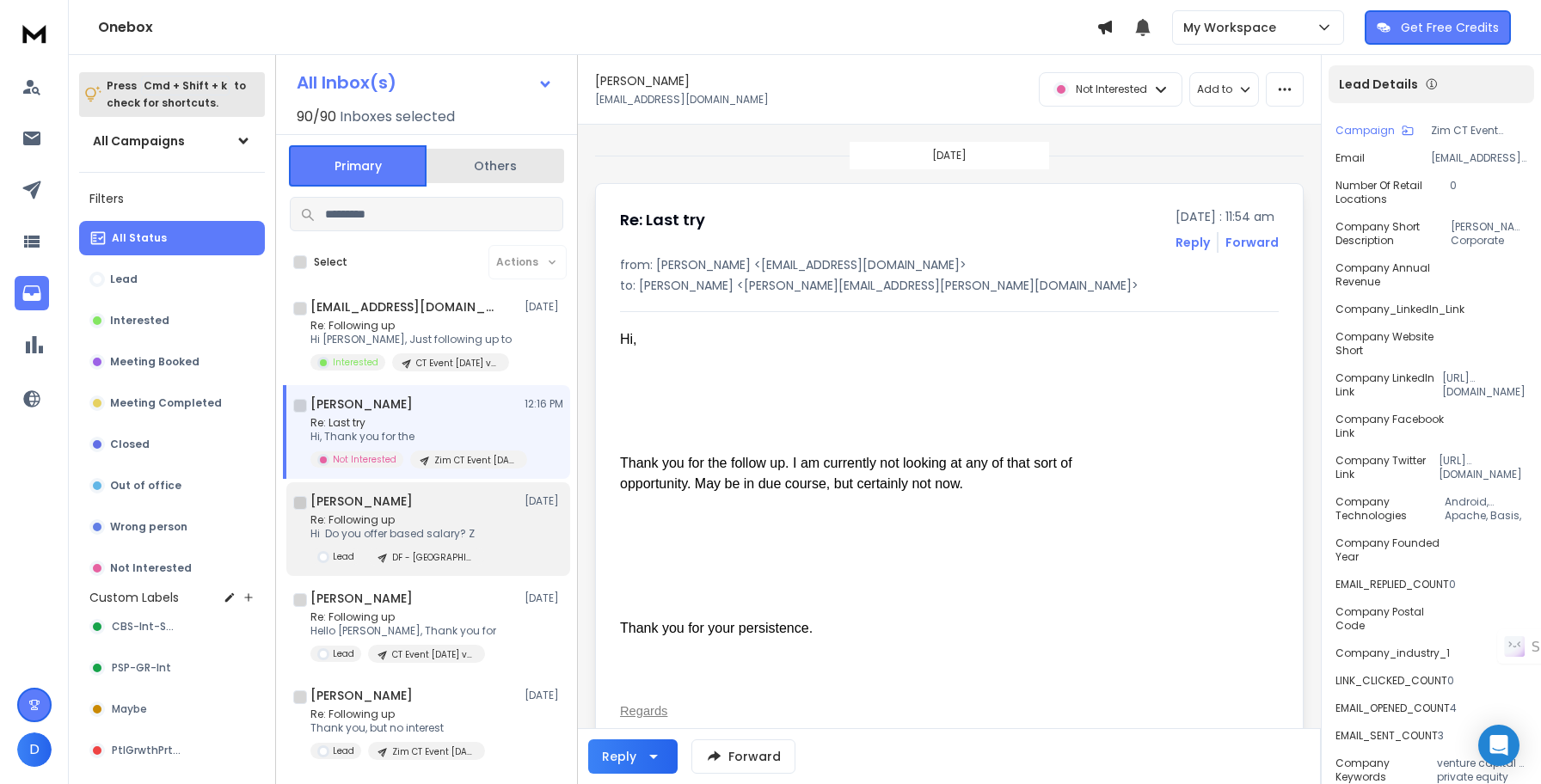
click at [406, 540] on p "Hi Do you offer based salary? Z" at bounding box center [397, 534] width 175 height 14
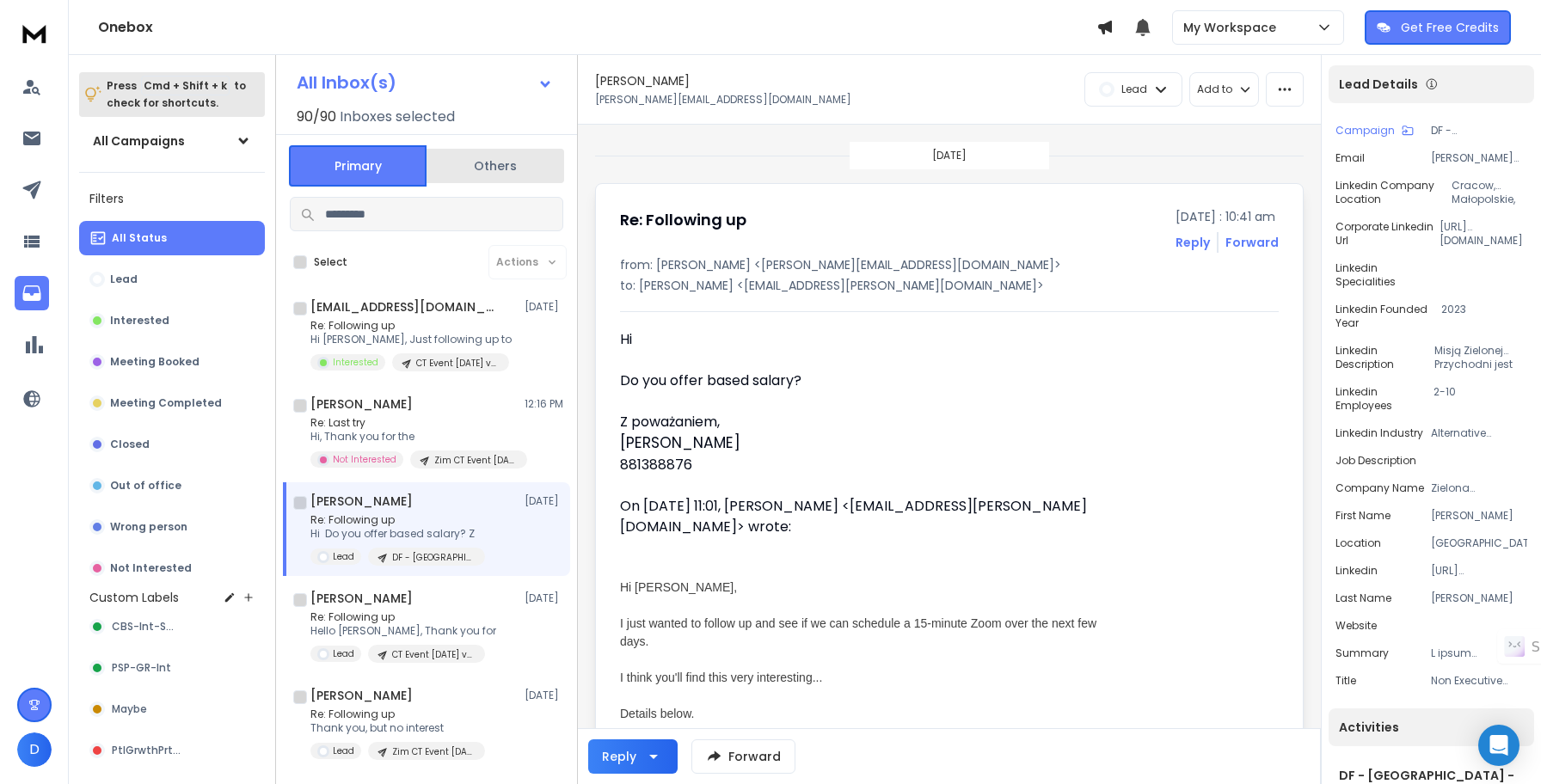
click at [1143, 98] on div "Lead" at bounding box center [1133, 89] width 96 height 33
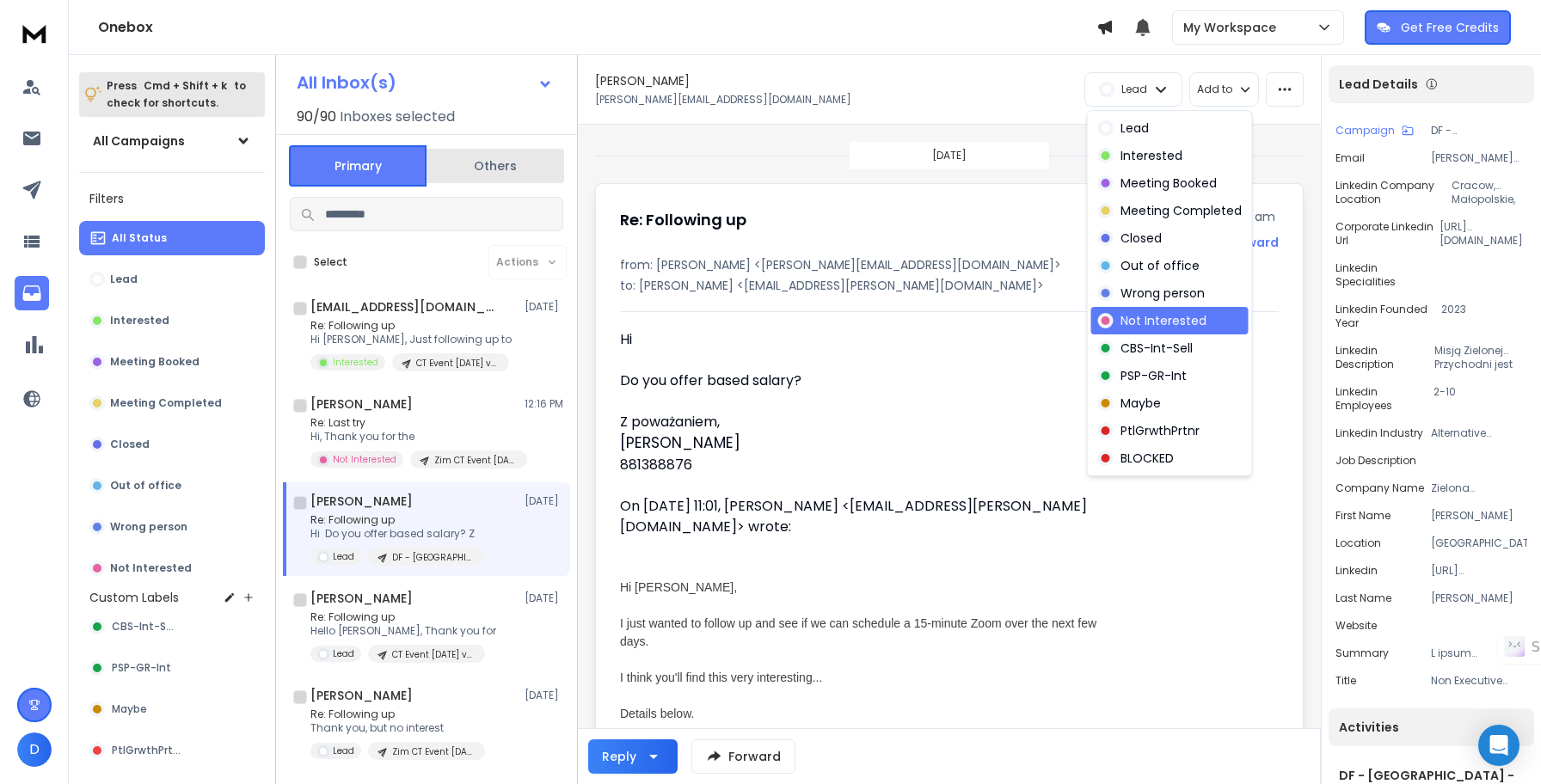
click at [1154, 319] on p "Not Interested" at bounding box center [1163, 320] width 86 height 17
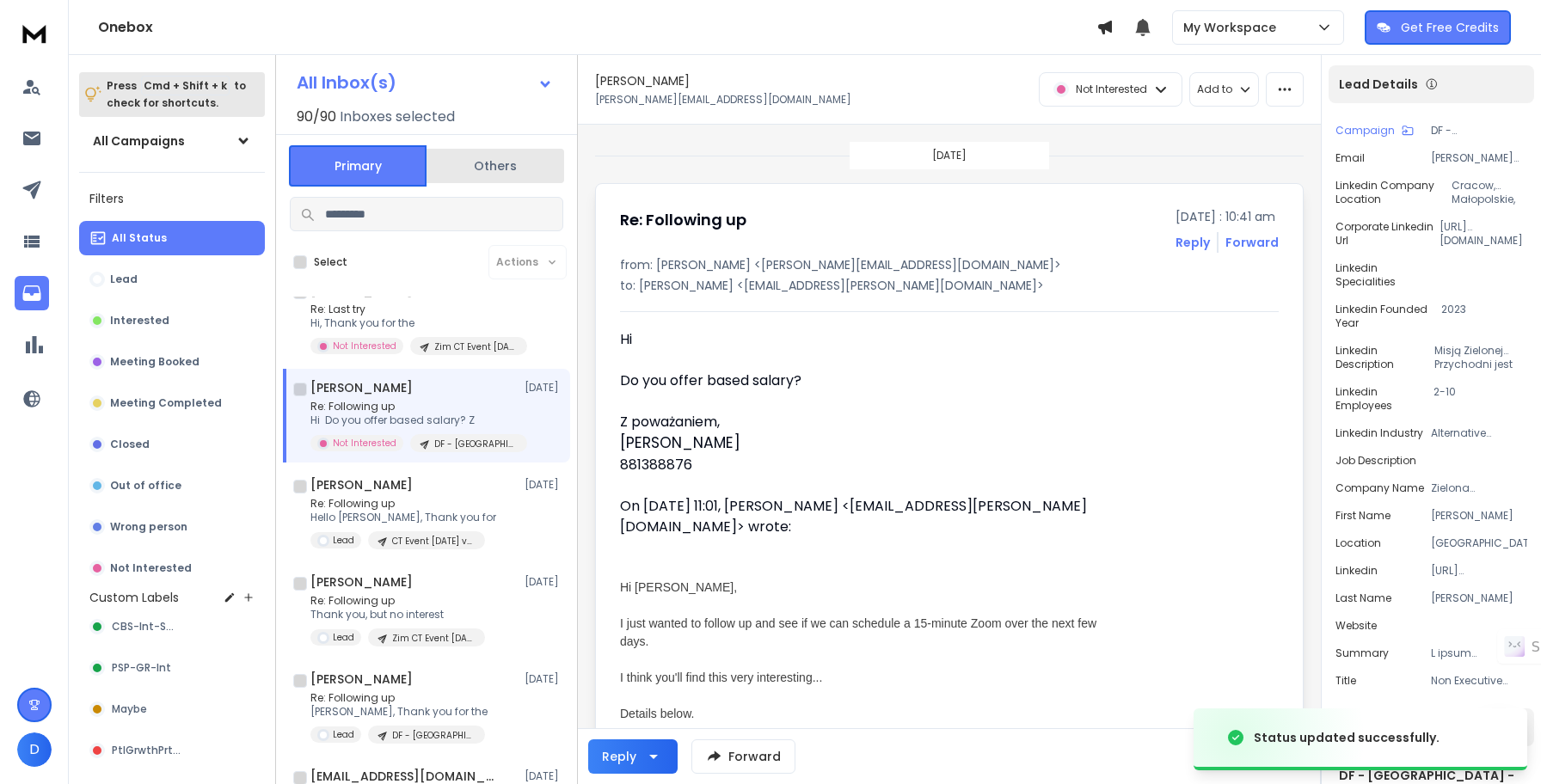
scroll to position [4793, 0]
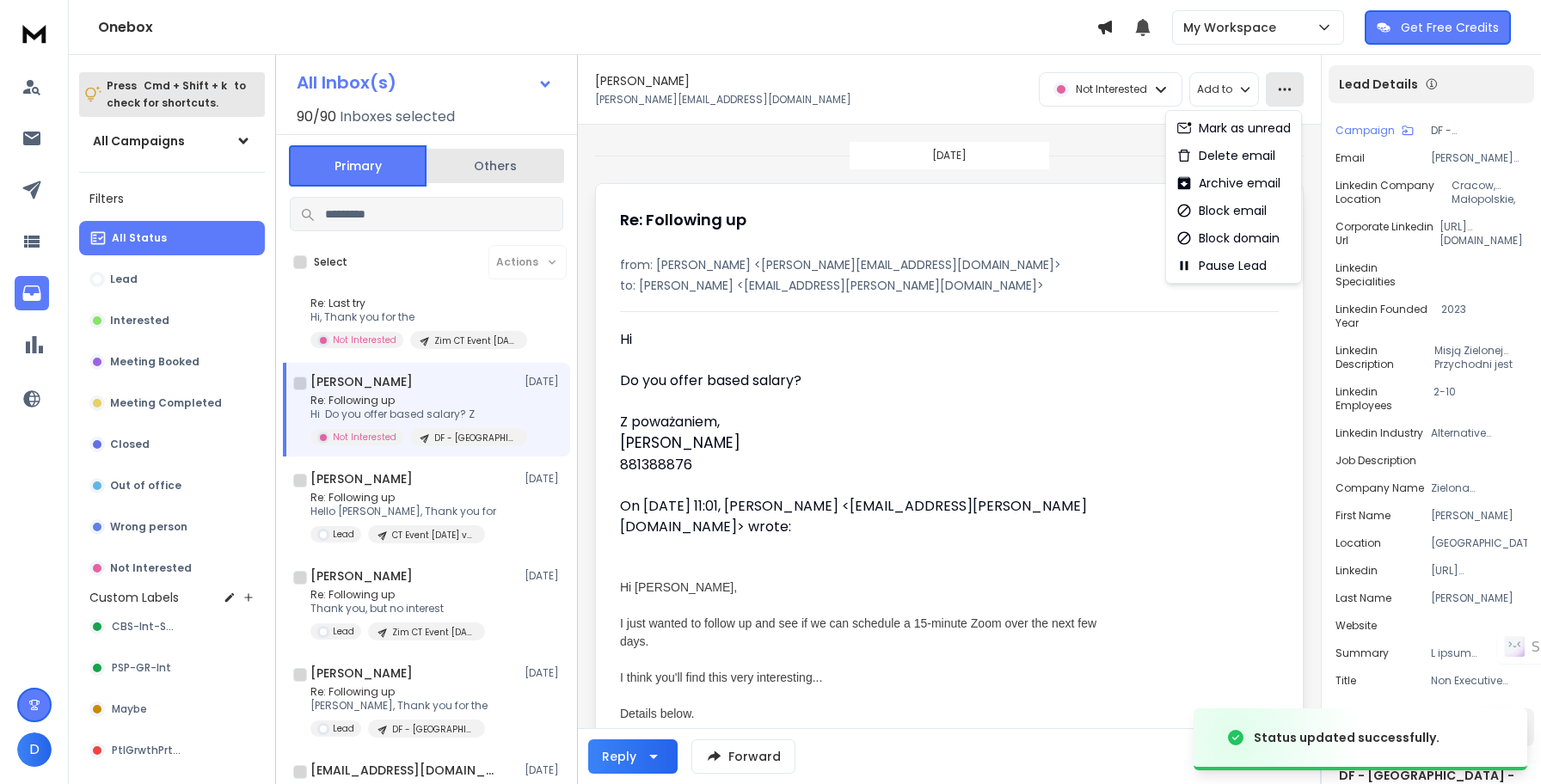
click at [1273, 90] on button "button" at bounding box center [1285, 89] width 38 height 35
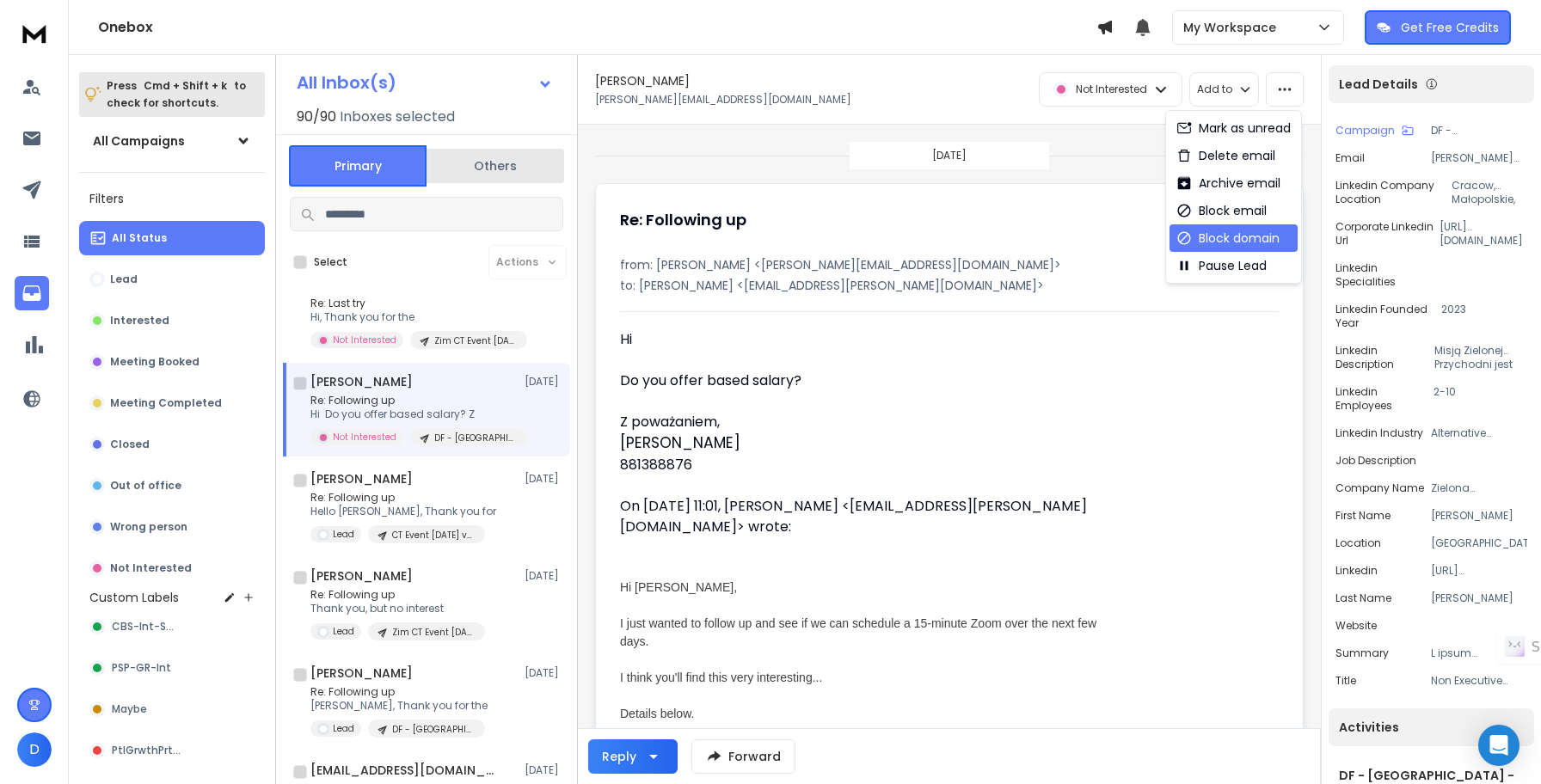
click at [1227, 238] on div "Block domain" at bounding box center [1227, 238] width 103 height 17
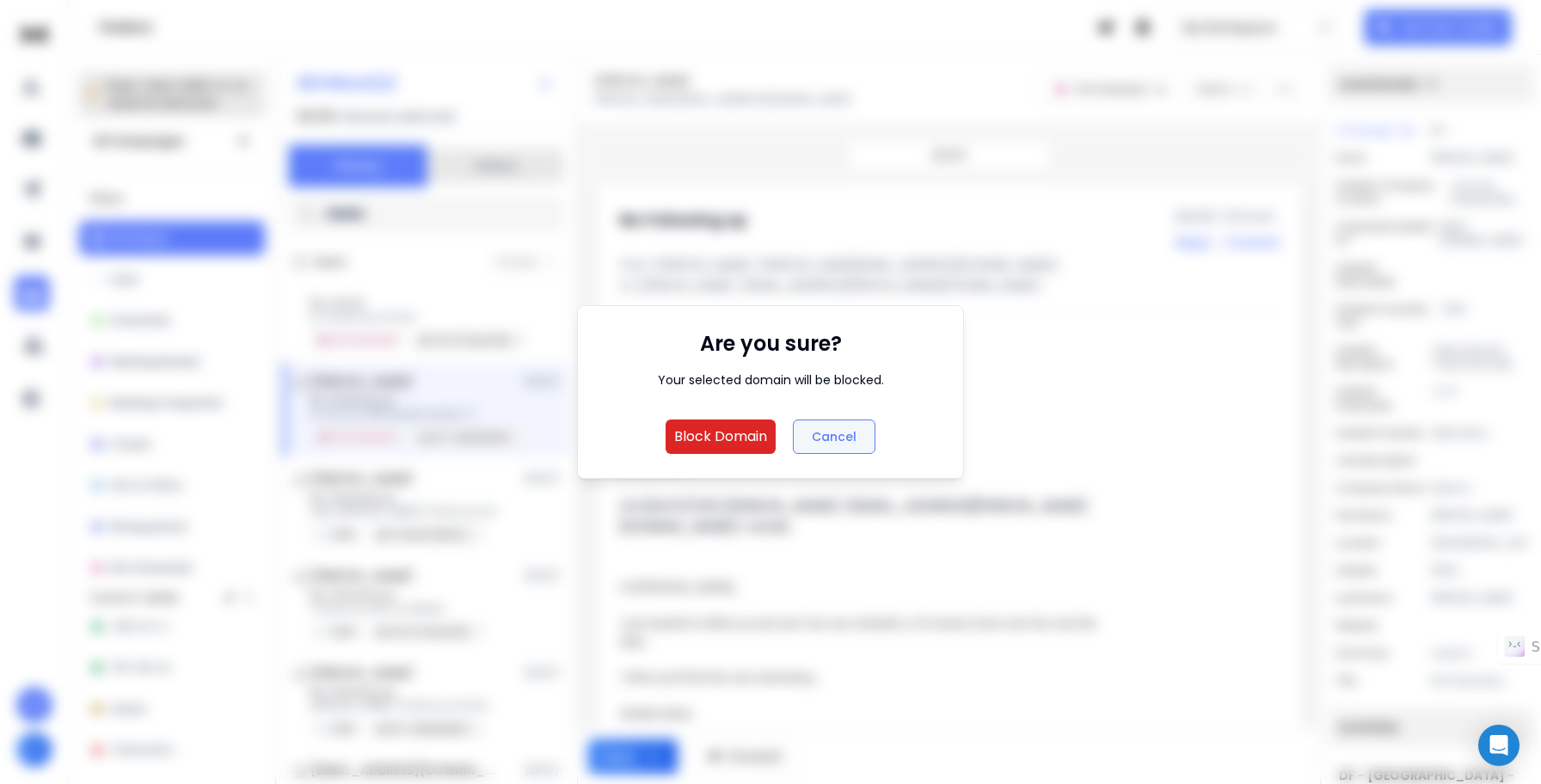
click at [863, 441] on button "Cancel" at bounding box center [834, 437] width 83 height 35
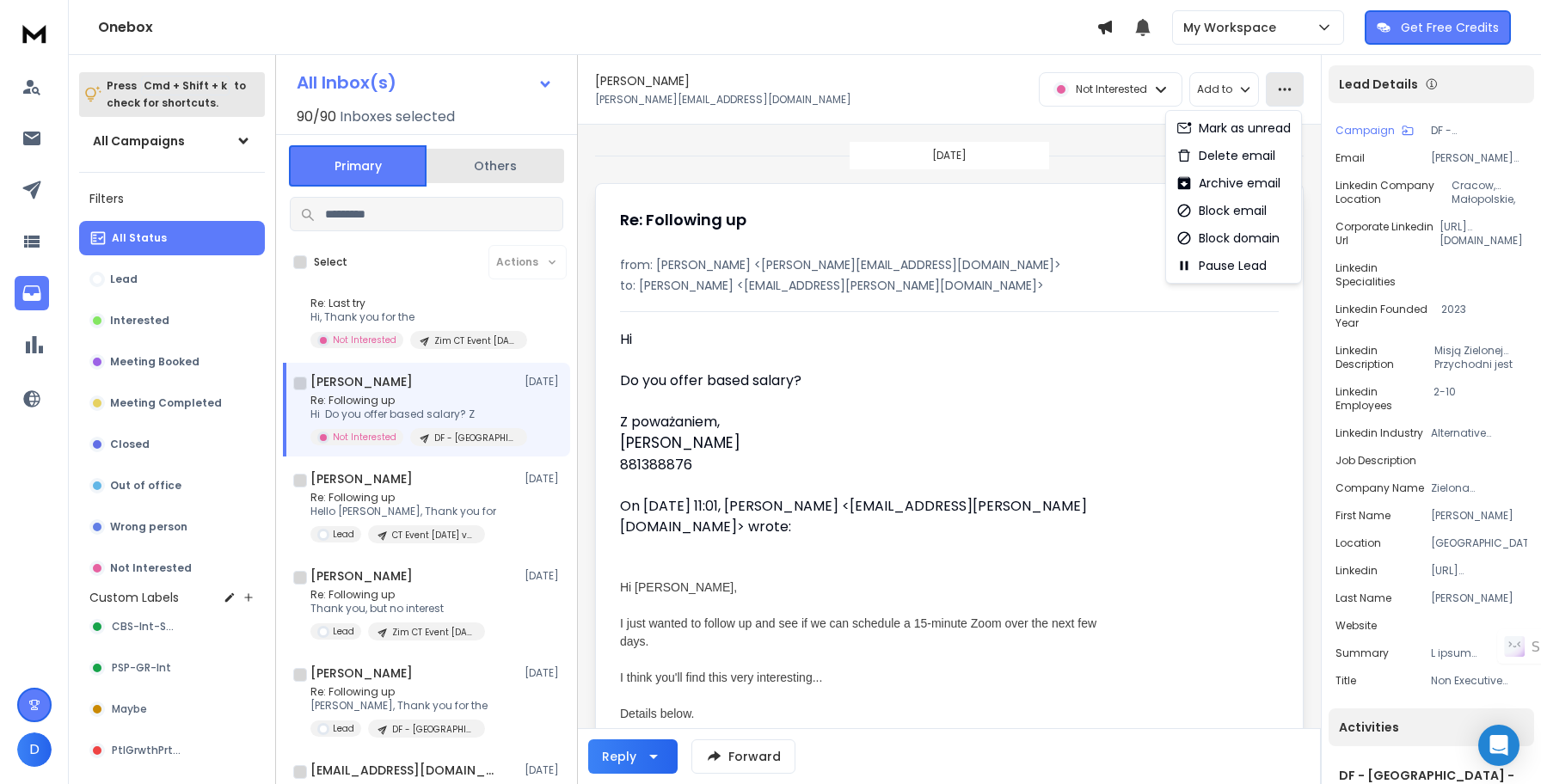
click at [1286, 89] on icon "button" at bounding box center [1285, 89] width 16 height 16
click at [1236, 212] on div "Block email" at bounding box center [1221, 211] width 90 height 17
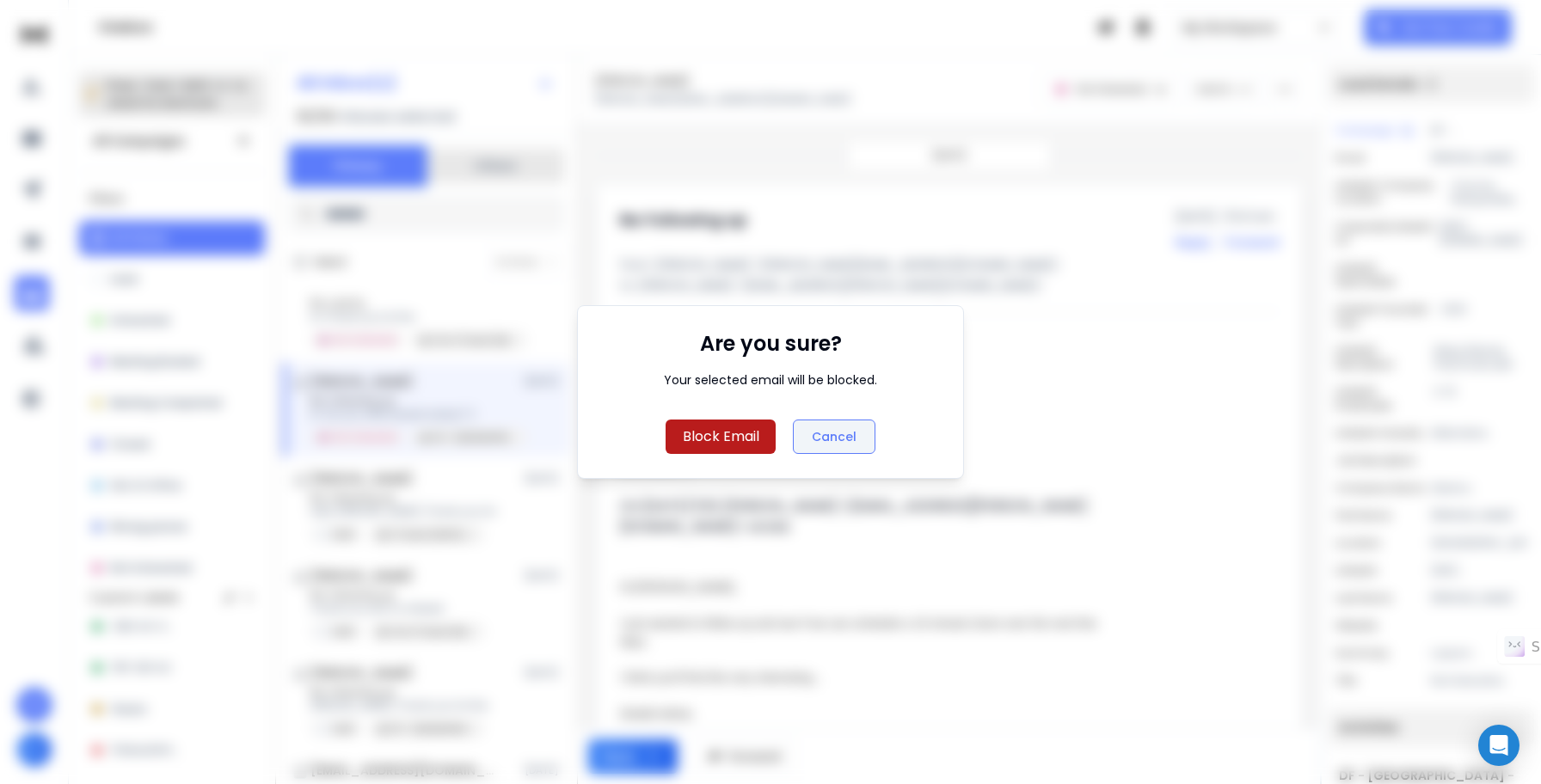
click at [702, 443] on button "Block Email" at bounding box center [720, 437] width 110 height 35
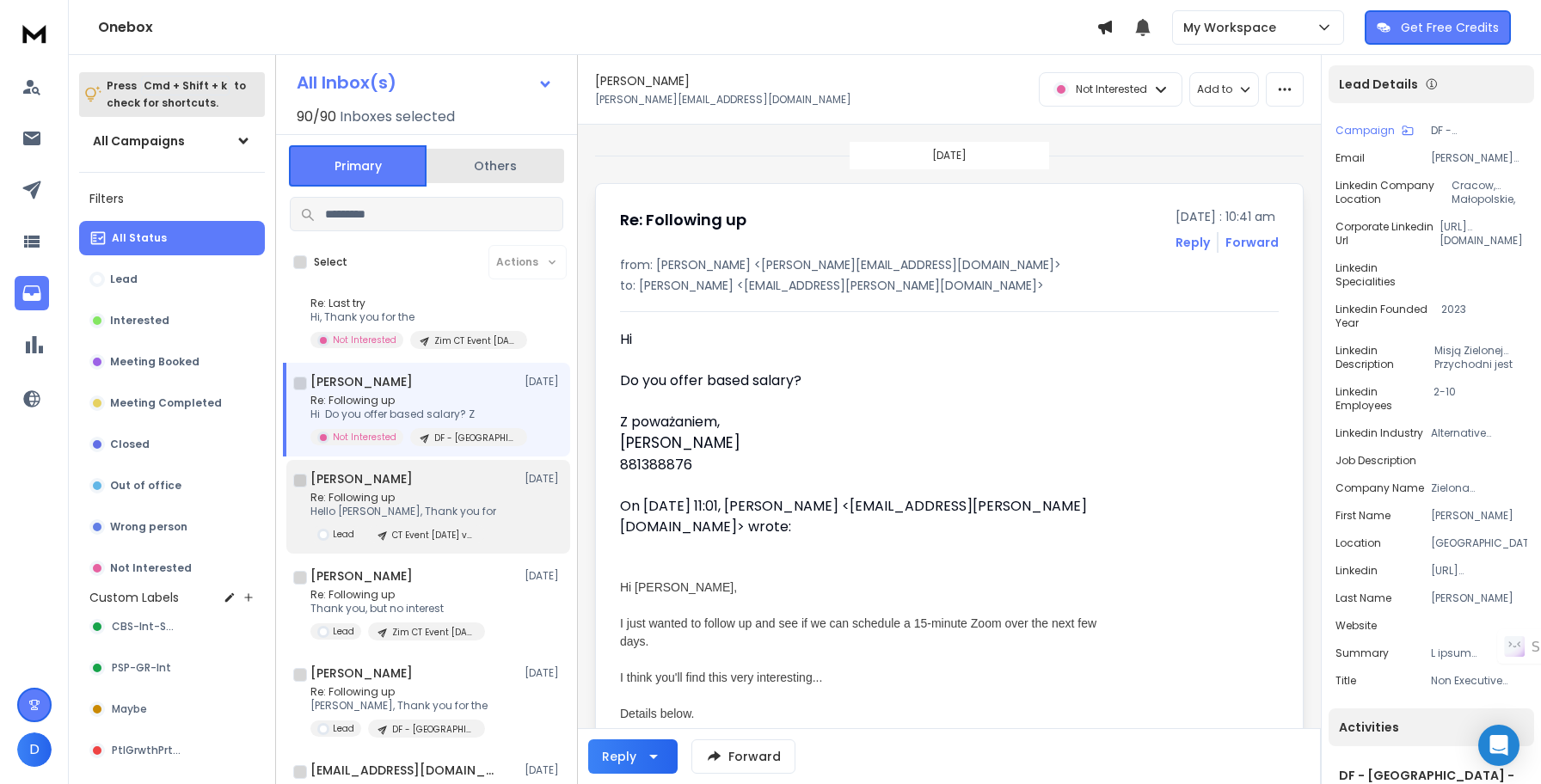
click at [446, 506] on p "Hello William, Thank you for" at bounding box center [403, 511] width 186 height 14
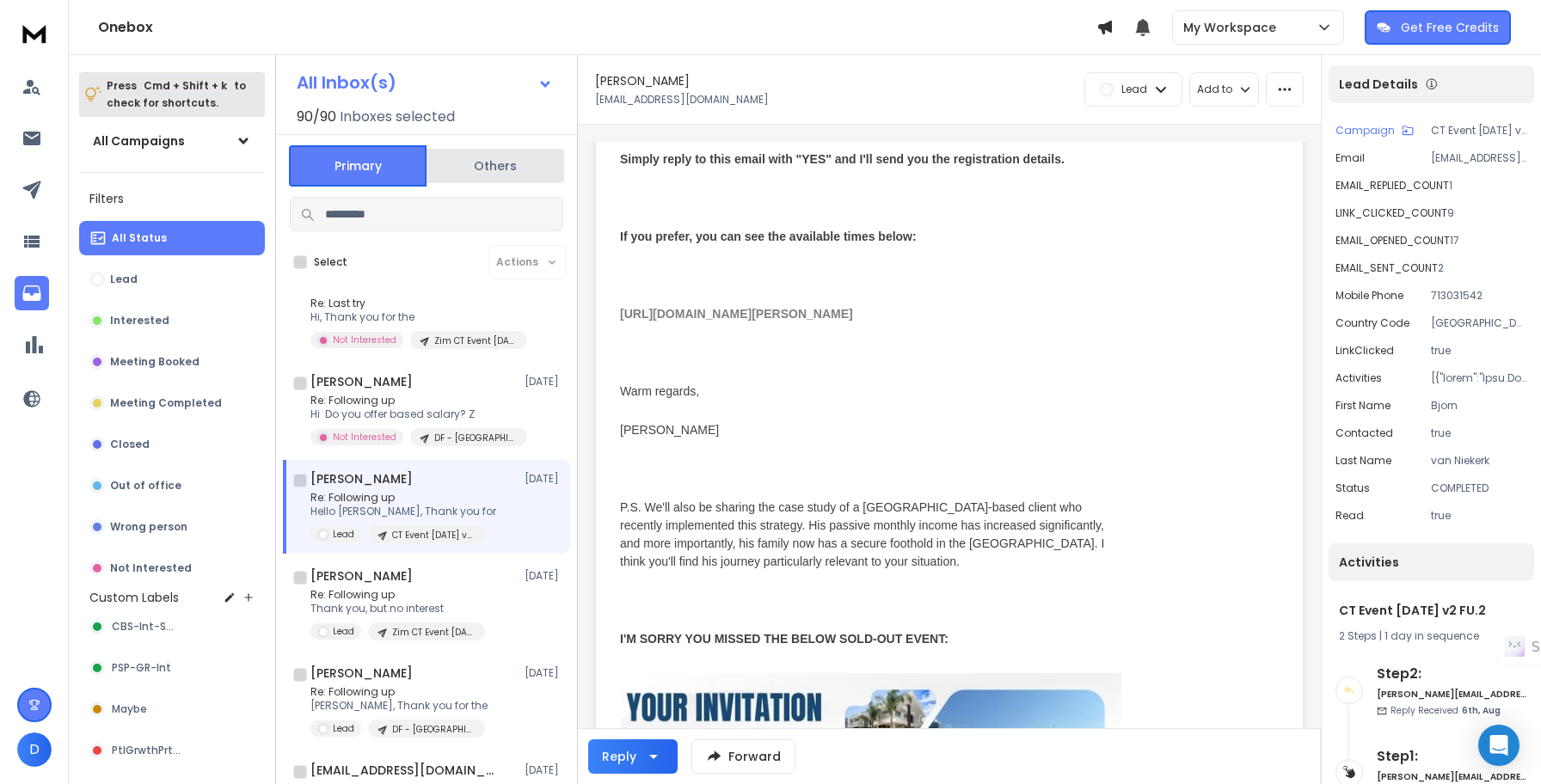
scroll to position [4157, 0]
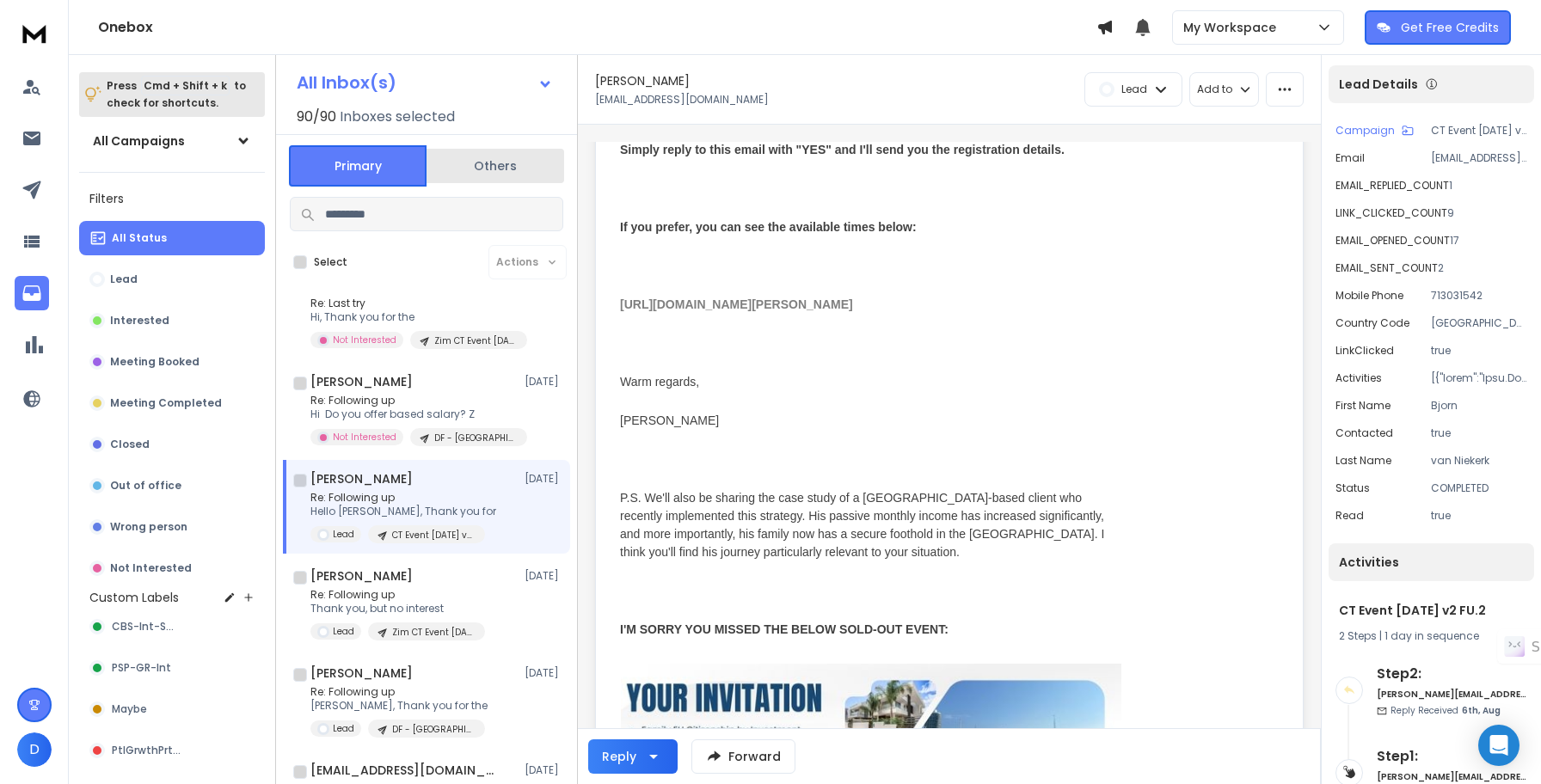
copy strong "[URL][DOMAIN_NAME][PERSON_NAME]"
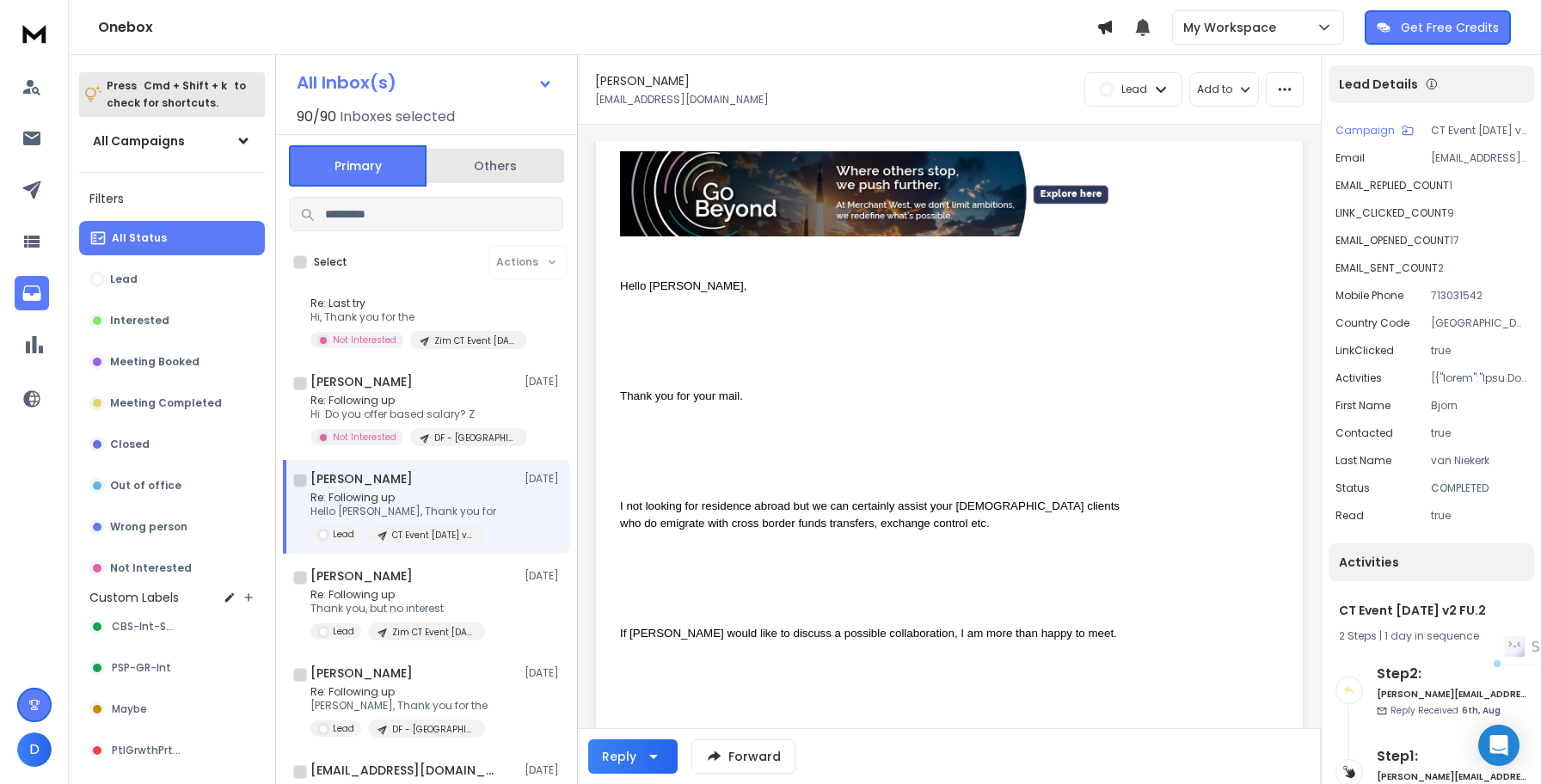
scroll to position [0, 0]
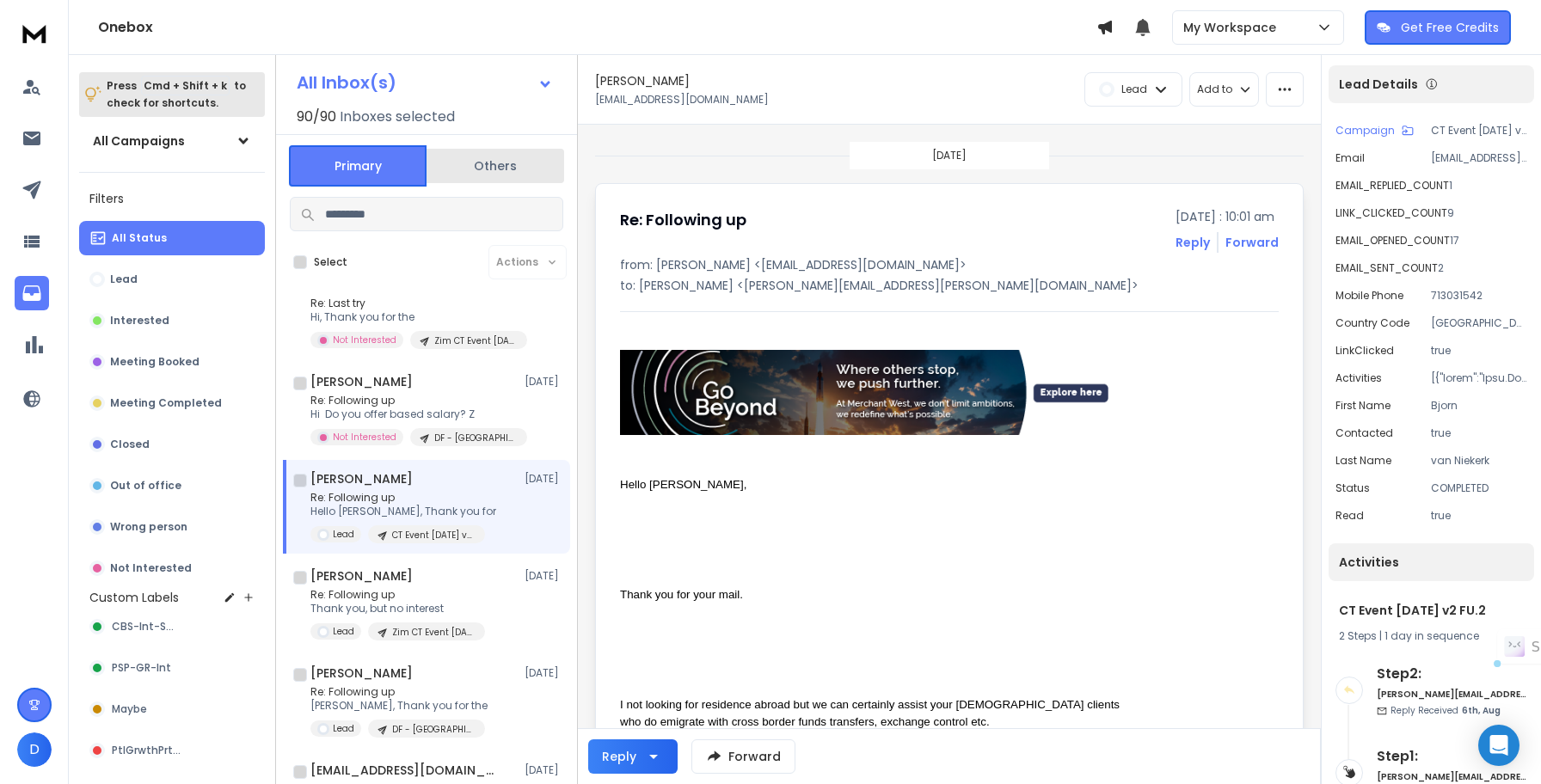
click at [1200, 233] on div "Reply Forward" at bounding box center [1227, 242] width 103 height 21
click at [1195, 241] on button "Reply" at bounding box center [1193, 242] width 35 height 17
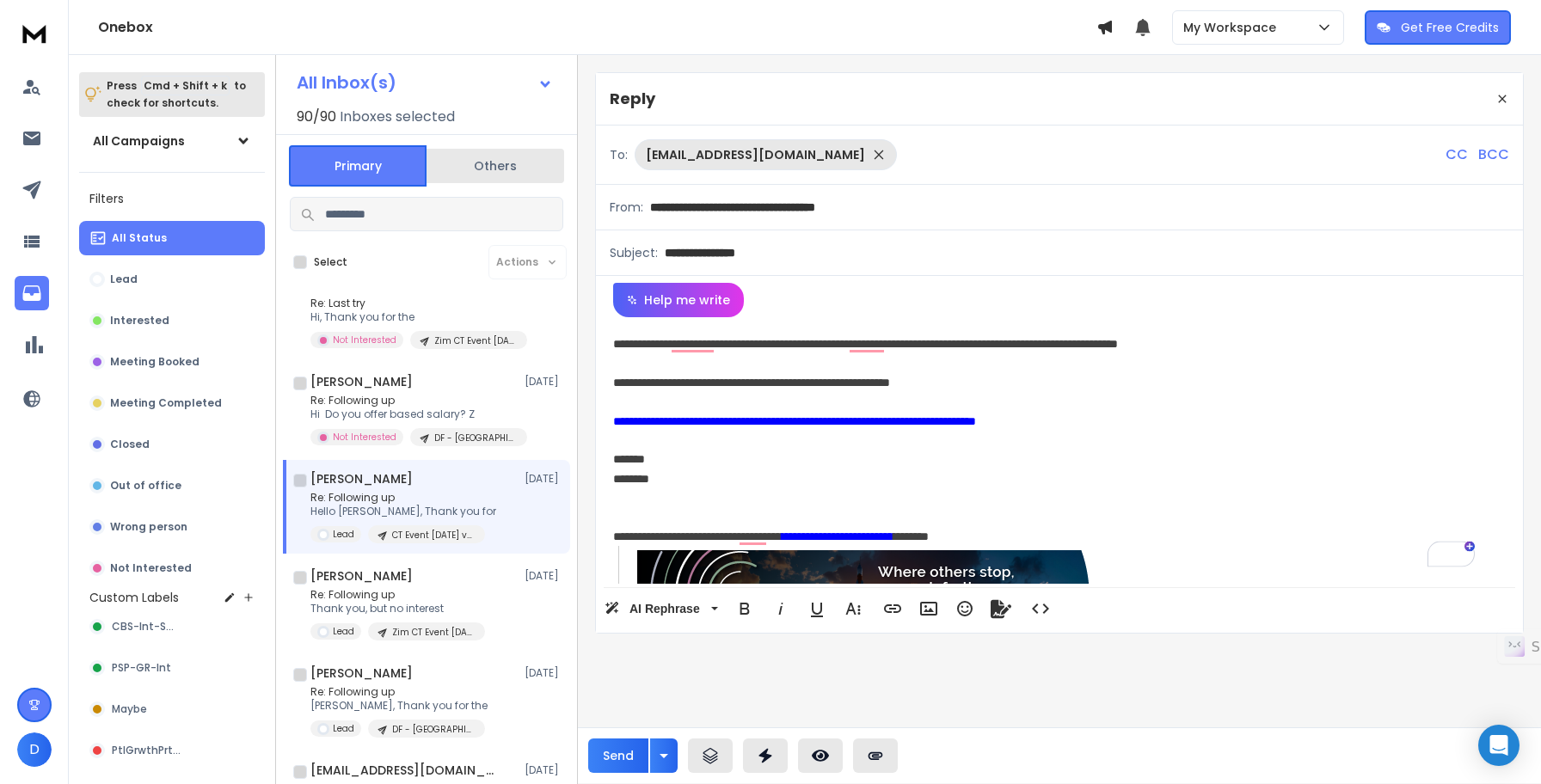
click at [629, 756] on button "Send" at bounding box center [618, 755] width 60 height 35
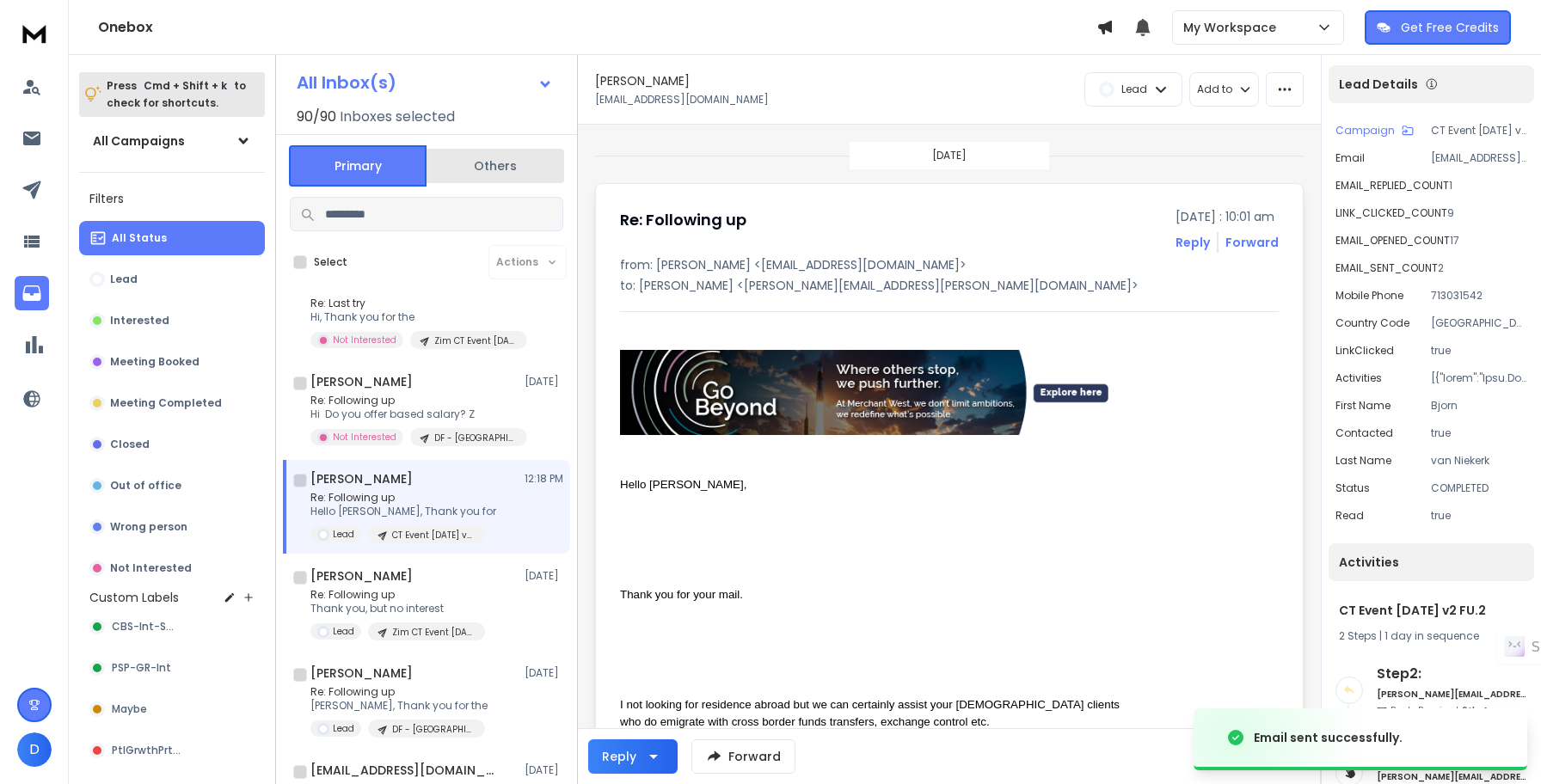
click at [1138, 87] on p "Lead" at bounding box center [1134, 89] width 26 height 14
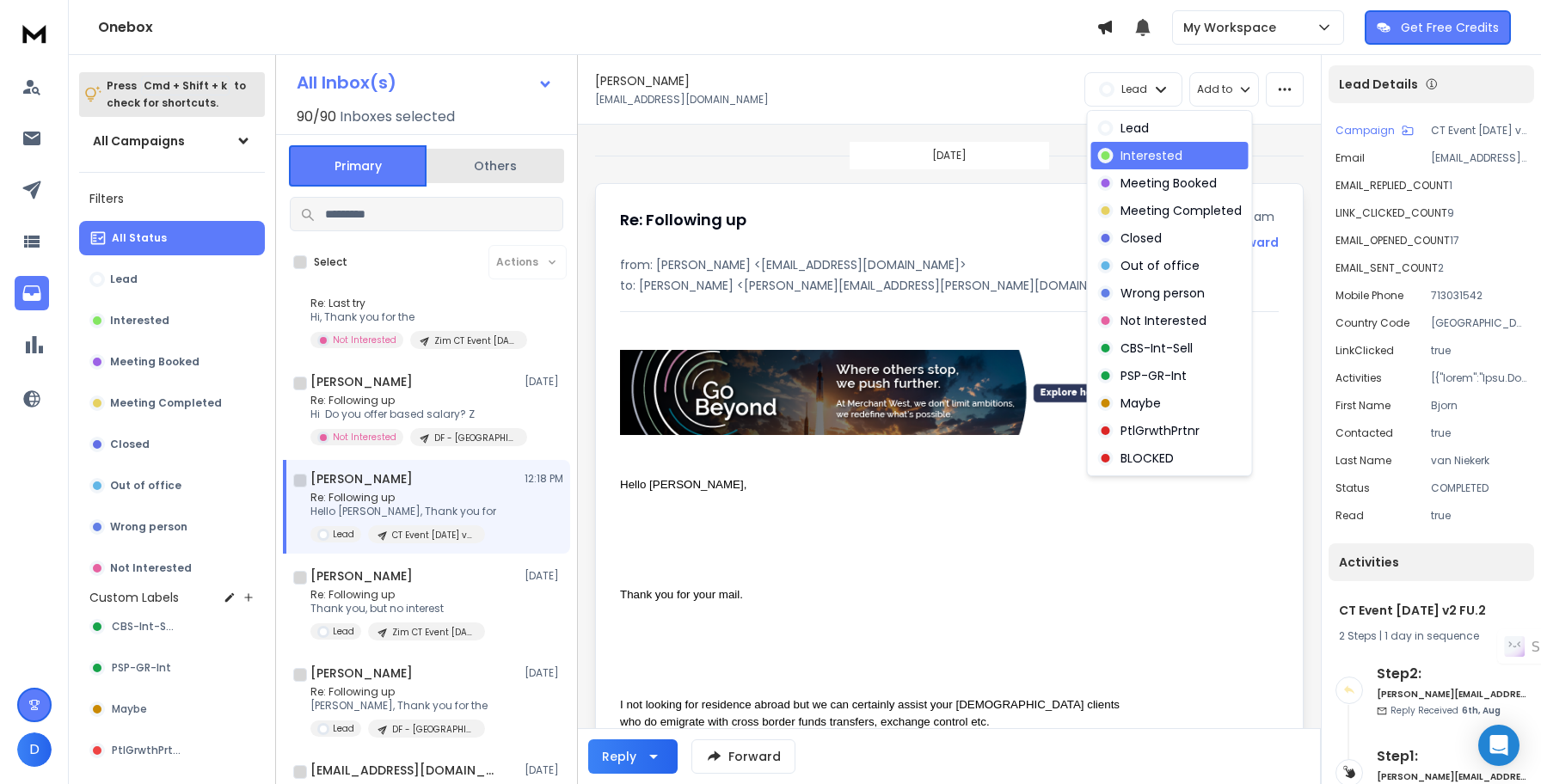
click at [1143, 160] on p "Interested" at bounding box center [1151, 155] width 62 height 17
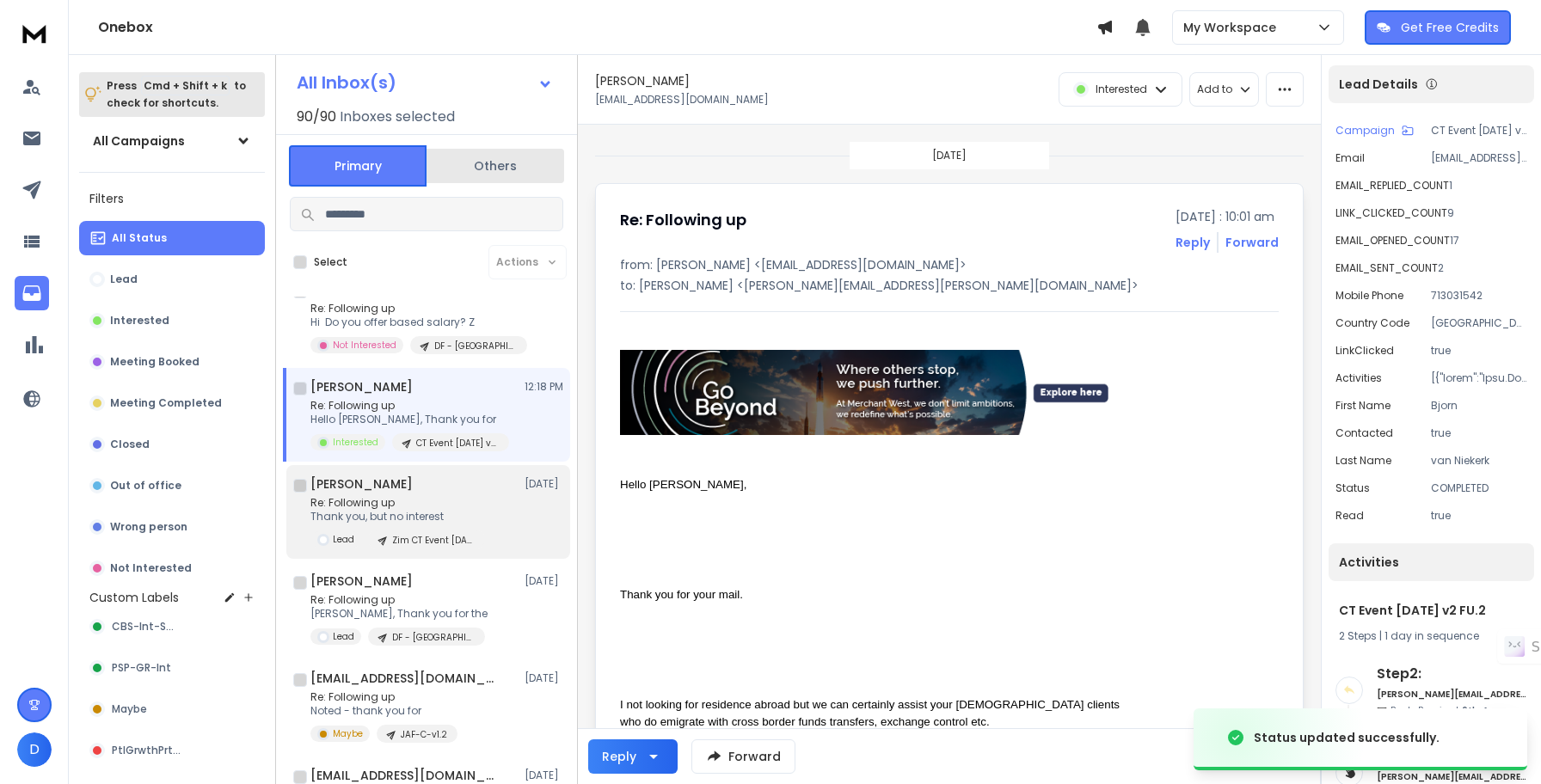
scroll to position [4894, 0]
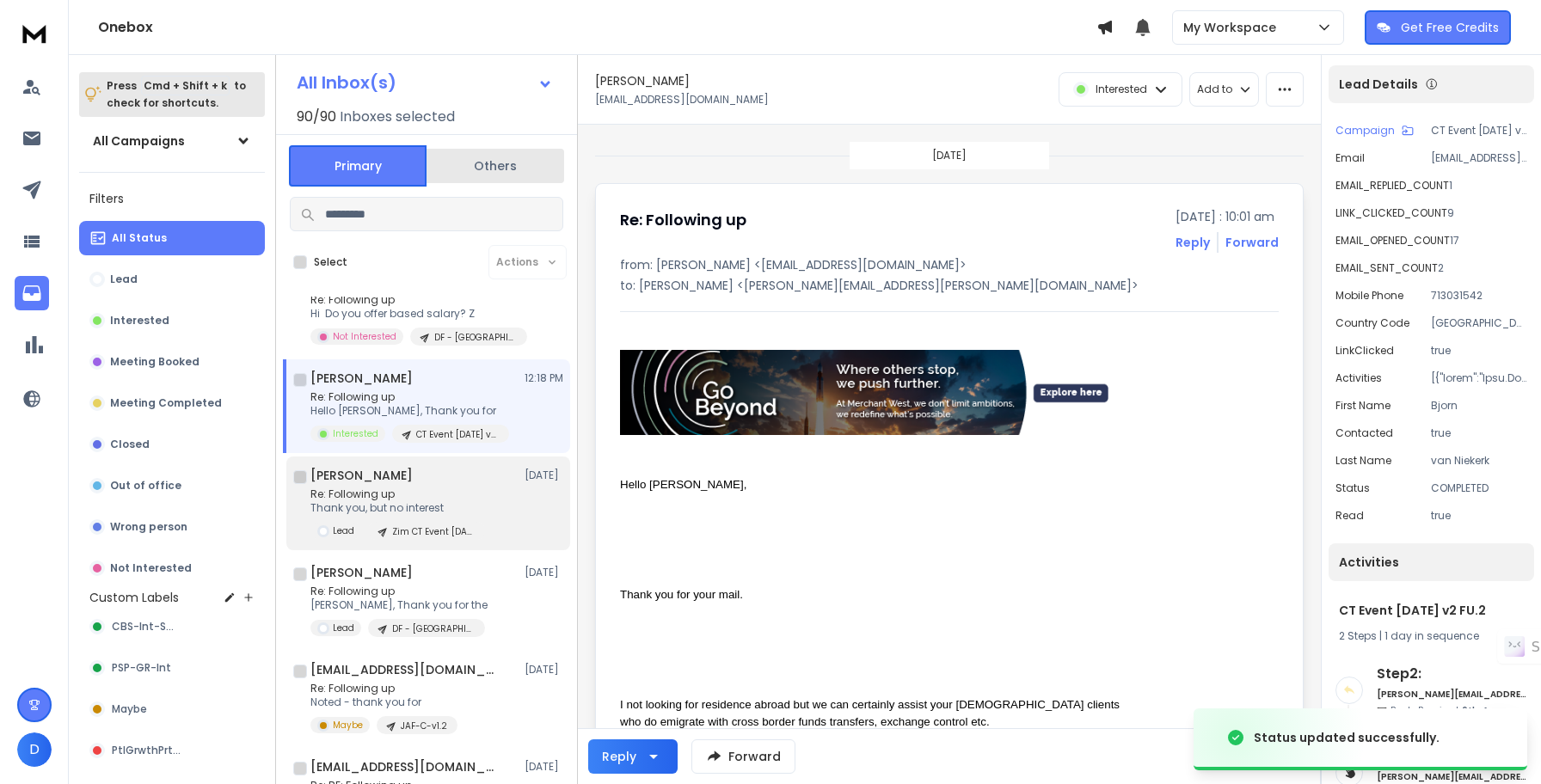
click at [446, 499] on p "Re: Following up" at bounding box center [397, 494] width 175 height 14
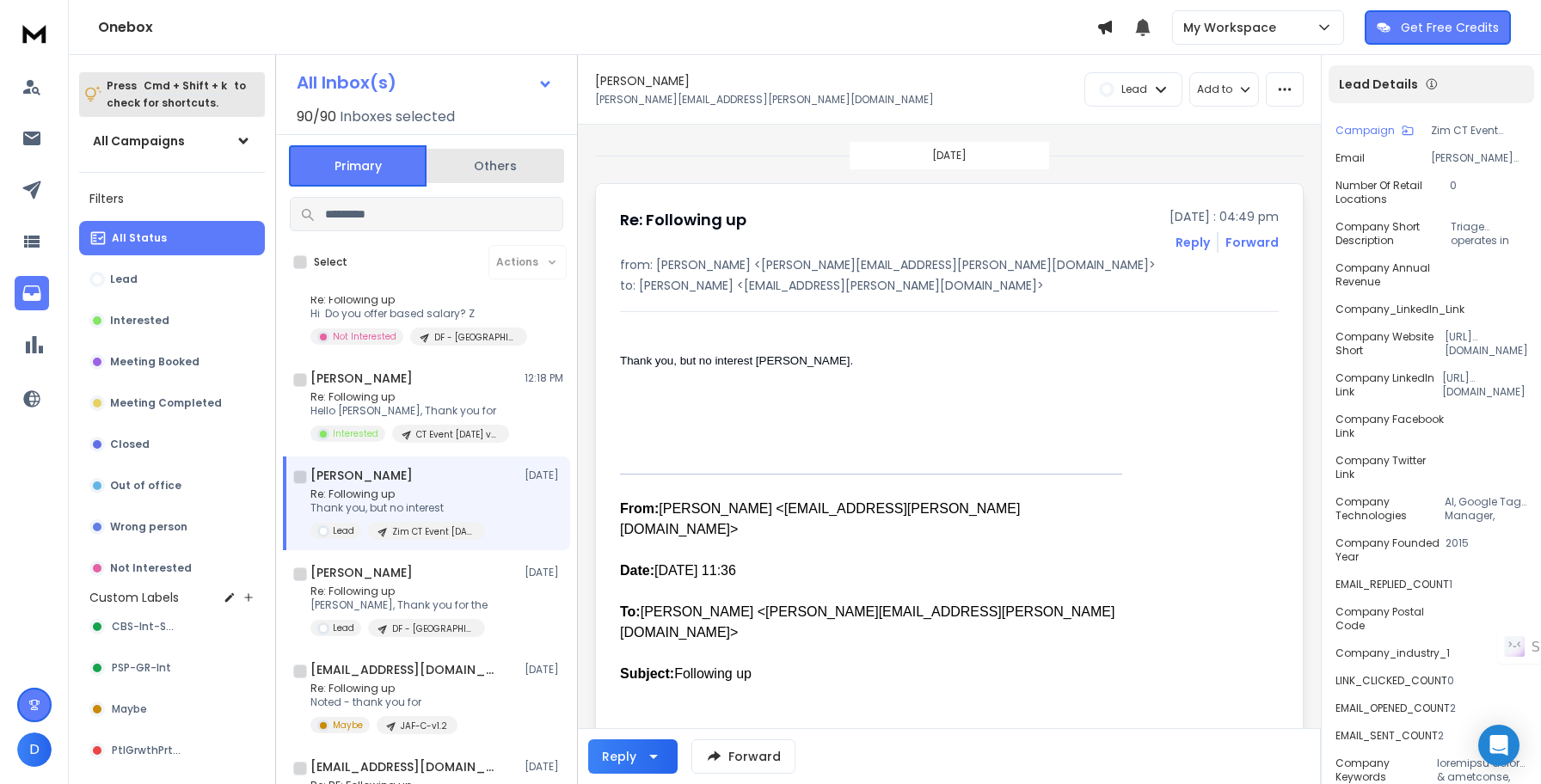
click at [1192, 240] on button "Reply" at bounding box center [1193, 242] width 35 height 17
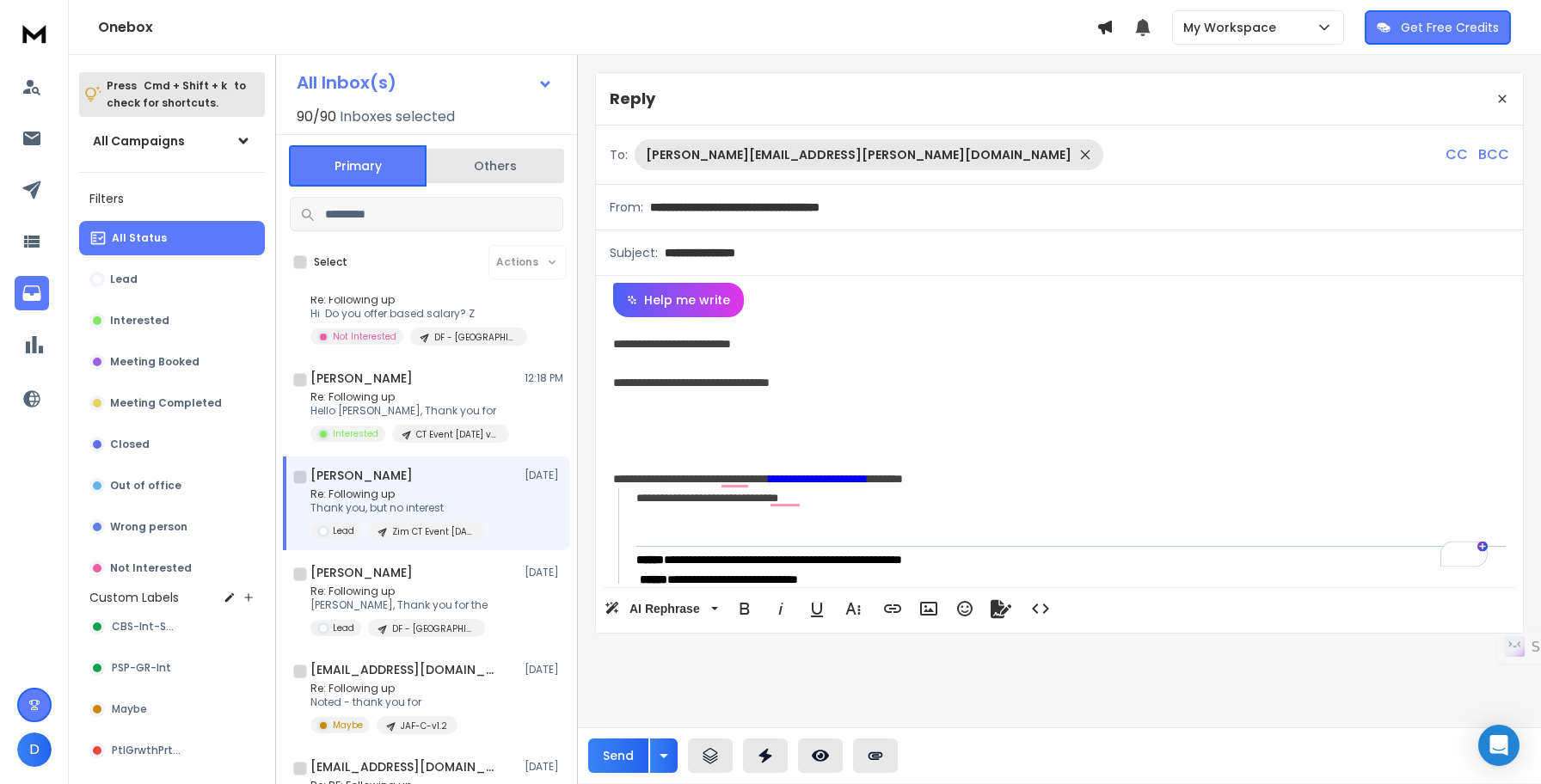
click at [647, 432] on div "To enrich screen reader interactions, please activate Accessibility in Grammarl…" at bounding box center [1060, 440] width 893 height 19
click at [641, 758] on button "Send" at bounding box center [618, 755] width 60 height 35
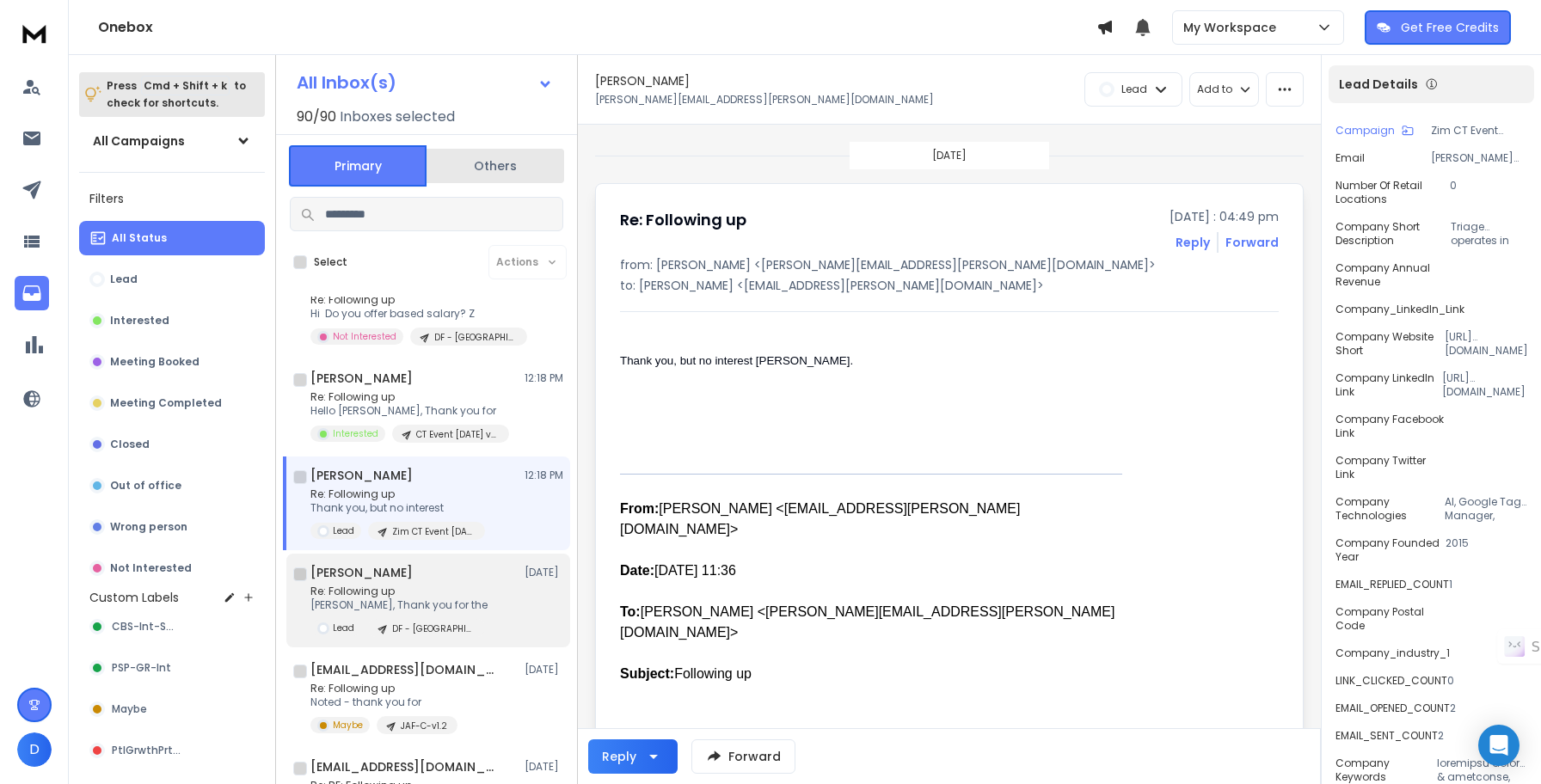
click at [421, 598] on p "Henry, Thank you for the" at bounding box center [399, 605] width 177 height 14
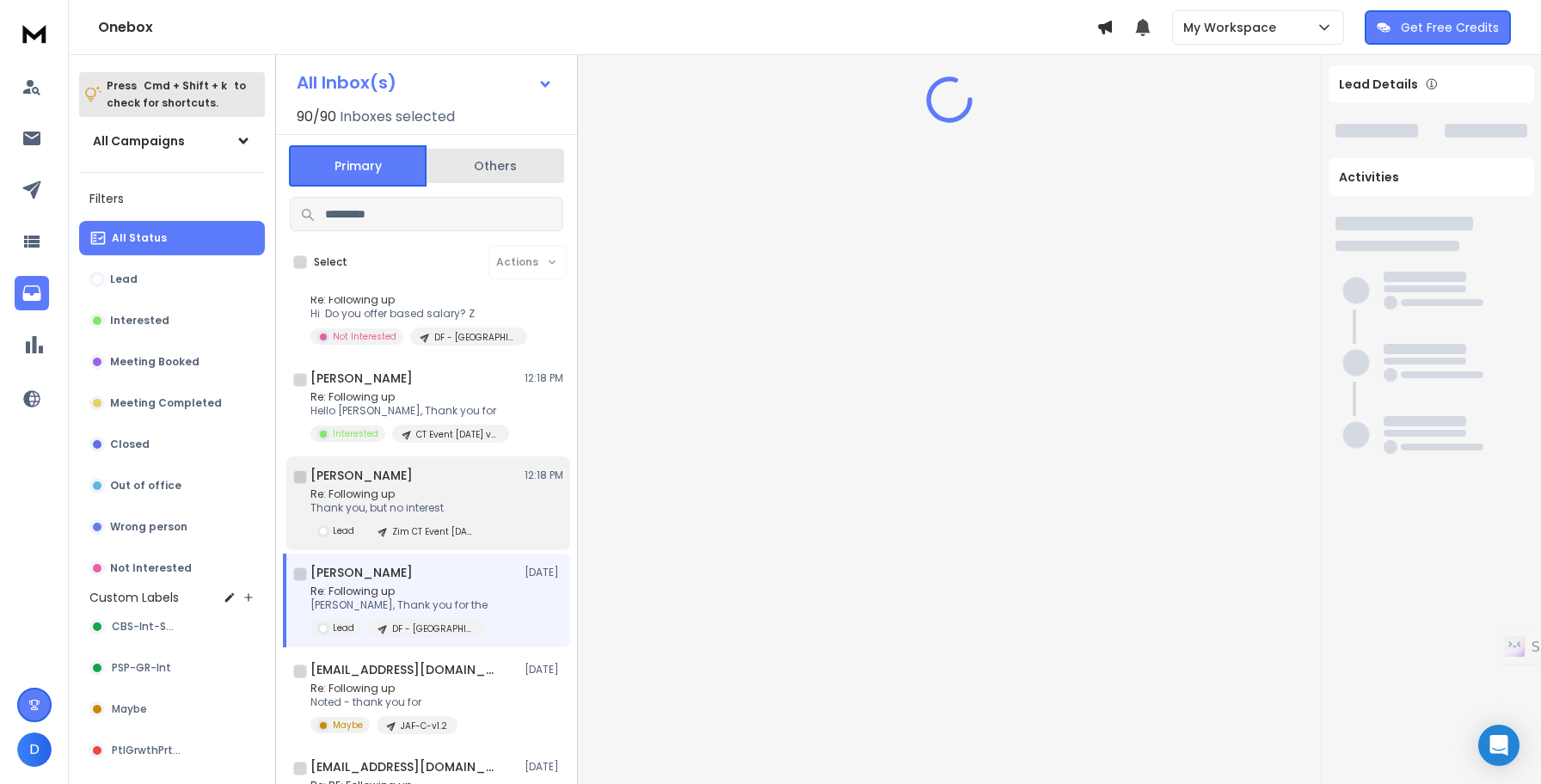
click at [427, 519] on div "Re: Following up Thank you, but no interest Lead Zim CT Event Mar 27 v3 FU.2" at bounding box center [397, 513] width 175 height 52
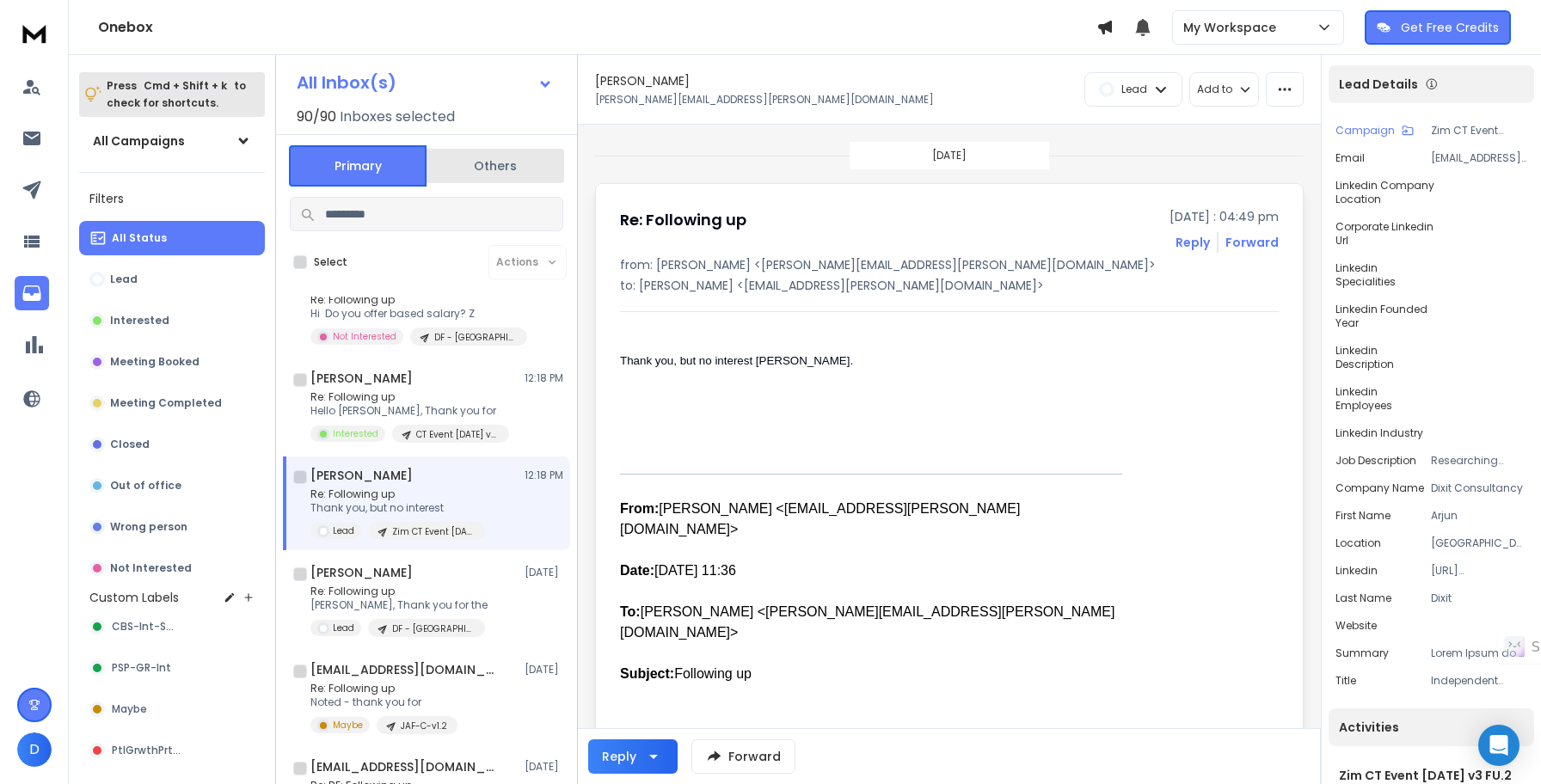
click at [1136, 93] on p "Lead" at bounding box center [1134, 89] width 26 height 14
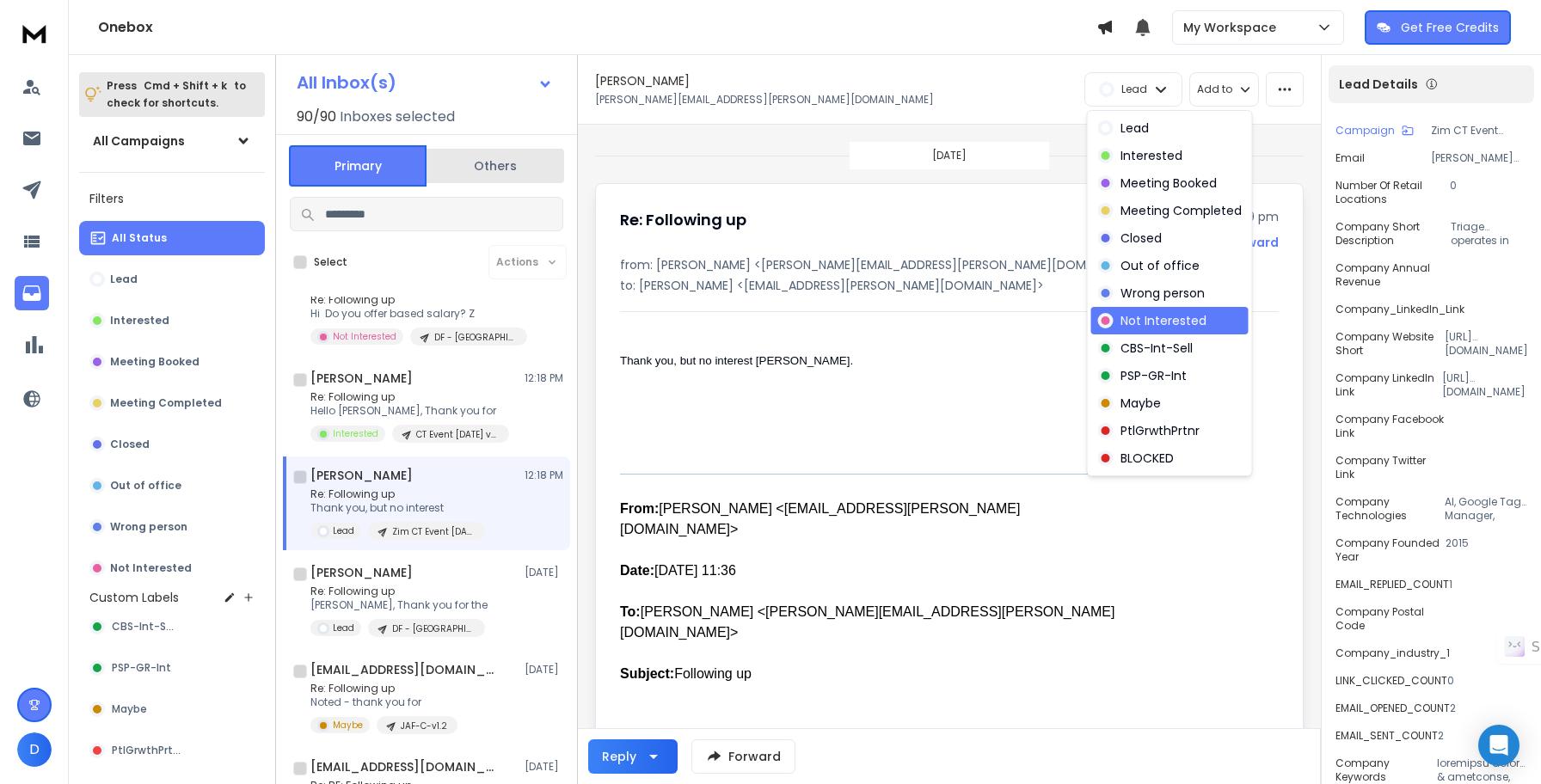
click at [1154, 323] on p "Not Interested" at bounding box center [1163, 320] width 86 height 17
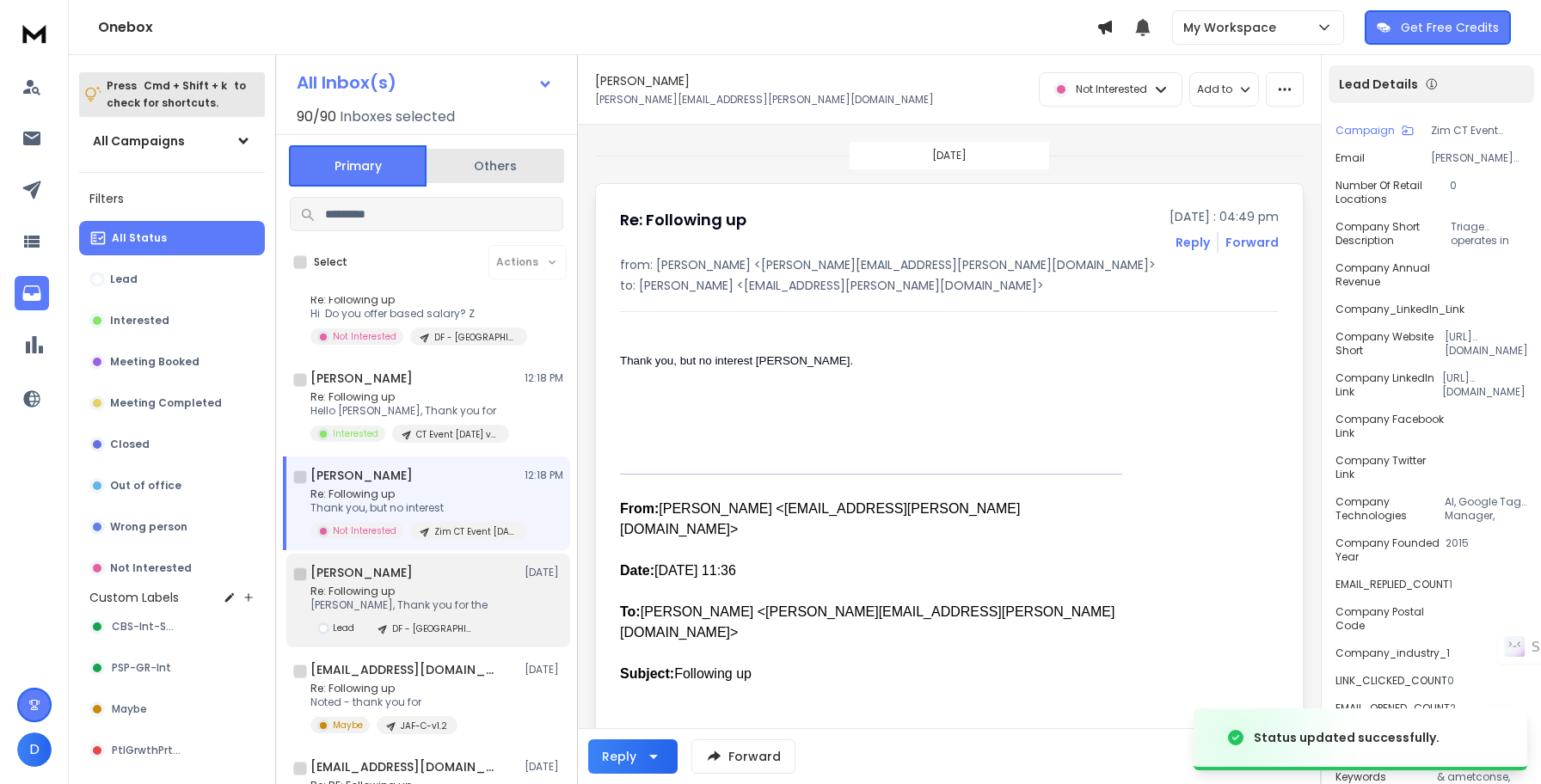
click at [411, 568] on div "Arjun Dixit 05 Aug" at bounding box center [436, 572] width 253 height 17
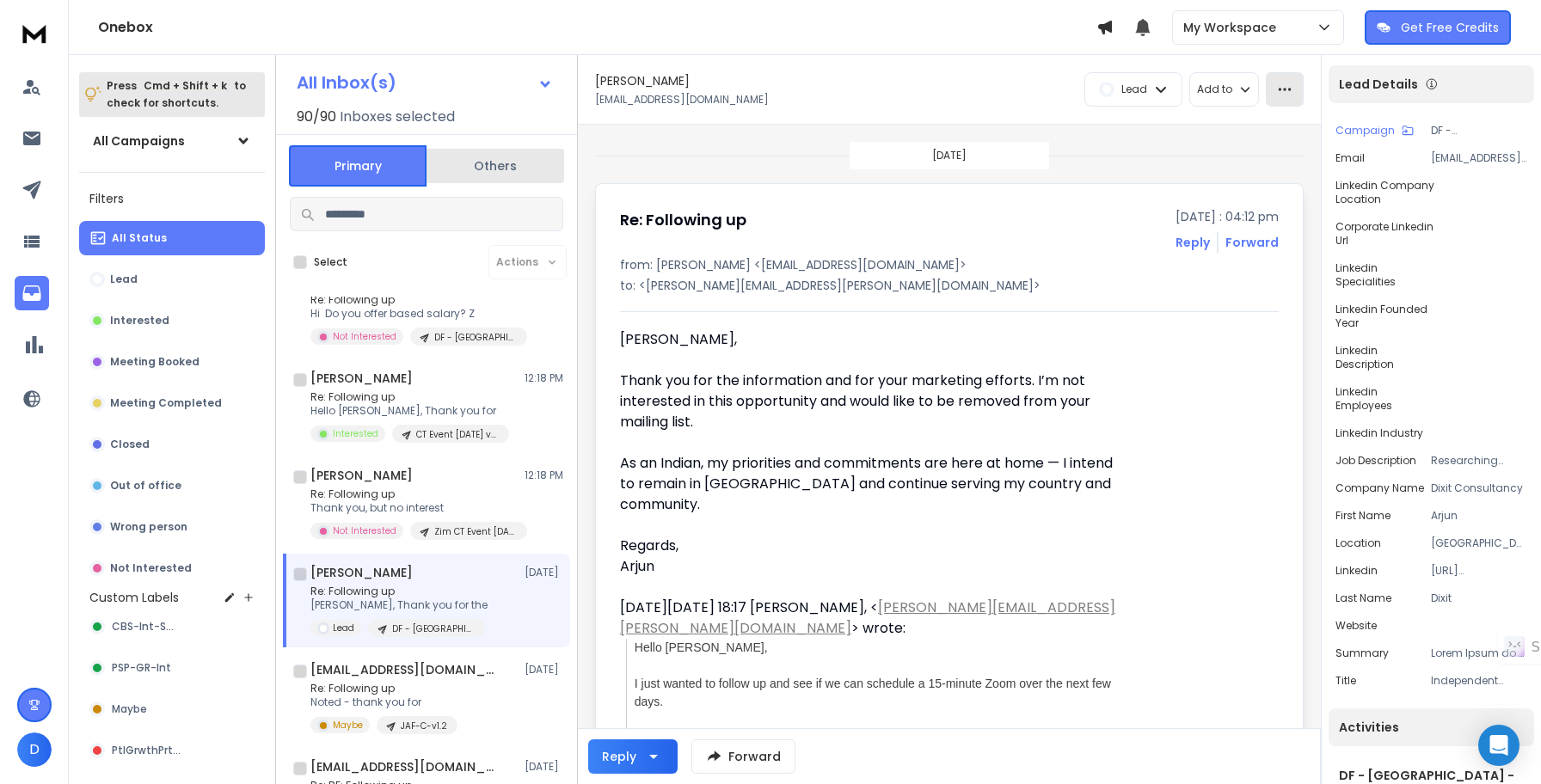
click at [1282, 86] on icon "button" at bounding box center [1285, 89] width 16 height 16
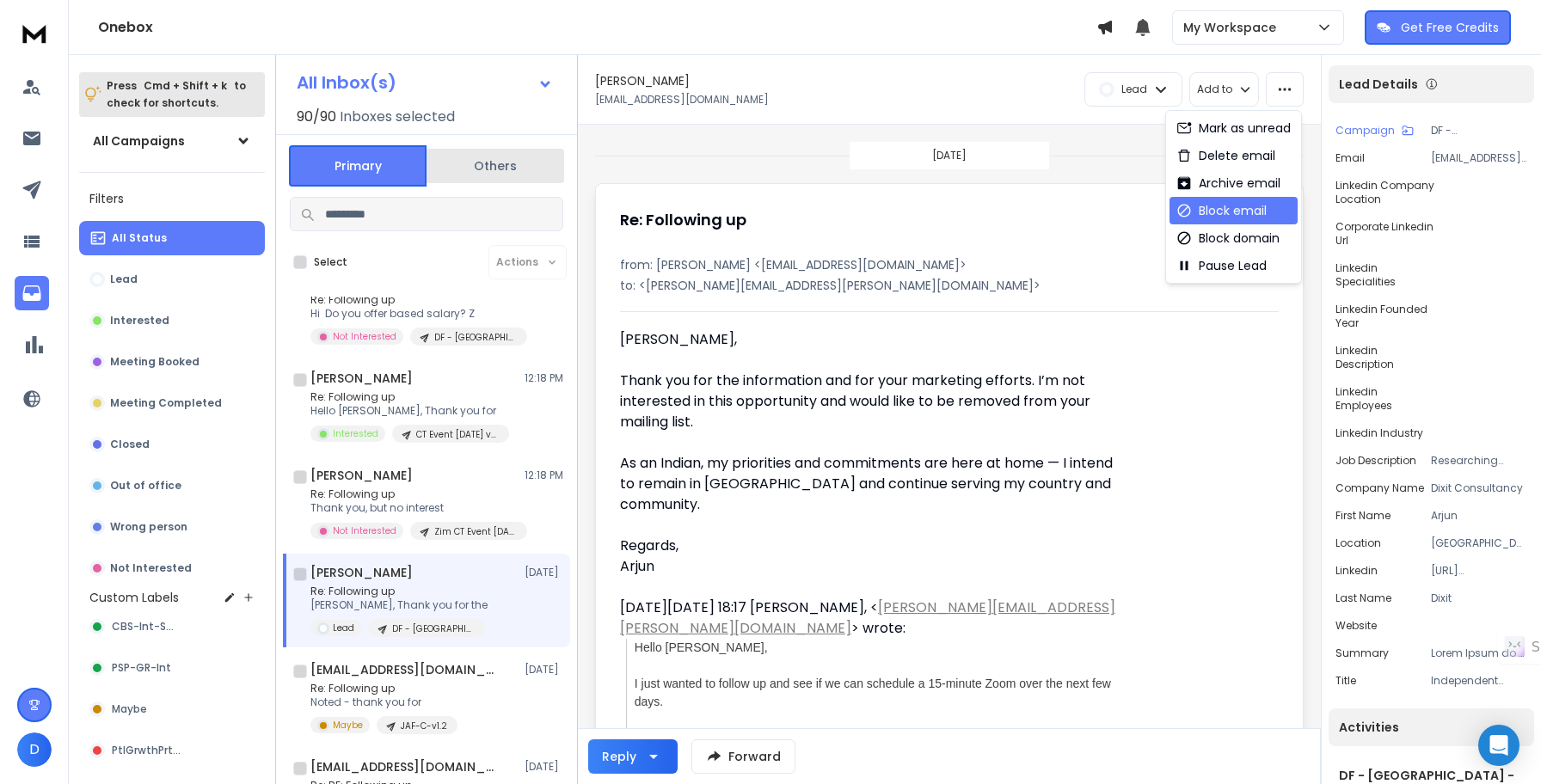
click at [1231, 209] on div "Block email" at bounding box center [1221, 211] width 90 height 17
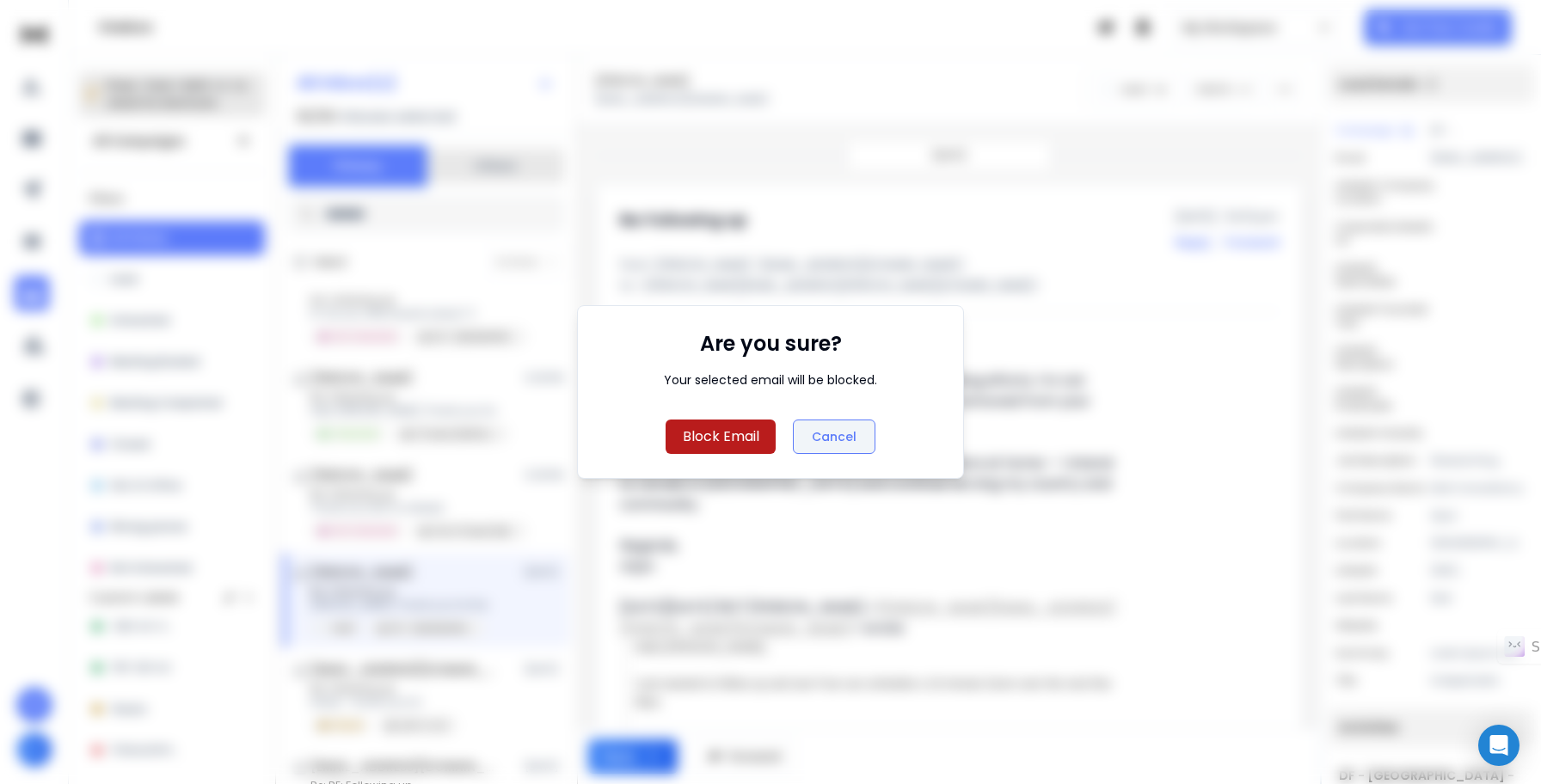
click at [711, 444] on button "Block Email" at bounding box center [720, 437] width 110 height 35
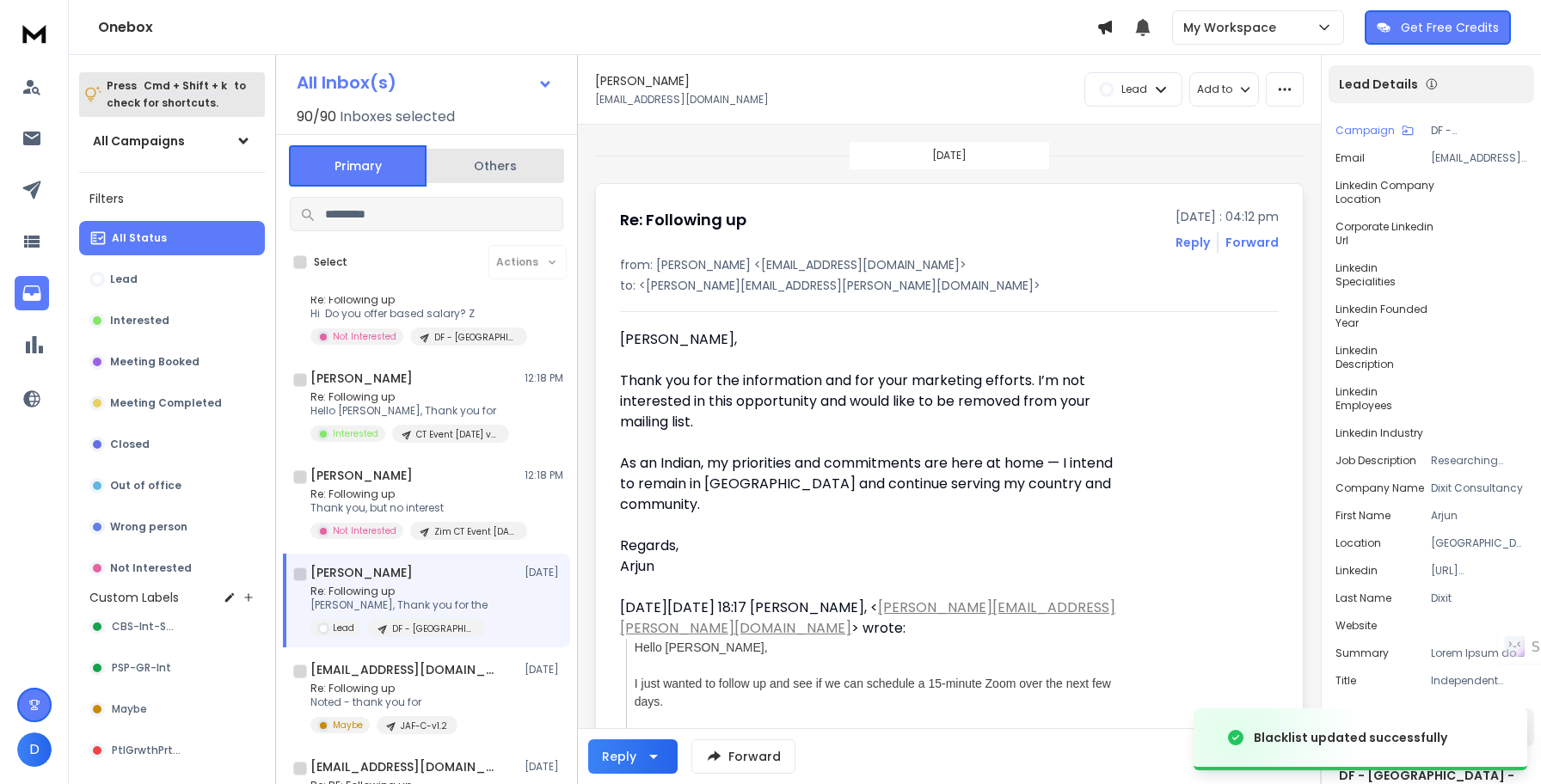
click at [1159, 93] on icon at bounding box center [1161, 89] width 14 height 14
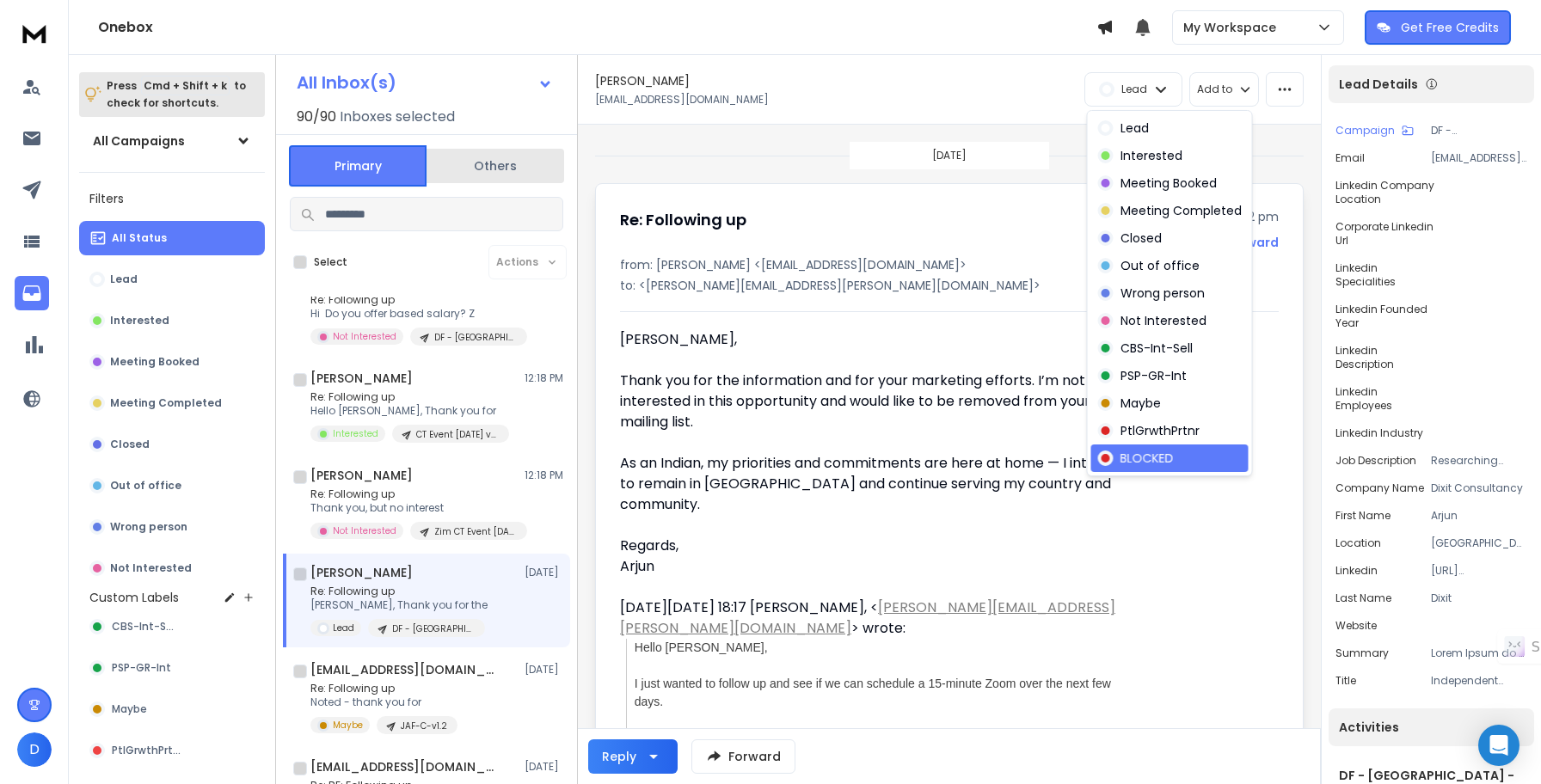
click at [1121, 458] on p "BLOCKED" at bounding box center [1147, 458] width 53 height 17
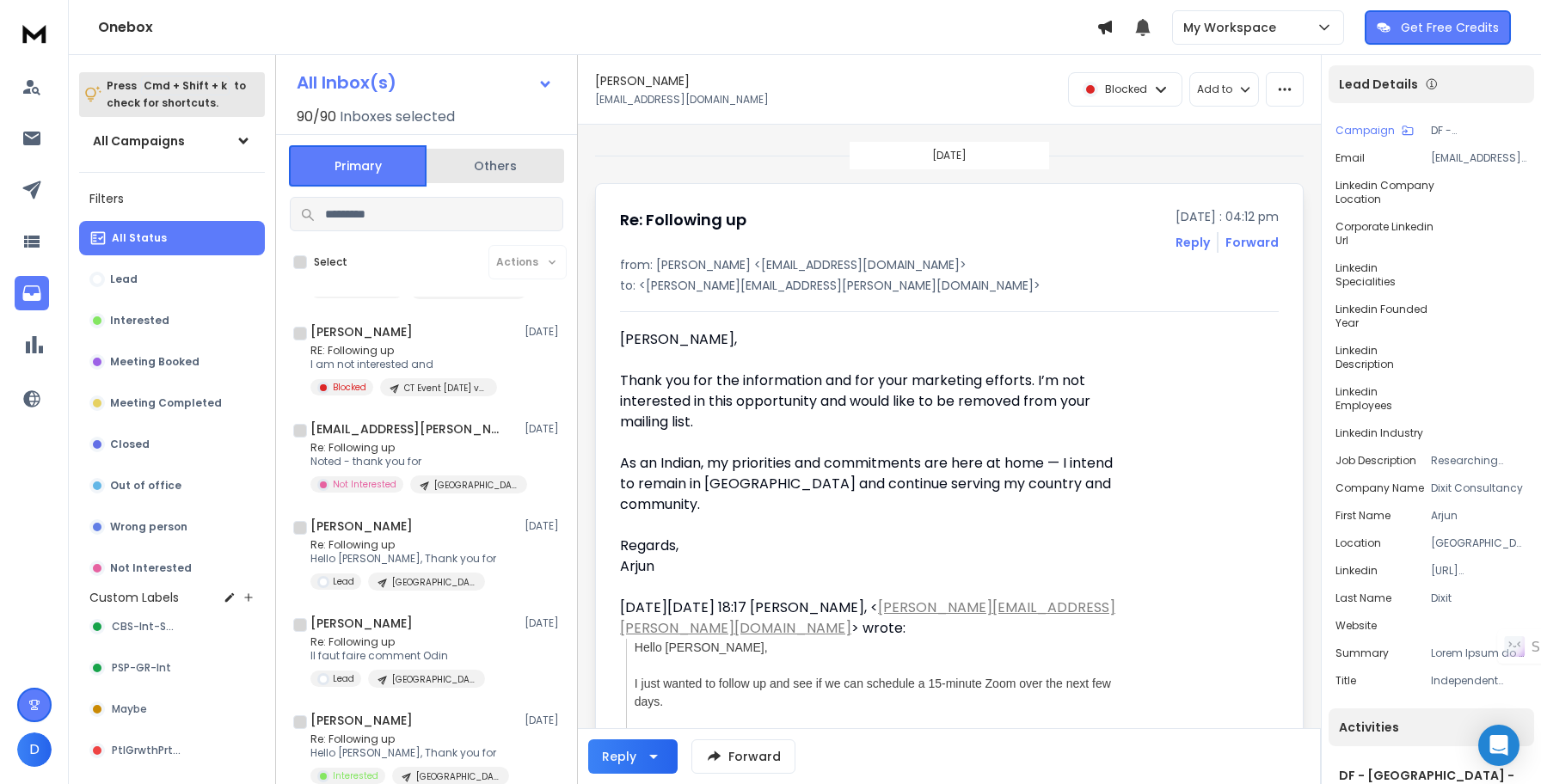
scroll to position [7002, 0]
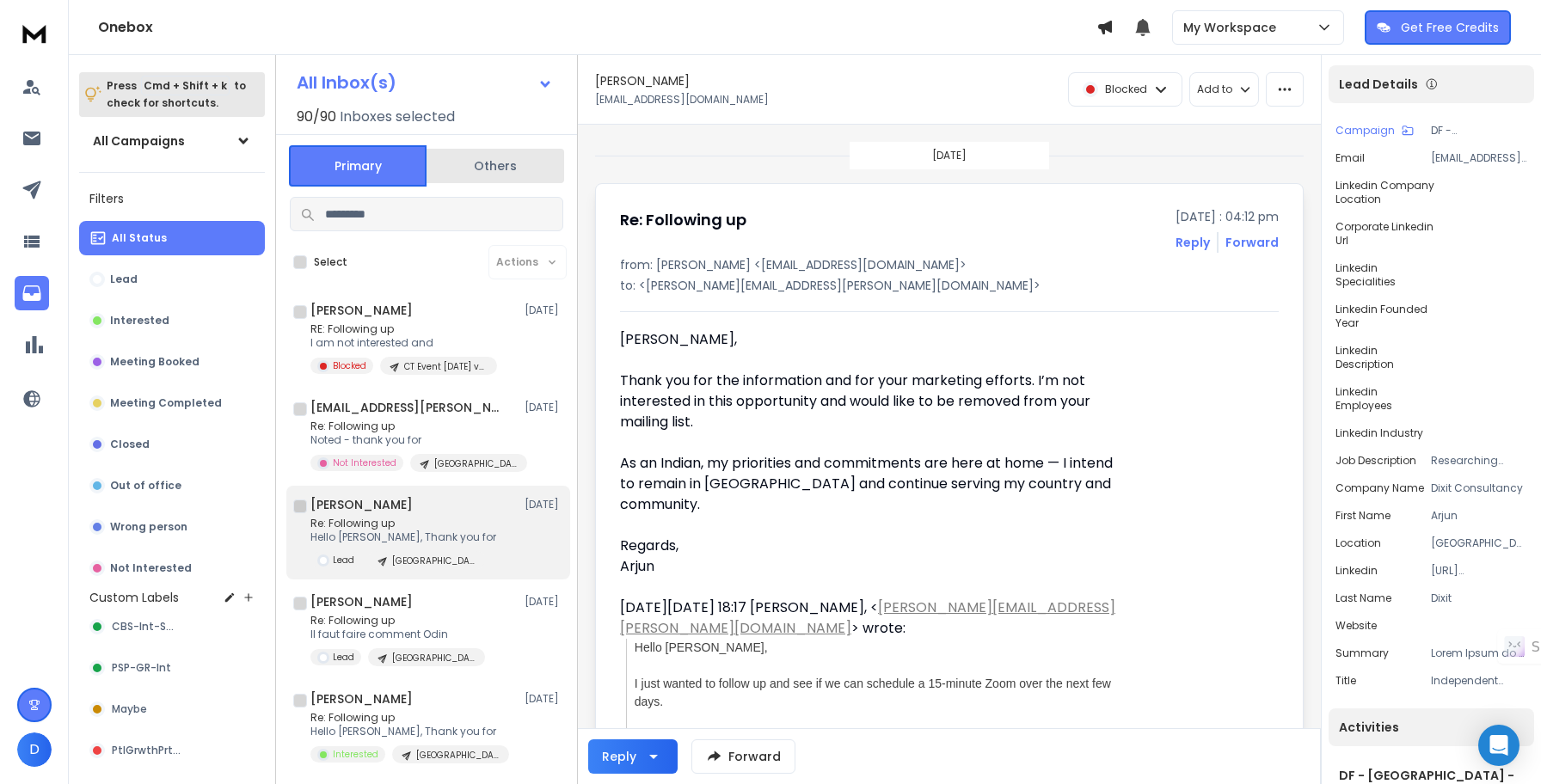
click at [388, 534] on p "Hello George, Thank you for" at bounding box center [403, 537] width 186 height 14
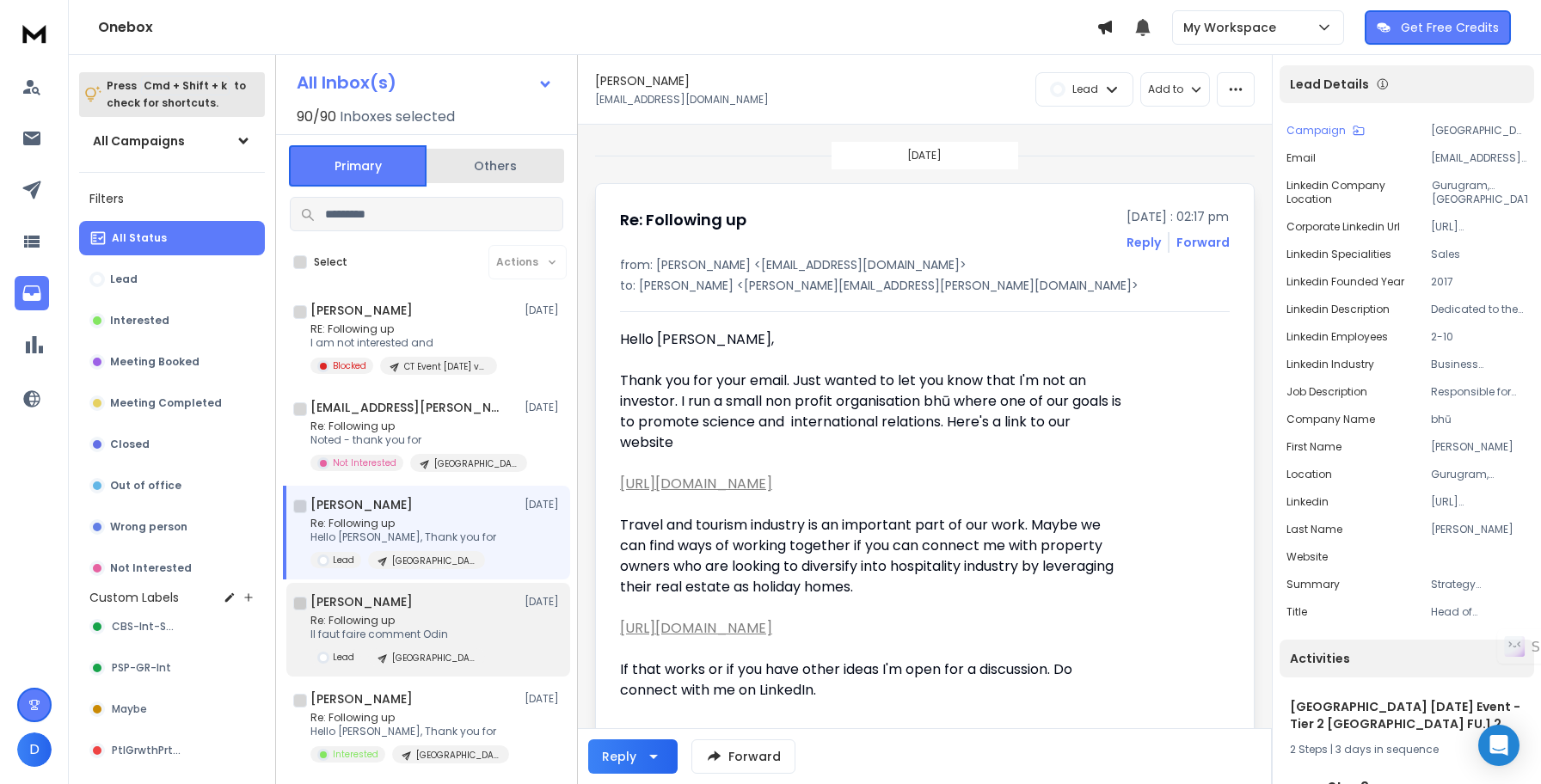
click at [381, 633] on p "Il faut faire comment Odin" at bounding box center [397, 635] width 175 height 14
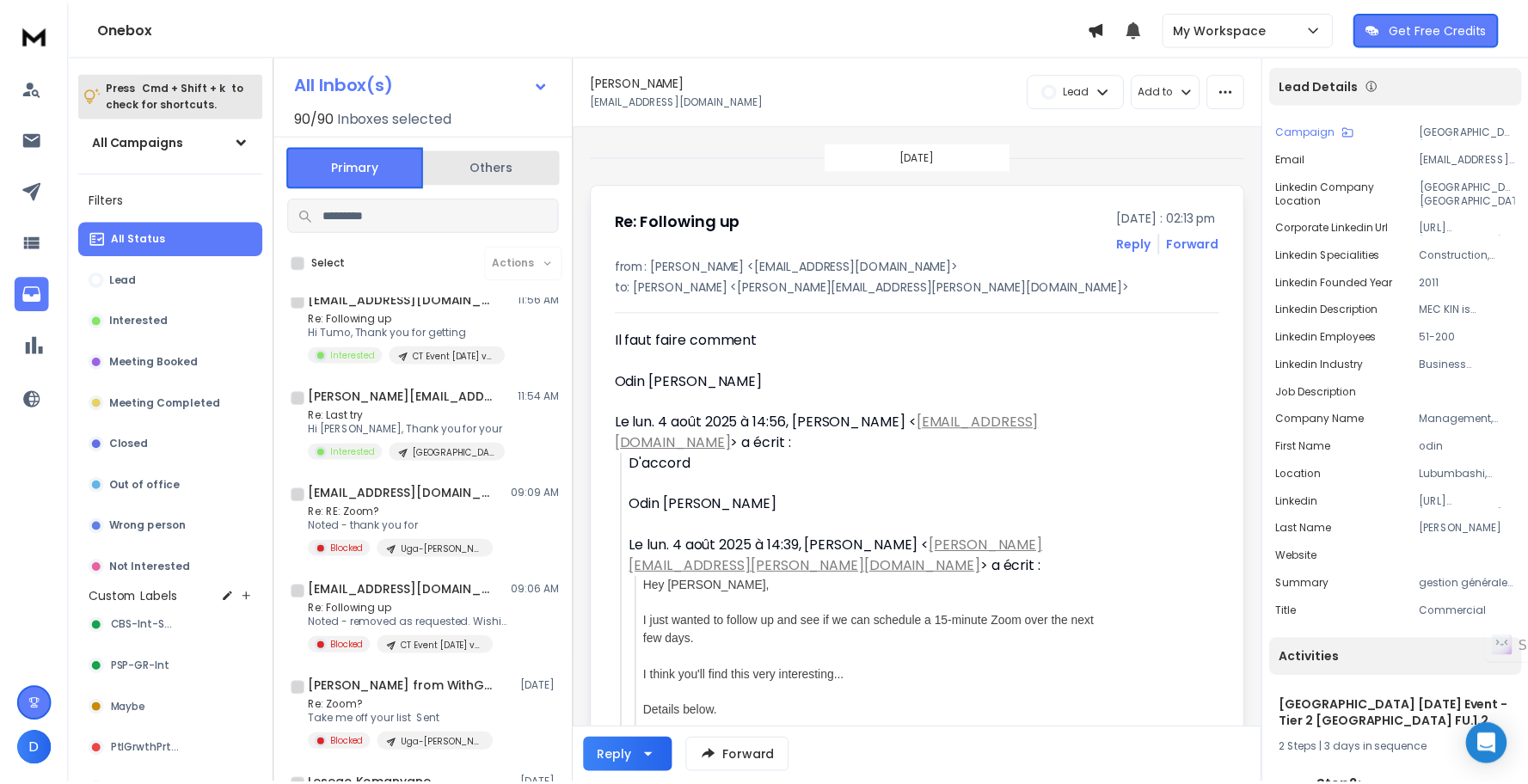
scroll to position [0, 0]
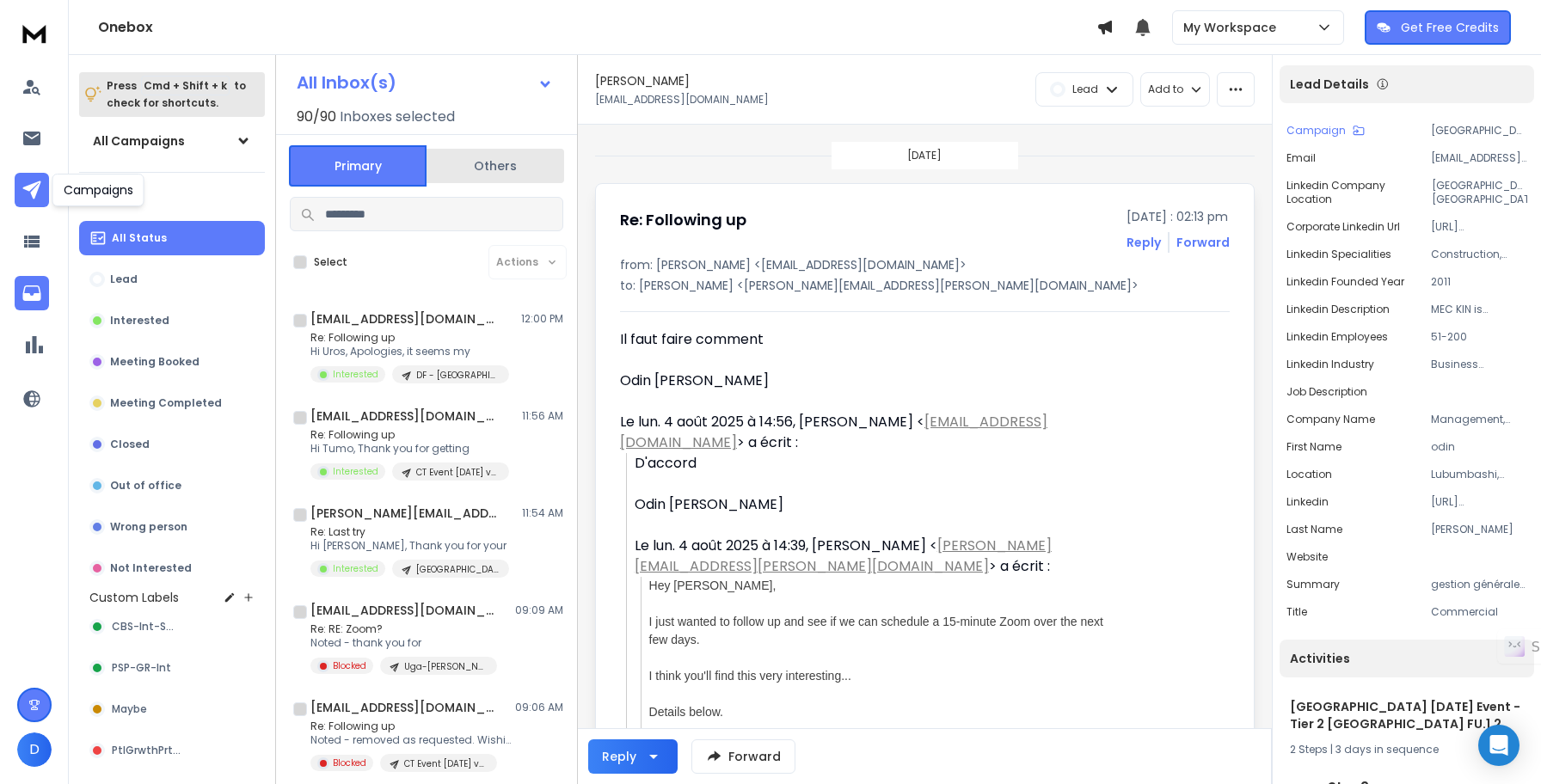
click at [32, 195] on icon at bounding box center [31, 189] width 18 height 18
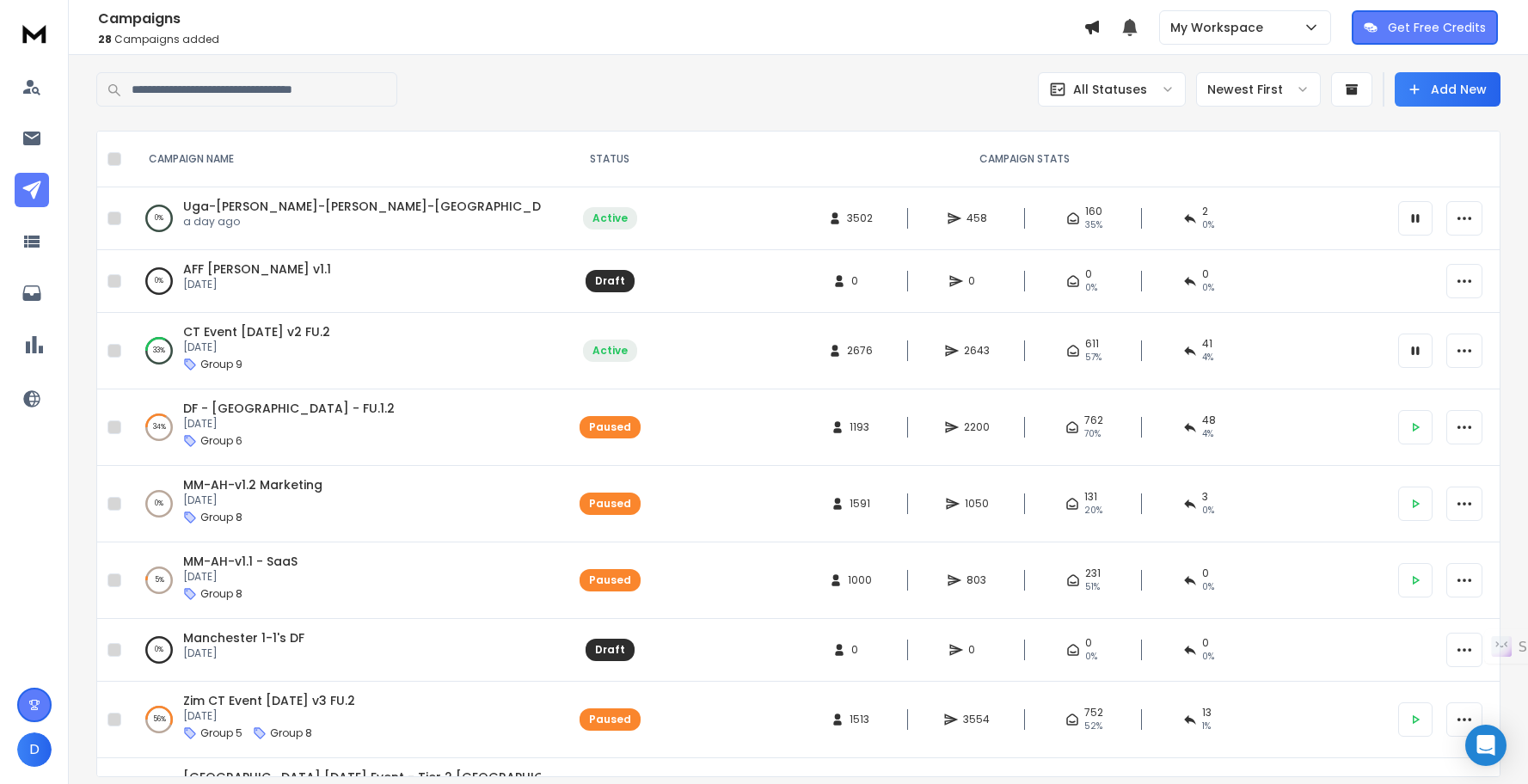
click at [226, 207] on span "Uga-[PERSON_NAME]-[PERSON_NAME]-[GEOGRAPHIC_DATA]" at bounding box center [377, 207] width 388 height 17
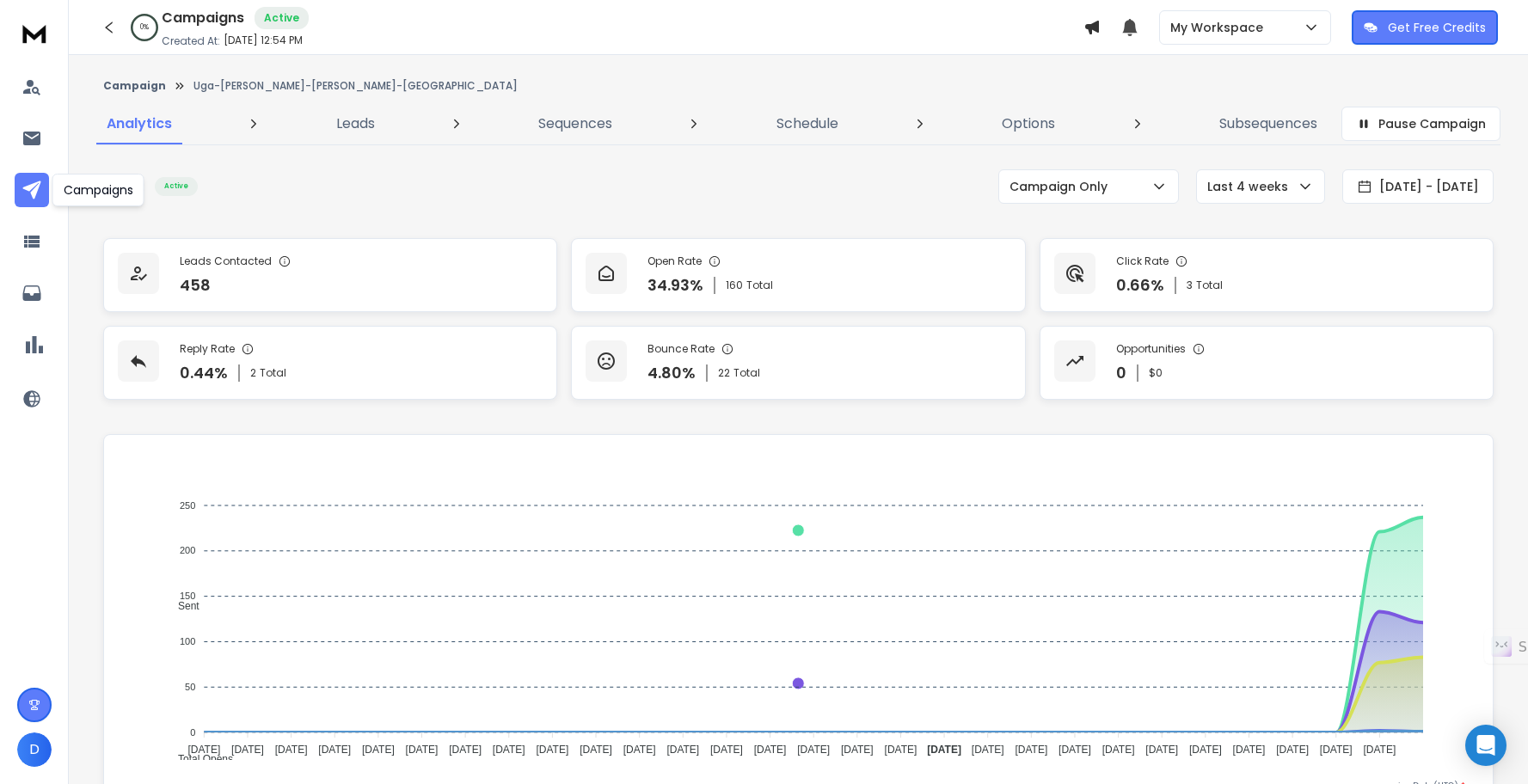
click at [38, 181] on icon at bounding box center [32, 190] width 21 height 21
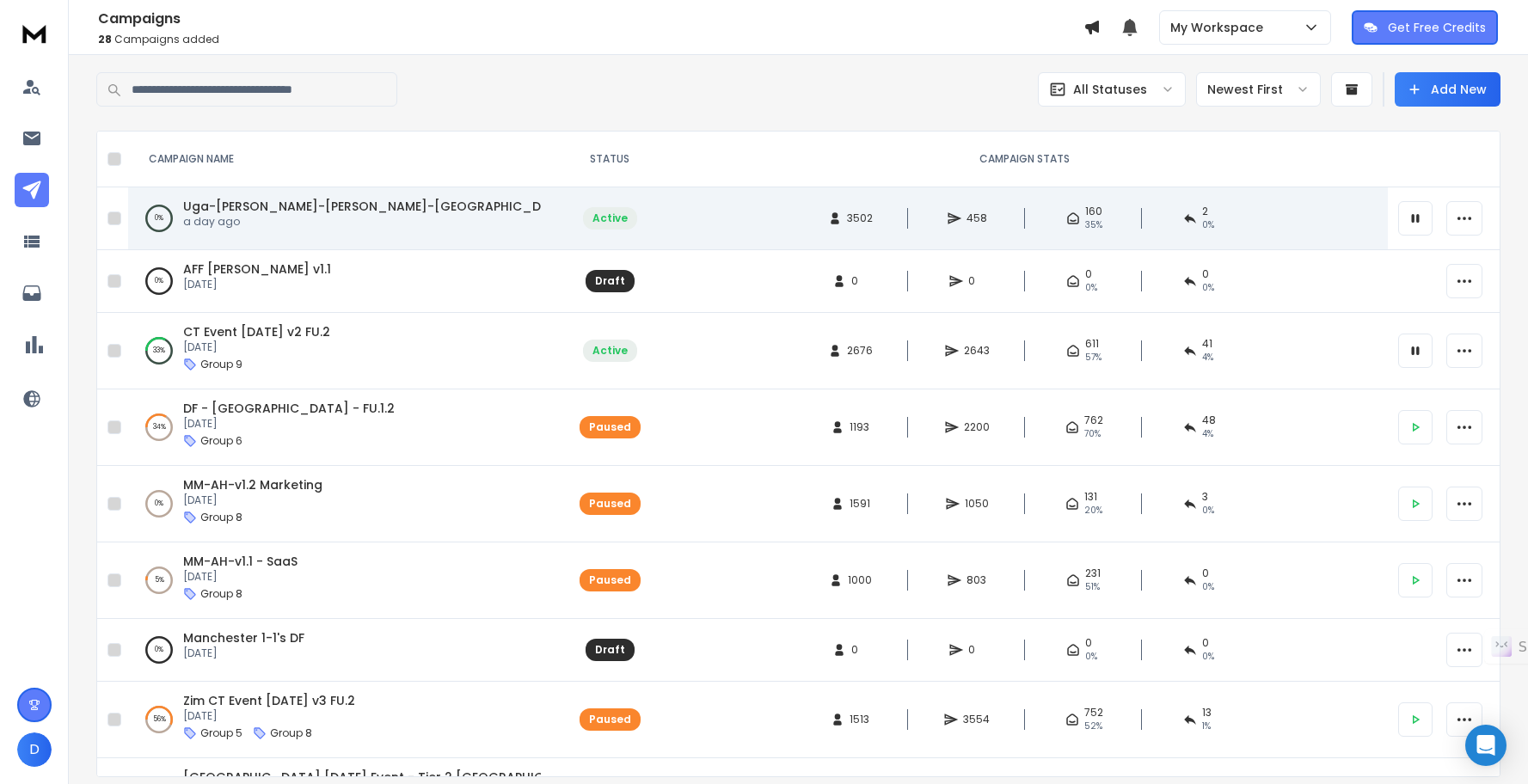
click at [343, 210] on span "Uga-[PERSON_NAME]-[PERSON_NAME]-[GEOGRAPHIC_DATA]" at bounding box center [377, 207] width 388 height 17
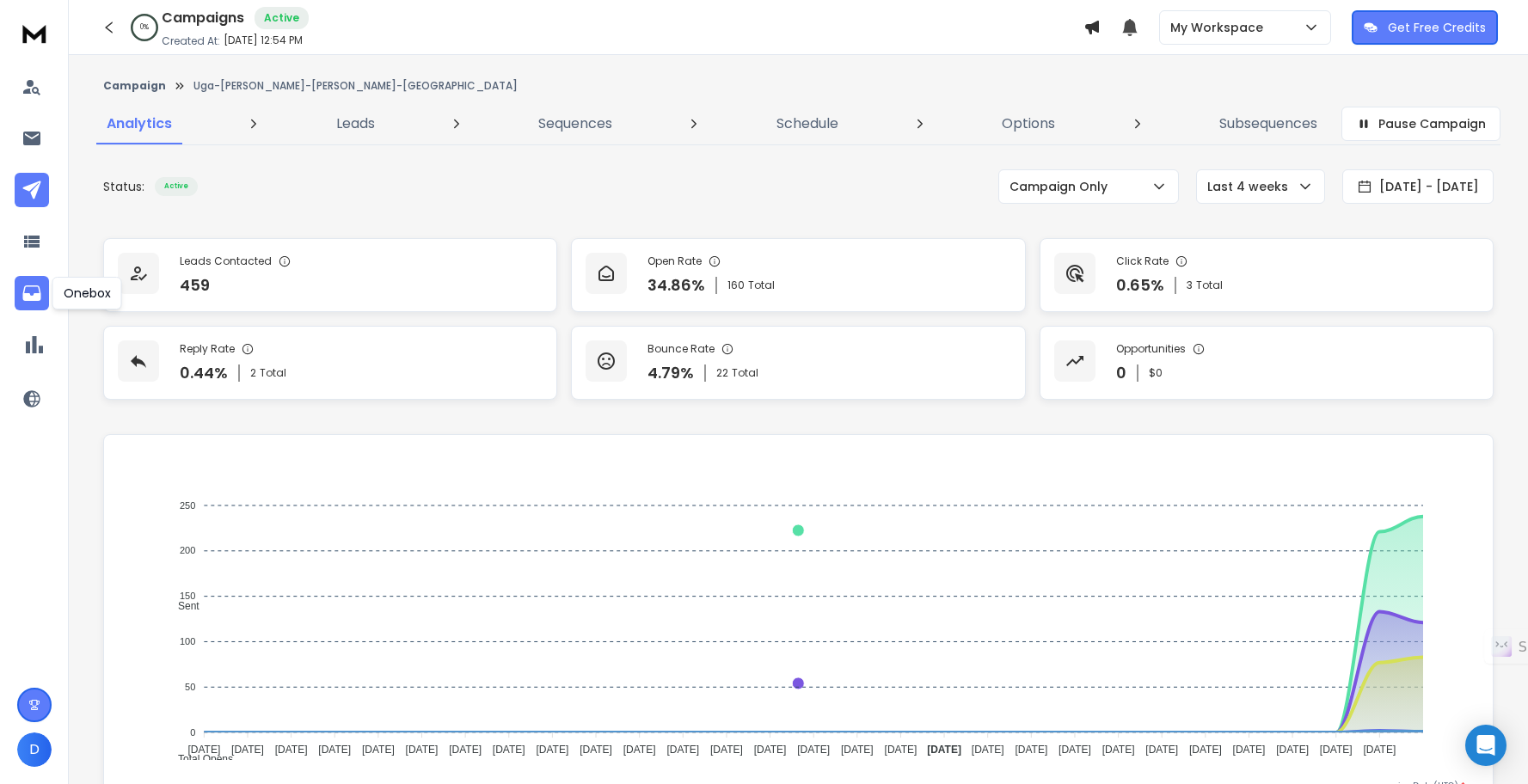
click at [23, 297] on icon at bounding box center [31, 293] width 18 height 16
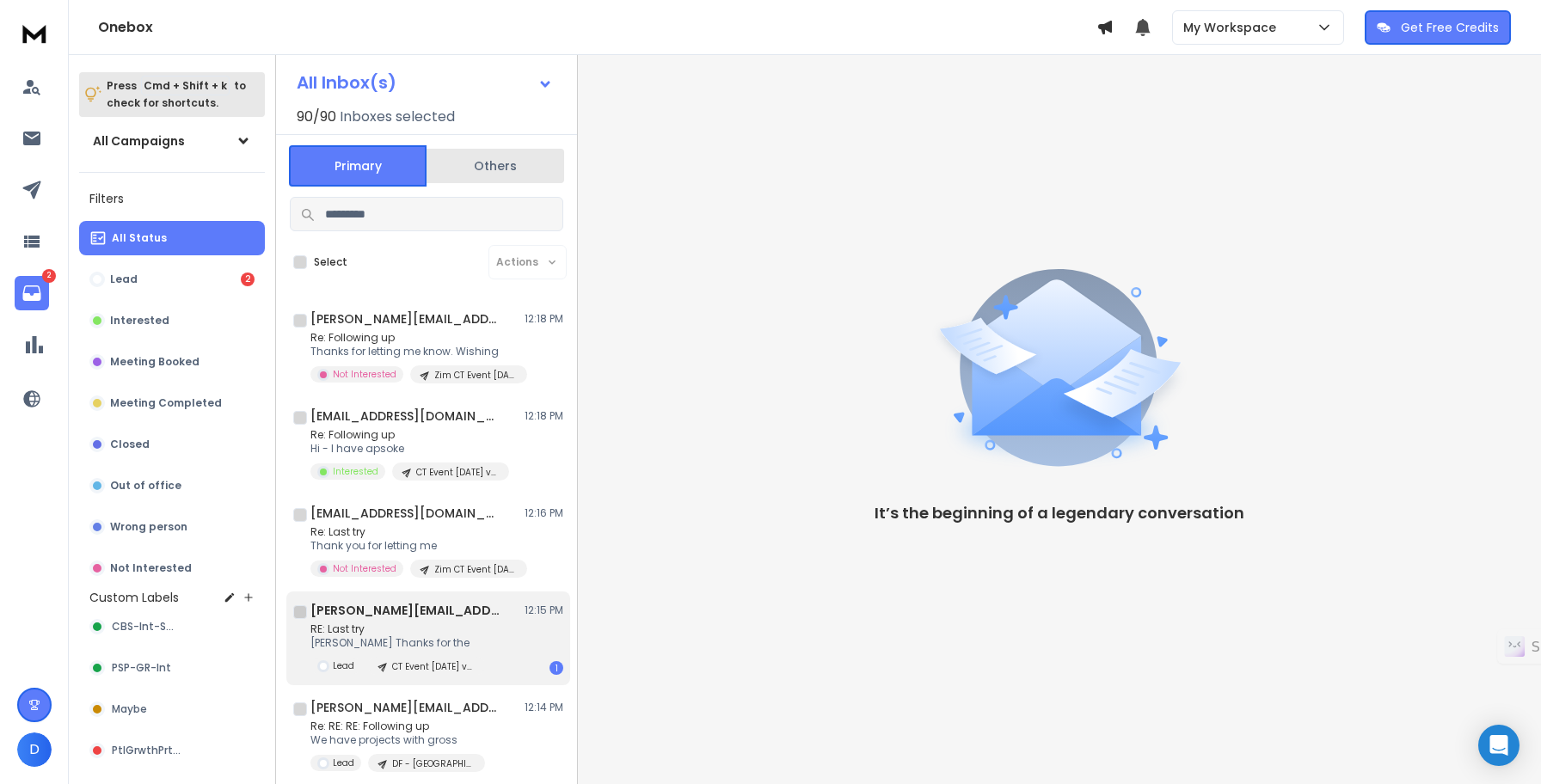
click at [435, 640] on p "[PERSON_NAME] Thanks for the" at bounding box center [397, 643] width 175 height 14
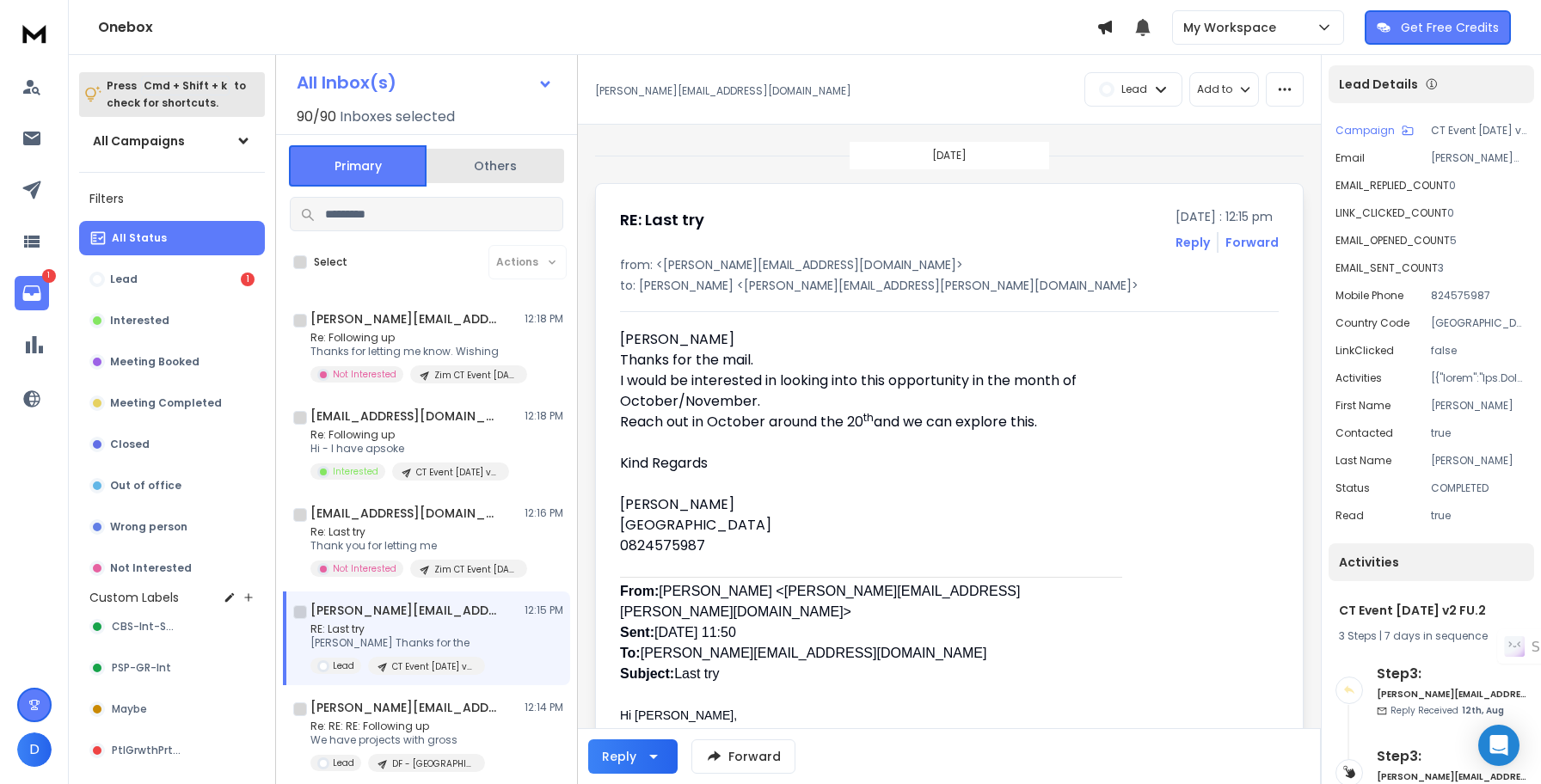
scroll to position [86, 0]
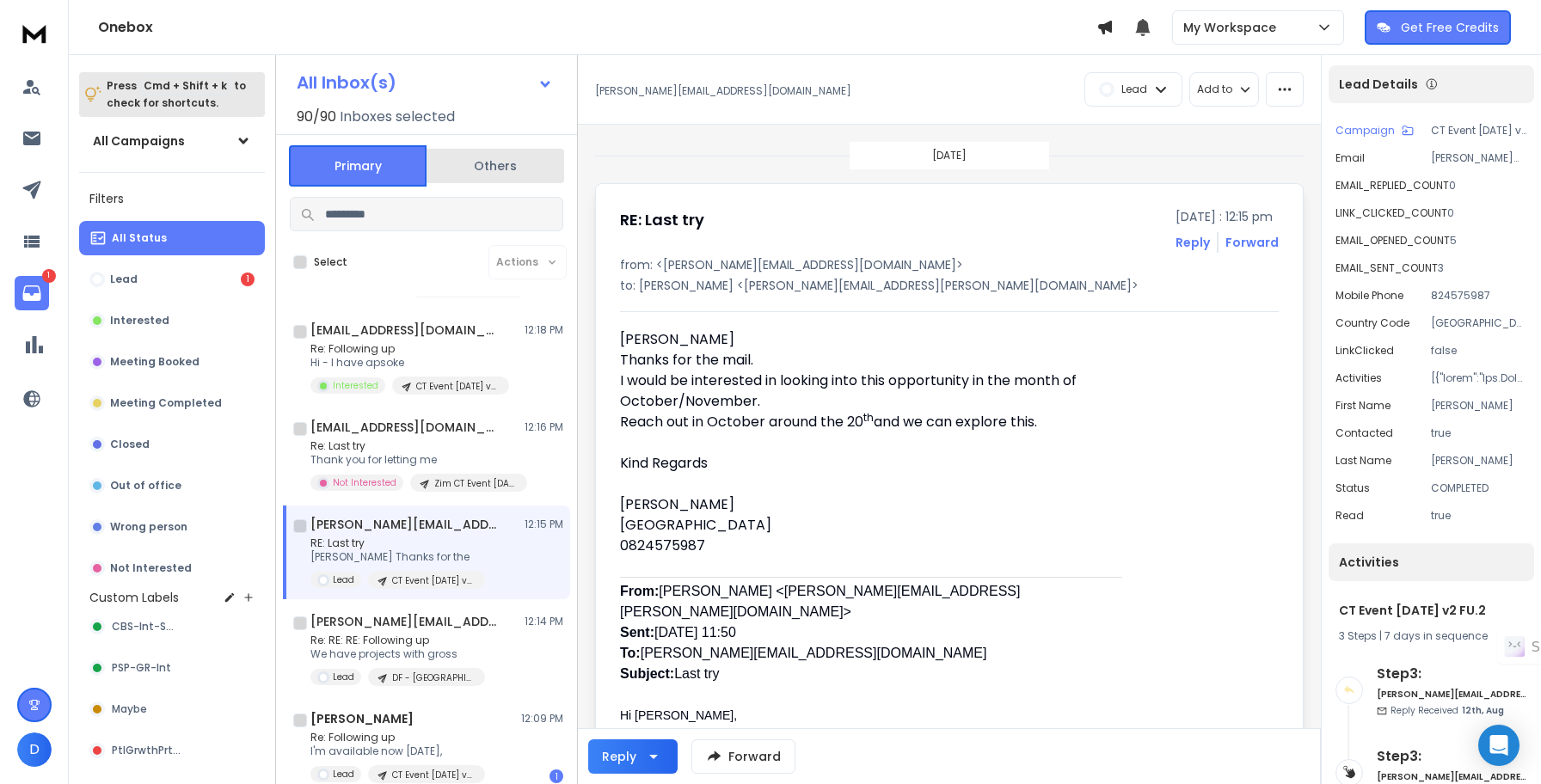
click at [1159, 100] on div "Lead" at bounding box center [1133, 89] width 96 height 33
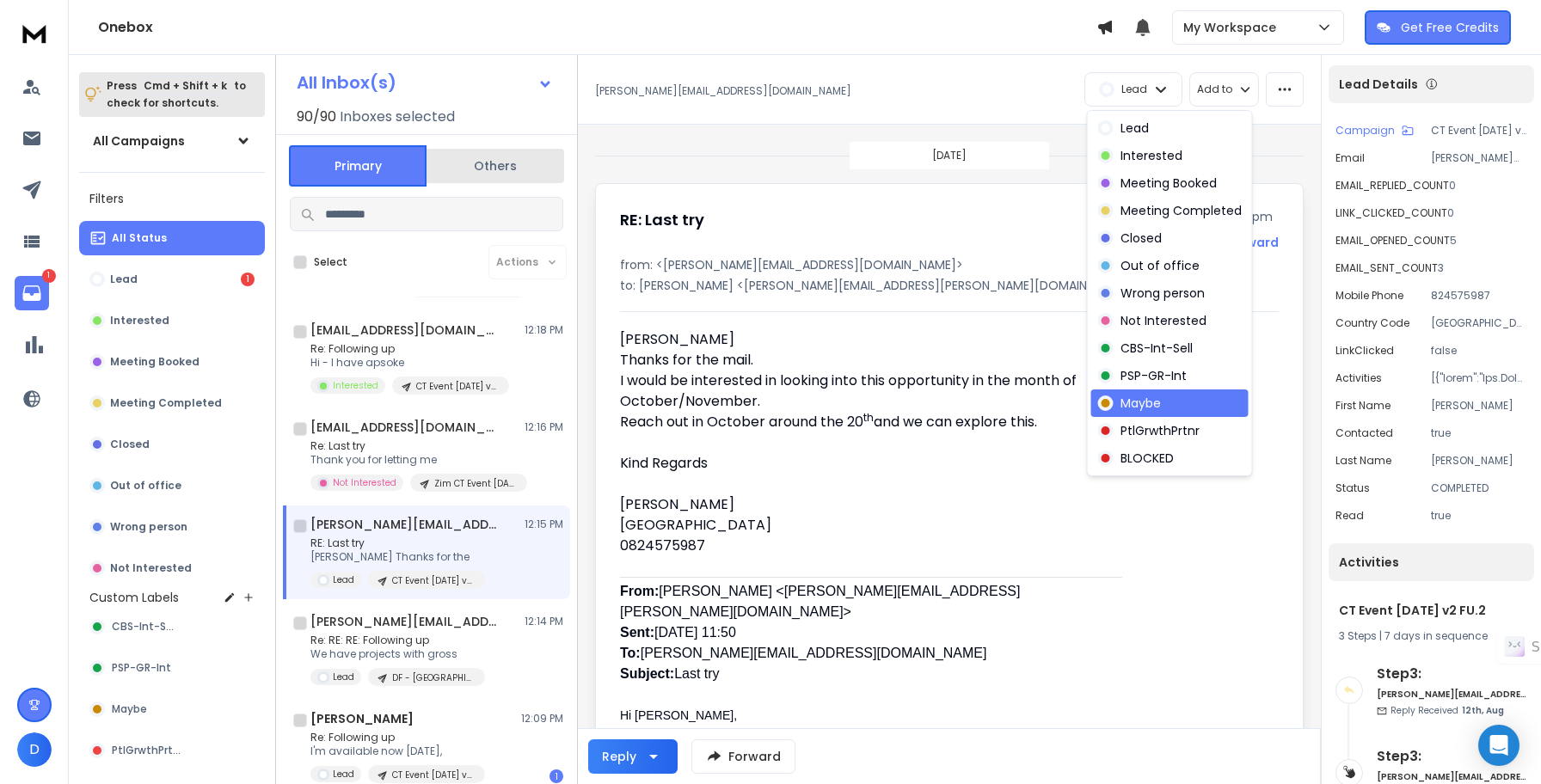
click at [1156, 399] on p "Maybe" at bounding box center [1141, 403] width 41 height 17
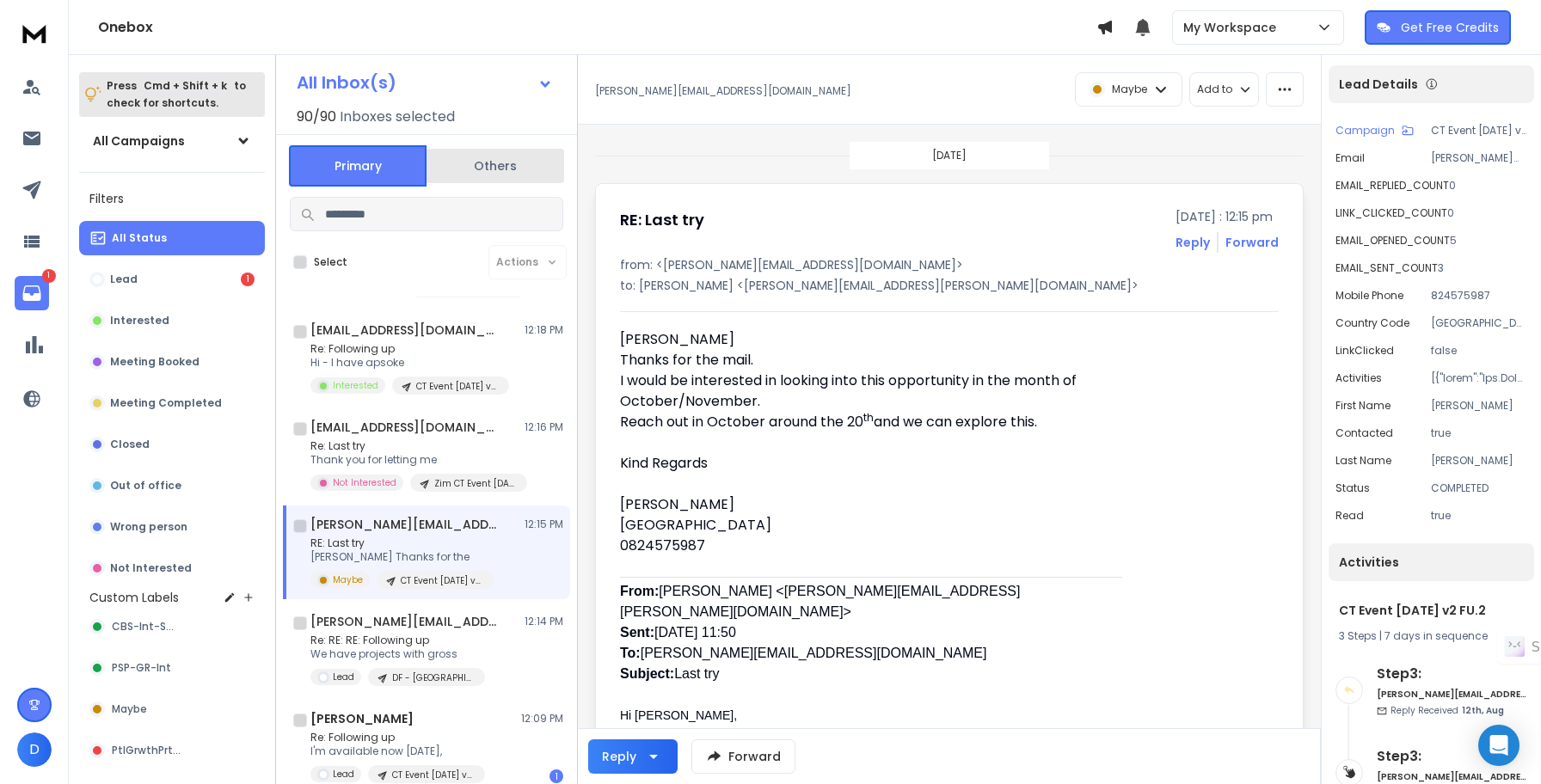
scroll to position [175, 0]
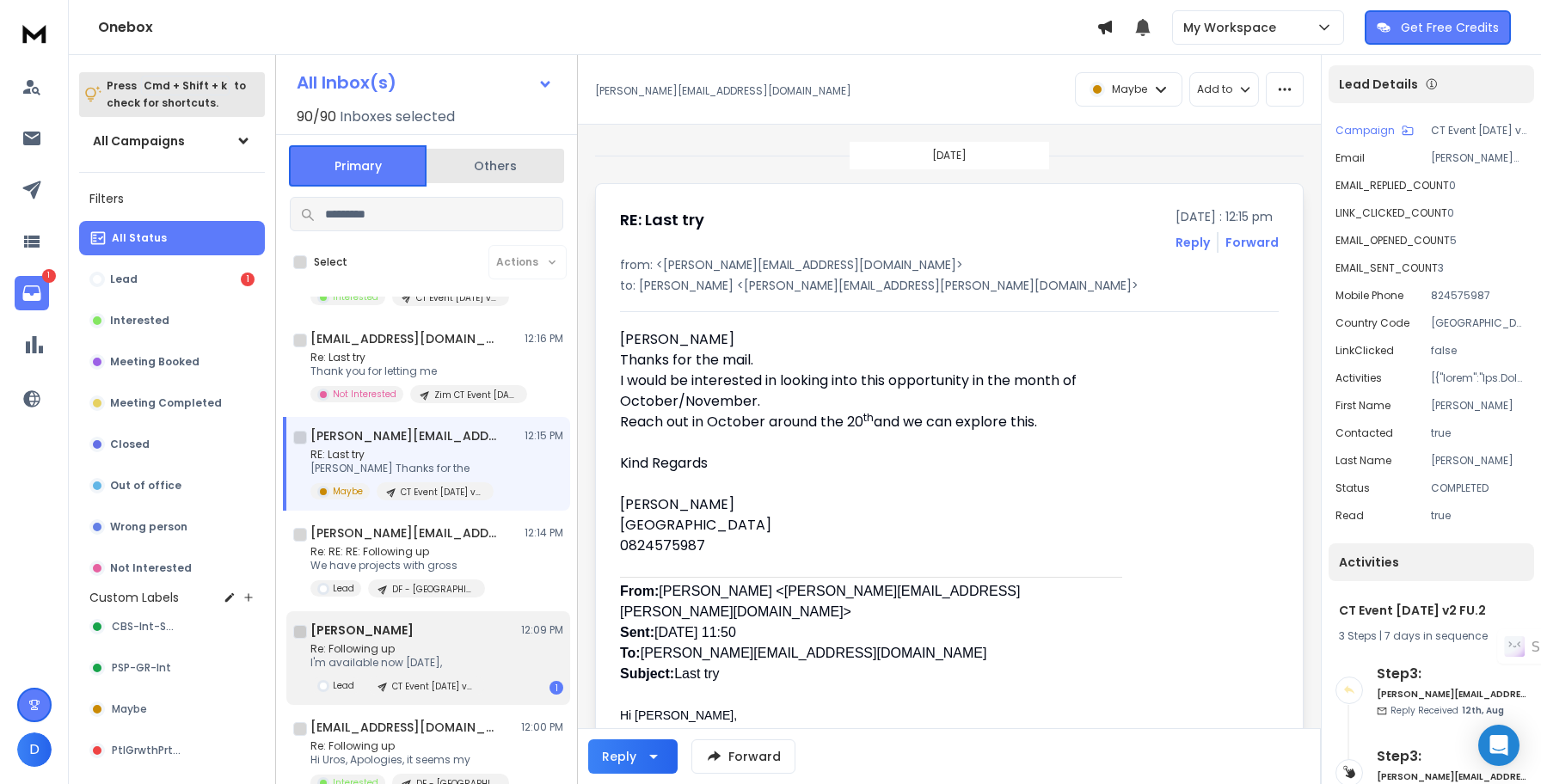
click at [471, 654] on p "Re: Following up" at bounding box center [397, 649] width 175 height 14
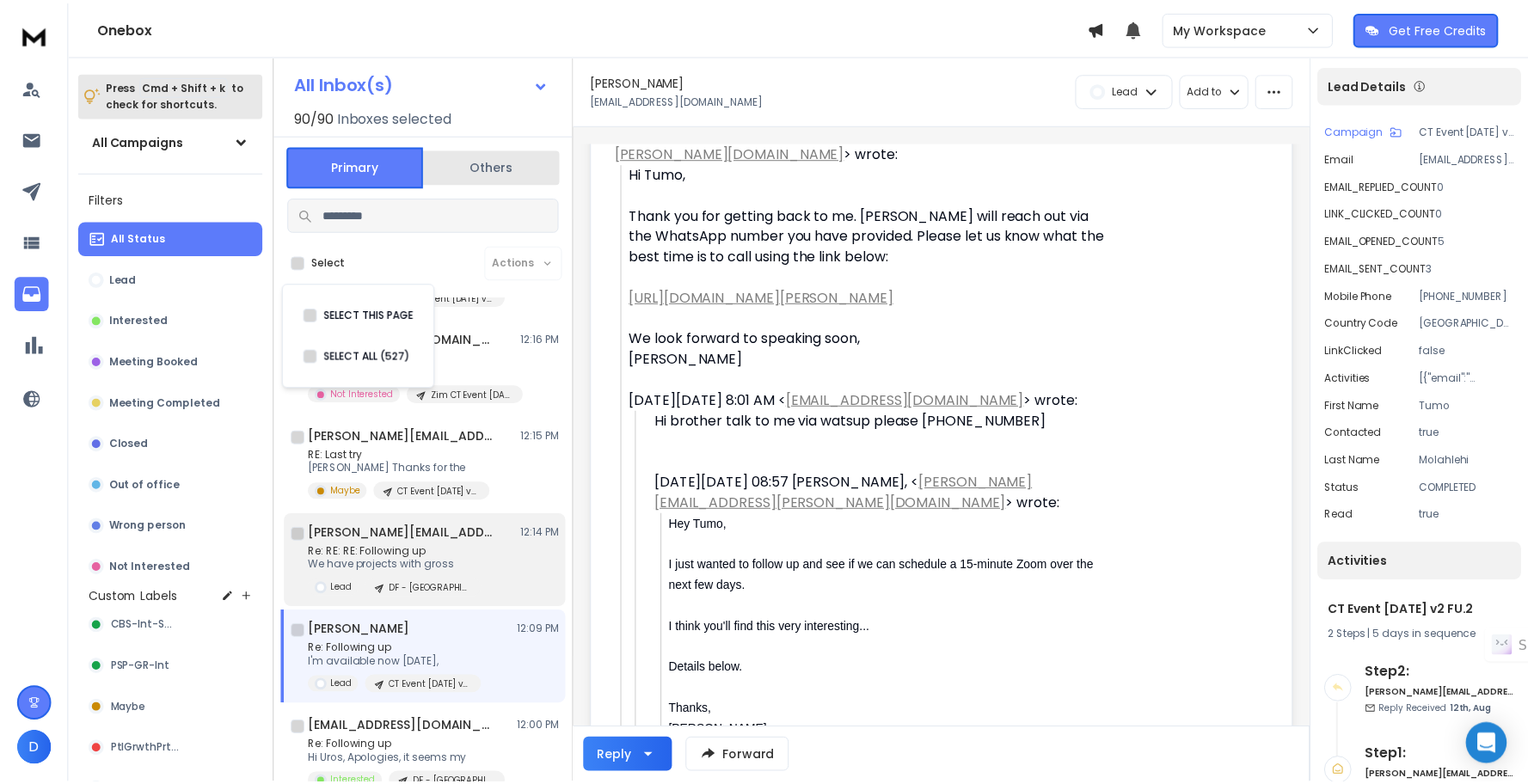
scroll to position [0, 0]
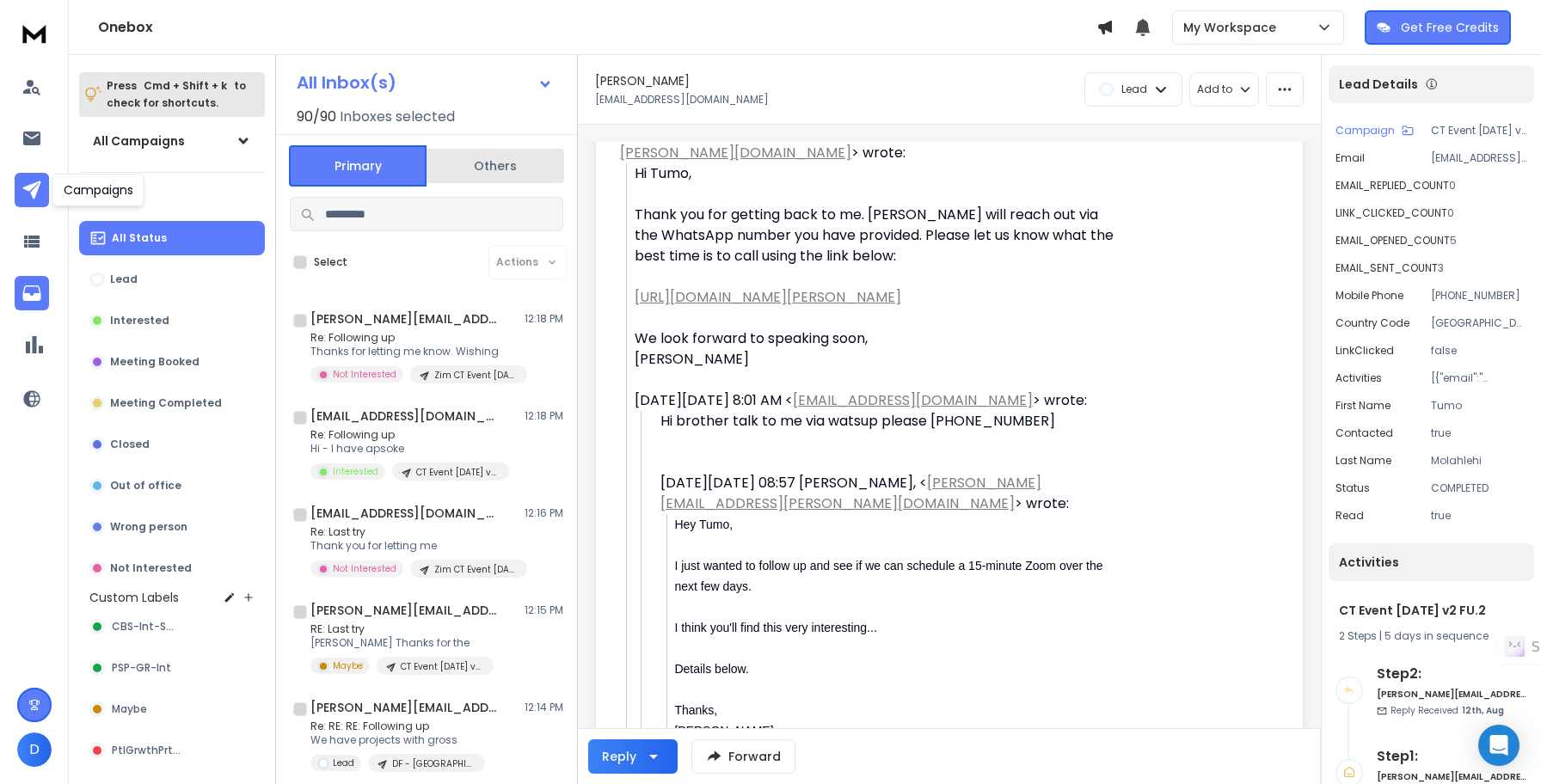
click at [22, 182] on icon at bounding box center [32, 190] width 21 height 21
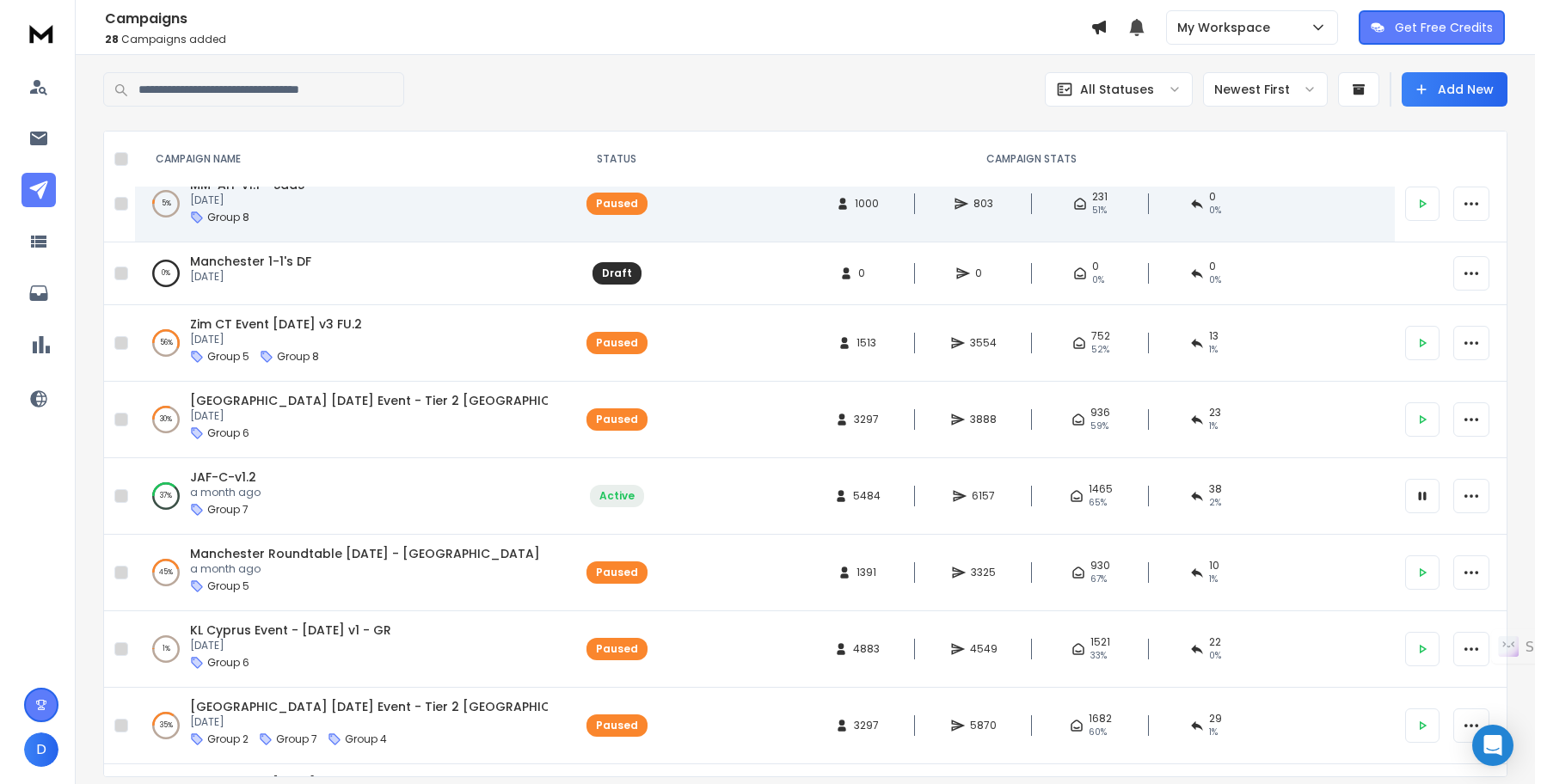
scroll to position [378, 0]
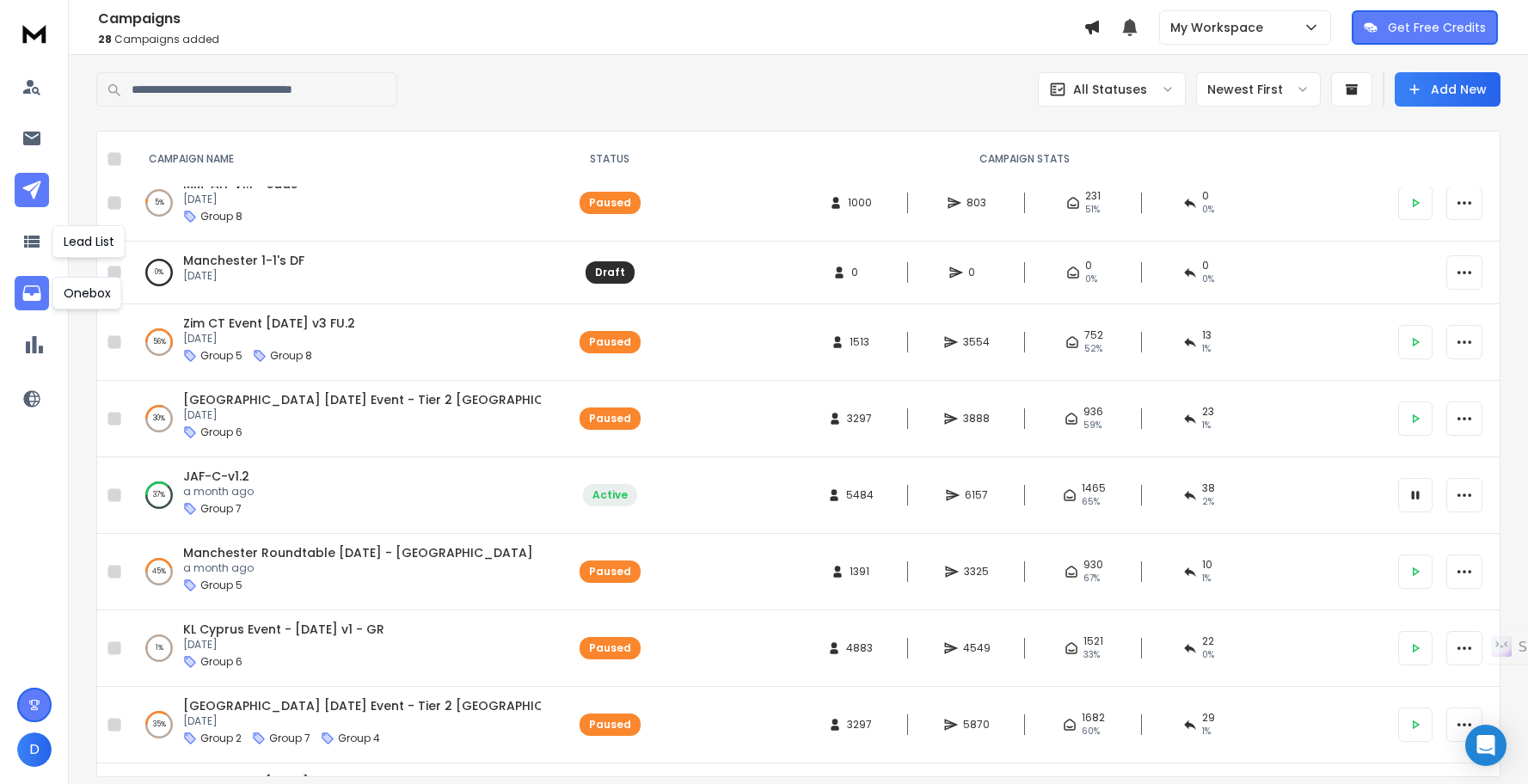
click at [28, 281] on link at bounding box center [32, 293] width 35 height 35
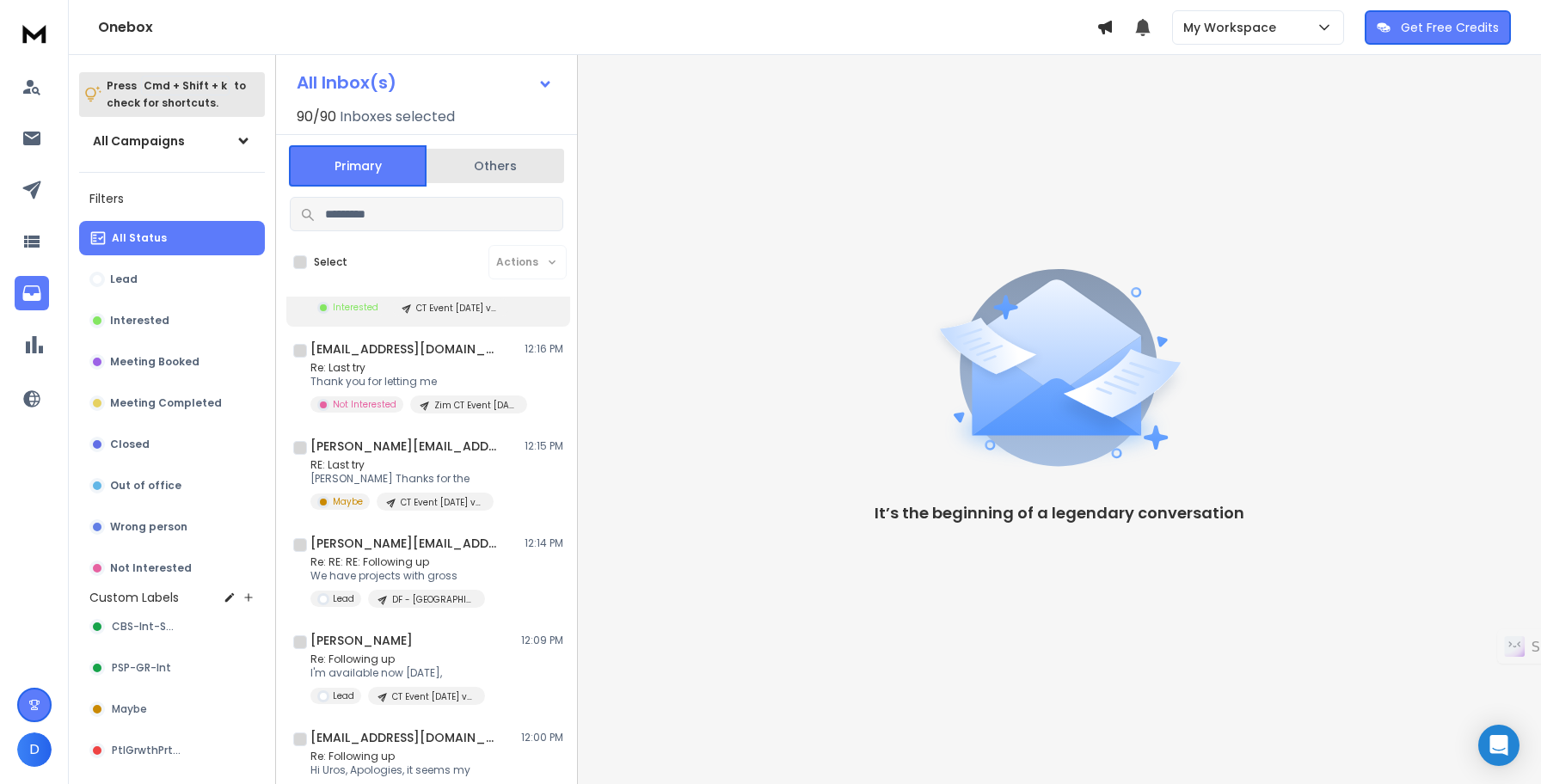
scroll to position [233, 0]
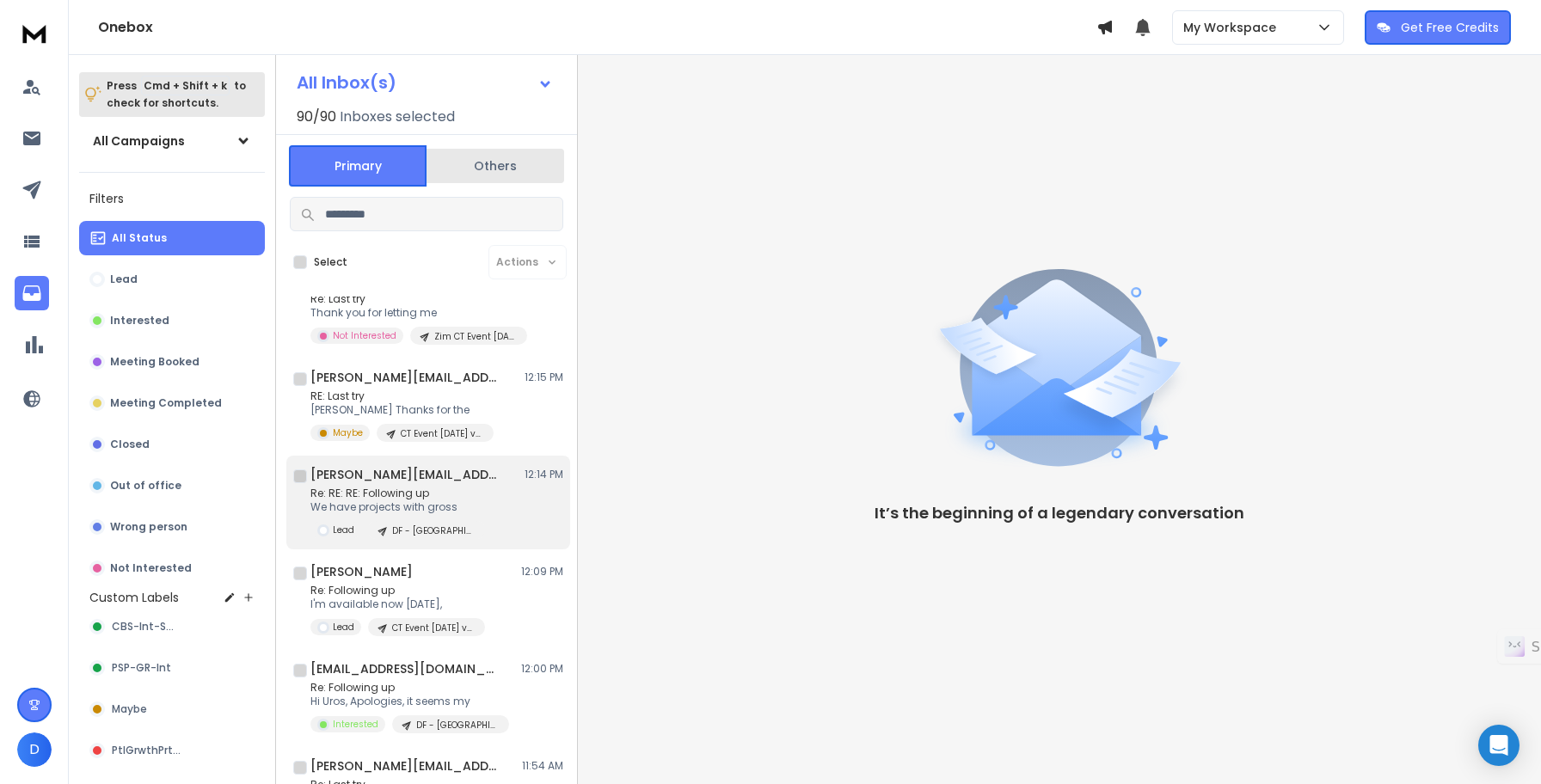
click at [436, 498] on p "Re: RE: RE: Following up" at bounding box center [397, 493] width 175 height 14
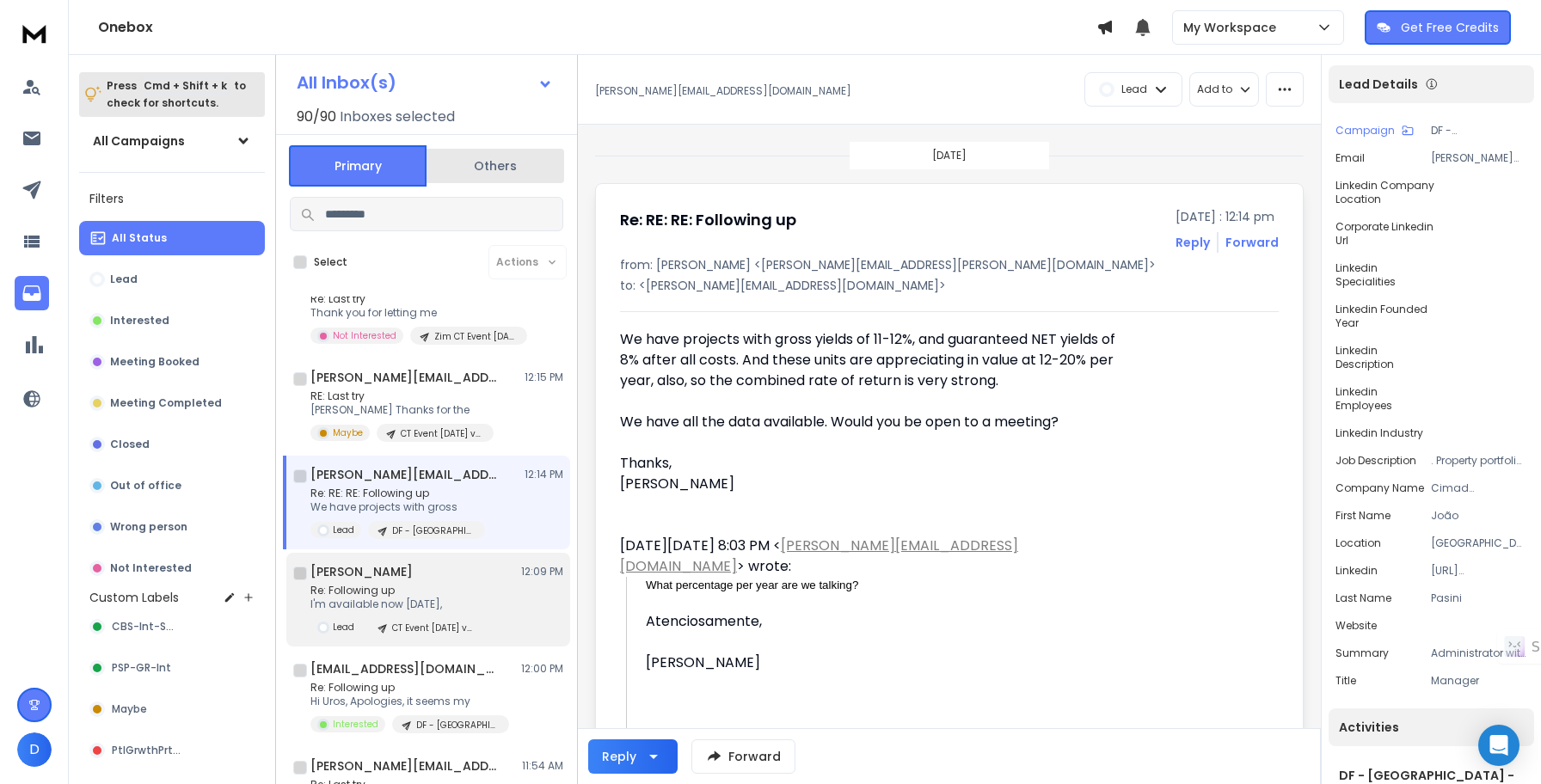
click at [472, 609] on p "I'm available now On Tue," at bounding box center [397, 604] width 175 height 14
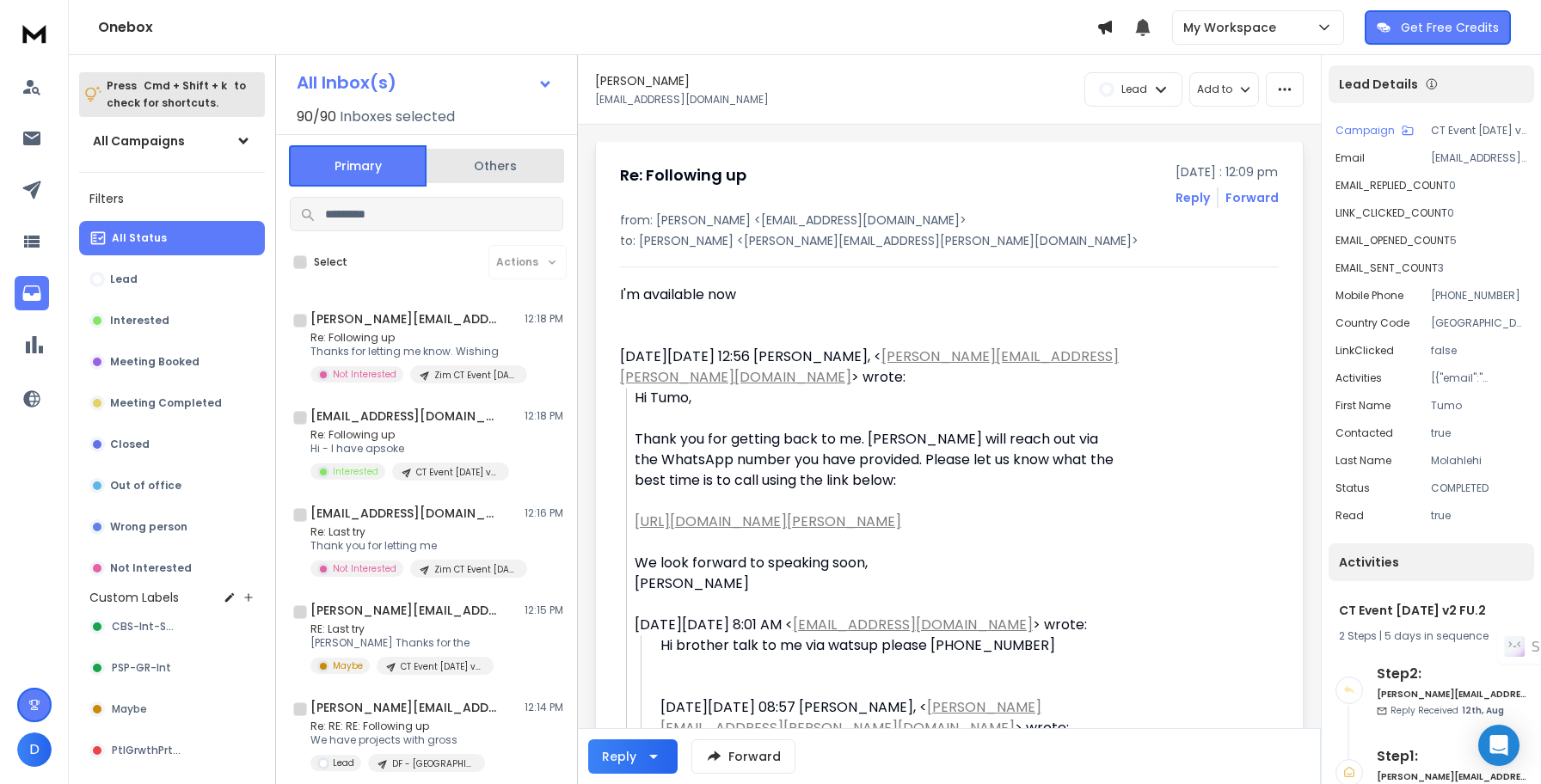
scroll to position [0, 0]
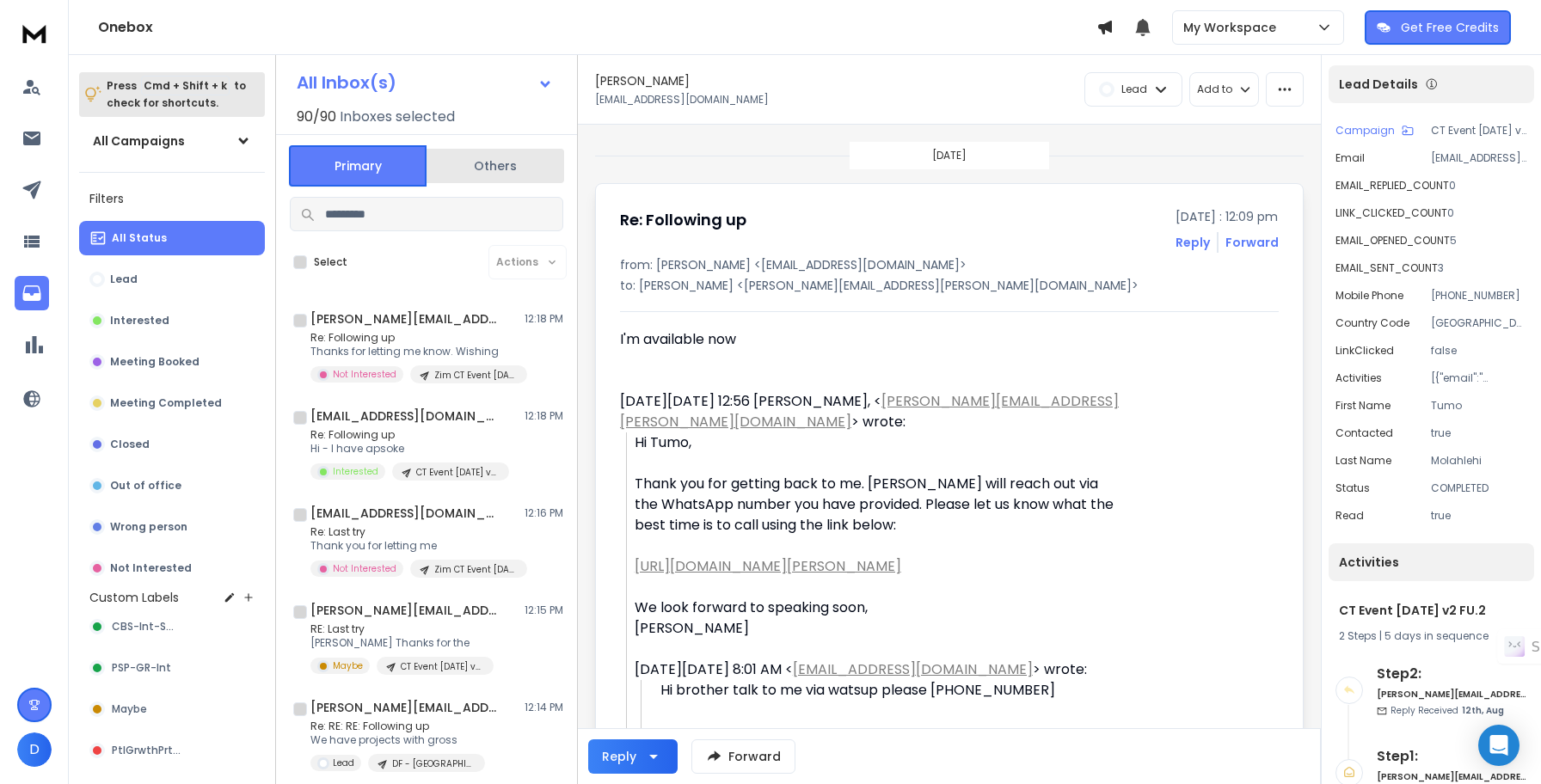
click at [1194, 239] on button "Reply" at bounding box center [1193, 242] width 35 height 17
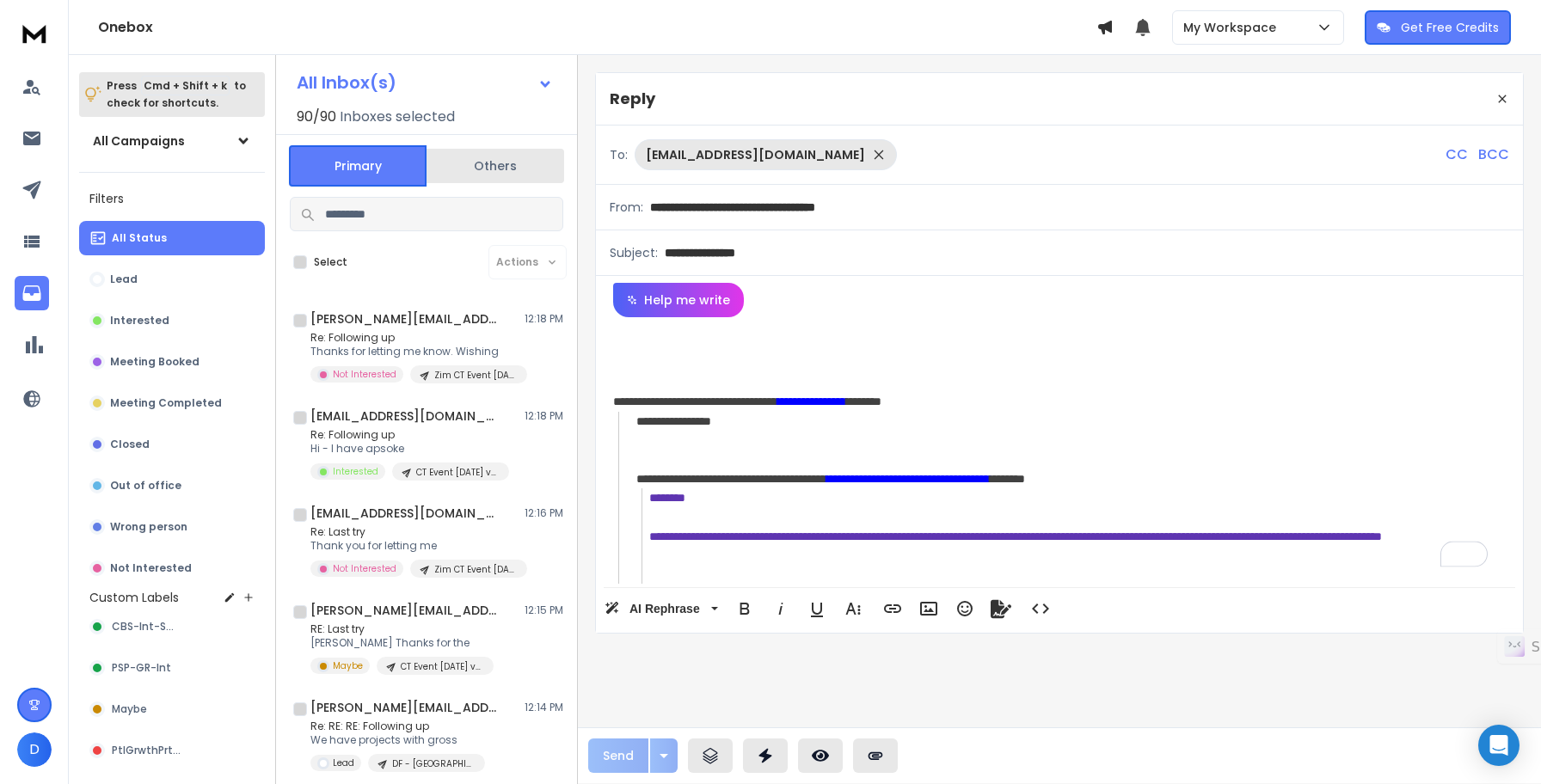
click at [1455, 166] on div "To: tumoph@gmail.com CC BCC" at bounding box center [1059, 155] width 927 height 58
click at [1450, 153] on p "CC" at bounding box center [1457, 155] width 23 height 21
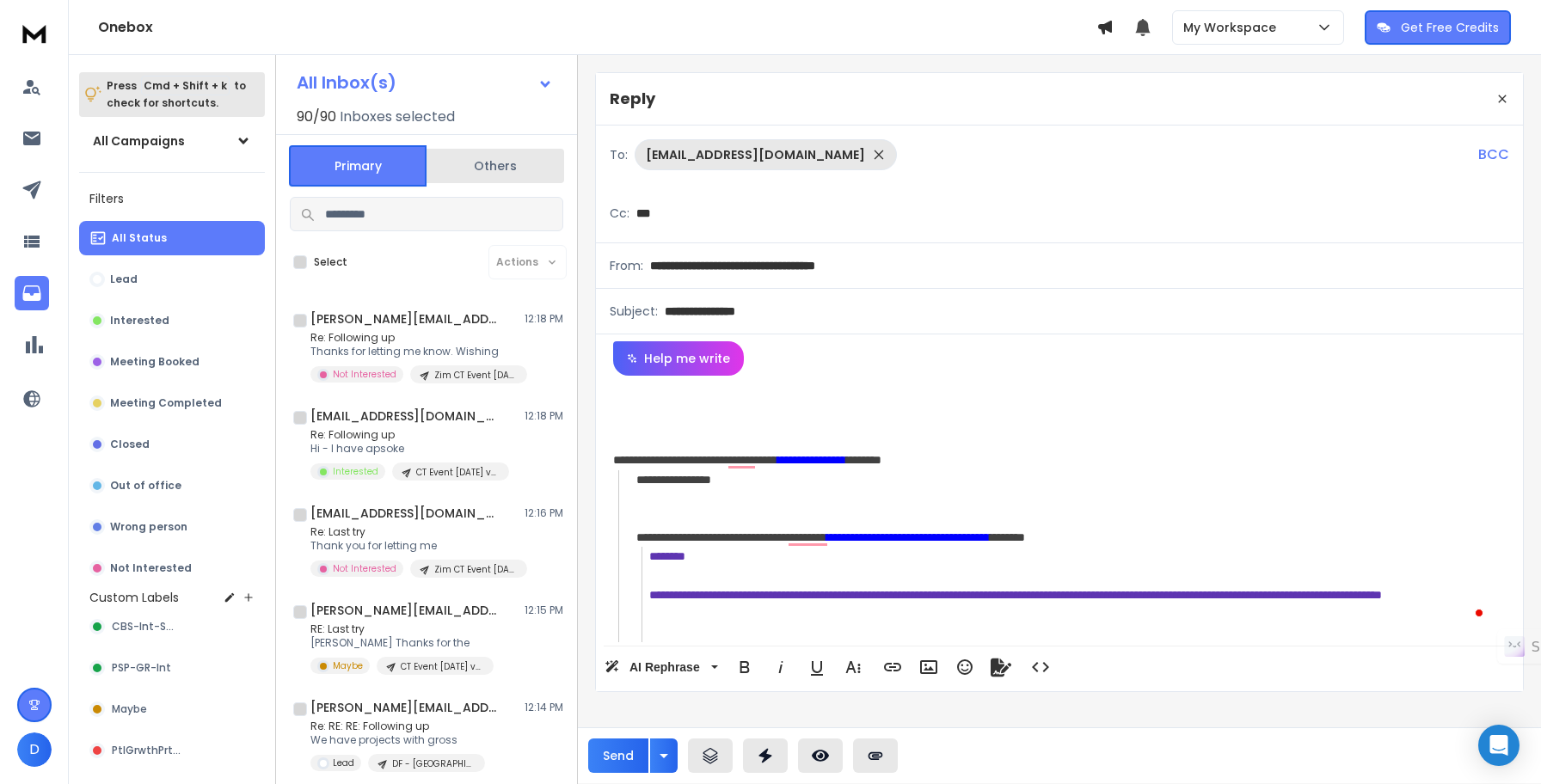
type input "**********"
click at [693, 398] on div "**********" at bounding box center [1059, 509] width 927 height 267
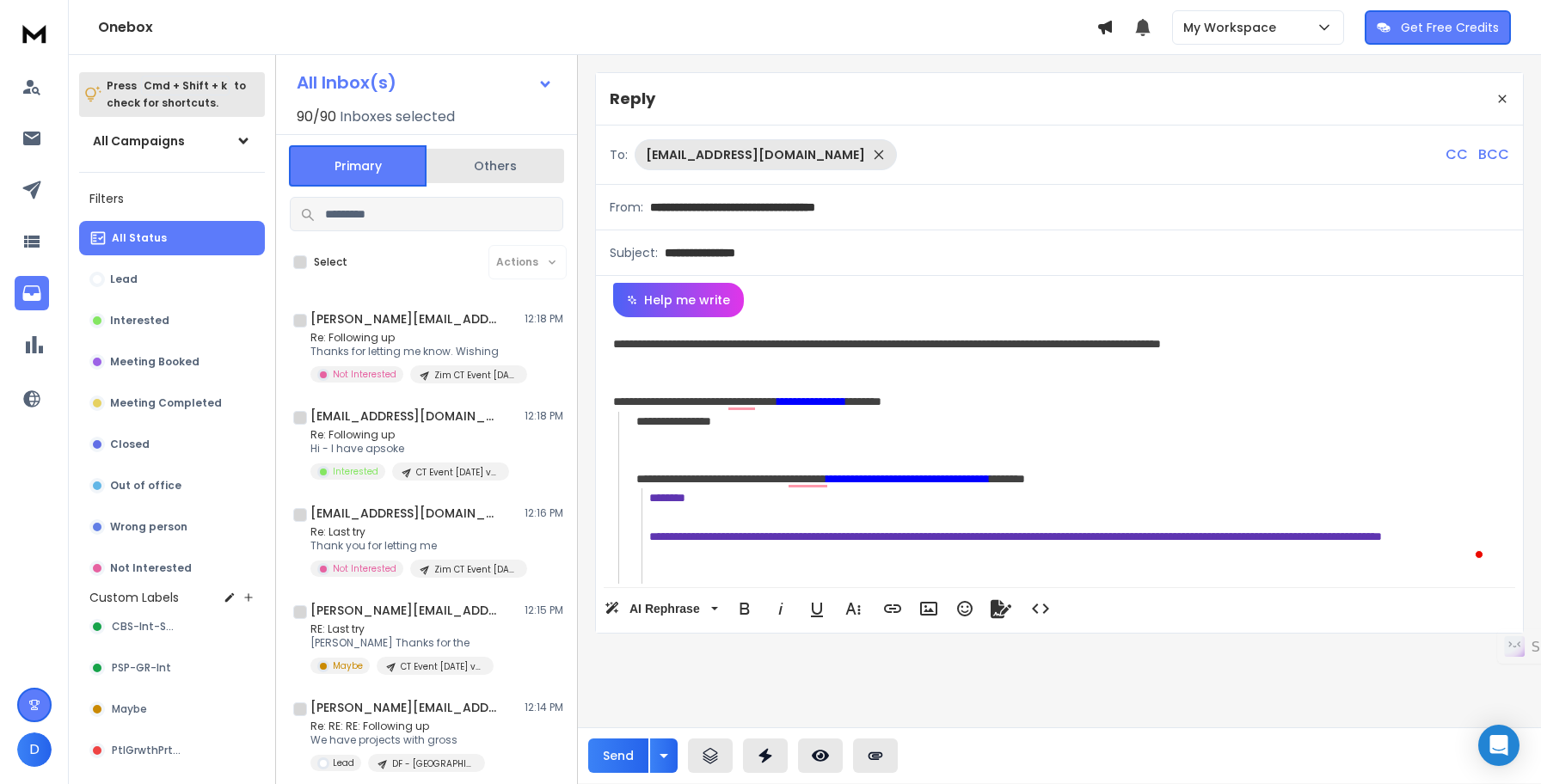
click at [1298, 341] on div "**********" at bounding box center [1050, 344] width 875 height 19
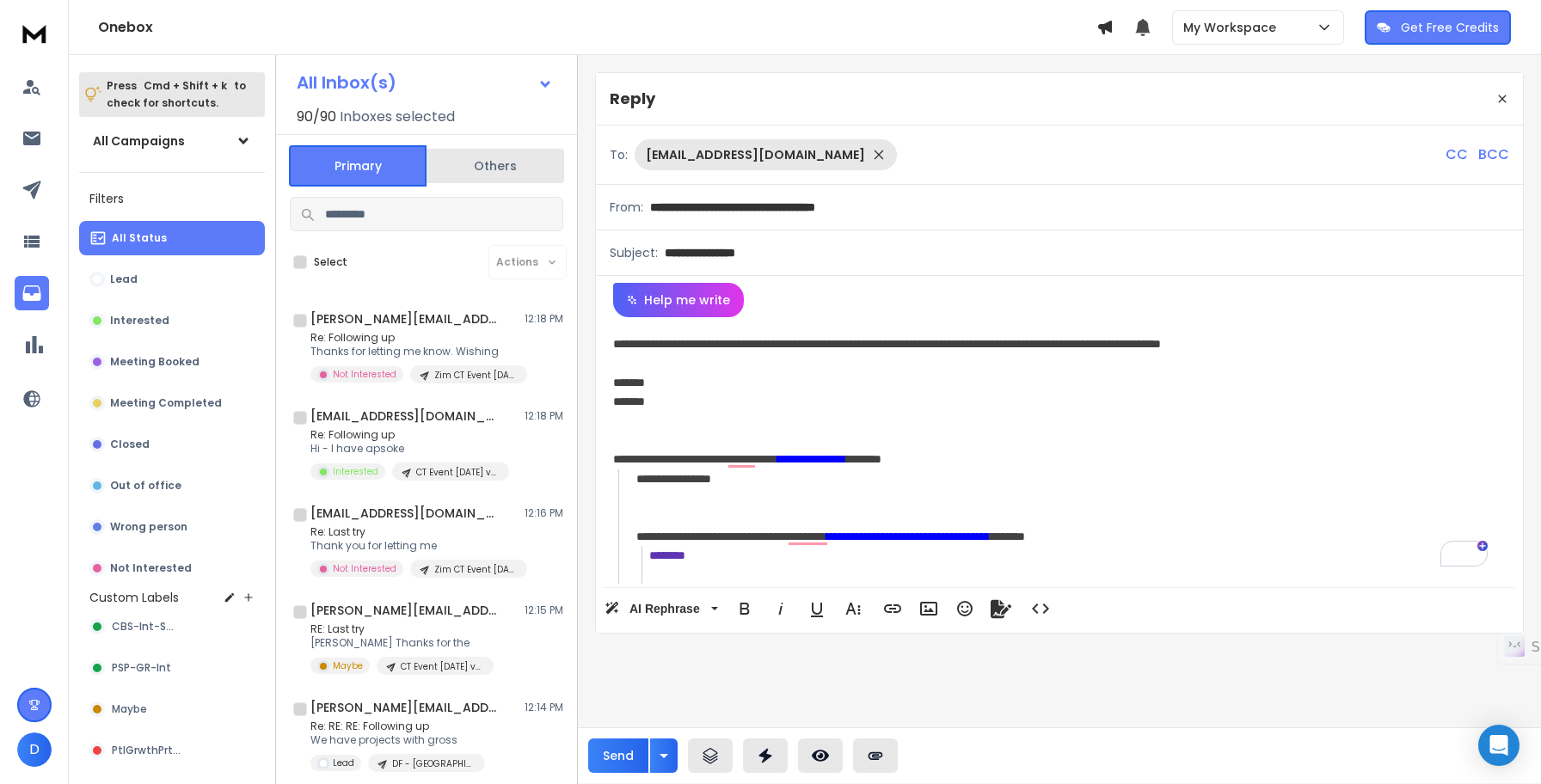
click at [789, 346] on div "**********" at bounding box center [1050, 344] width 875 height 19
click at [1450, 151] on p "CC" at bounding box center [1457, 155] width 23 height 21
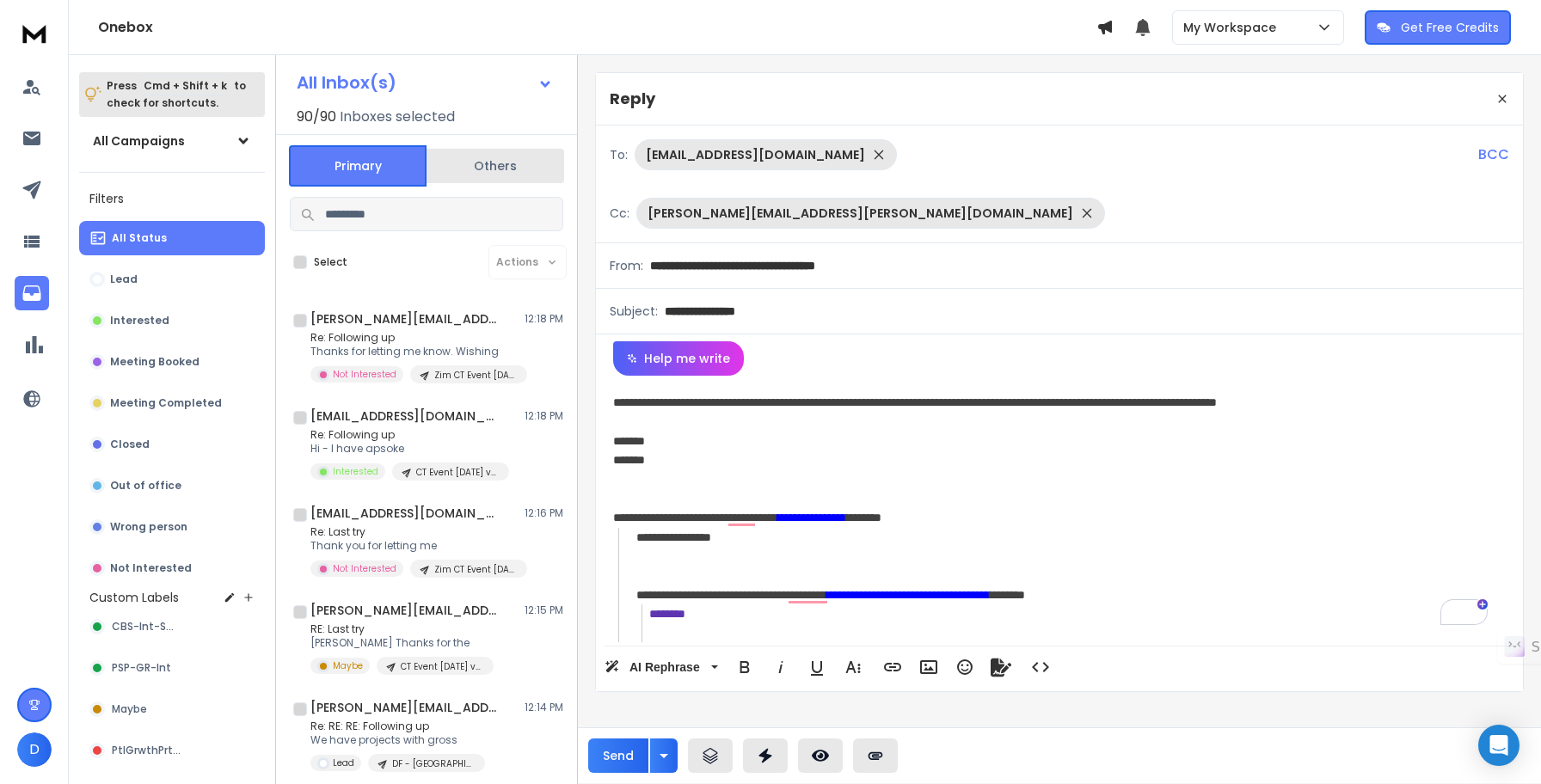
click at [616, 761] on button "Send" at bounding box center [618, 755] width 60 height 35
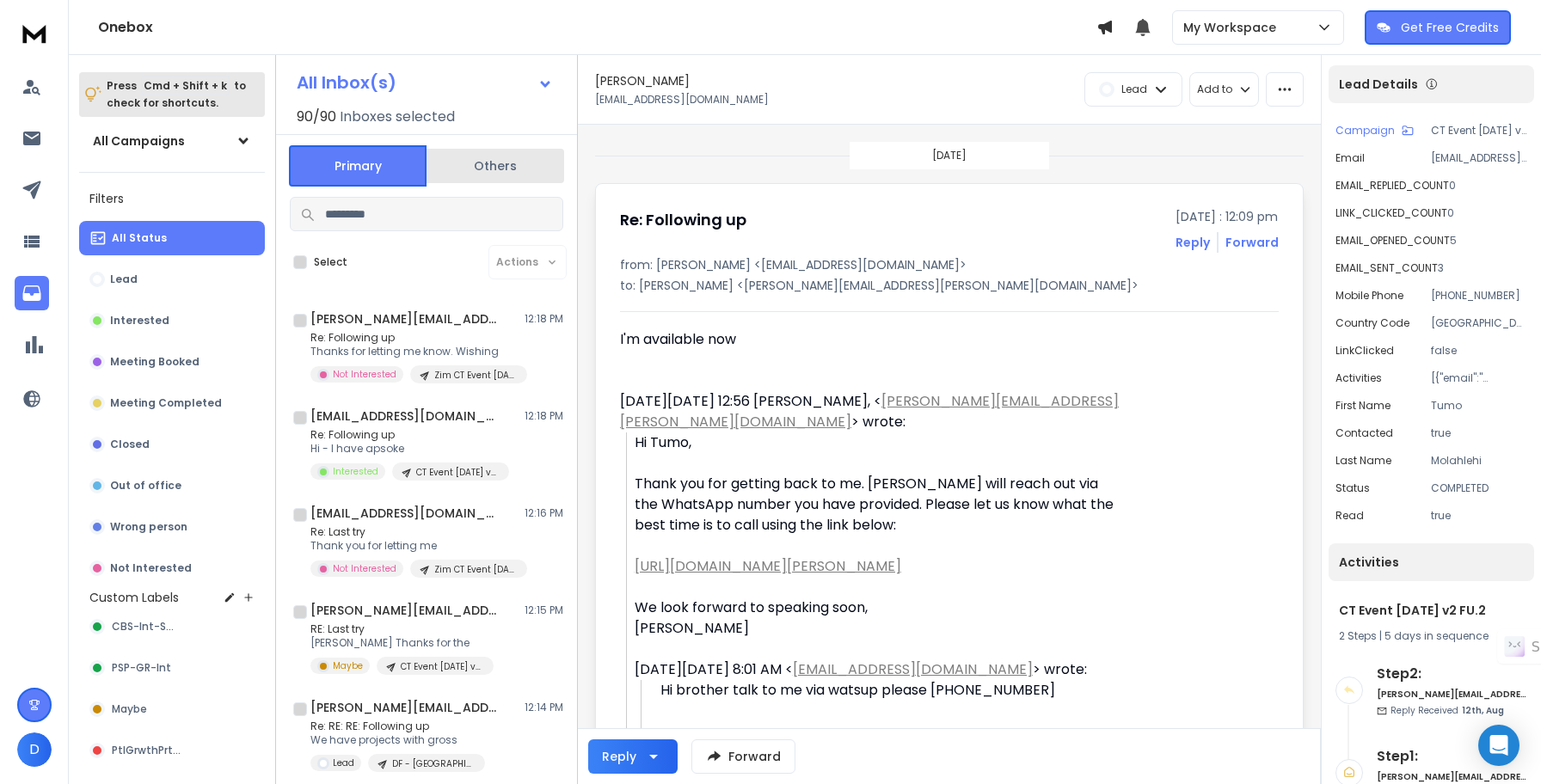
click at [1162, 100] on div "Lead" at bounding box center [1133, 89] width 96 height 33
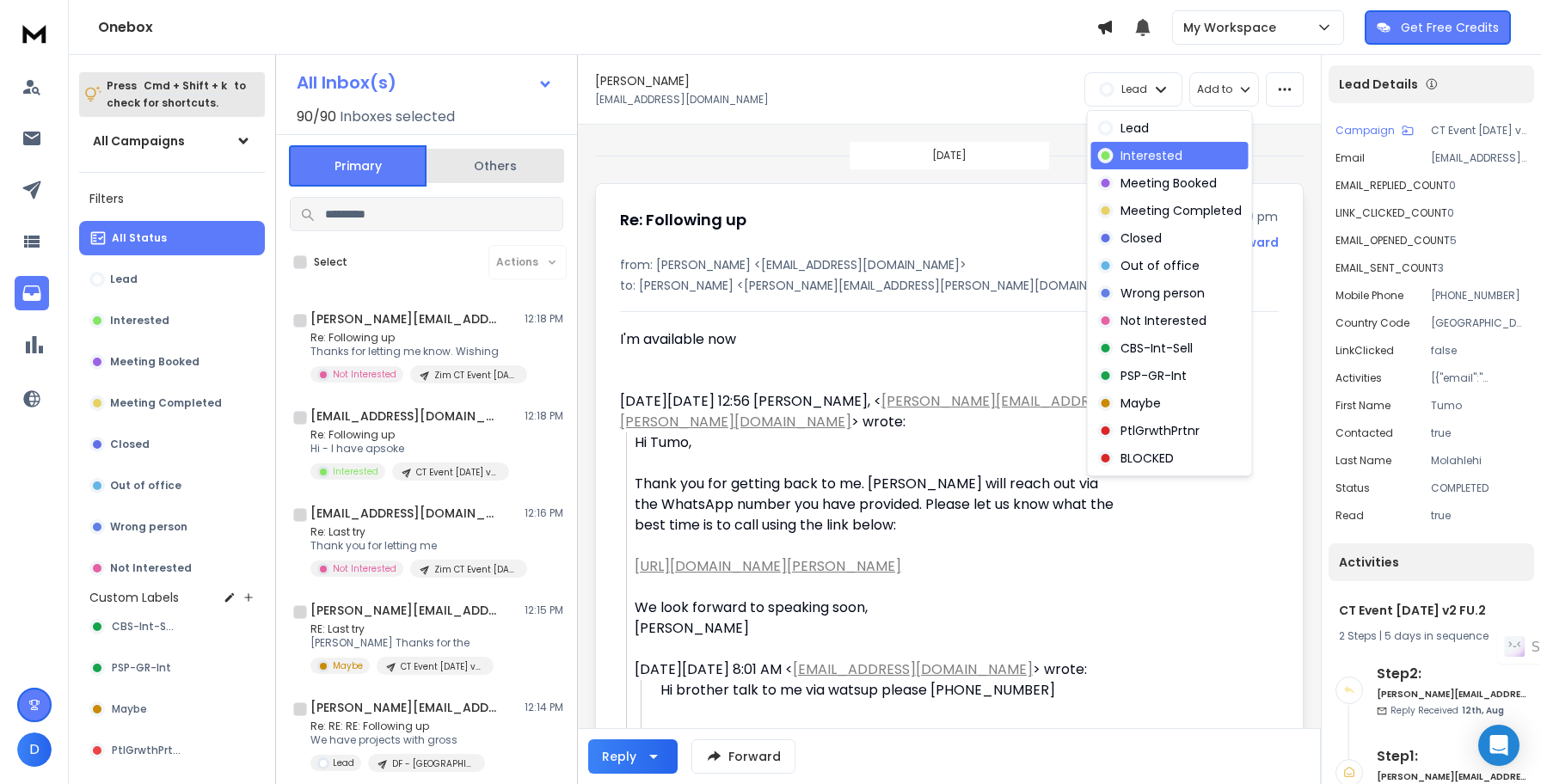
click at [1162, 159] on p "Interested" at bounding box center [1151, 155] width 62 height 17
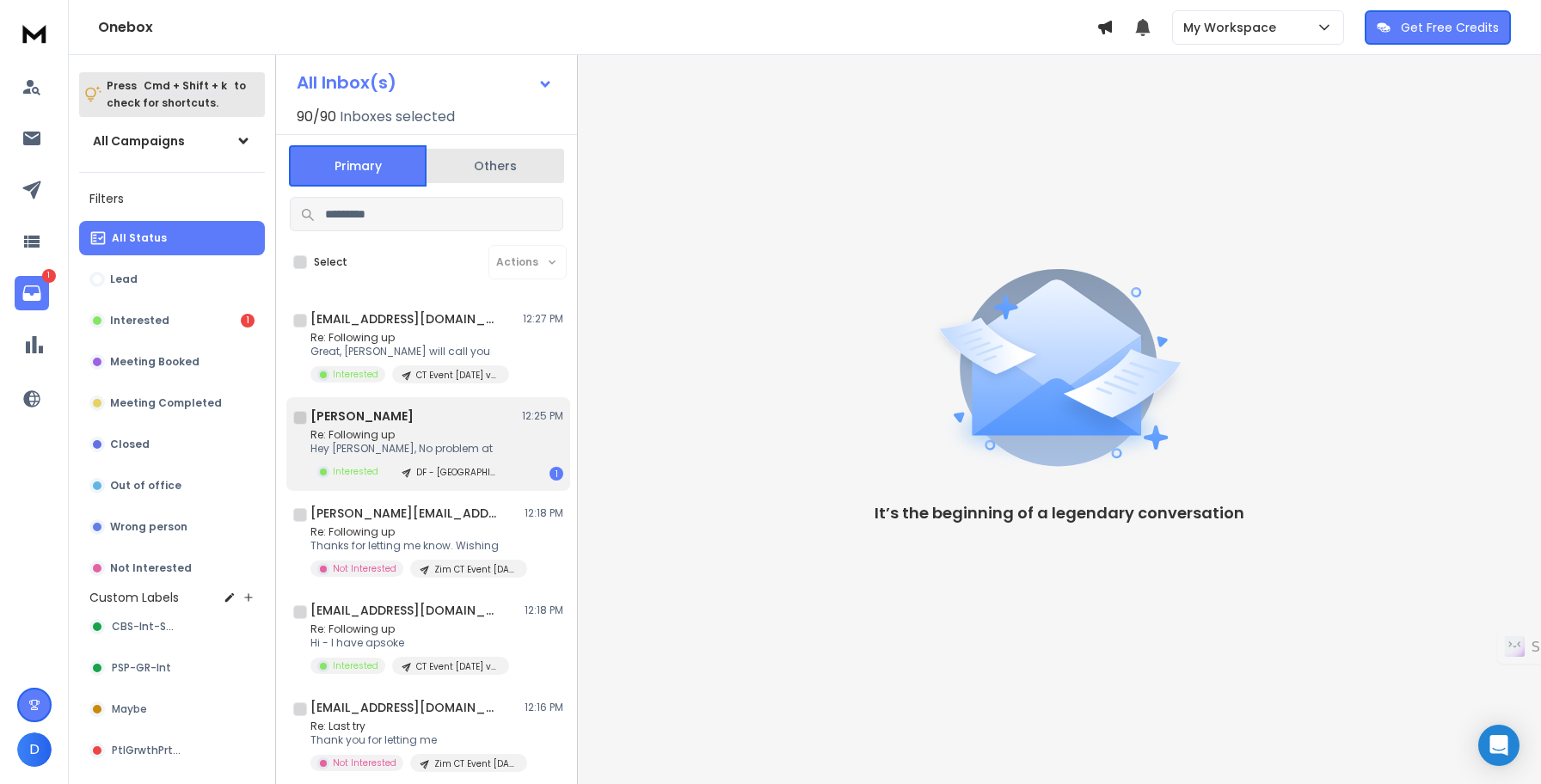
click at [481, 438] on p "Re: Following up" at bounding box center [409, 435] width 199 height 14
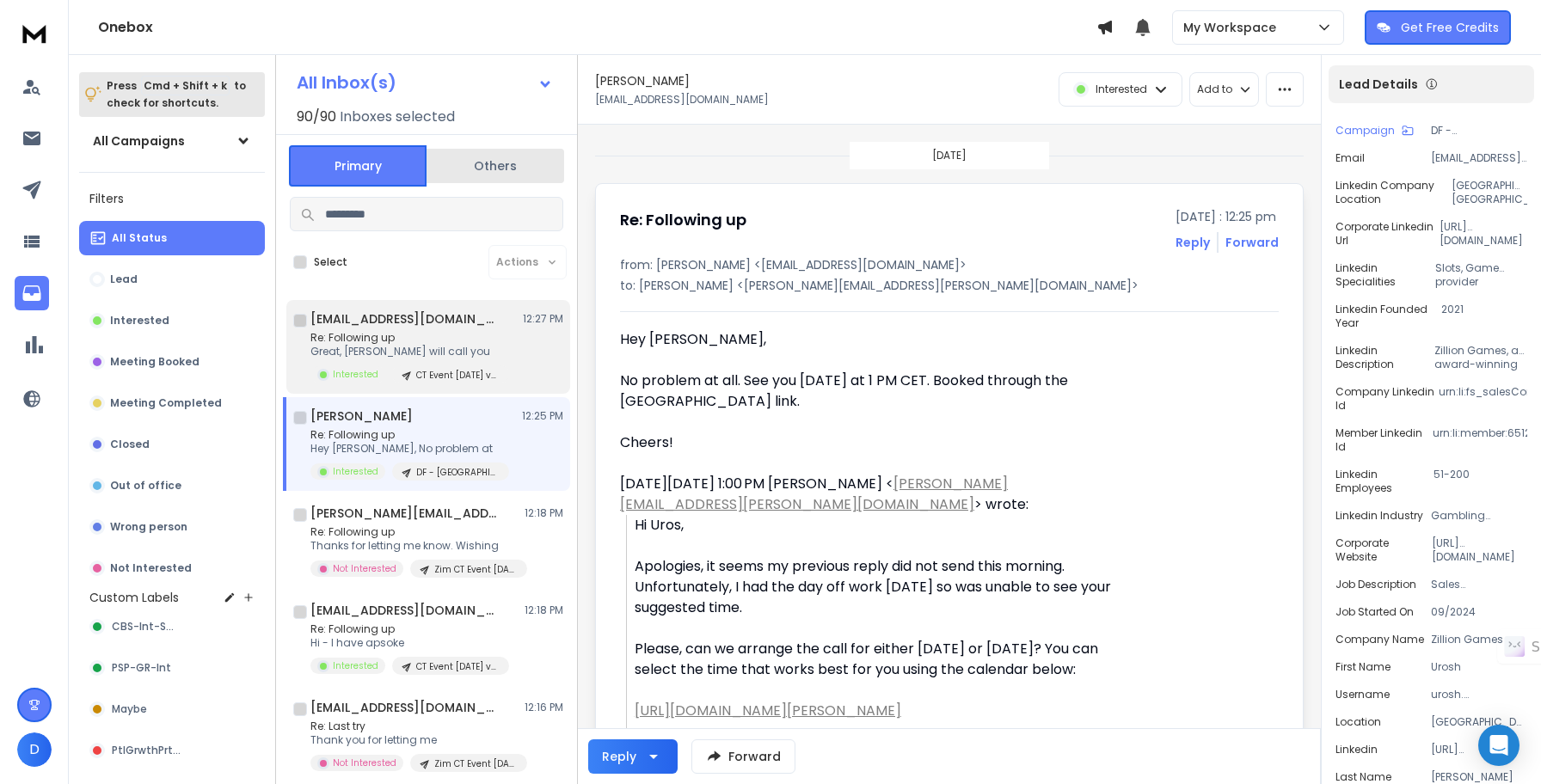
click at [419, 339] on p "Re: Following up" at bounding box center [409, 338] width 199 height 14
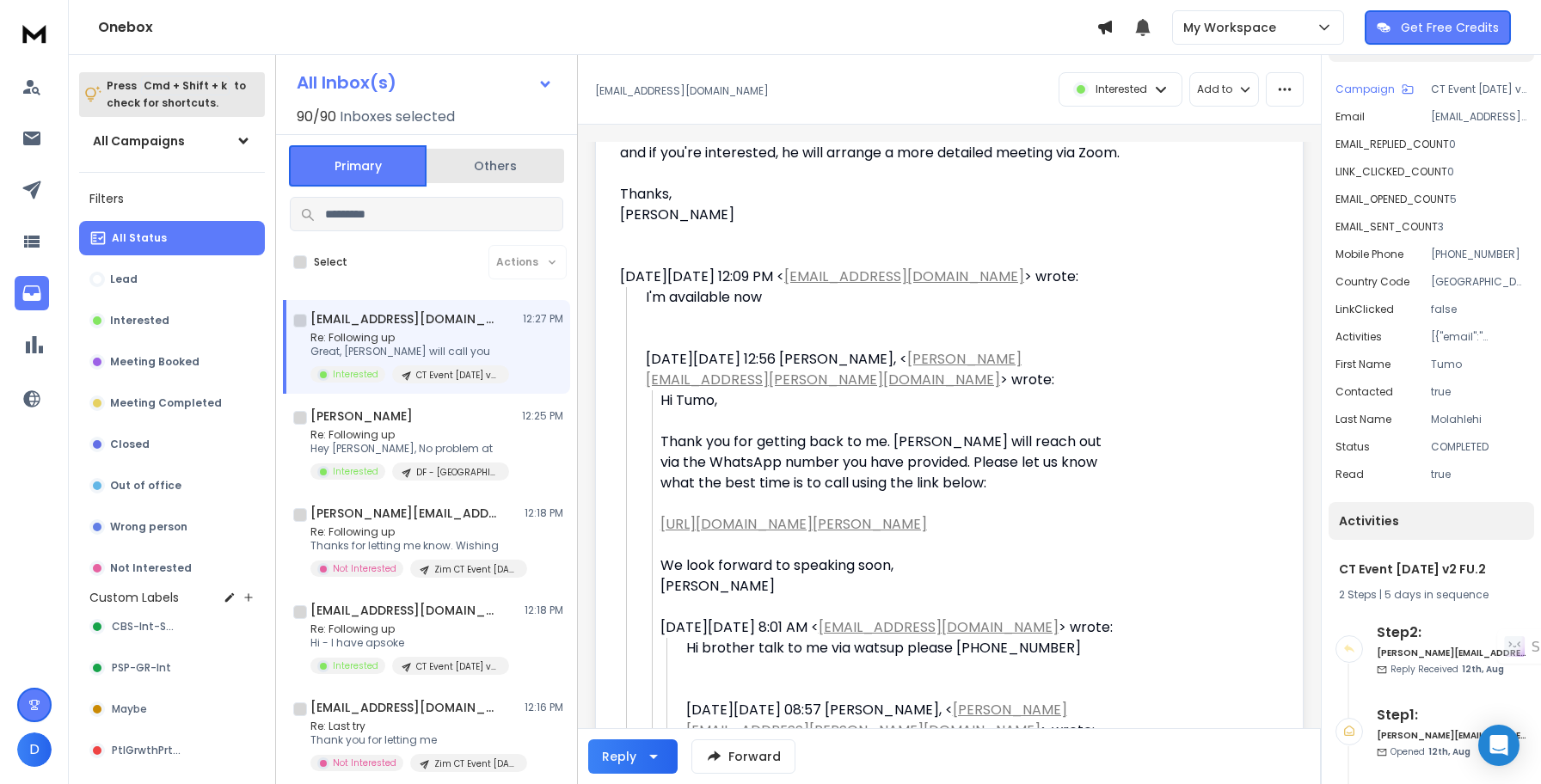
scroll to position [43, 0]
click at [1445, 364] on p "Tumo" at bounding box center [1478, 364] width 96 height 14
click at [1452, 418] on p "Molahlehi" at bounding box center [1478, 418] width 96 height 14
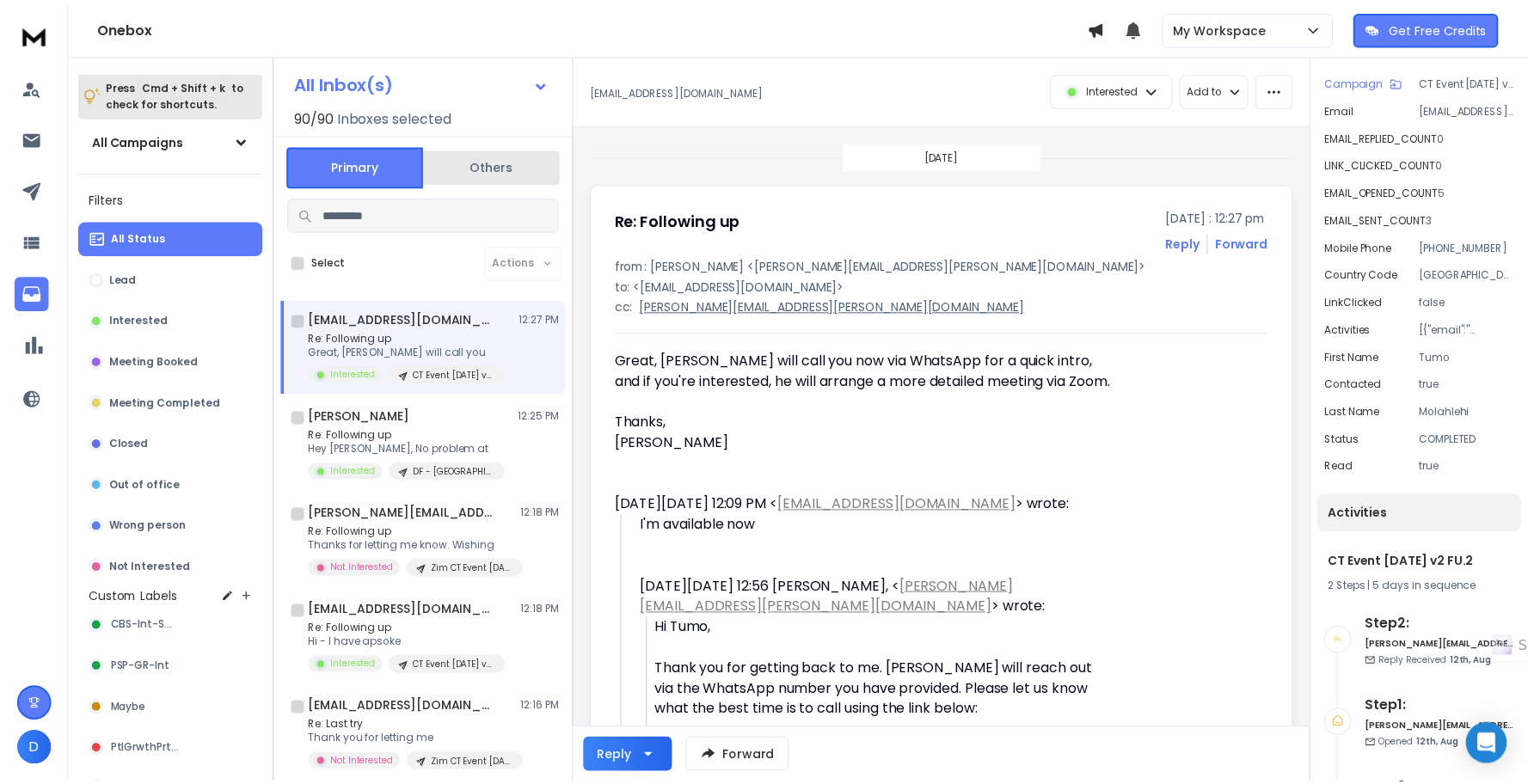
scroll to position [0, 0]
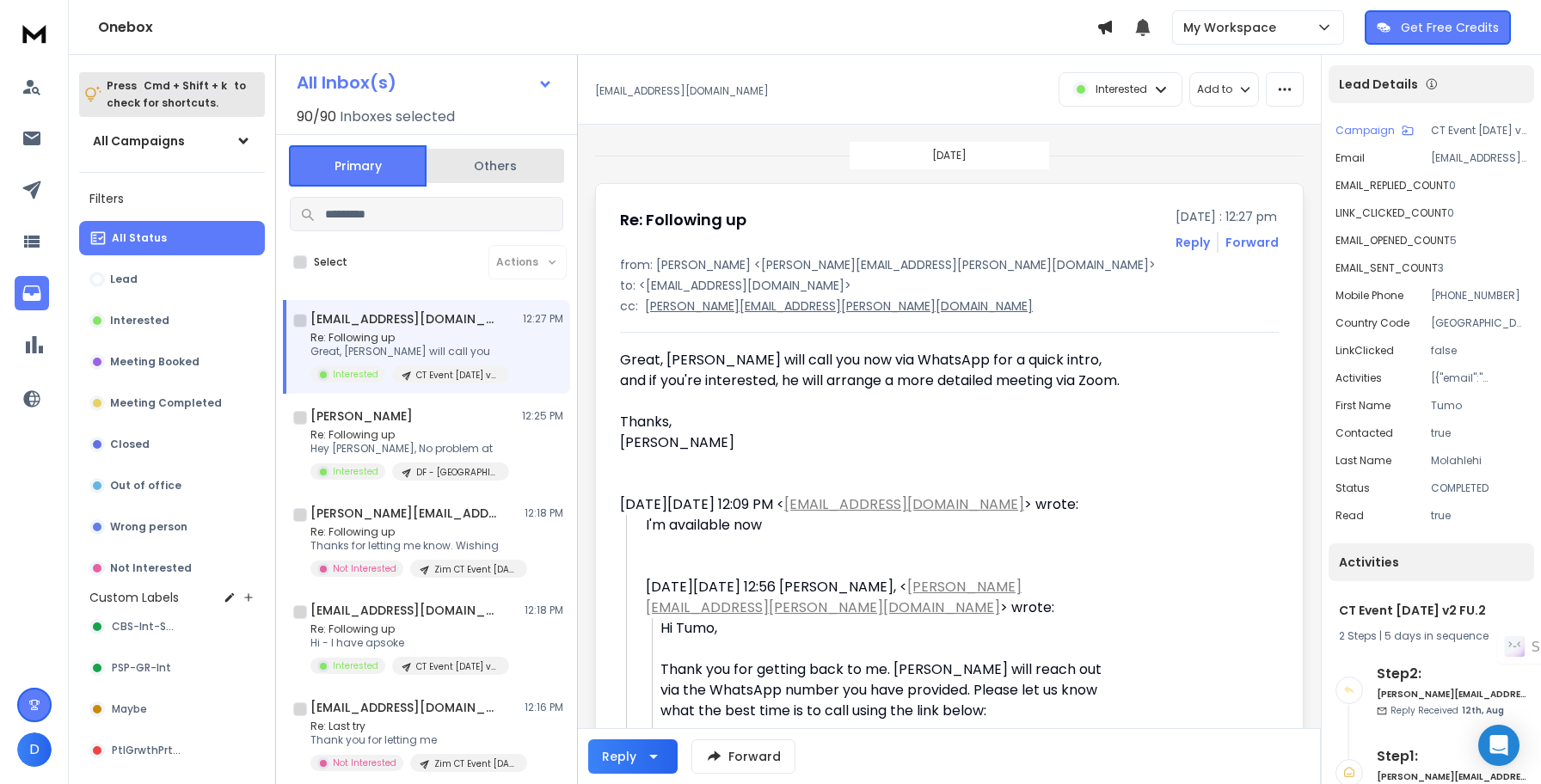
click at [1451, 323] on p "[GEOGRAPHIC_DATA] +266" at bounding box center [1478, 323] width 96 height 14
click at [842, 412] on div "Thanks," at bounding box center [871, 422] width 502 height 21
click at [16, 185] on link at bounding box center [32, 190] width 35 height 35
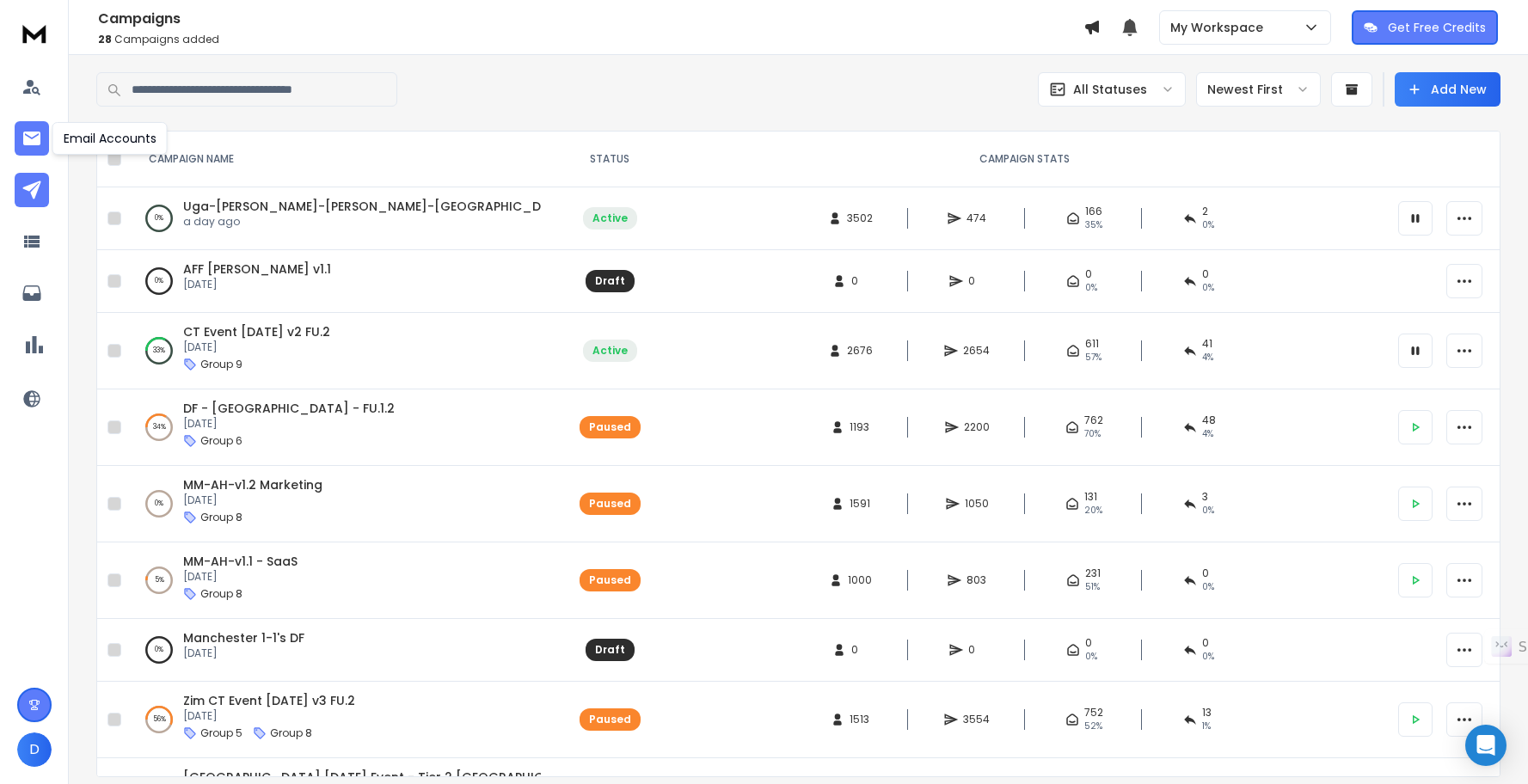
click at [27, 138] on icon at bounding box center [32, 138] width 17 height 14
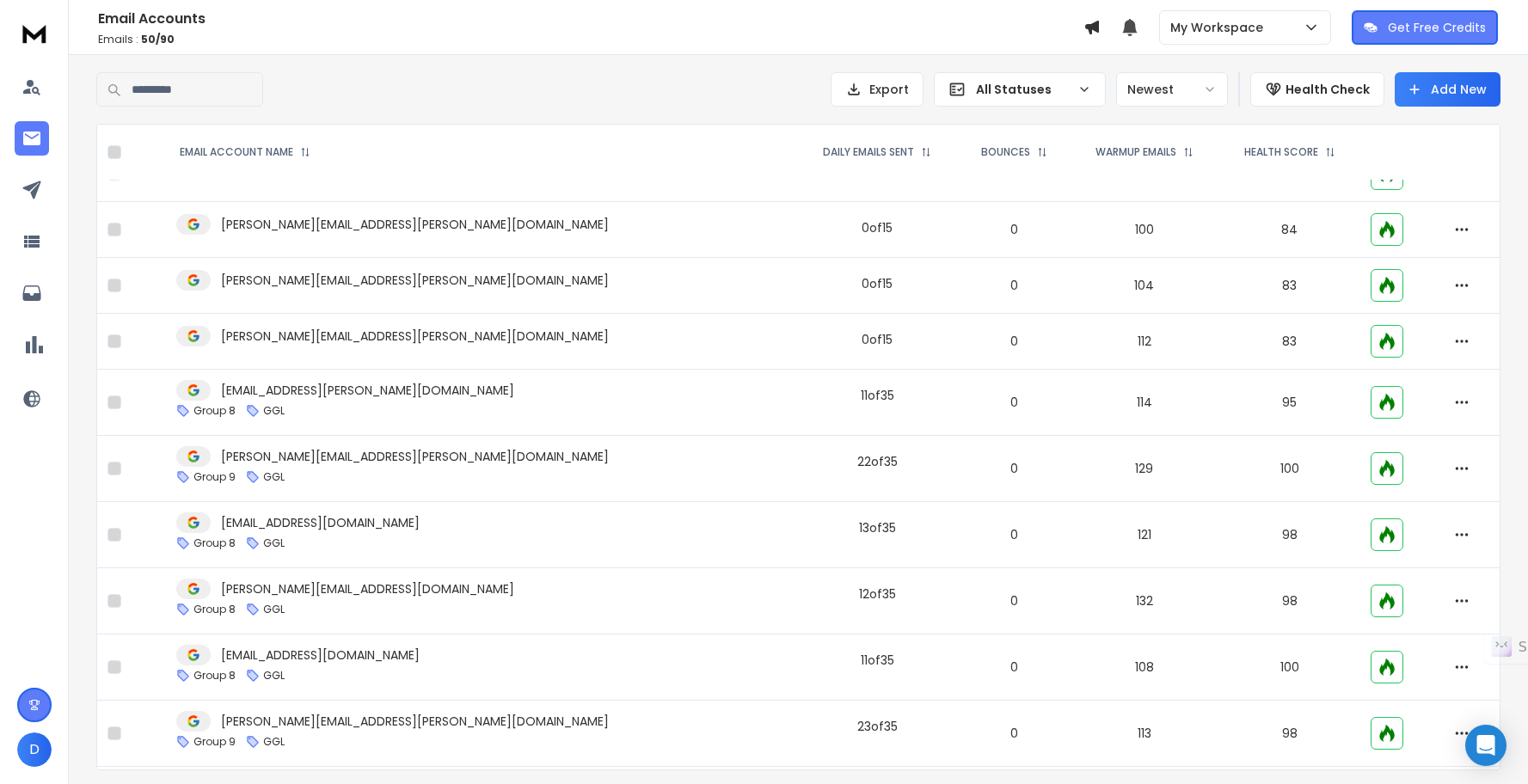
scroll to position [2074, 0]
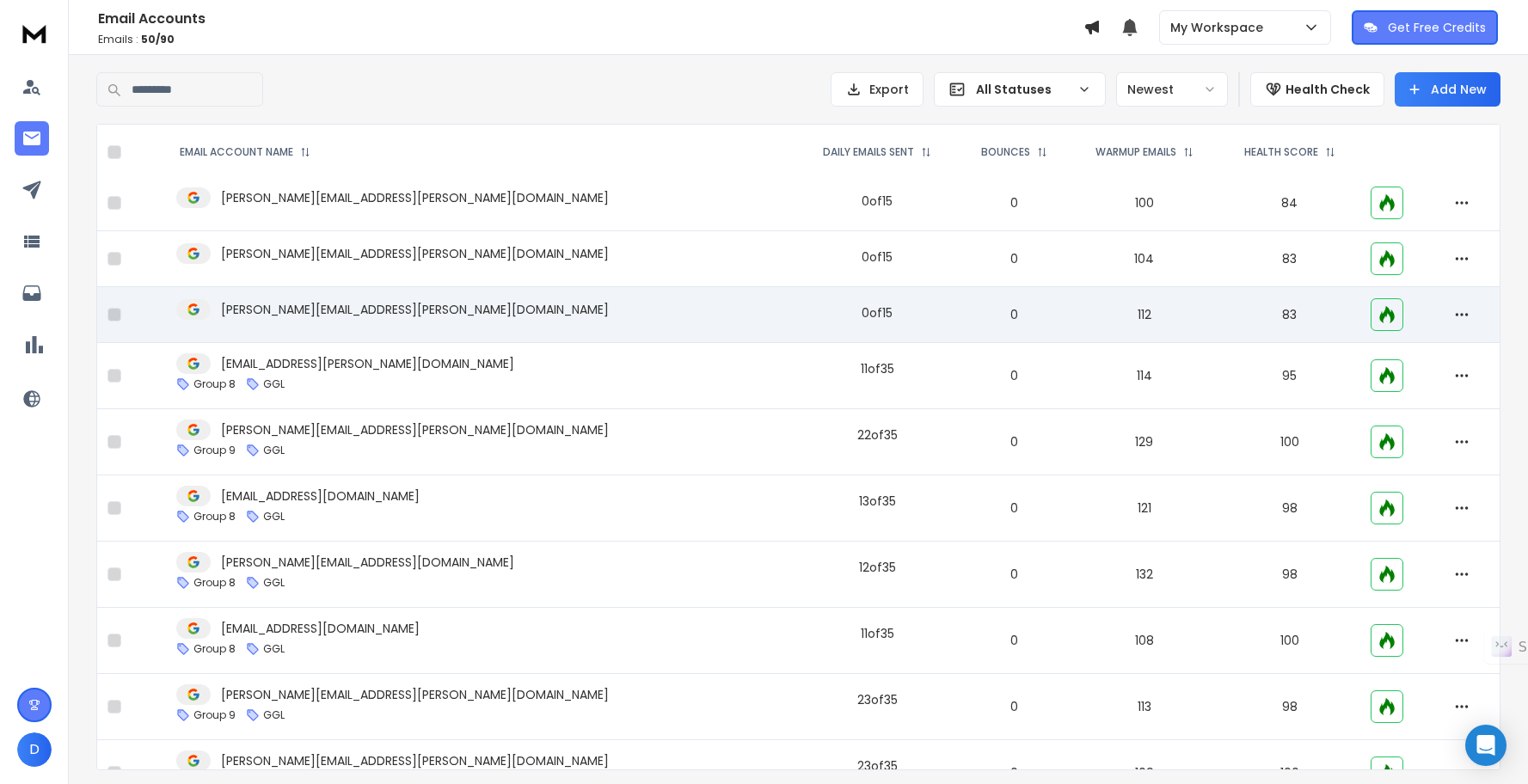
click at [268, 320] on td "[PERSON_NAME][EMAIL_ADDRESS][PERSON_NAME][DOMAIN_NAME]" at bounding box center [481, 315] width 631 height 56
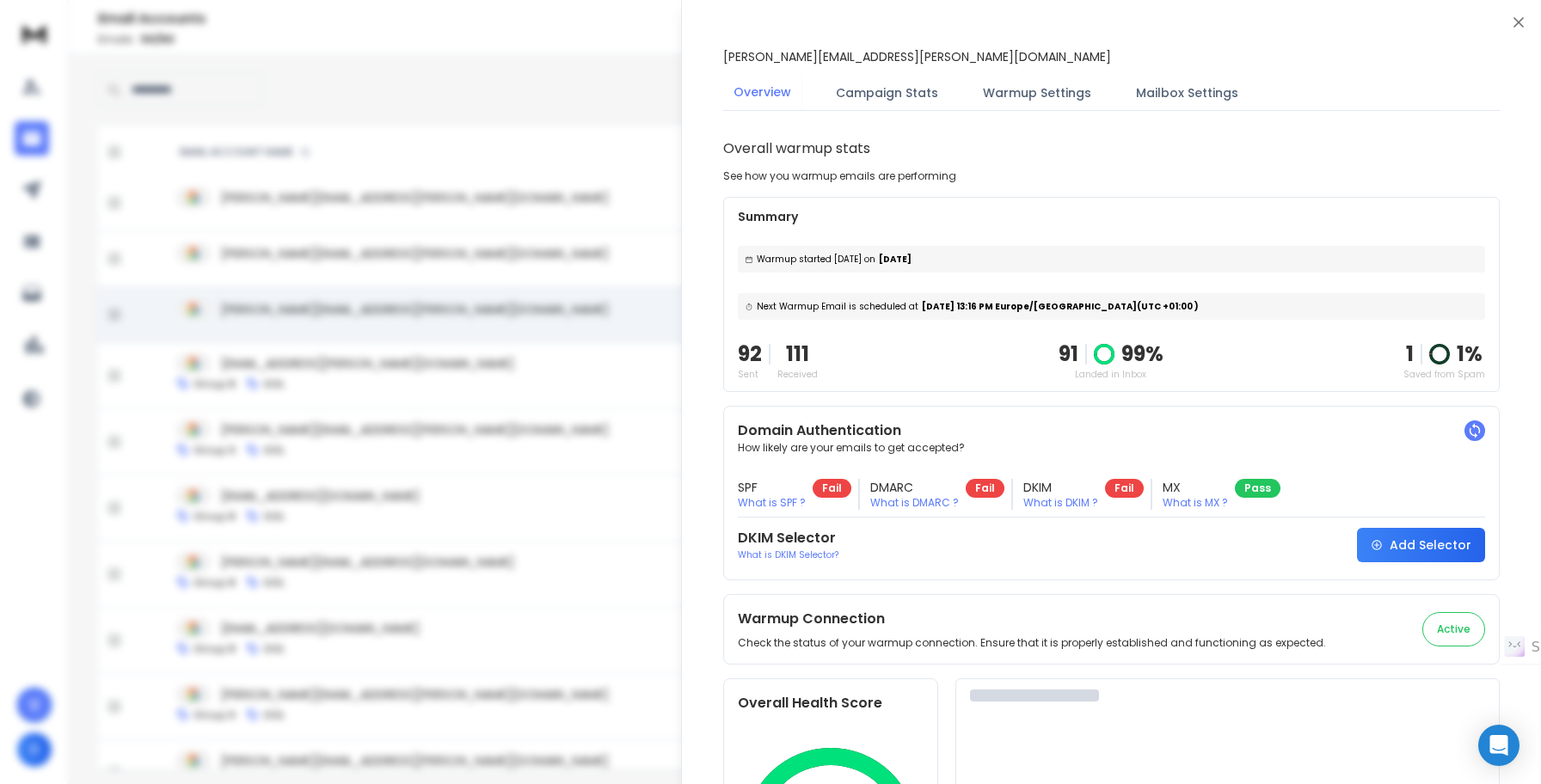
click at [268, 320] on div at bounding box center [770, 392] width 1541 height 784
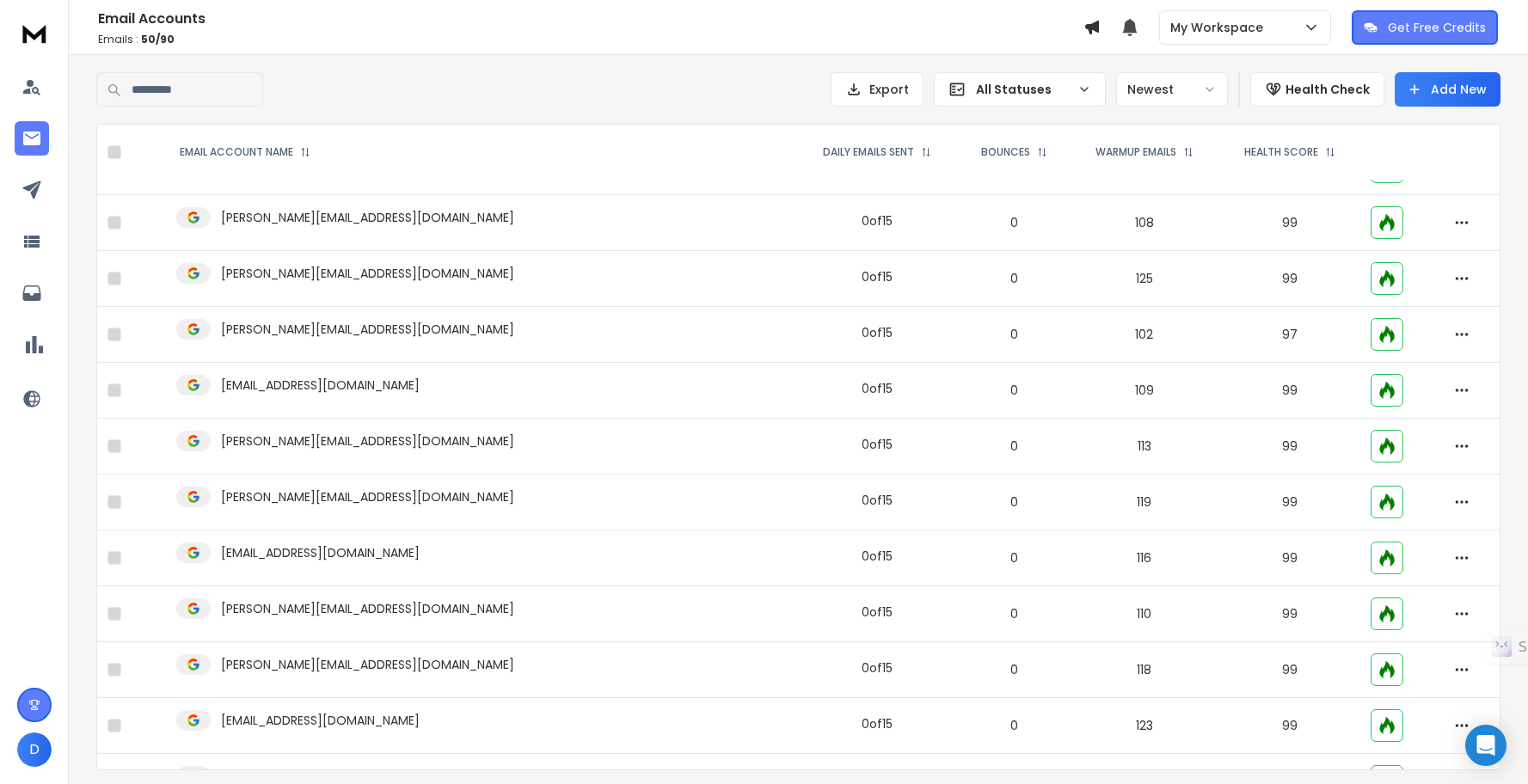
scroll to position [0, 0]
